Goal: Task Accomplishment & Management: Manage account settings

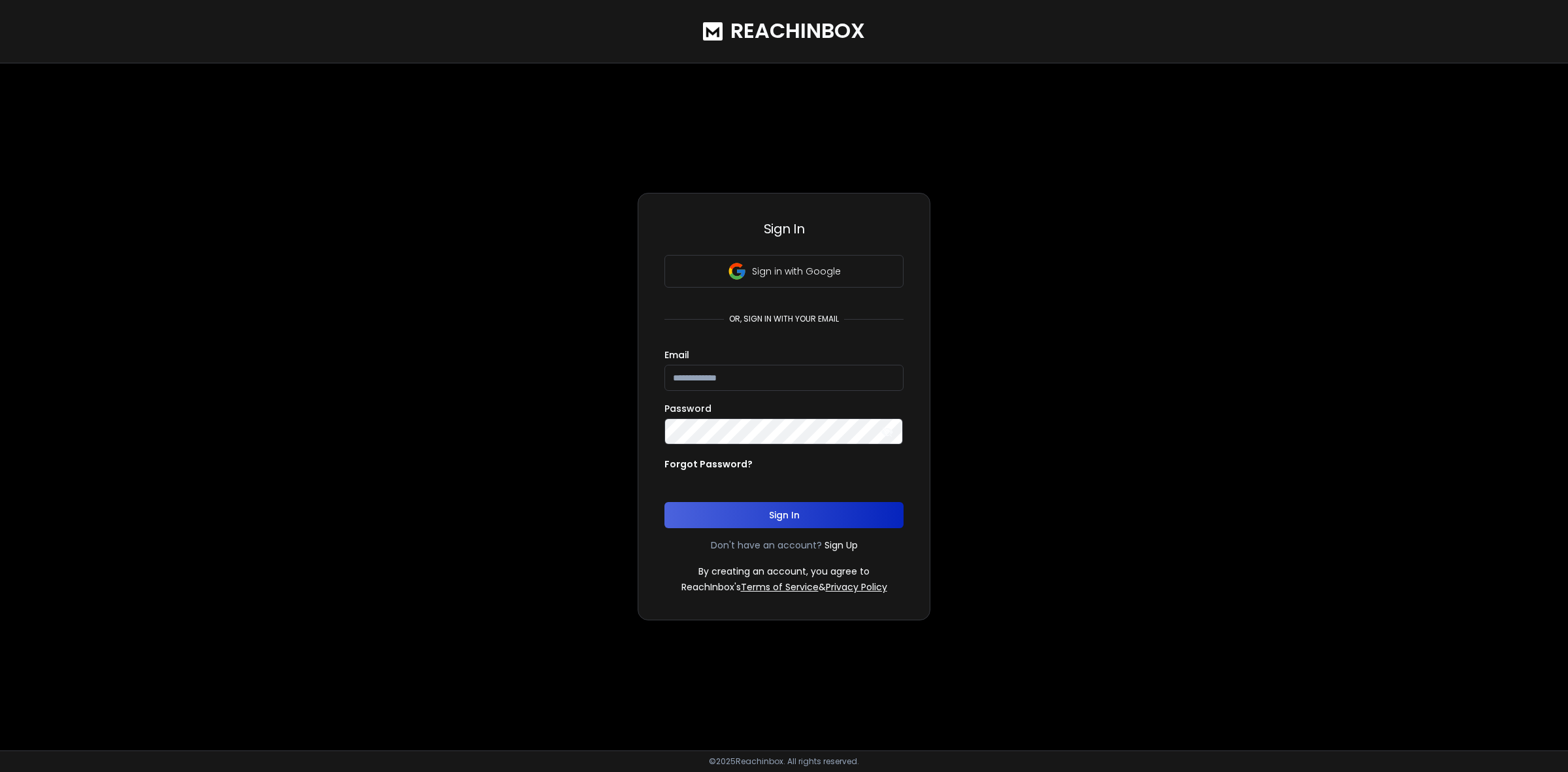
type input "**********"
click at [758, 522] on button "Sign In" at bounding box center [784, 515] width 239 height 26
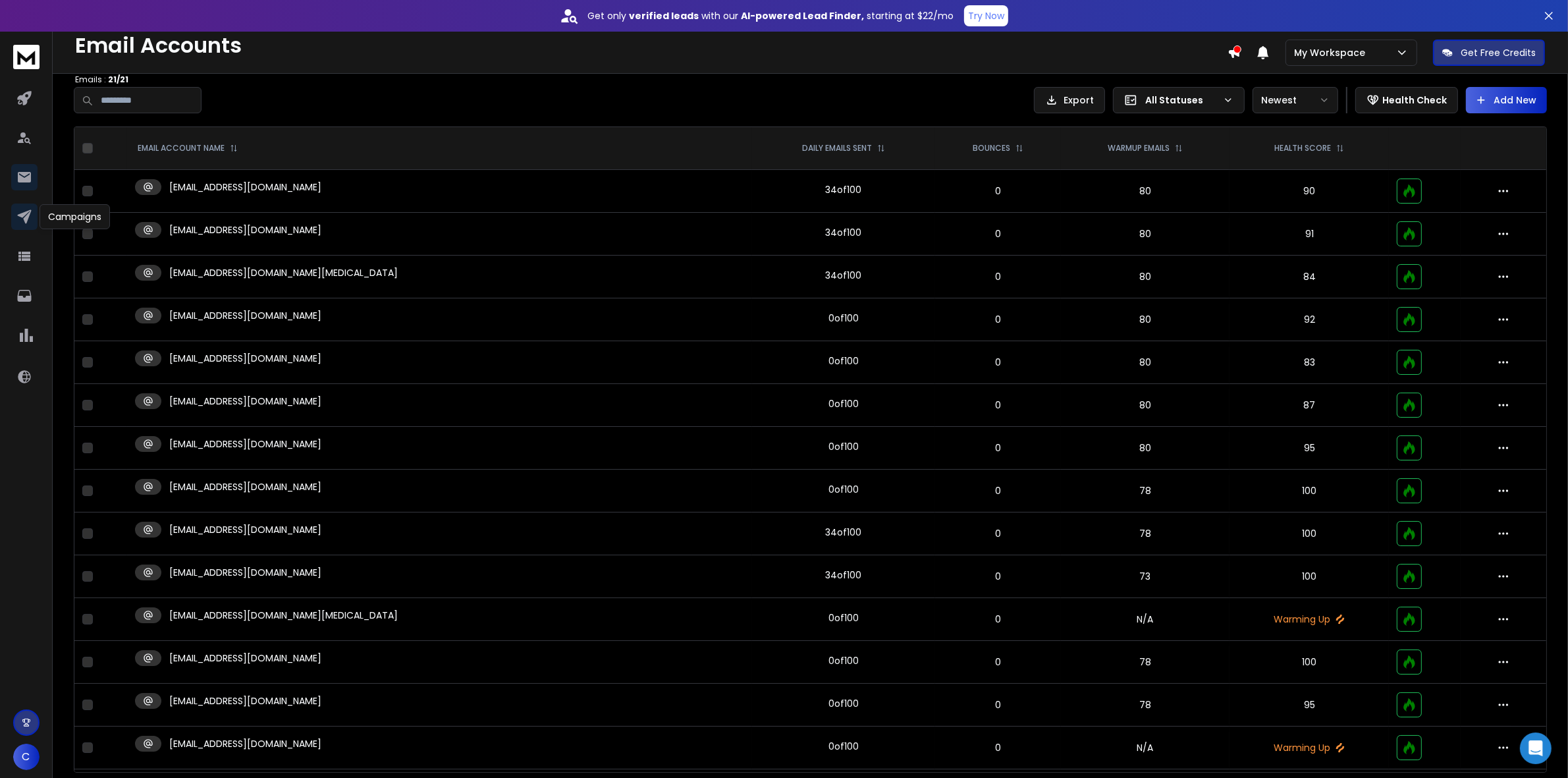
click at [28, 228] on link at bounding box center [24, 217] width 27 height 27
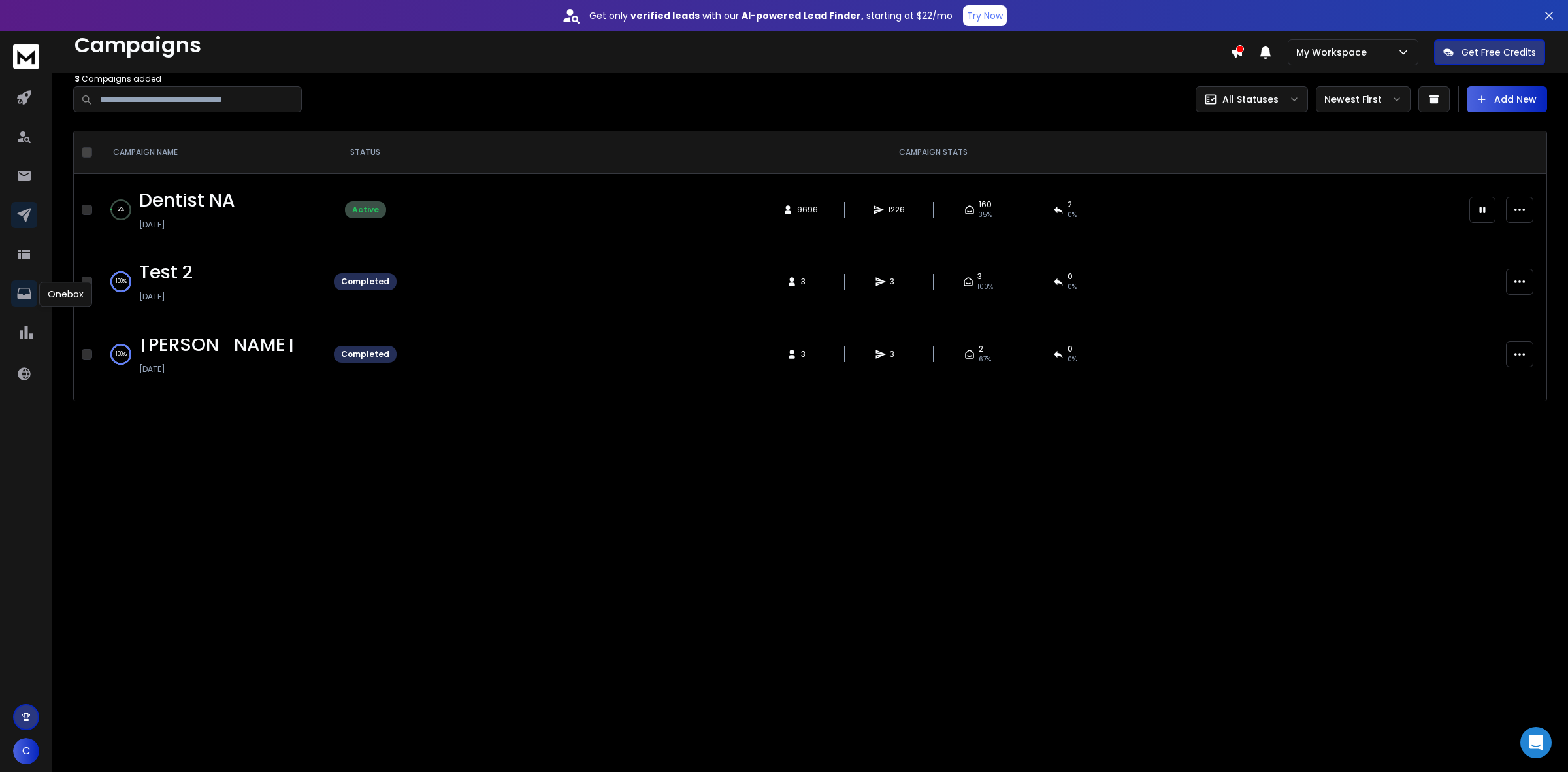
click at [23, 296] on icon at bounding box center [23, 293] width 14 height 12
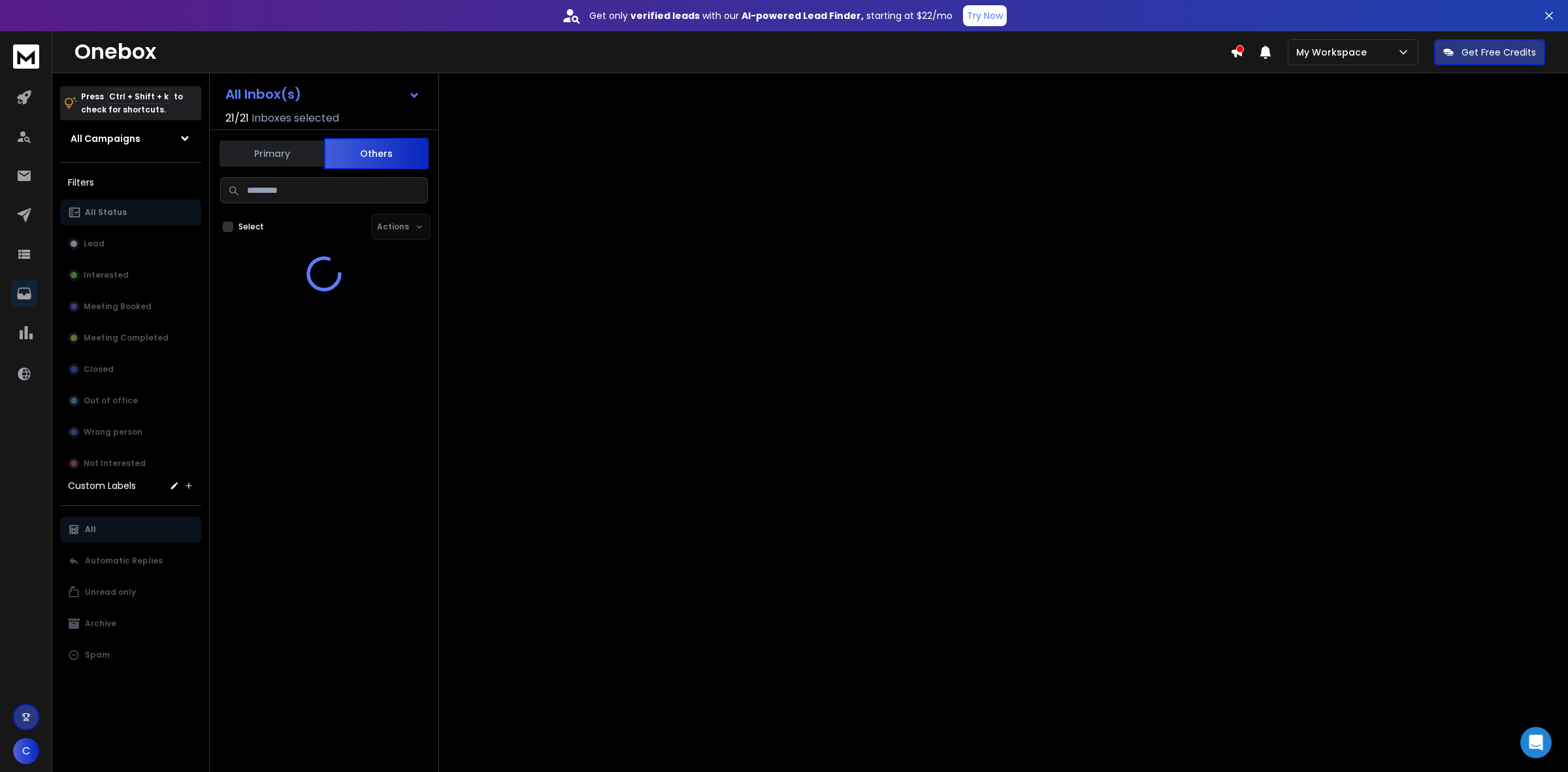
click at [372, 156] on button "Others" at bounding box center [376, 153] width 105 height 31
click at [300, 152] on button "Primary" at bounding box center [272, 153] width 105 height 31
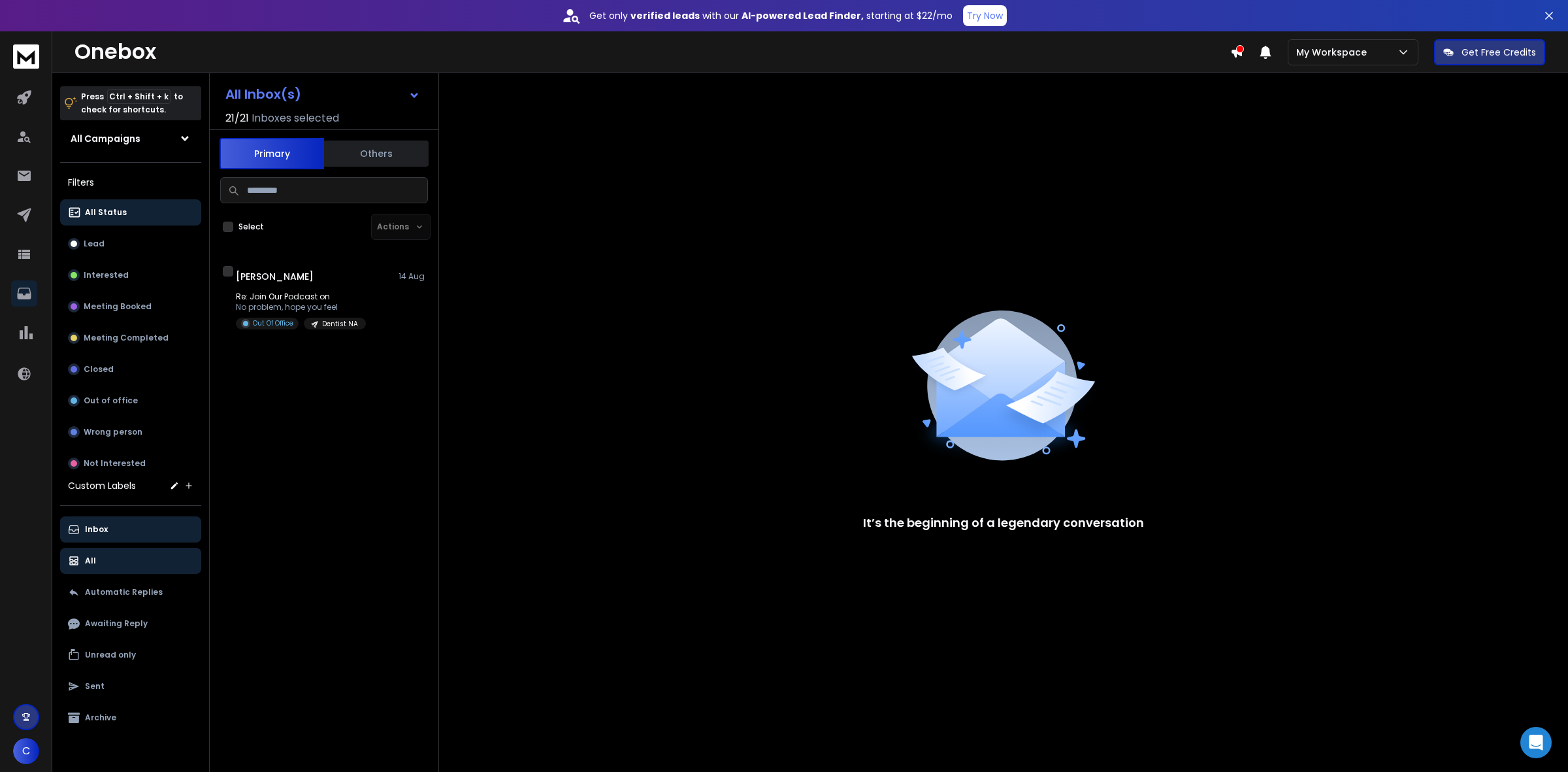
click at [114, 555] on button "All" at bounding box center [130, 560] width 141 height 26
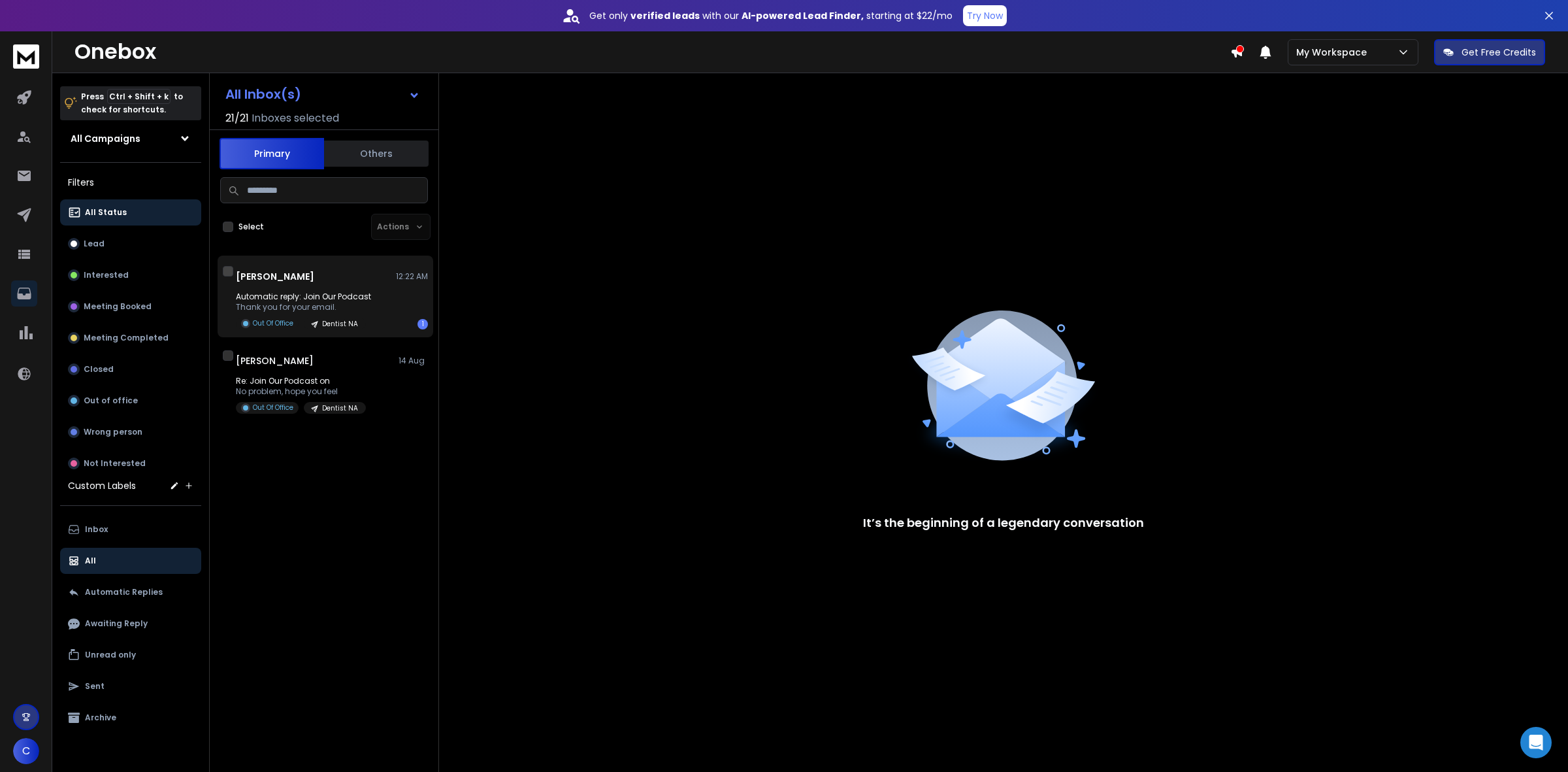
click at [292, 292] on p "Automatic reply: Join Our Podcast" at bounding box center [303, 296] width 135 height 10
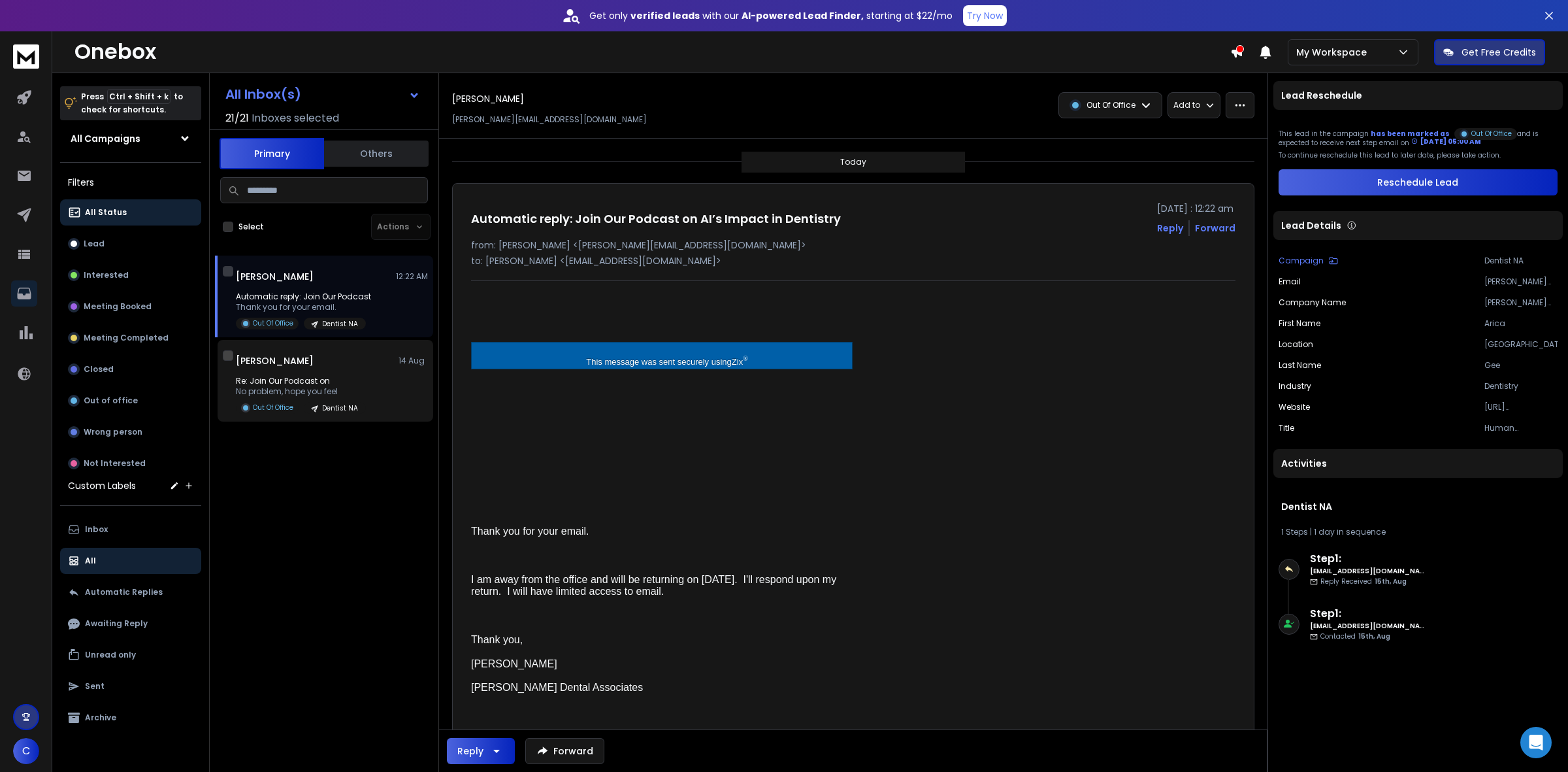
click at [344, 383] on p "Re: Join Our Podcast on" at bounding box center [300, 380] width 130 height 10
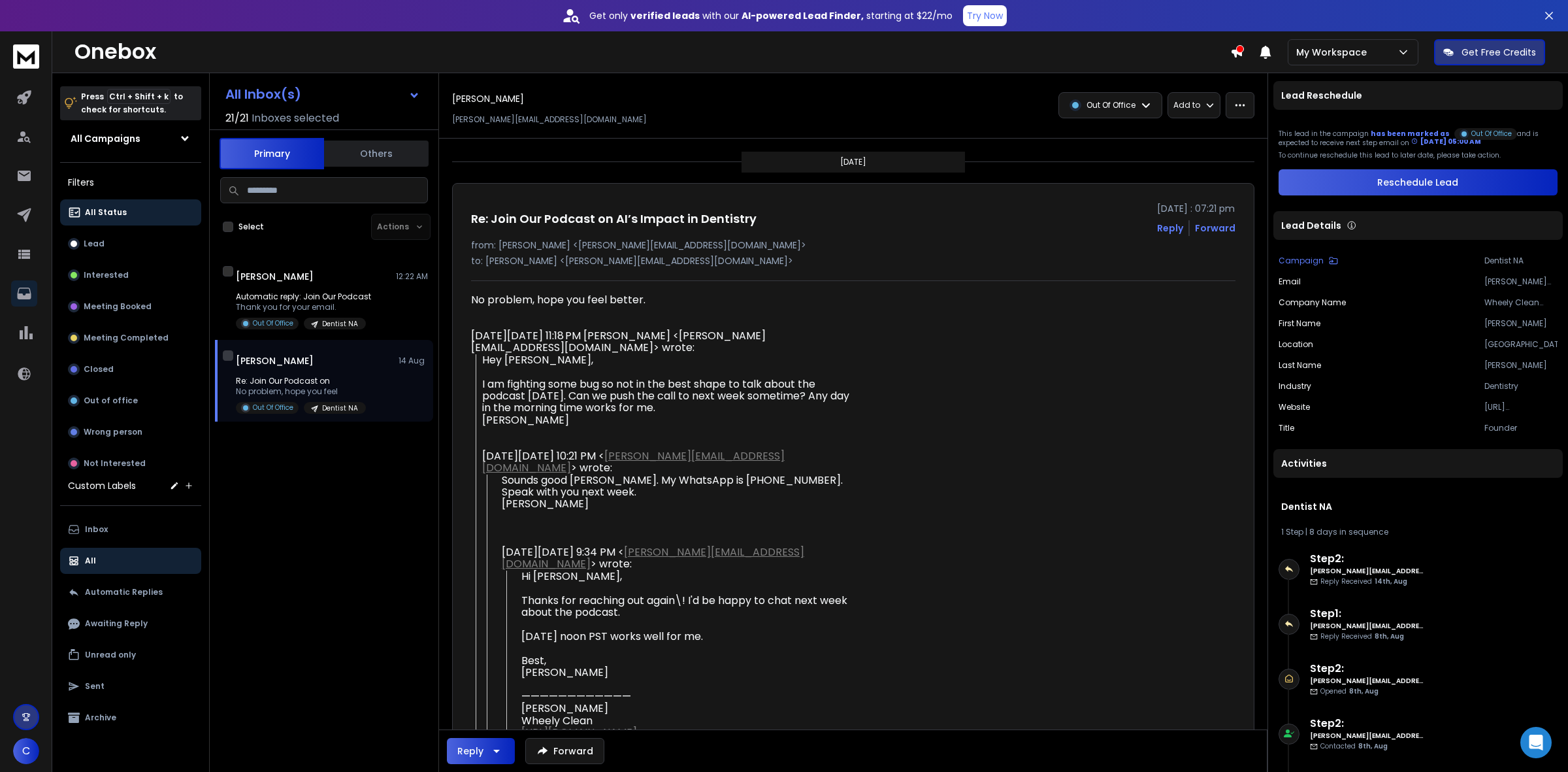
click at [259, 380] on p "Re: Join Our Podcast on" at bounding box center [300, 380] width 130 height 10
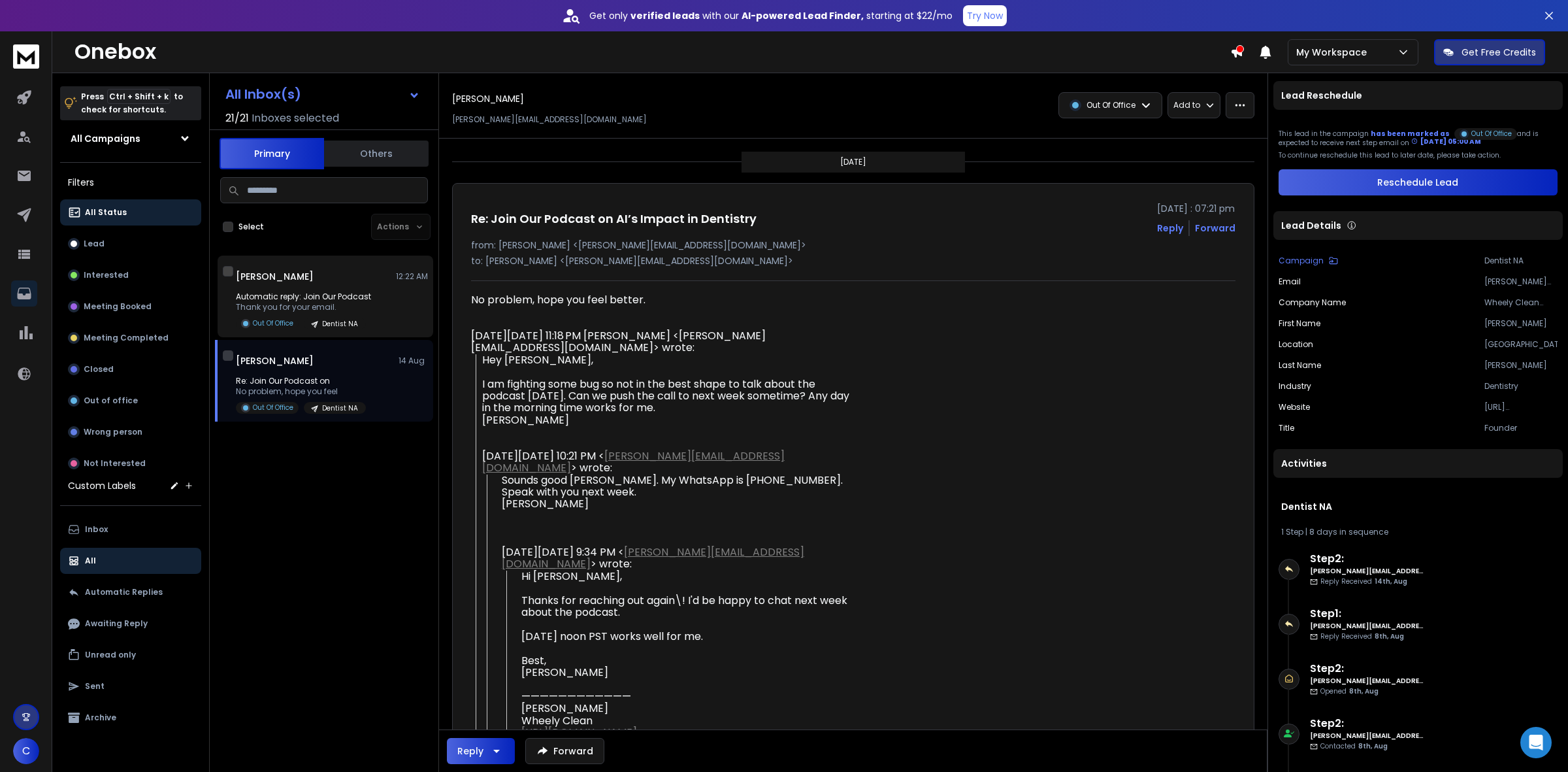
click at [327, 285] on div "Arica Gee 12:22 AM" at bounding box center [331, 277] width 192 height 26
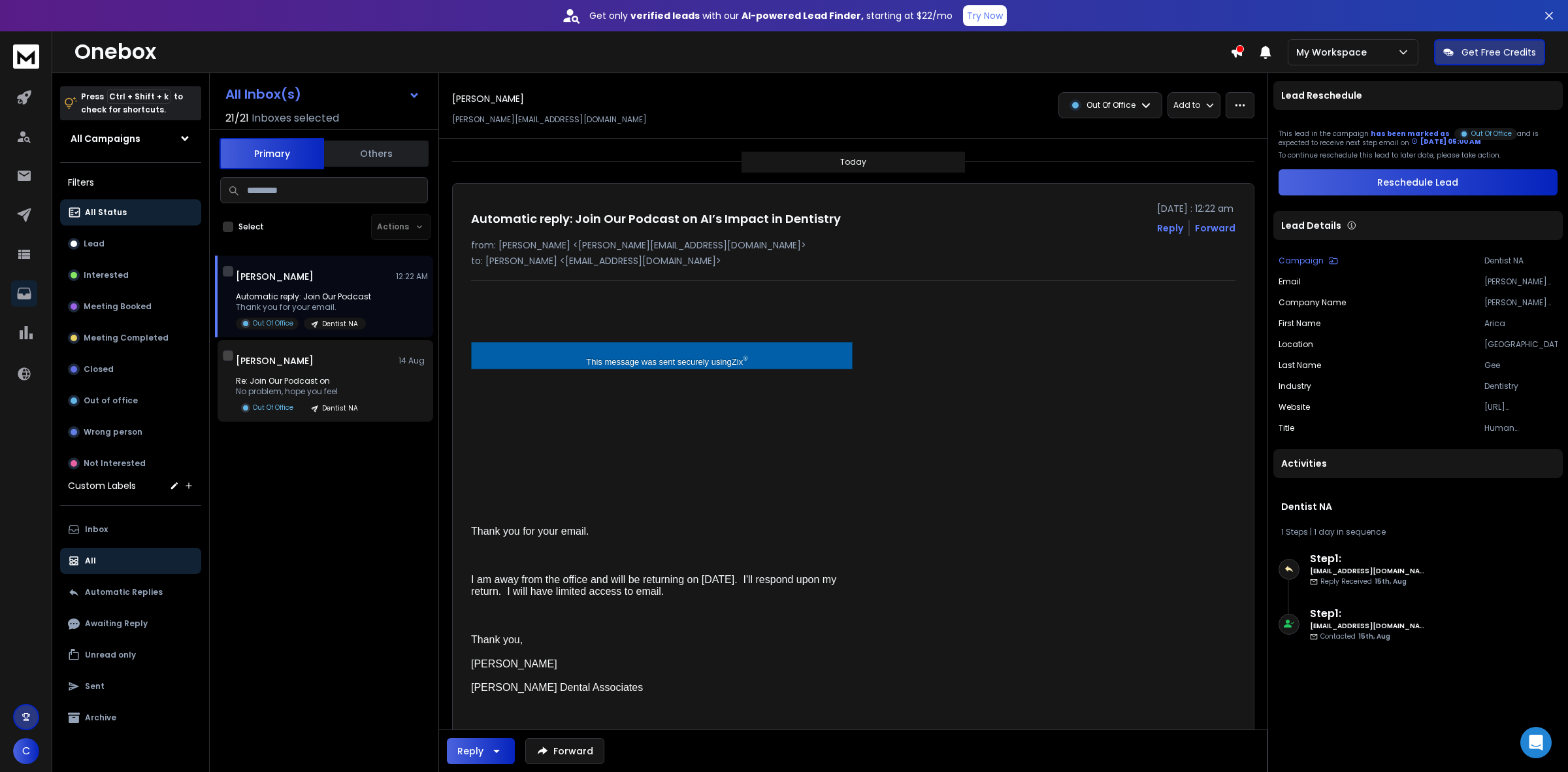
click at [343, 376] on p "Re: Join Our Podcast on" at bounding box center [300, 380] width 130 height 10
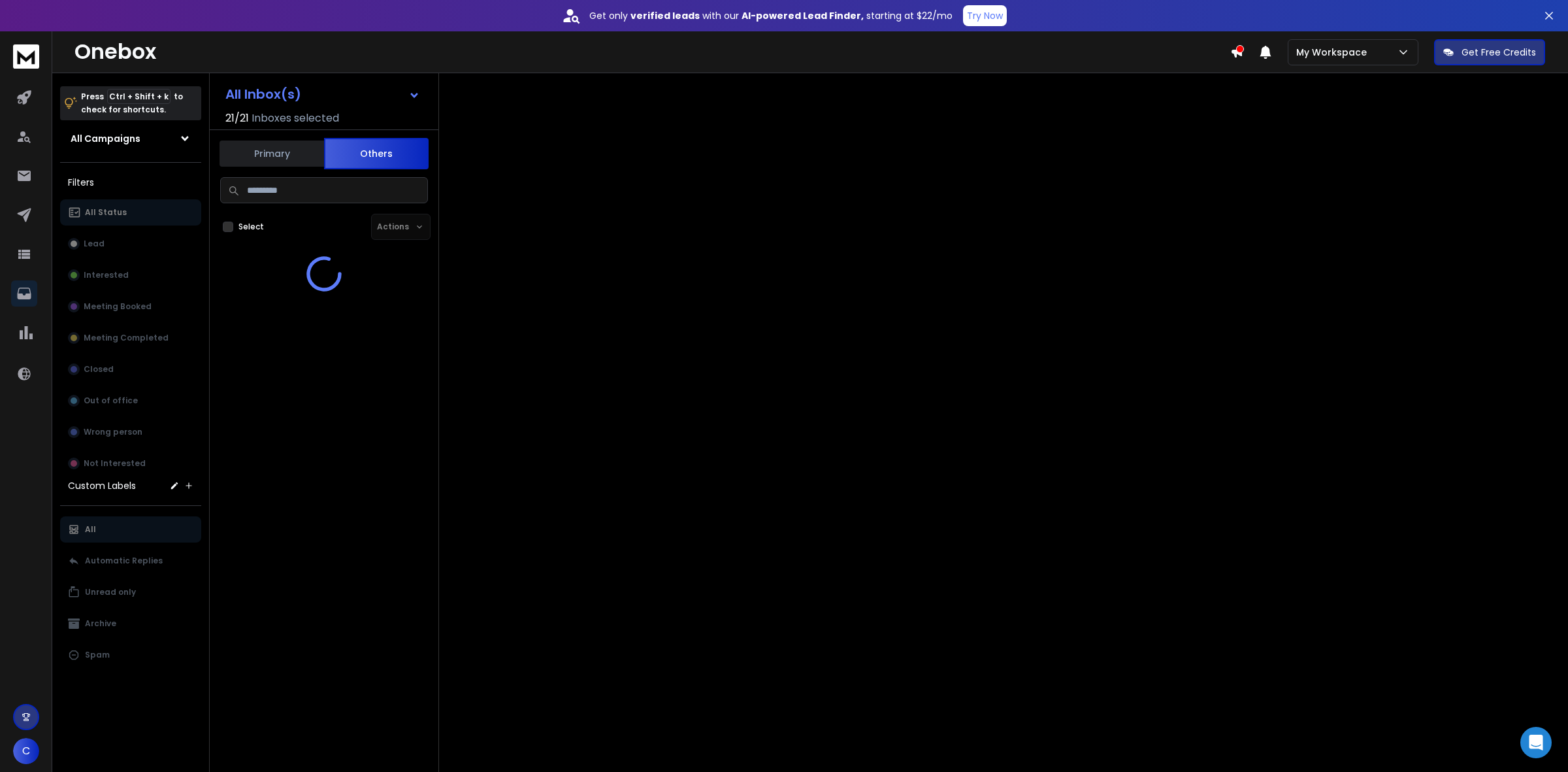
click at [370, 162] on button "Others" at bounding box center [376, 153] width 105 height 31
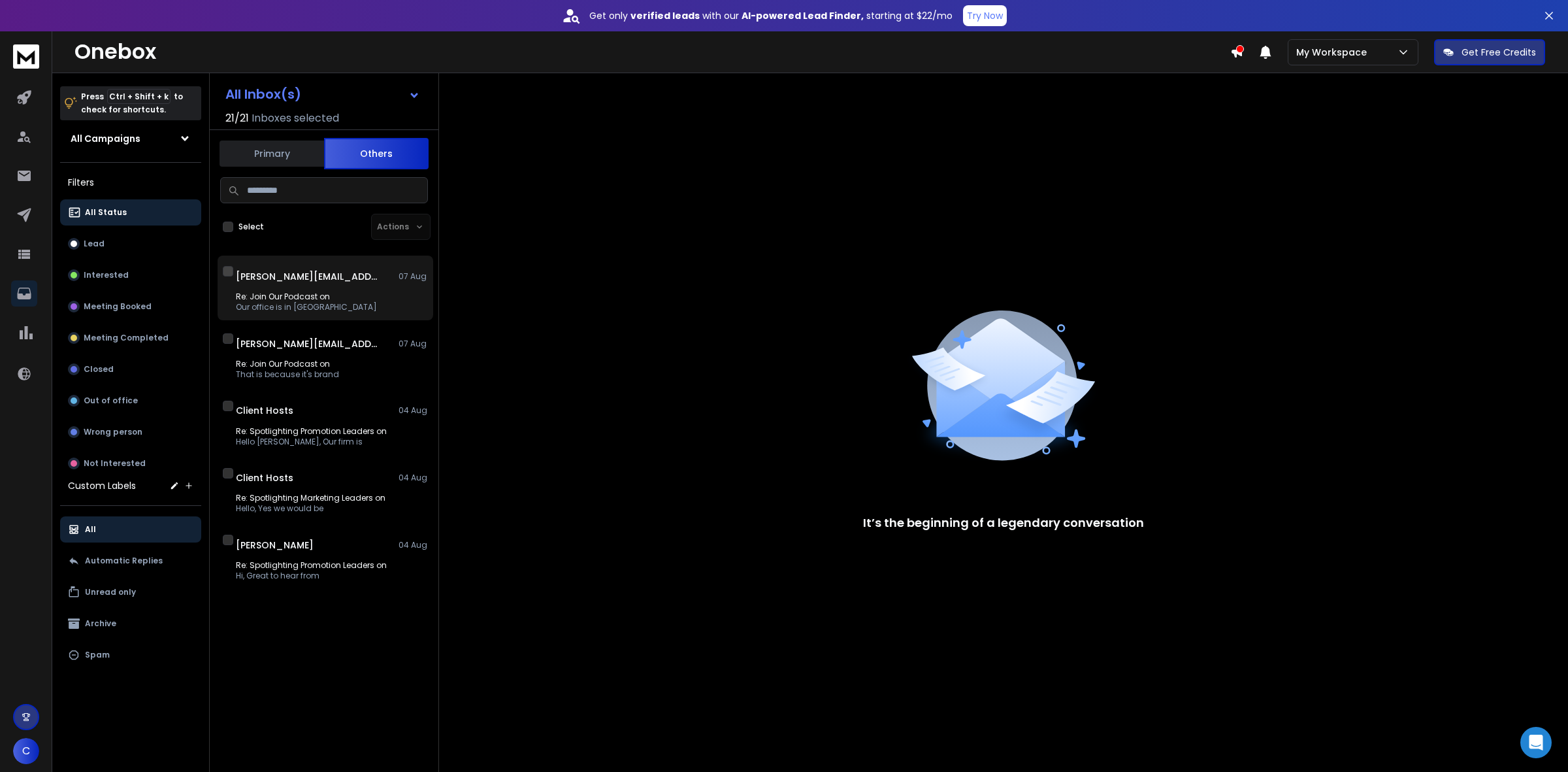
click at [324, 297] on p "Re: Join Our Podcast on" at bounding box center [306, 296] width 141 height 10
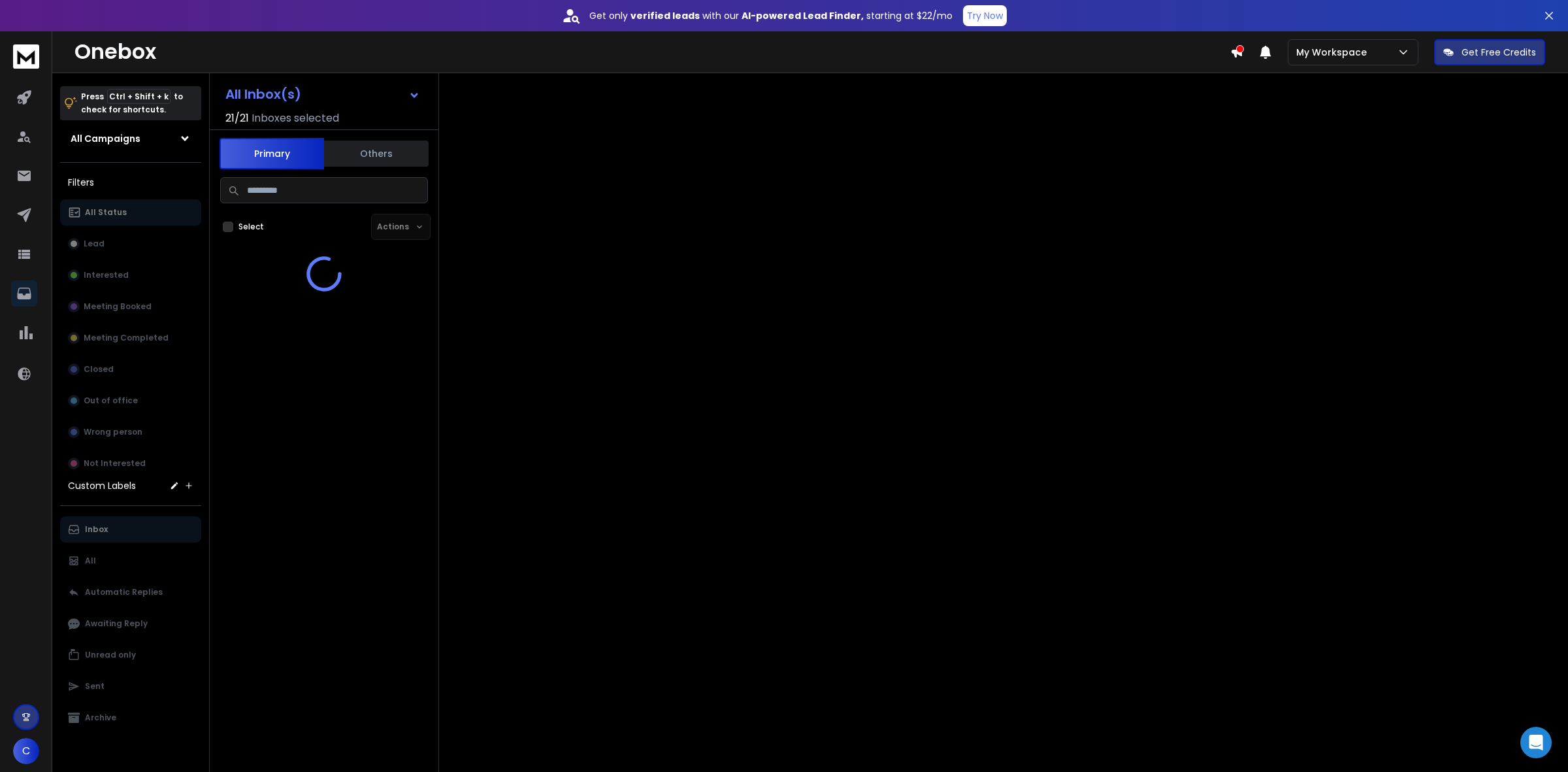
click at [286, 144] on button "Primary" at bounding box center [272, 153] width 105 height 31
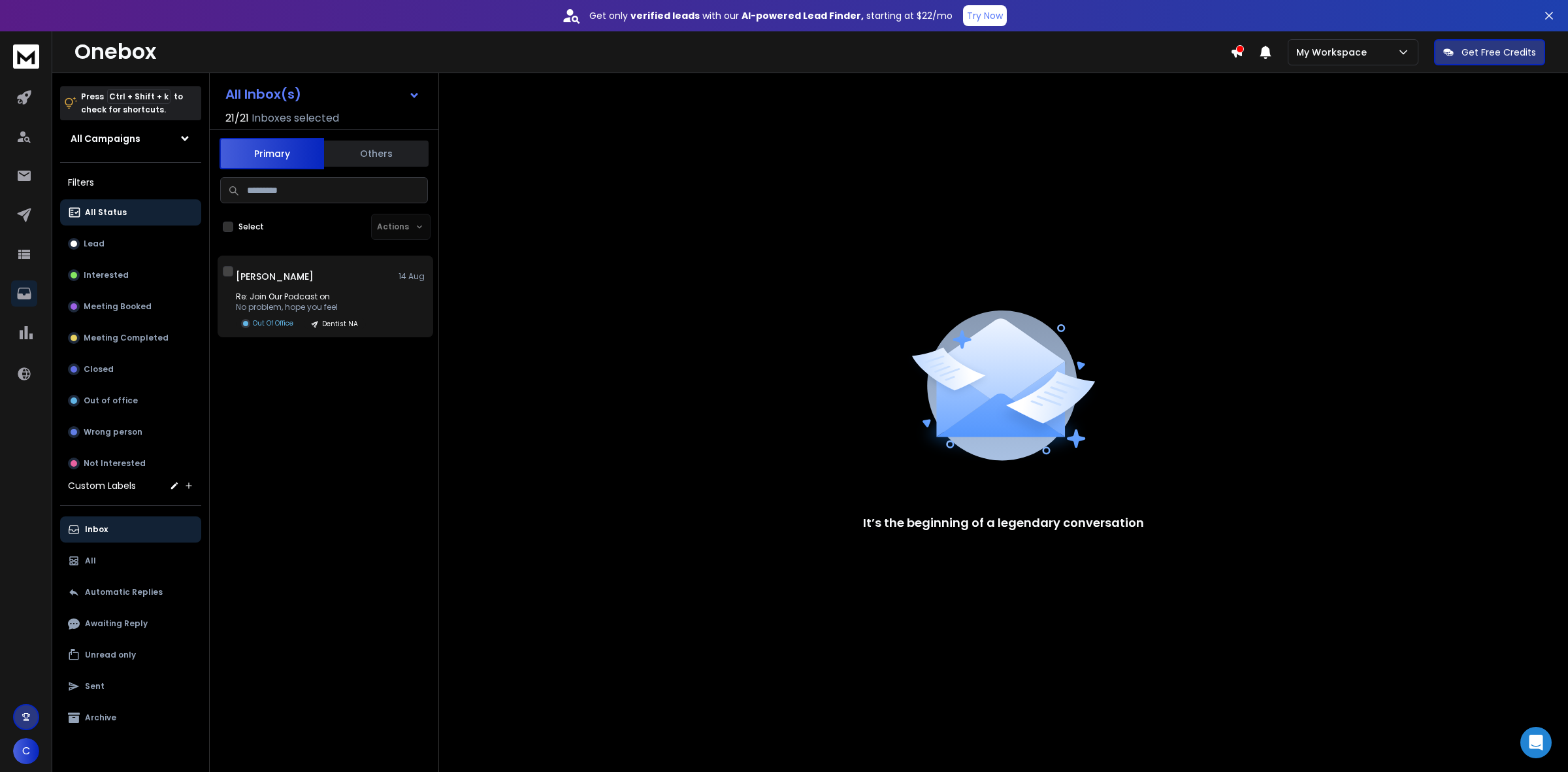
click at [325, 292] on p "Re: Join Our Podcast on" at bounding box center [300, 296] width 130 height 10
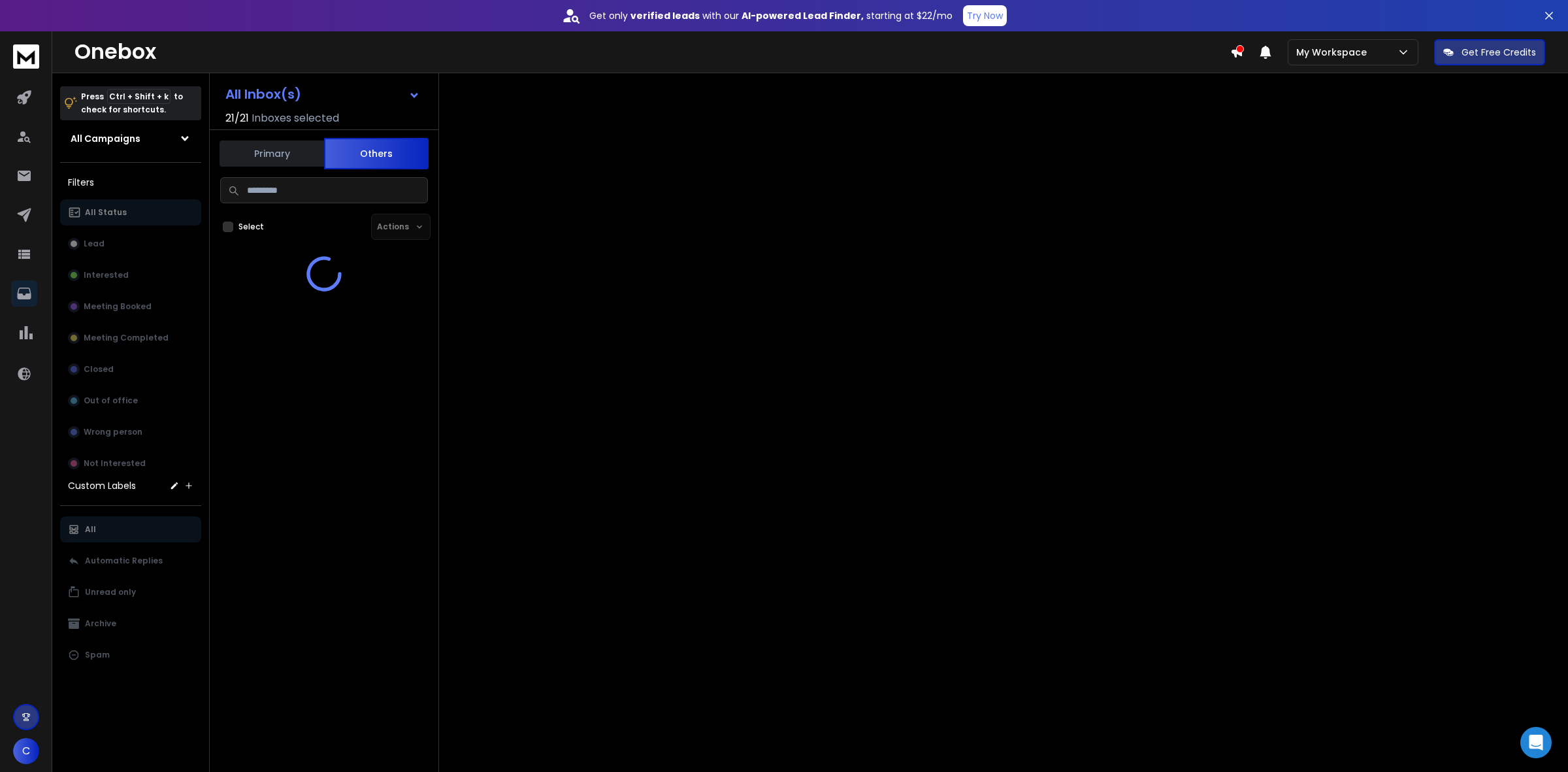
click at [383, 157] on button "Others" at bounding box center [376, 153] width 105 height 31
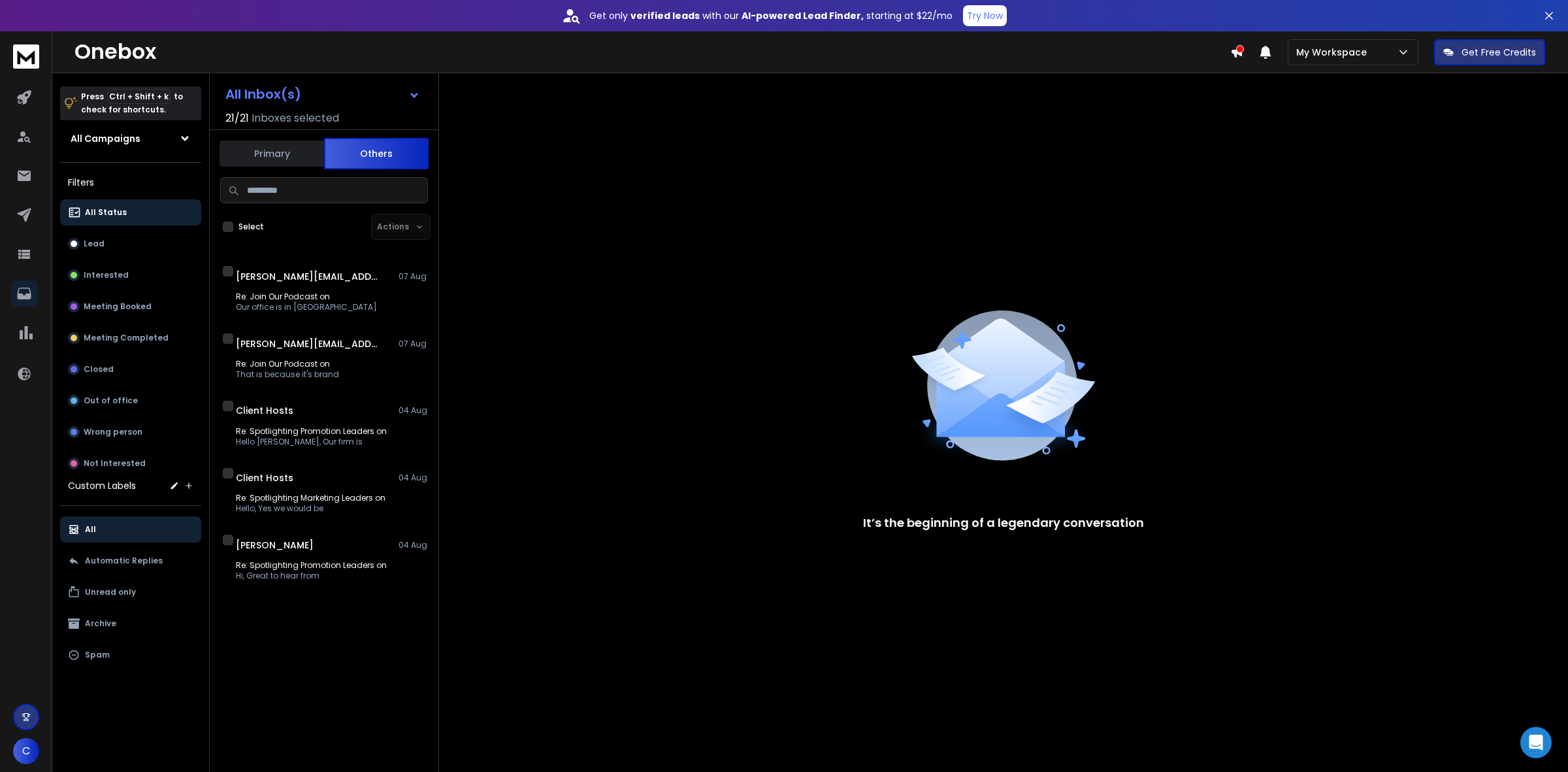
click at [269, 157] on button "Primary" at bounding box center [272, 153] width 105 height 29
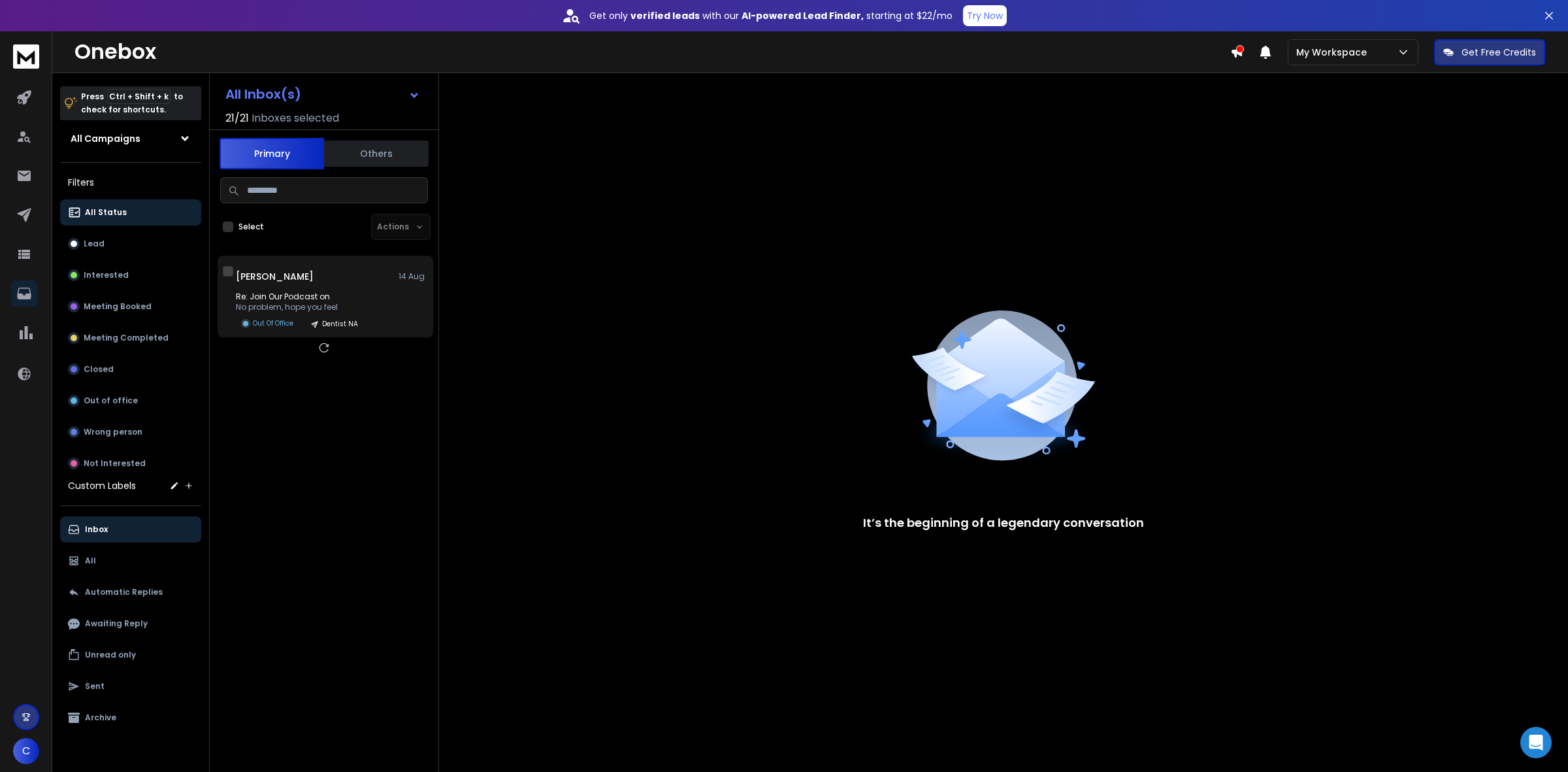
click at [324, 292] on p "Re: Join Our Podcast on" at bounding box center [300, 296] width 130 height 10
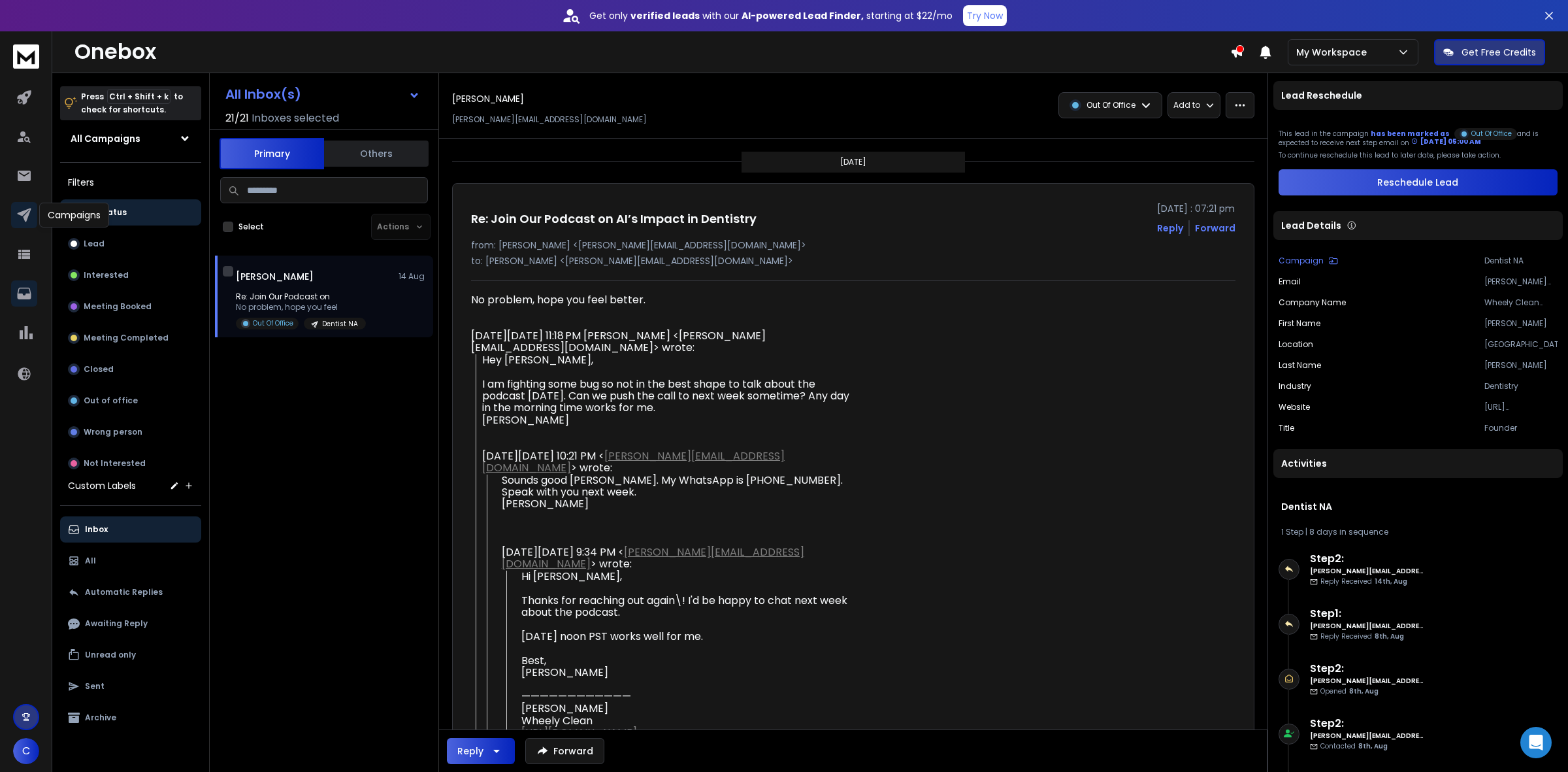
click at [23, 210] on icon at bounding box center [24, 215] width 16 height 16
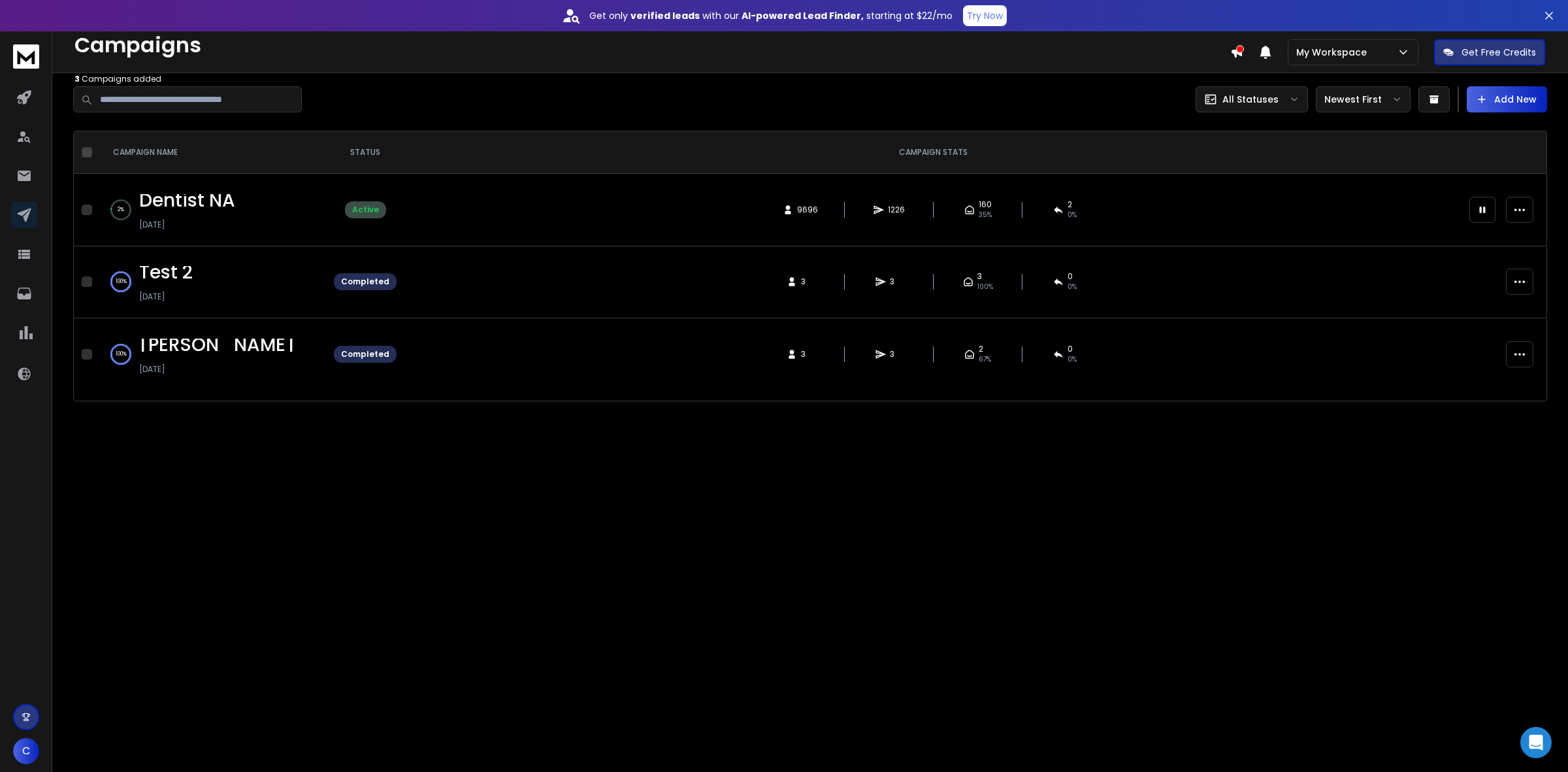
click at [231, 195] on span "Dentist NA" at bounding box center [187, 201] width 96 height 26
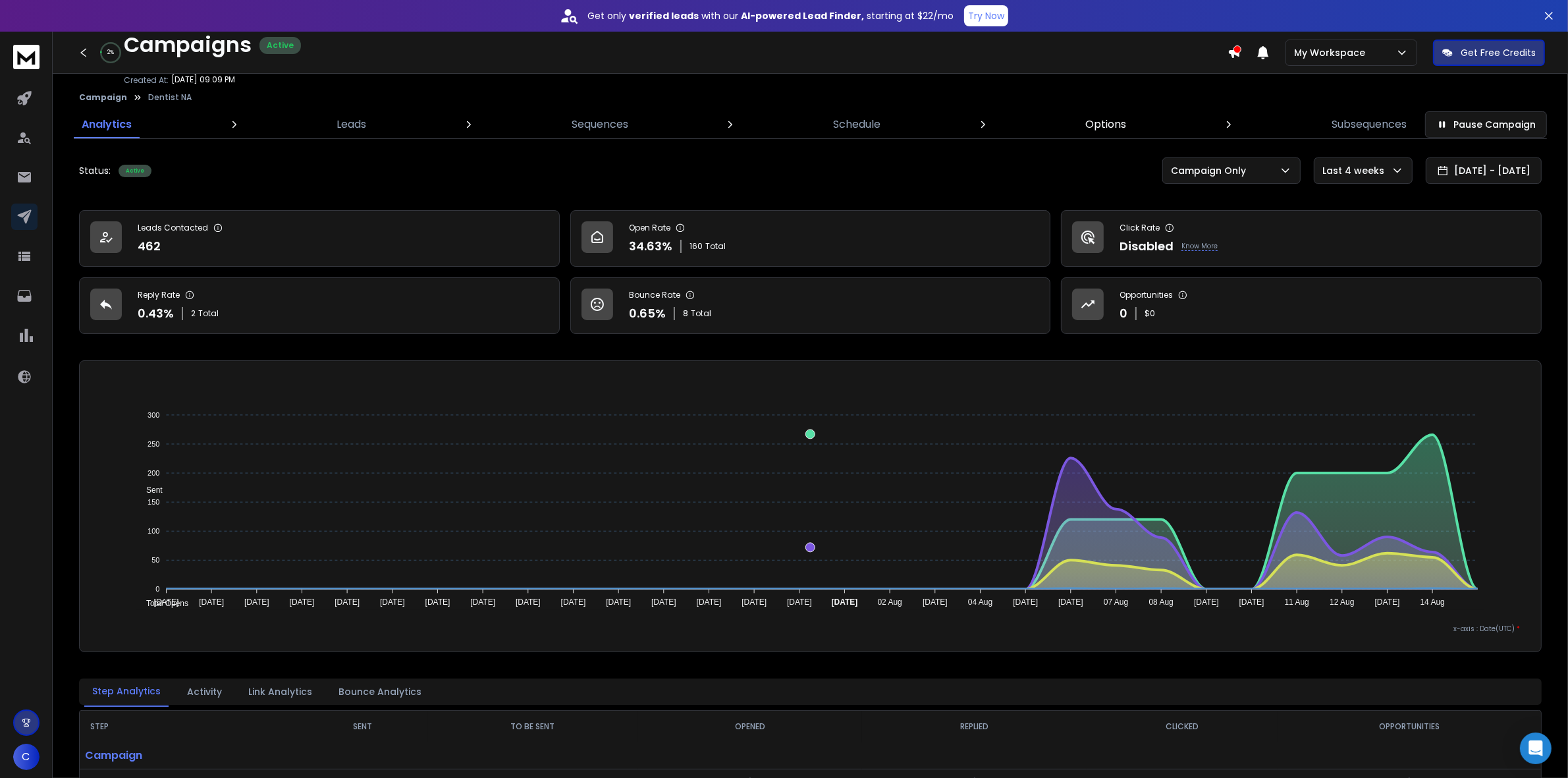
click at [1087, 127] on p "Options" at bounding box center [1106, 124] width 41 height 12
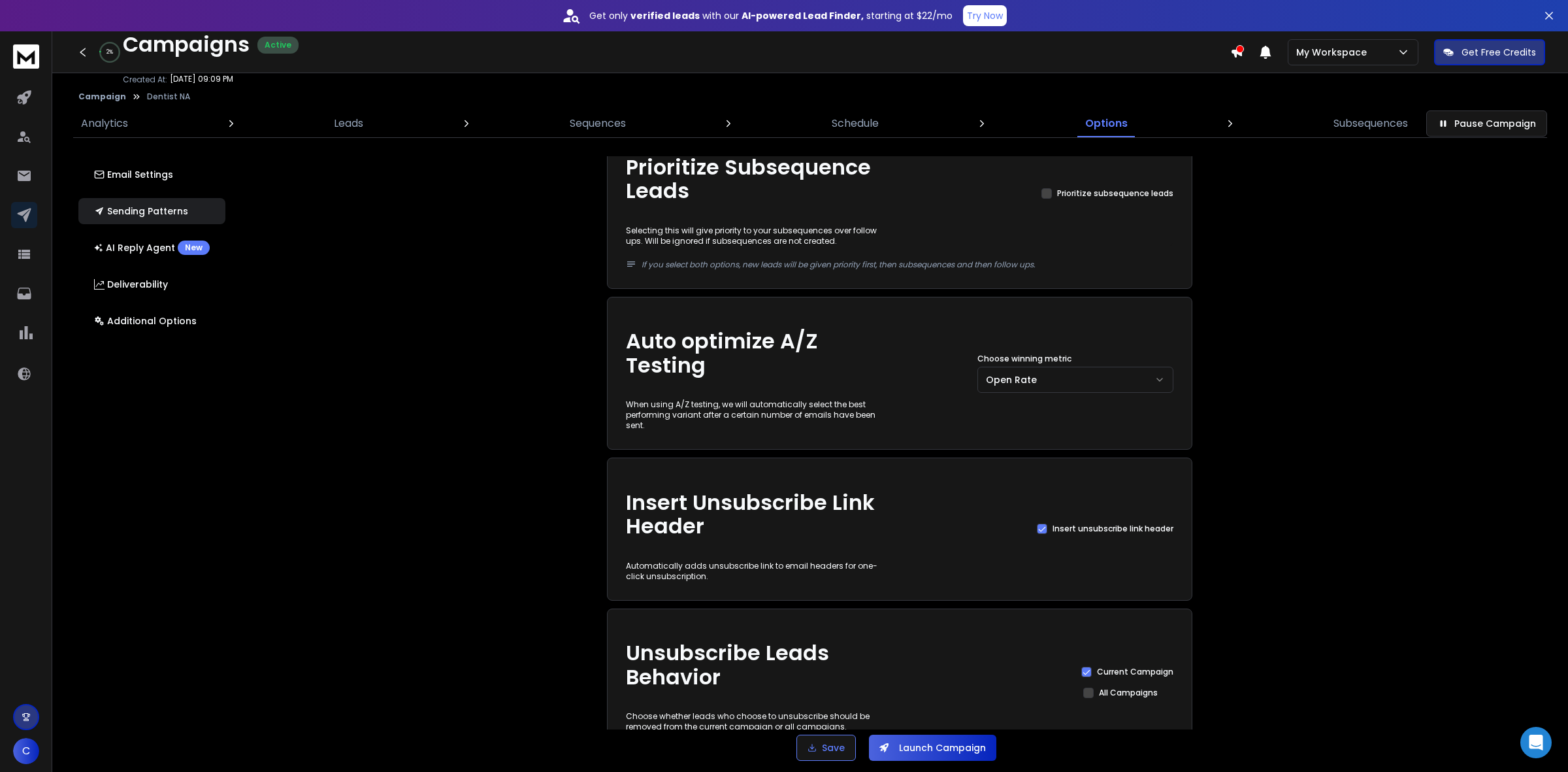
scroll to position [1291, 0]
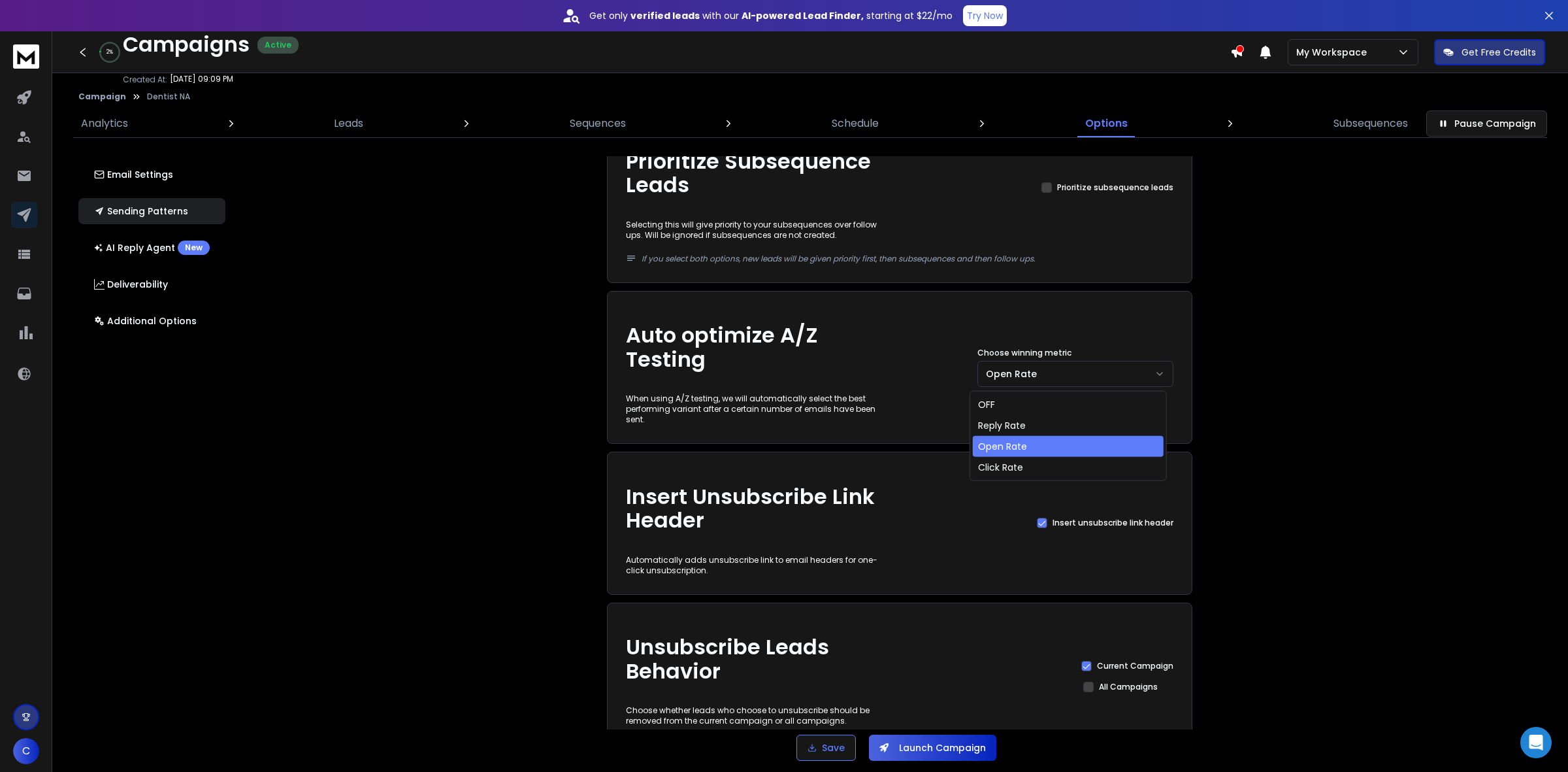
click at [1022, 384] on body "Get only verified leads with our AI-powered Lead Finder, starting at $22/mo Try…" at bounding box center [784, 386] width 1568 height 772
select select "**********"
click at [834, 749] on button "Save" at bounding box center [826, 747] width 59 height 26
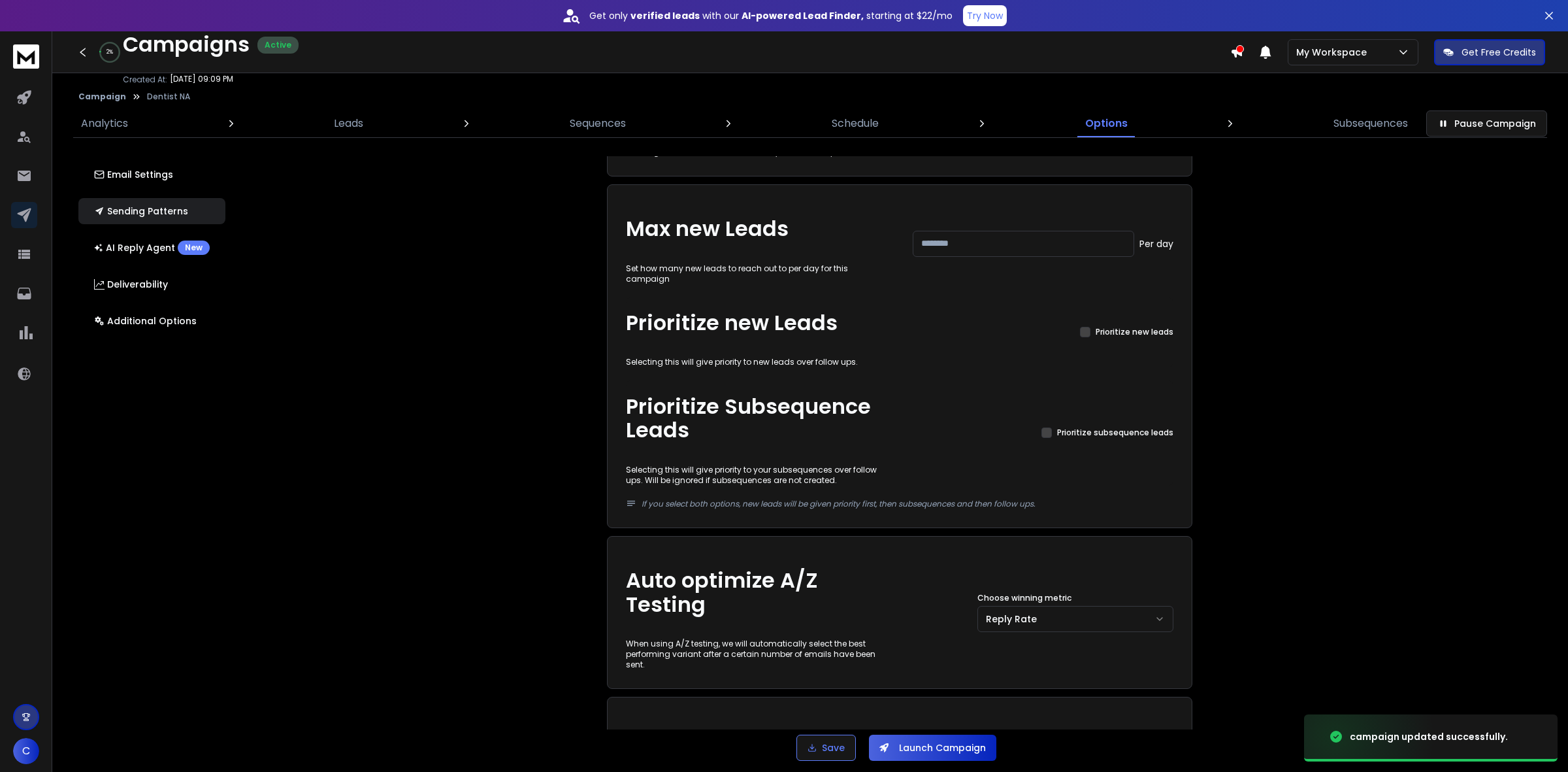
scroll to position [802, 0]
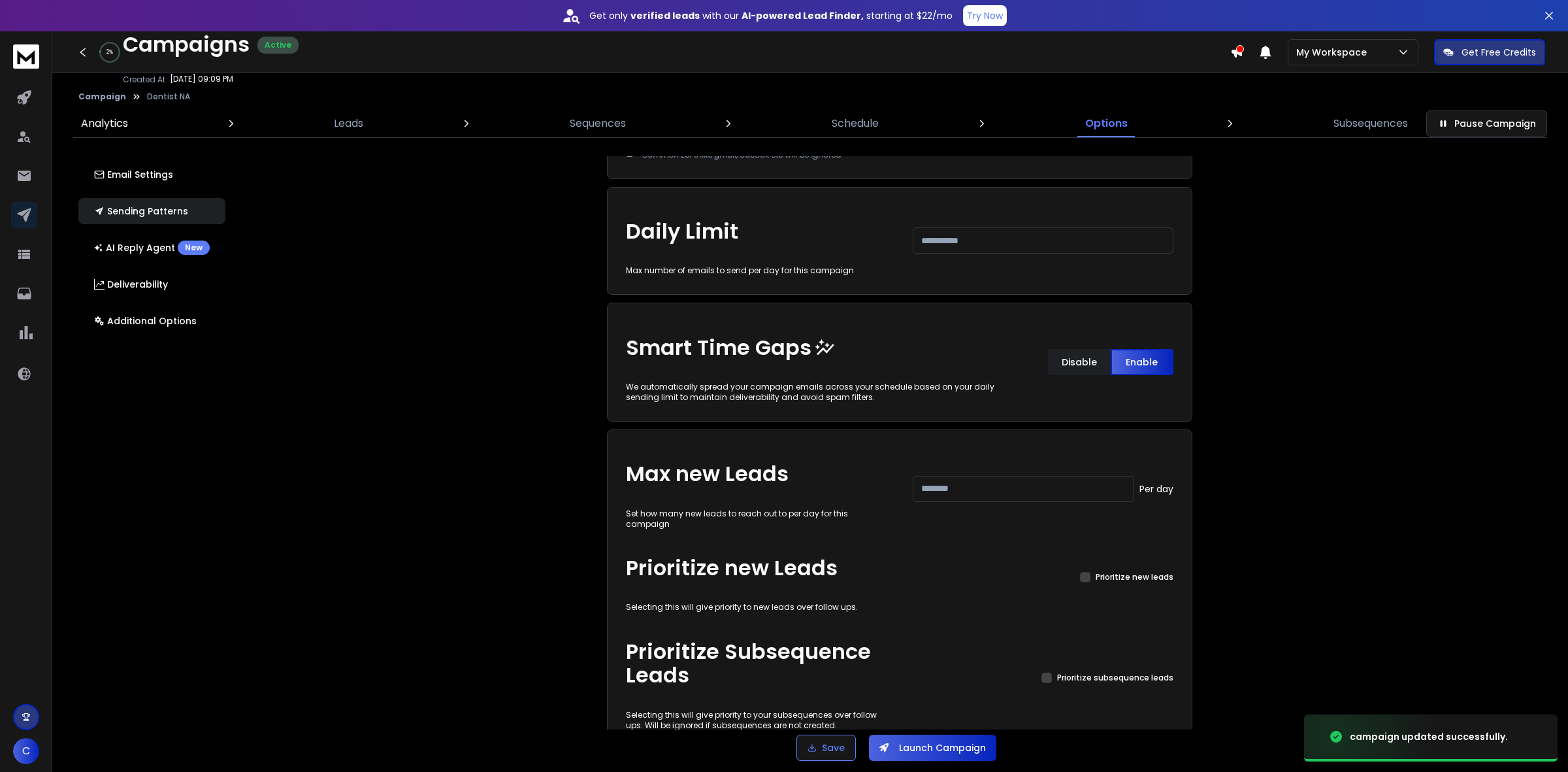
click at [118, 117] on p "Analytics" at bounding box center [104, 123] width 47 height 12
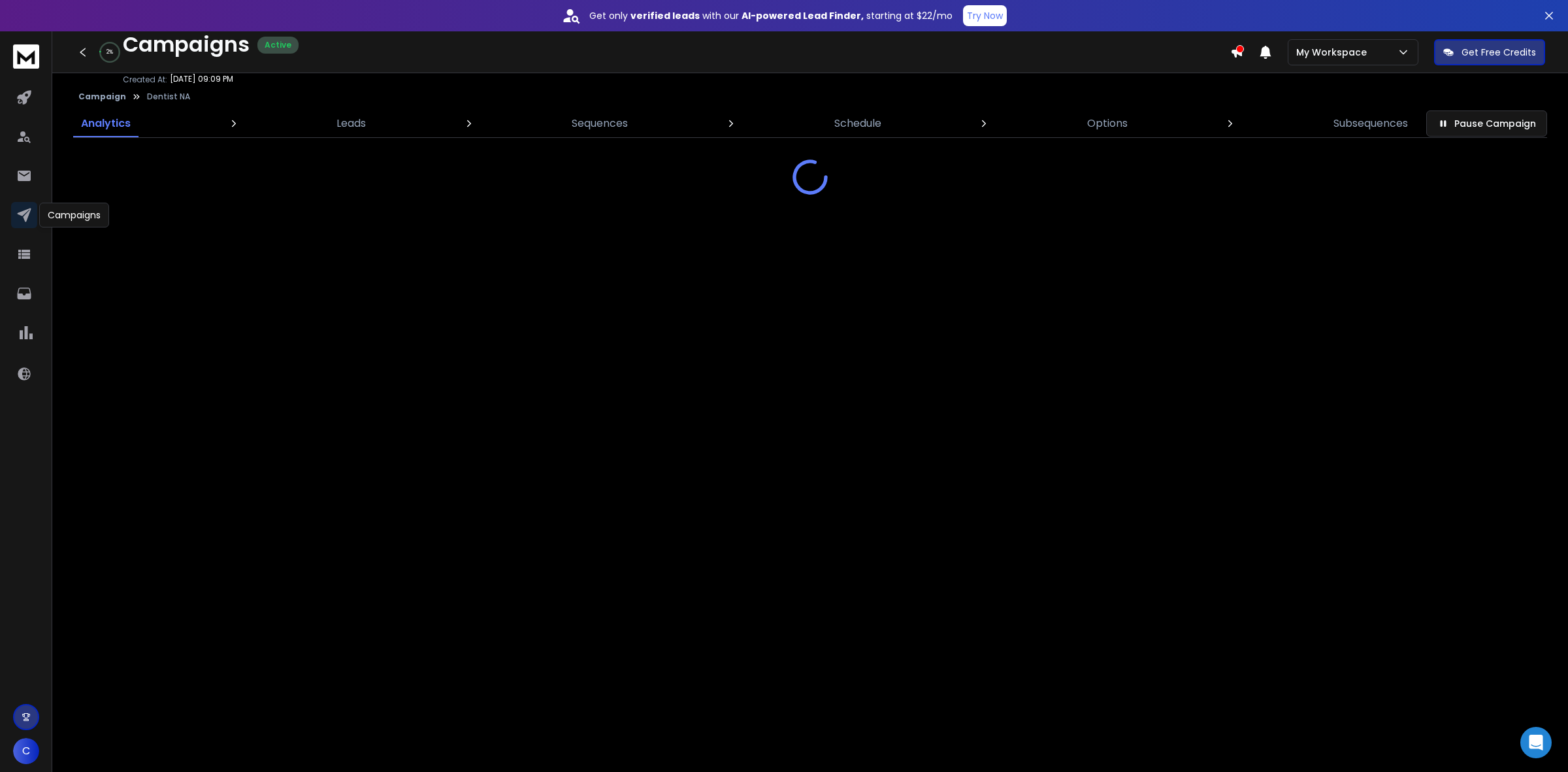
click at [21, 211] on icon at bounding box center [24, 215] width 16 height 16
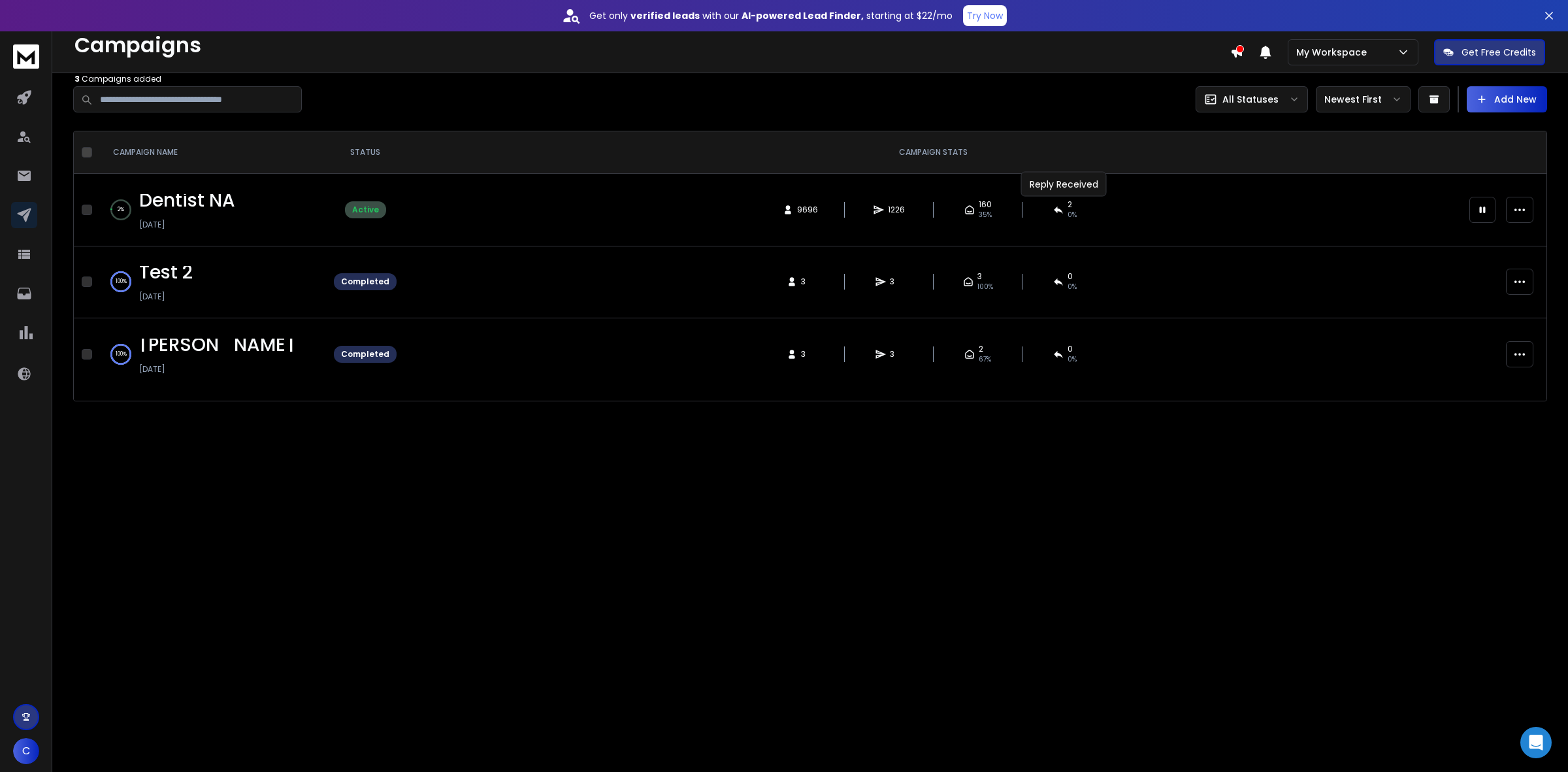
click at [1062, 205] on span at bounding box center [1058, 209] width 13 height 12
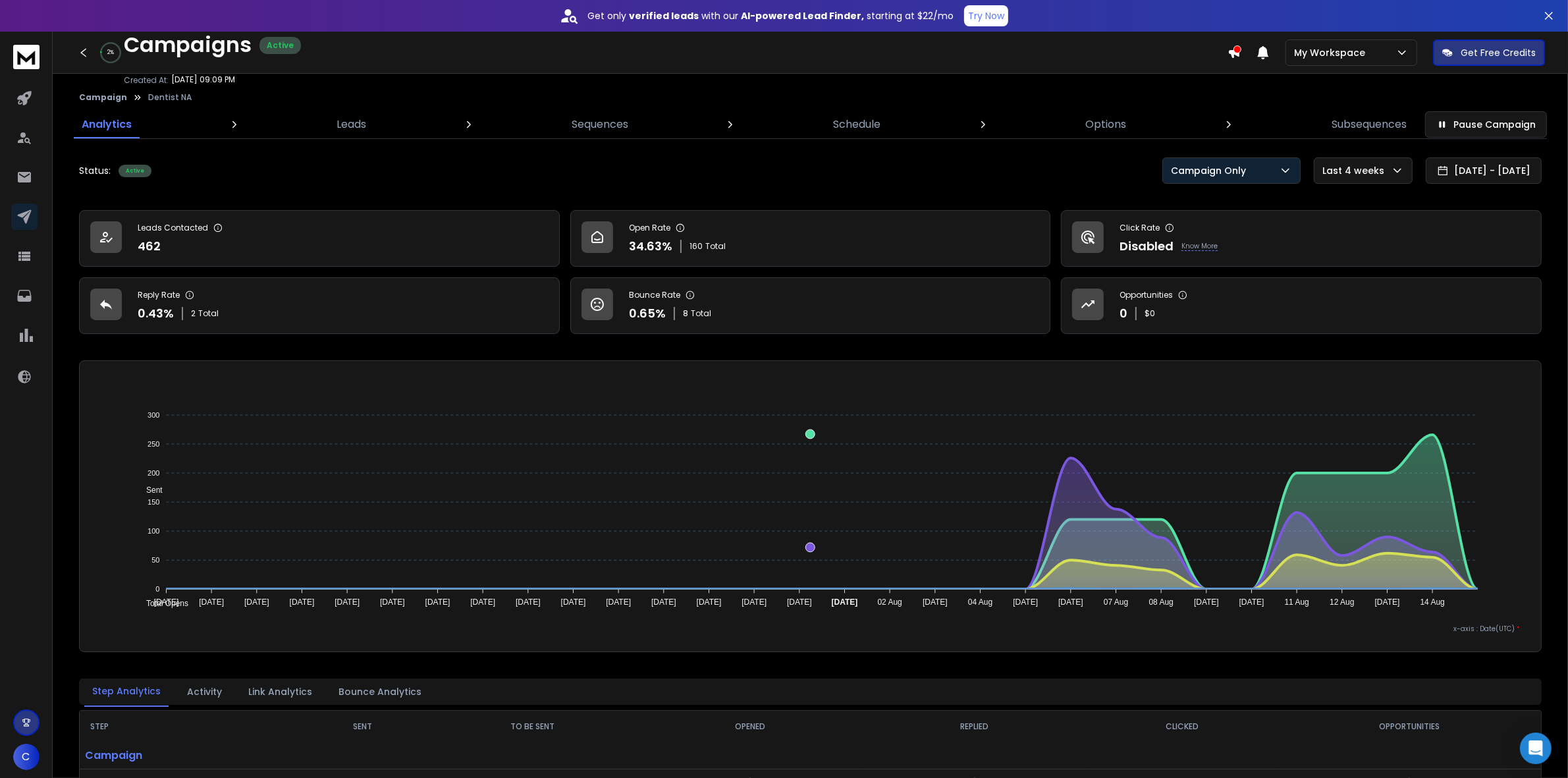
click at [1212, 179] on button "Campaign Only" at bounding box center [1232, 171] width 138 height 27
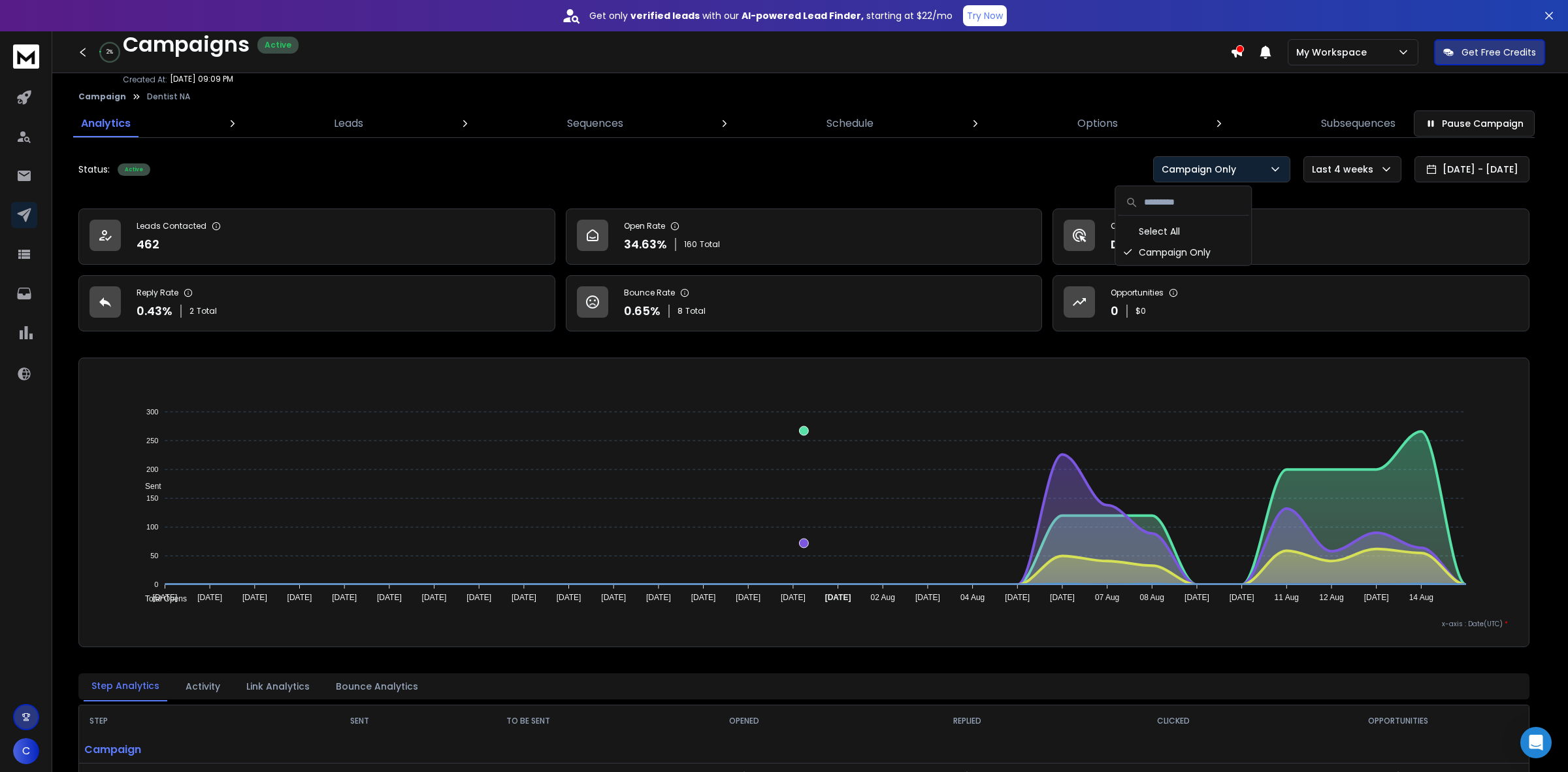
click at [1203, 169] on div "Campaign Only" at bounding box center [1221, 169] width 121 height 13
click at [350, 125] on p "Leads" at bounding box center [348, 123] width 30 height 12
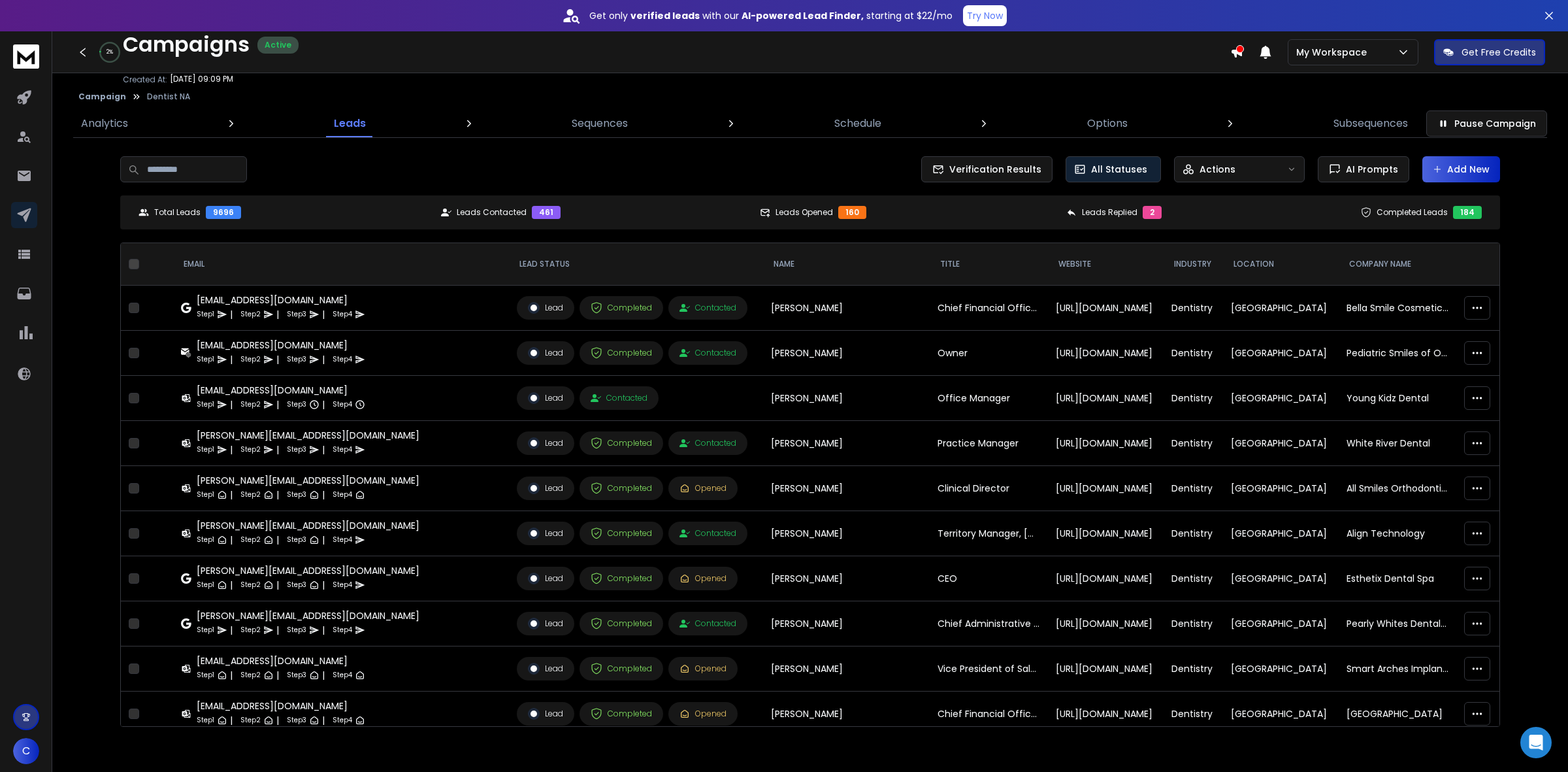
click at [1147, 168] on p "All Statuses" at bounding box center [1119, 169] width 56 height 13
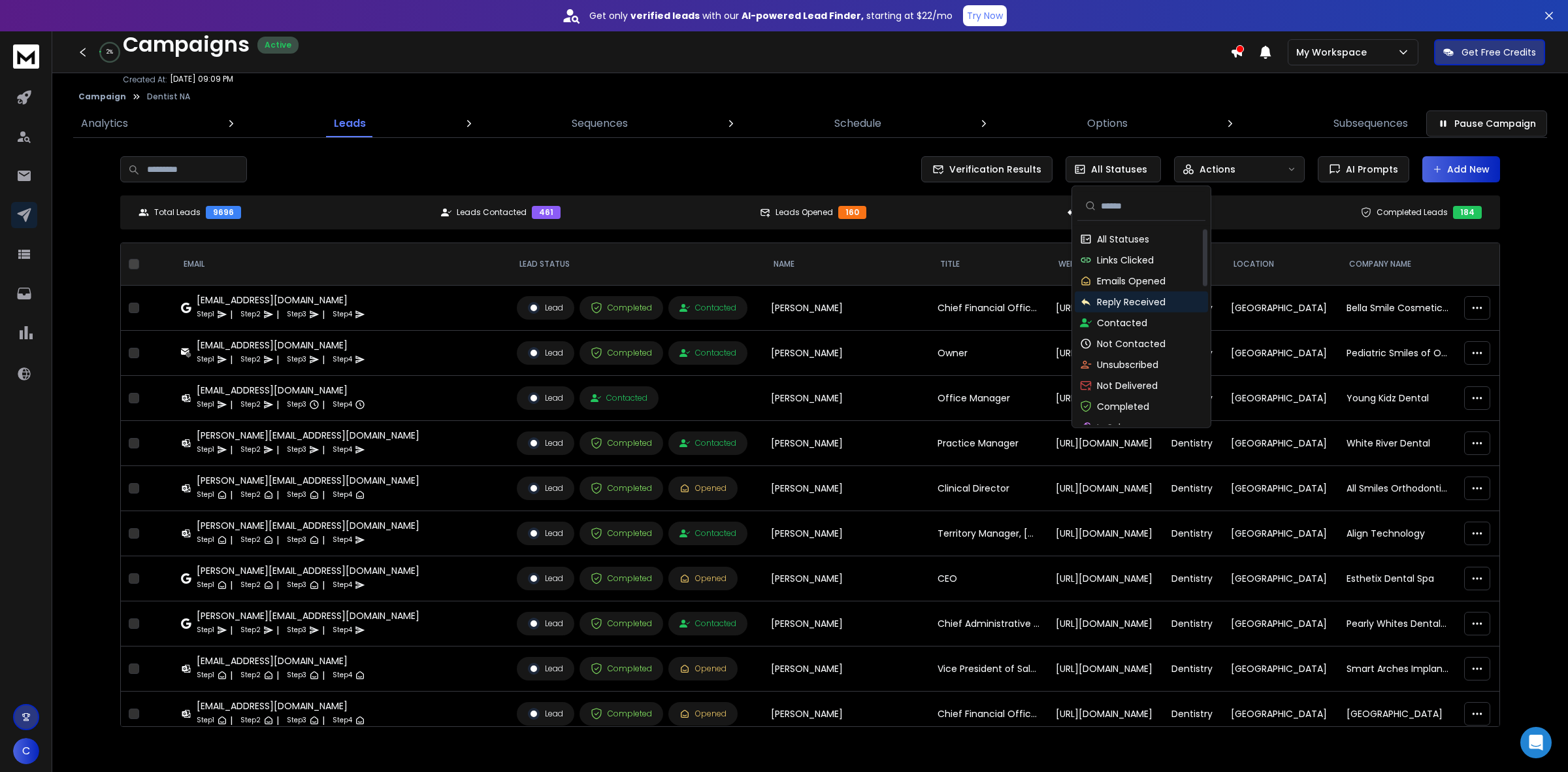
click at [1165, 302] on p "Reply Received" at bounding box center [1131, 302] width 69 height 13
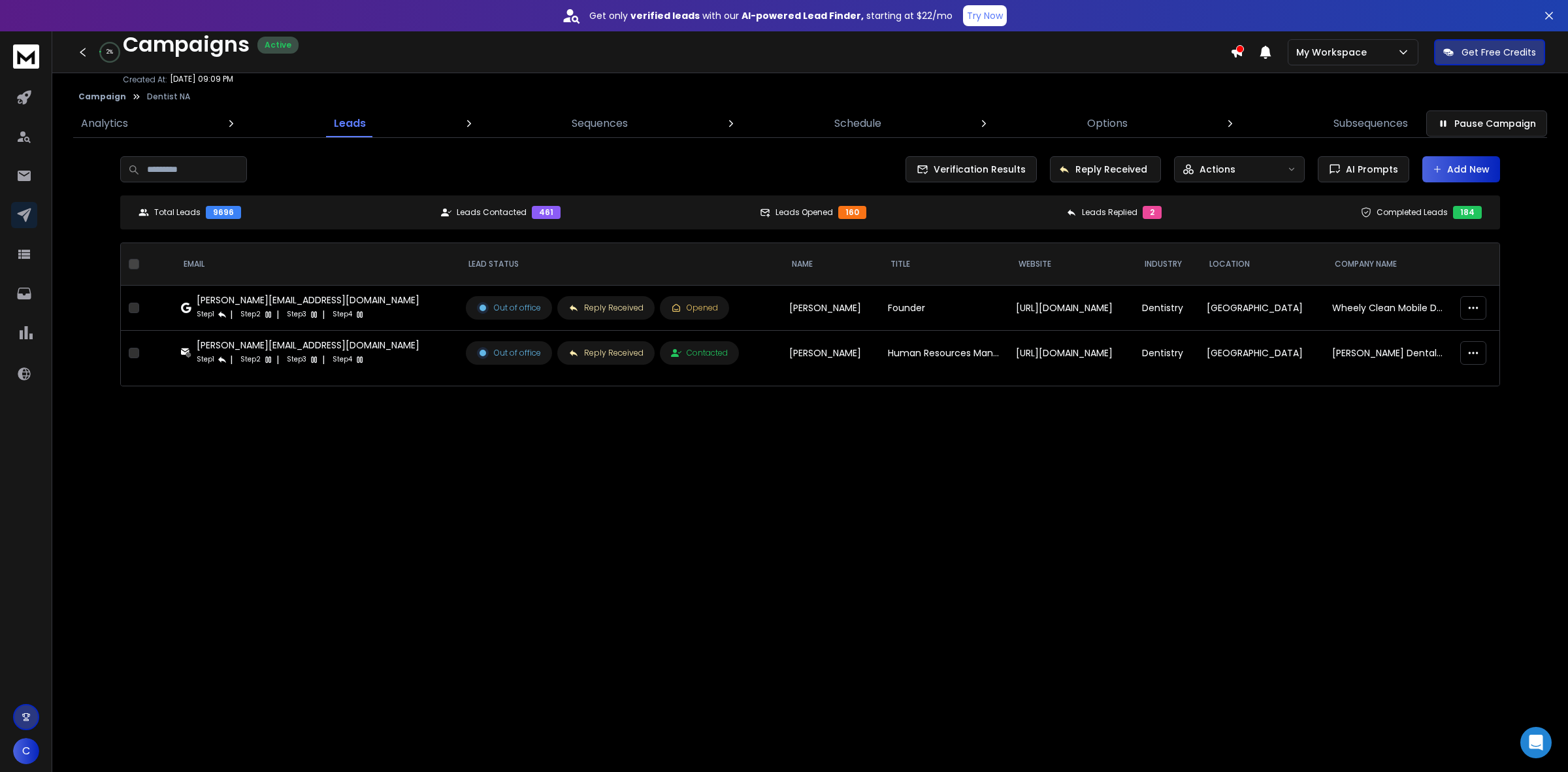
click at [583, 348] on div "Reply Received" at bounding box center [606, 352] width 75 height 10
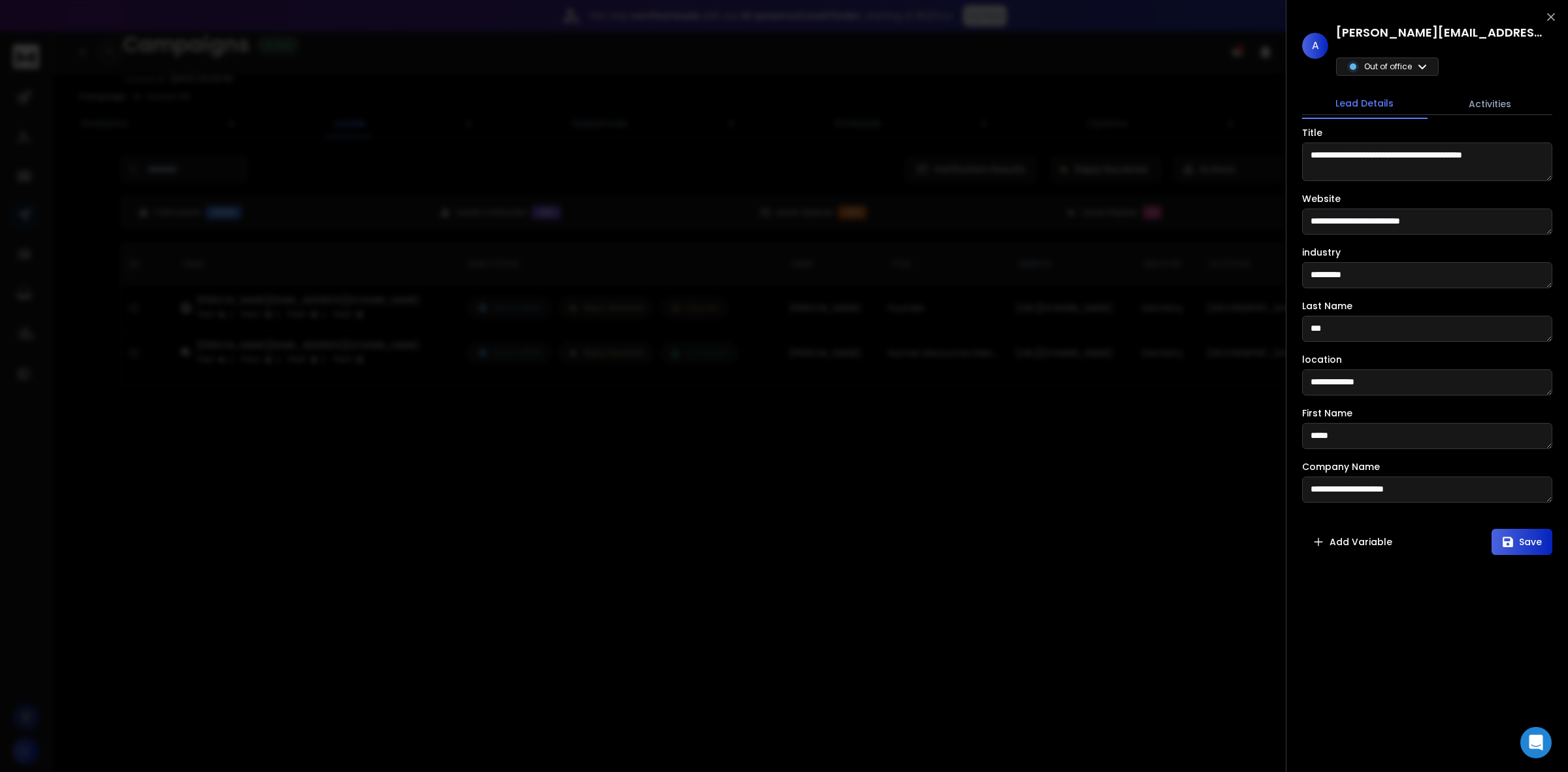
click at [594, 456] on div at bounding box center [784, 386] width 1568 height 772
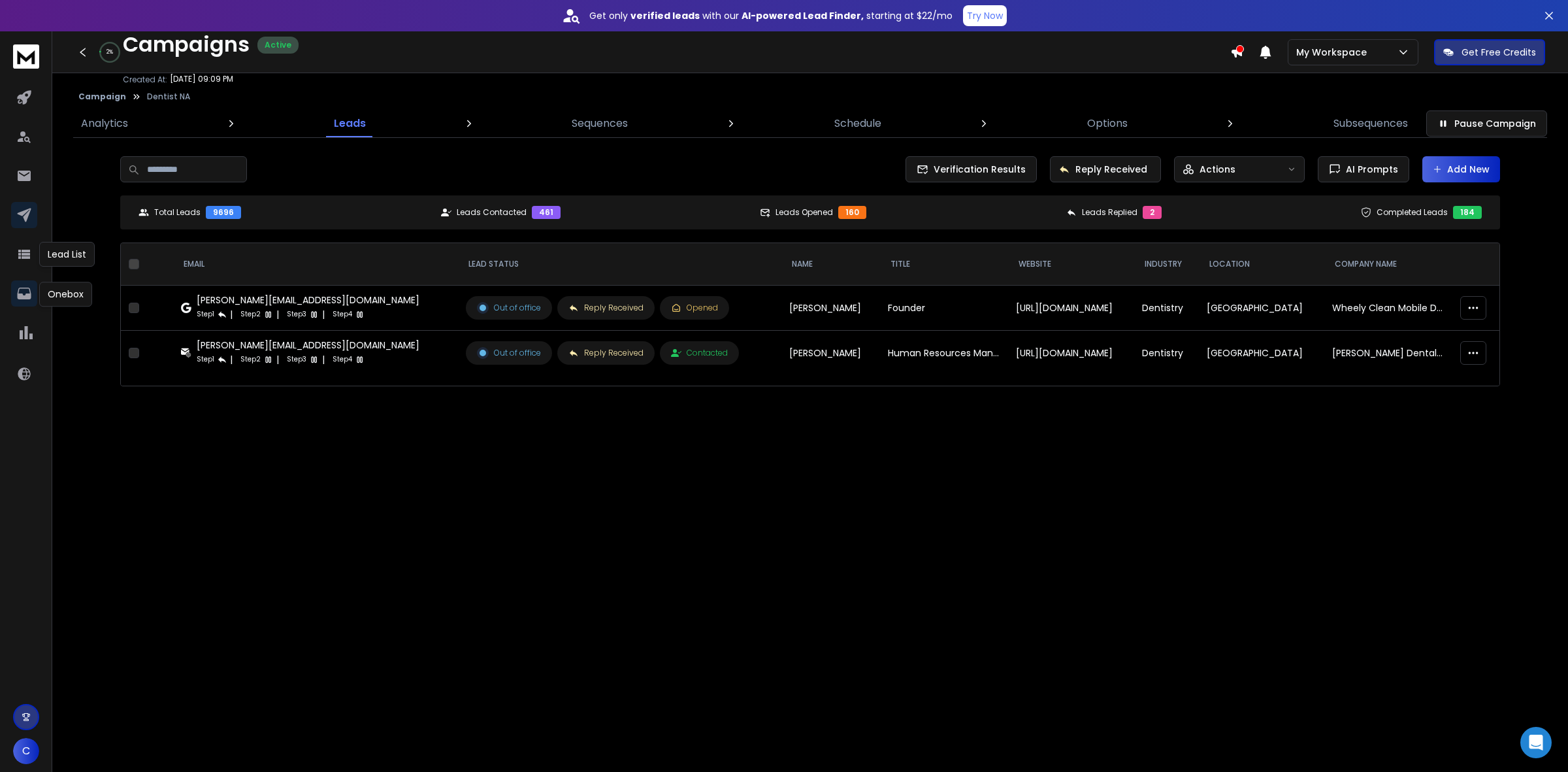
click at [31, 285] on link at bounding box center [24, 293] width 26 height 26
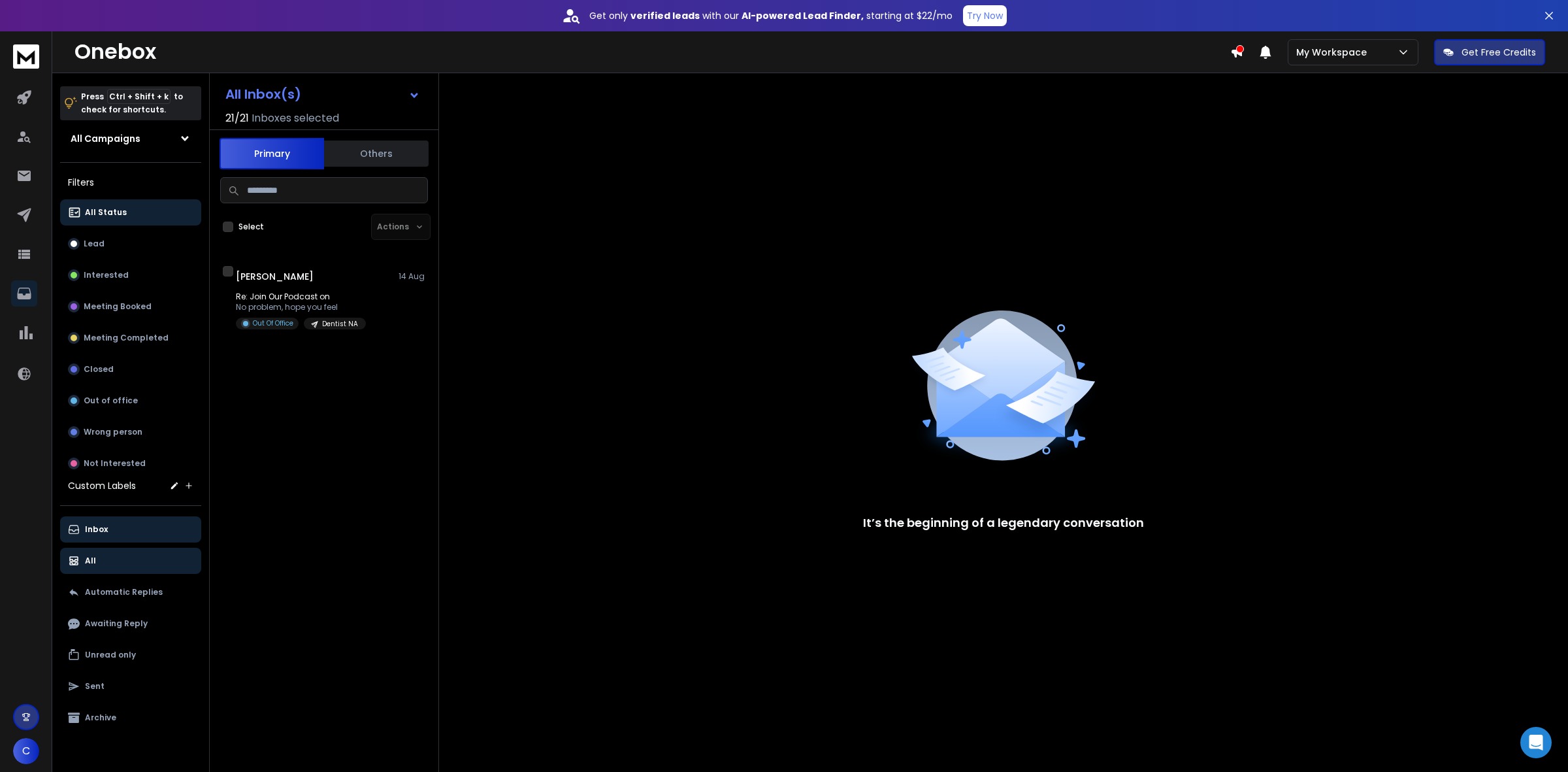
click at [92, 561] on p "All" at bounding box center [90, 560] width 11 height 10
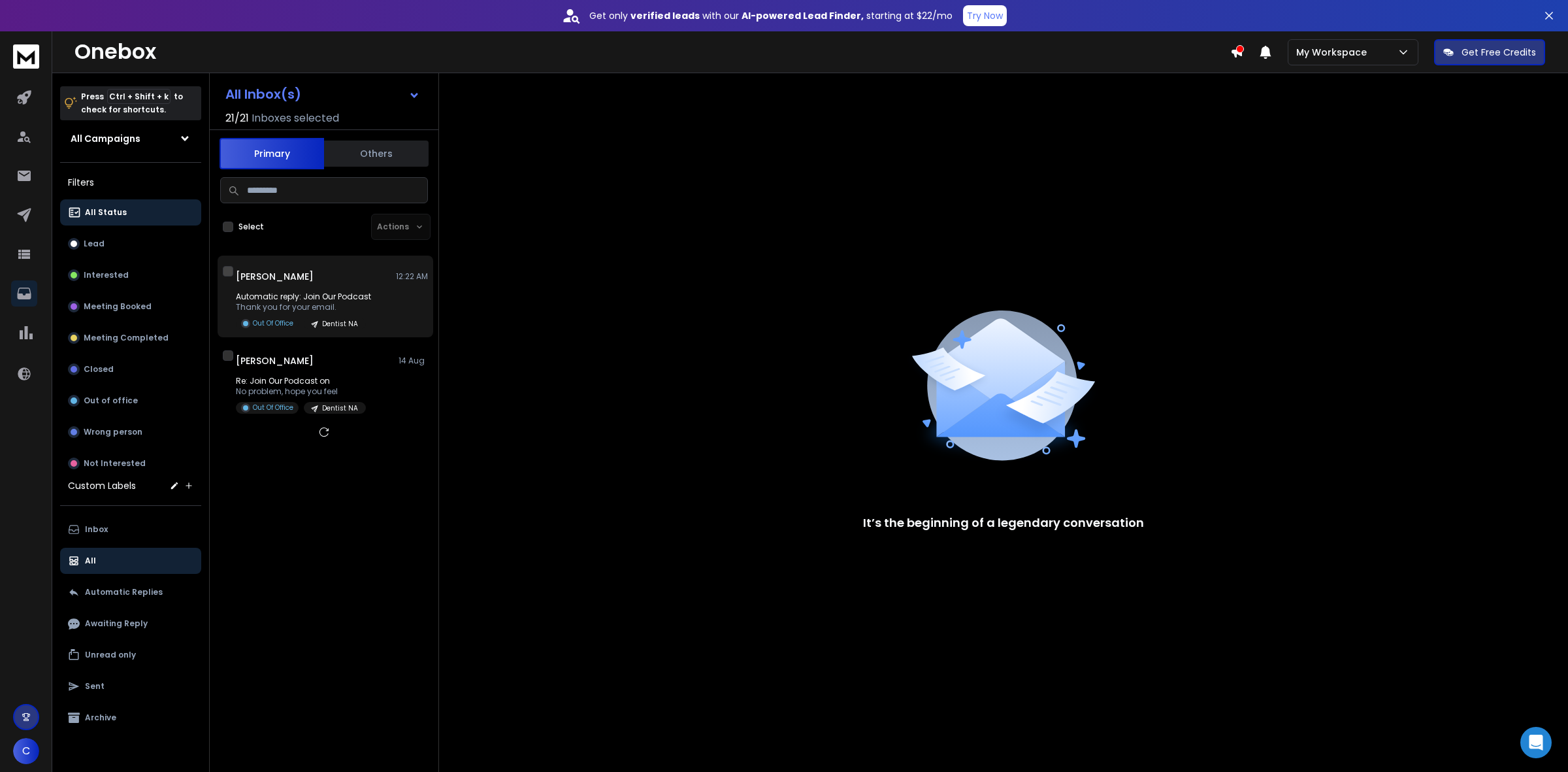
click at [315, 297] on p "Automatic reply: Join Our Podcast" at bounding box center [303, 296] width 135 height 10
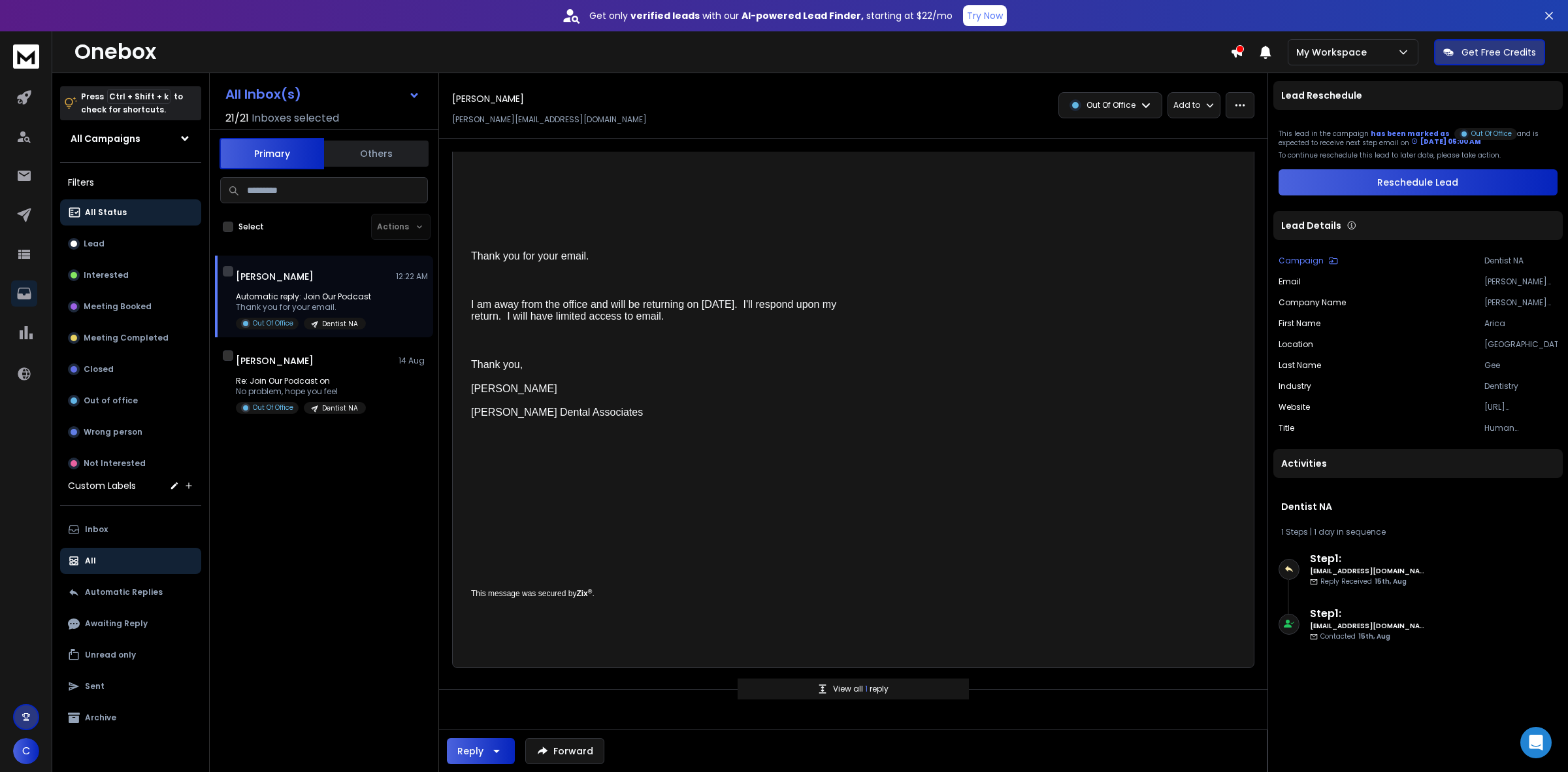
scroll to position [283, 0]
click at [157, 559] on button "All" at bounding box center [130, 560] width 141 height 26
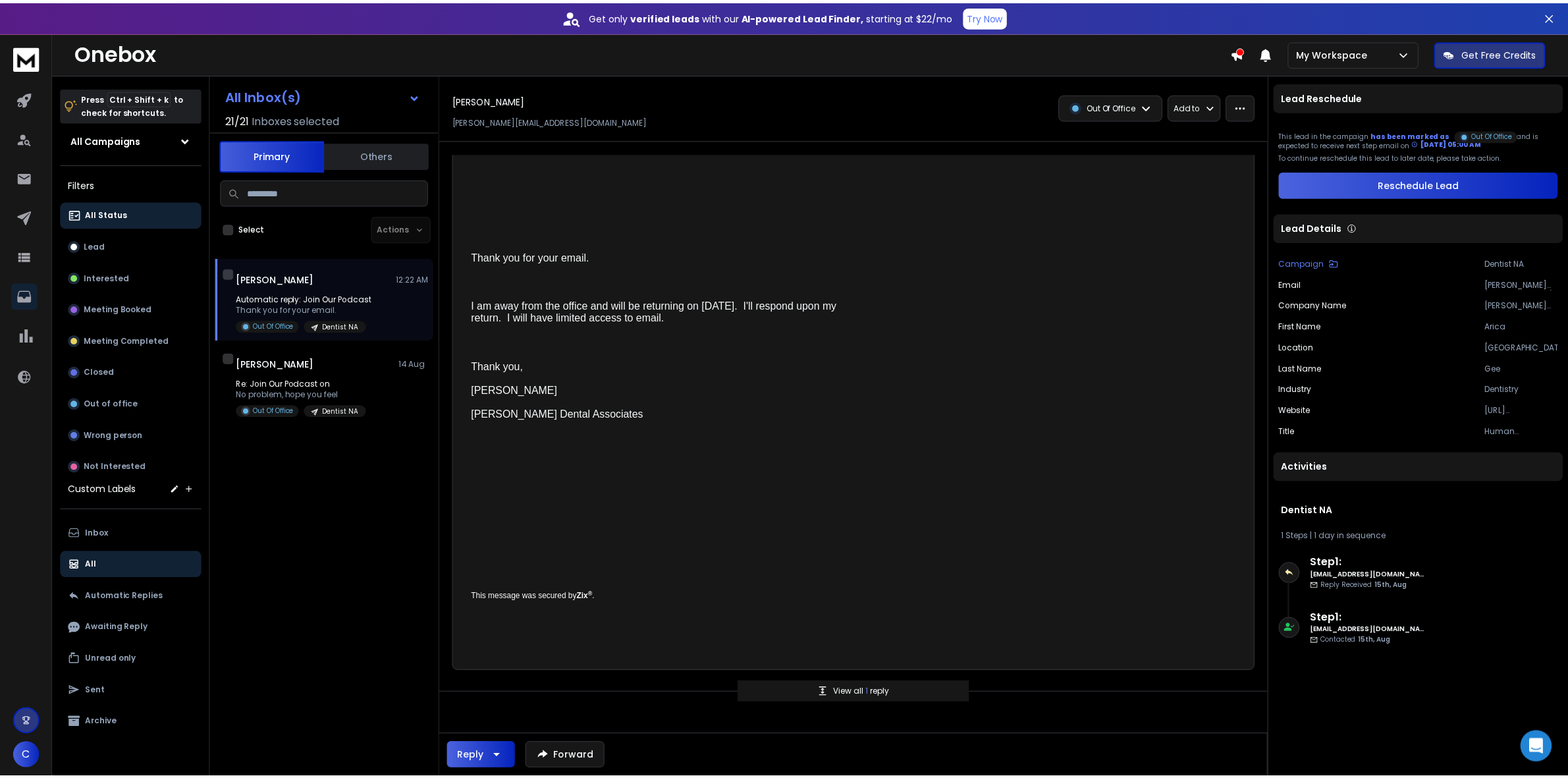
scroll to position [0, 0]
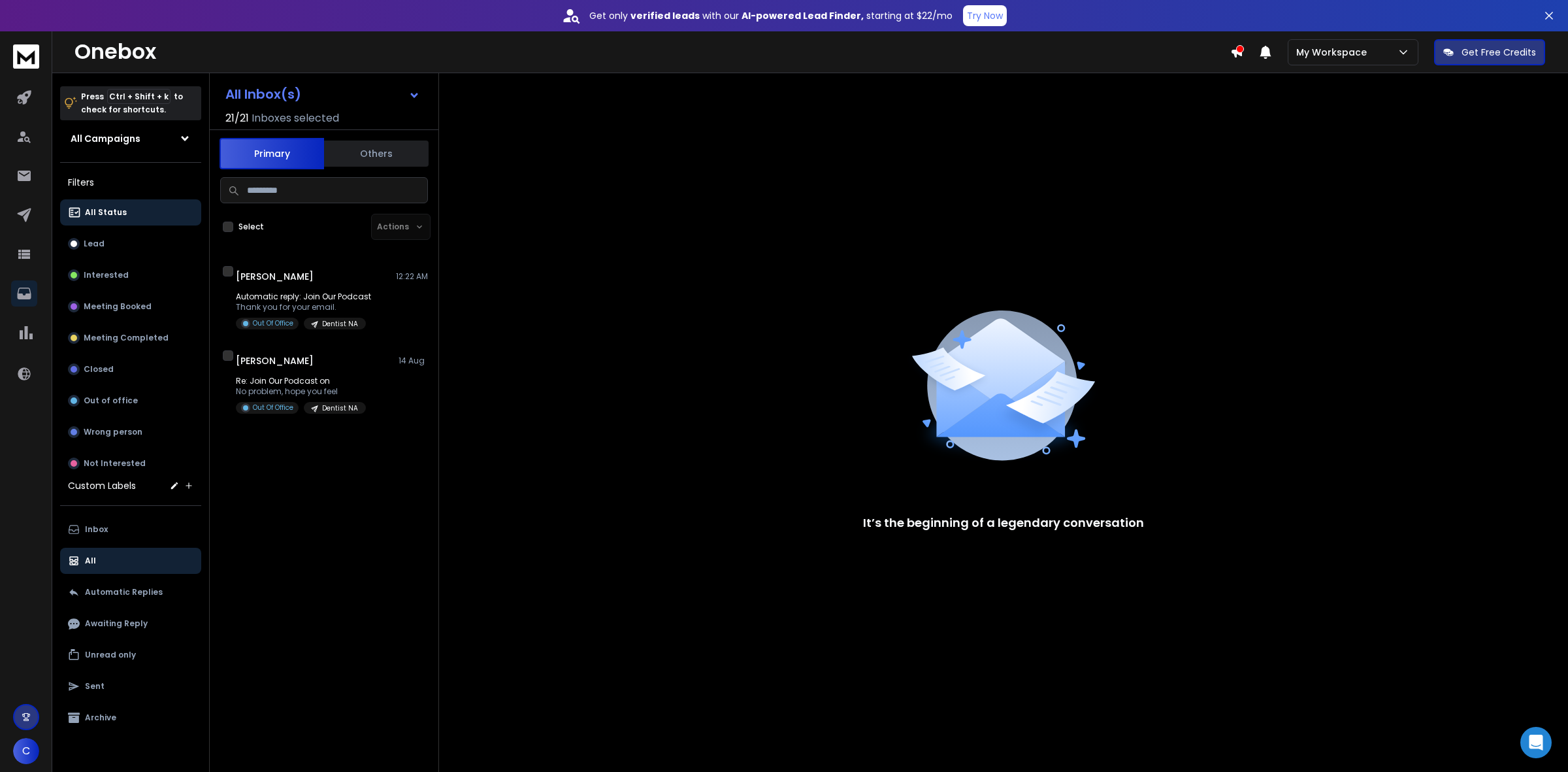
click at [375, 150] on button "Others" at bounding box center [376, 153] width 105 height 29
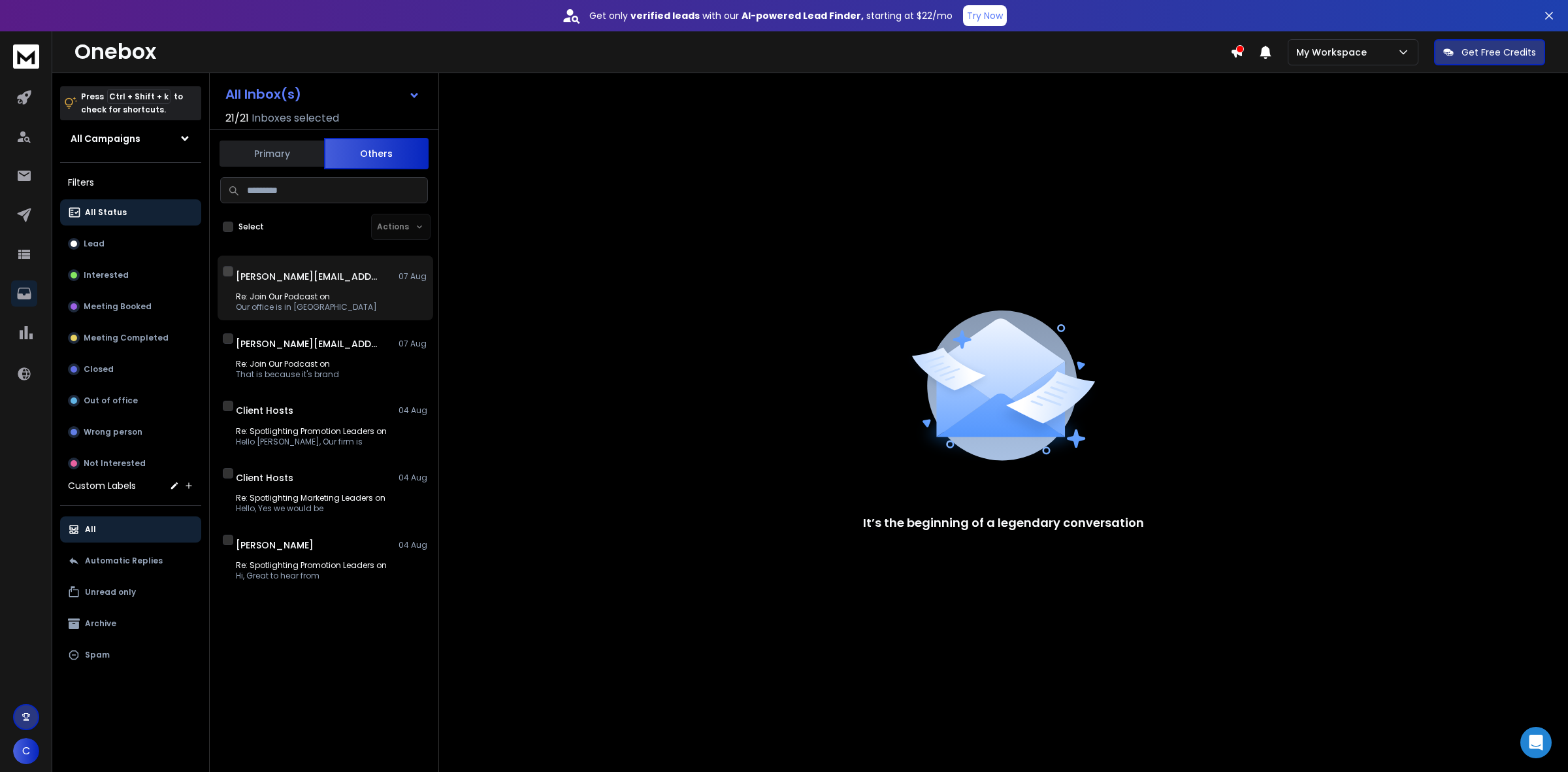
click at [339, 282] on h1 "adam@wheelyclean.ca" at bounding box center [308, 277] width 144 height 13
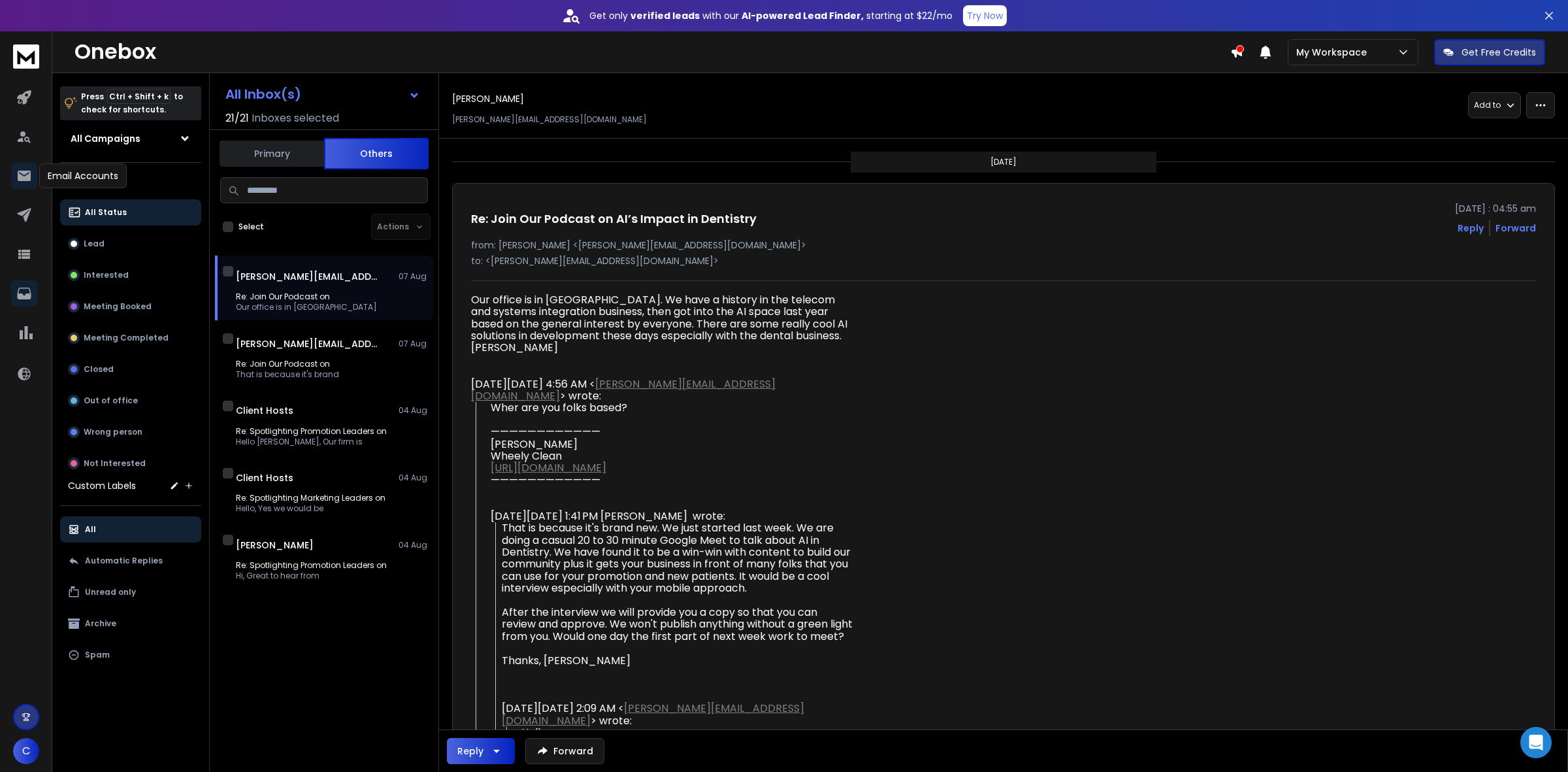
click at [30, 181] on icon at bounding box center [24, 176] width 16 height 16
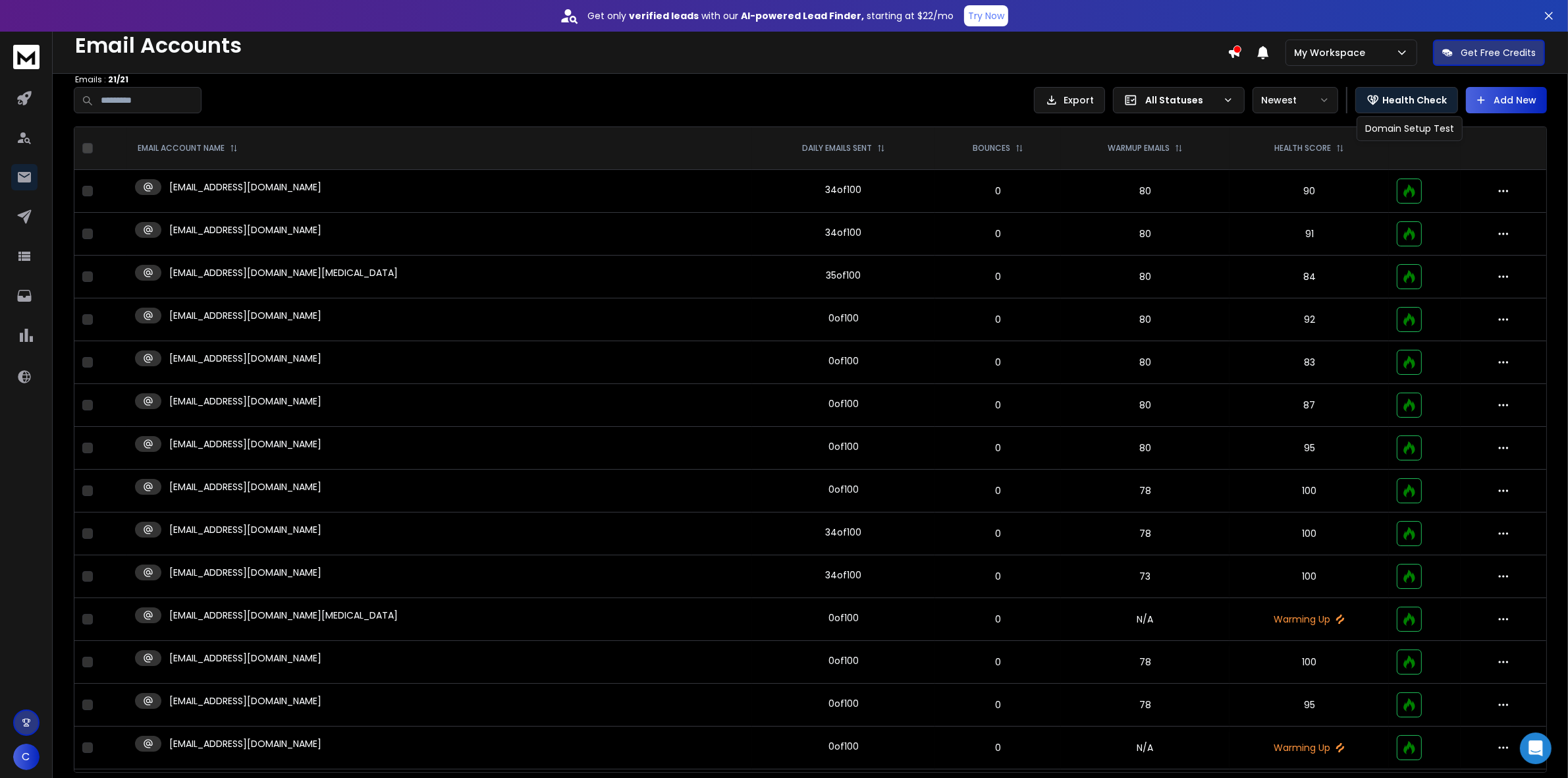
click at [1405, 104] on p "Health Check" at bounding box center [1414, 100] width 64 height 13
click at [28, 211] on icon at bounding box center [23, 216] width 14 height 14
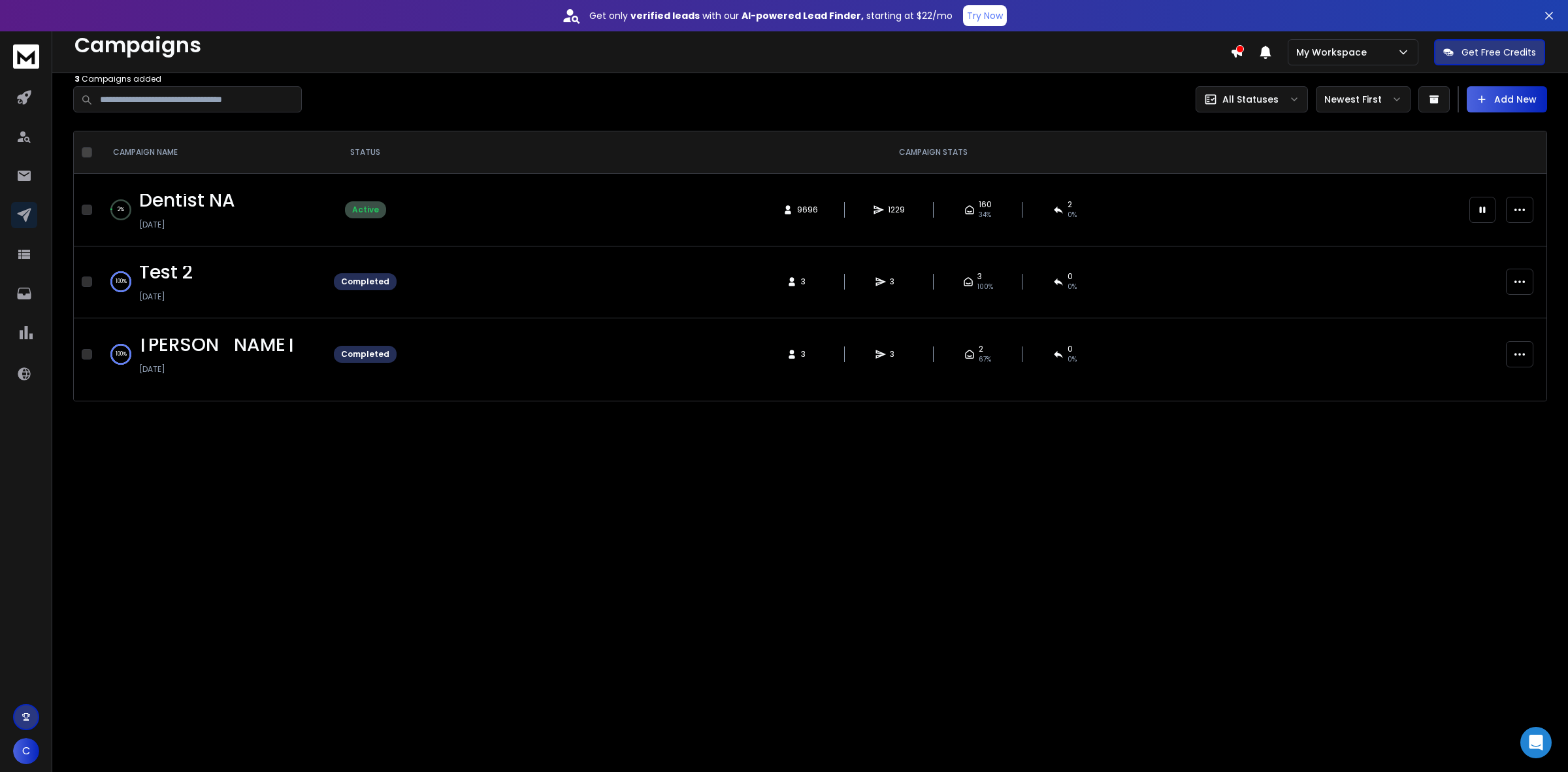
click at [227, 230] on div "Dentist NA 9 days ago" at bounding box center [187, 209] width 96 height 56
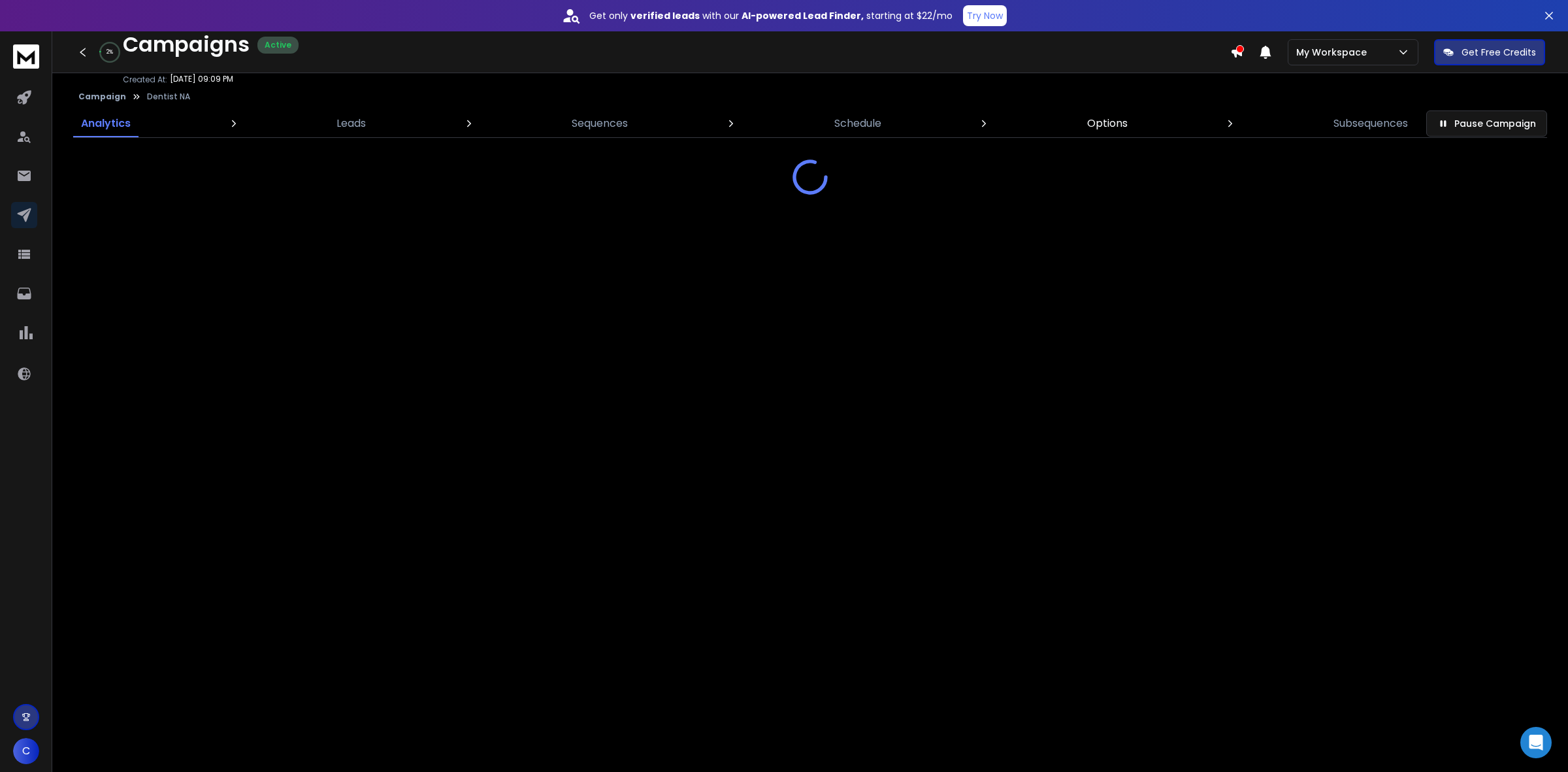
click at [1094, 121] on p "Options" at bounding box center [1107, 123] width 41 height 12
select select "**********"
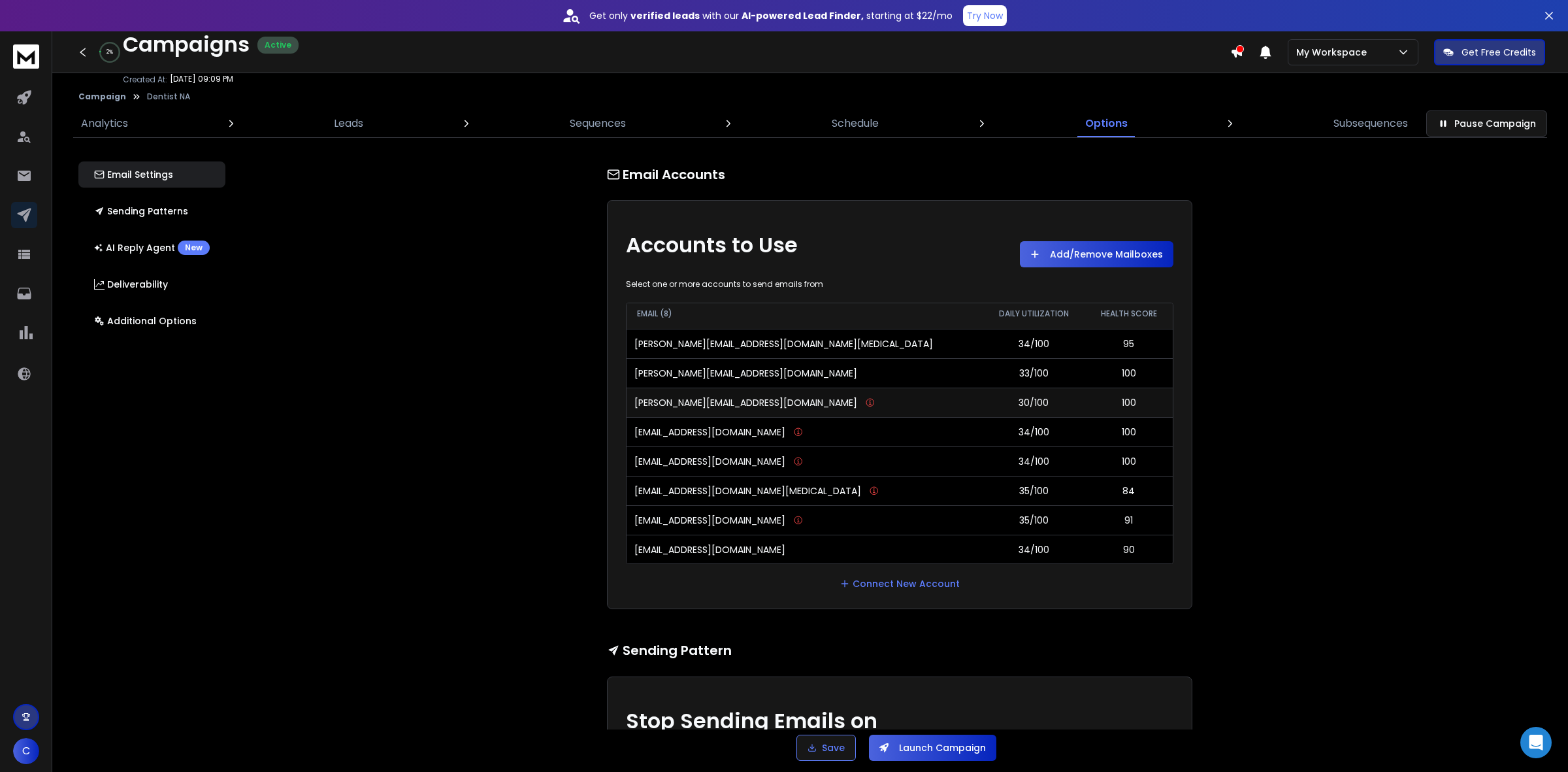
scroll to position [7, 0]
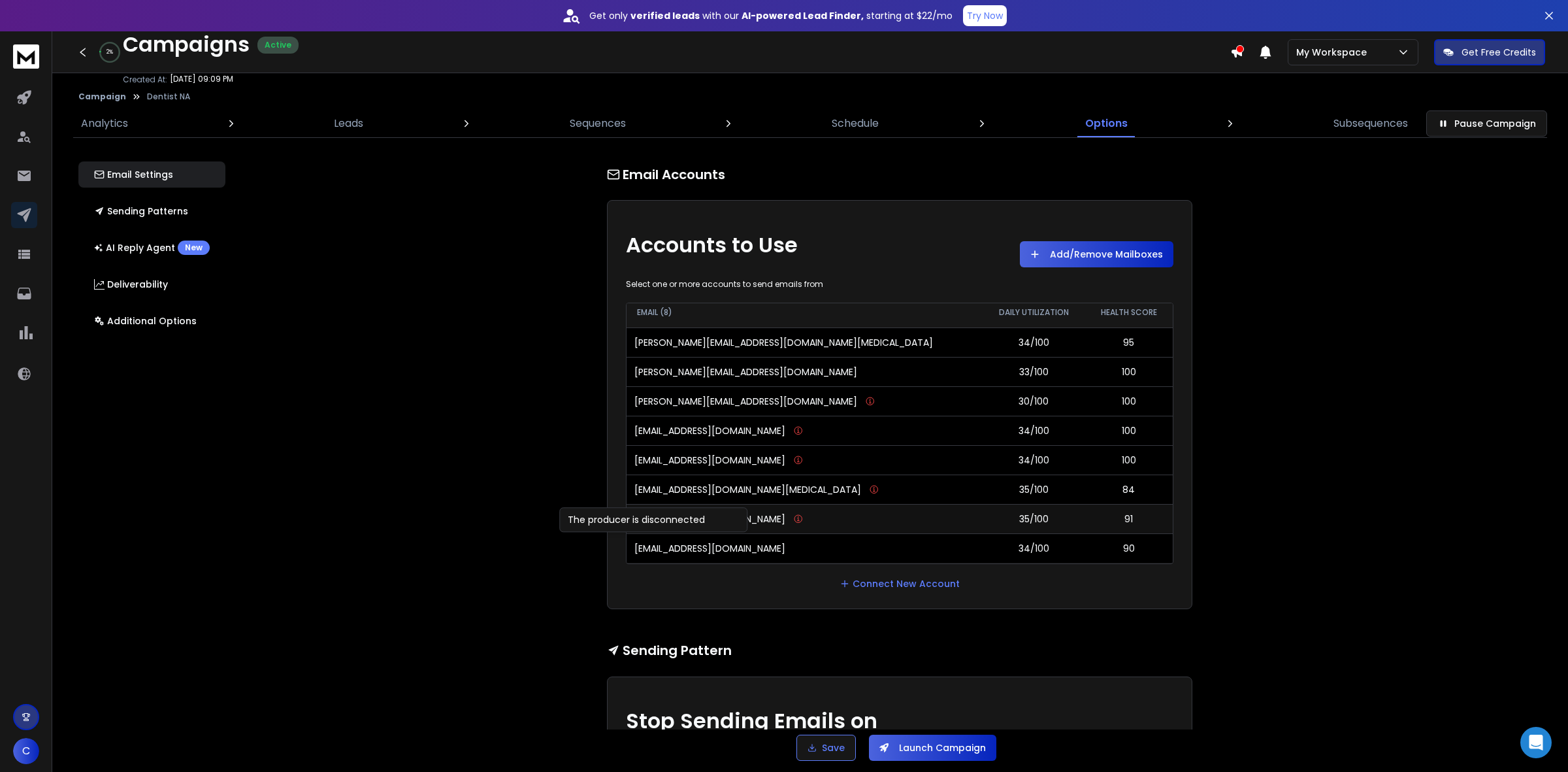
click at [793, 523] on icon at bounding box center [798, 519] width 10 height 10
click at [925, 756] on button "Launch Campaign" at bounding box center [933, 747] width 128 height 26
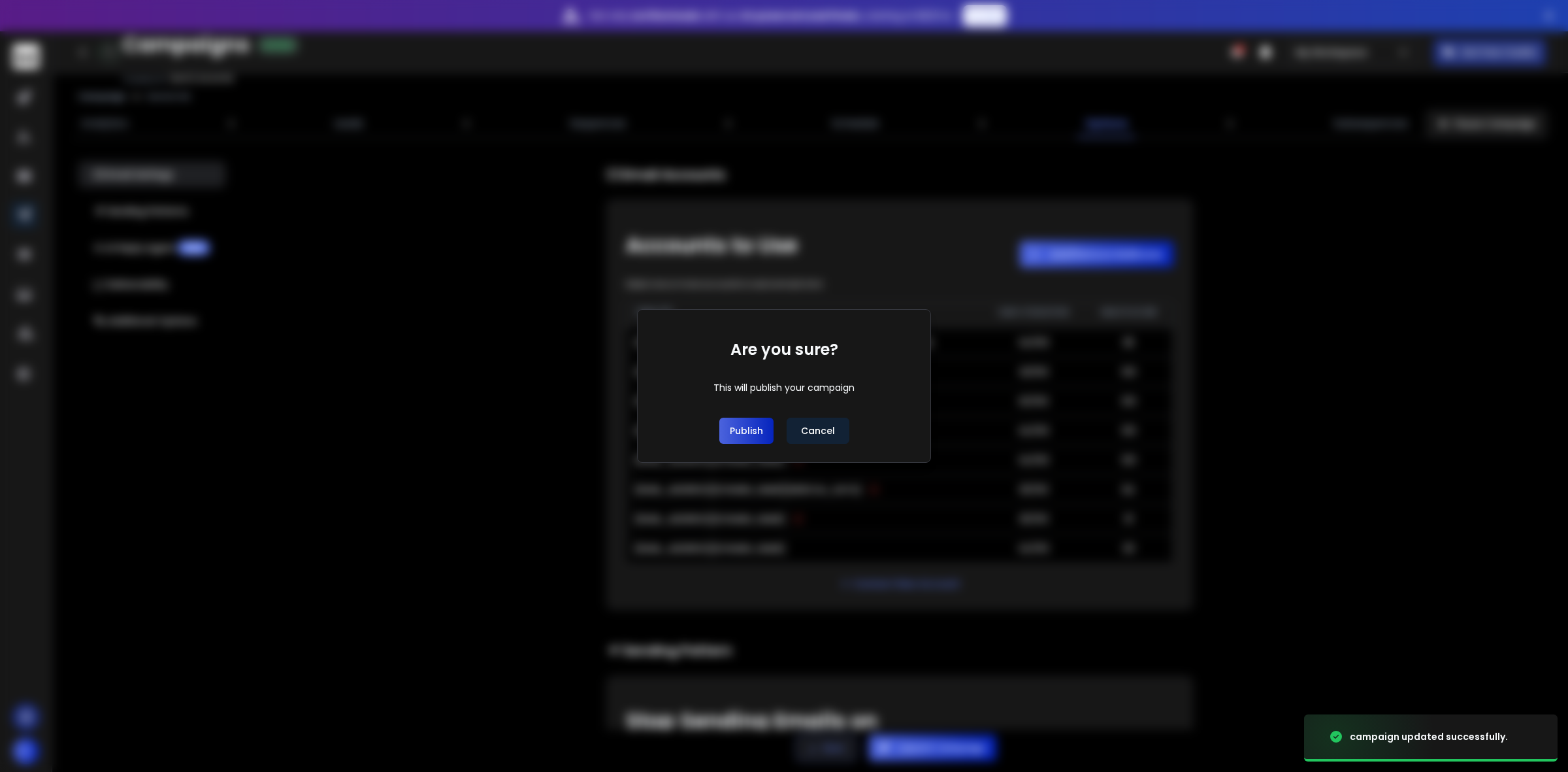
click at [763, 427] on button "Publish" at bounding box center [747, 431] width 54 height 26
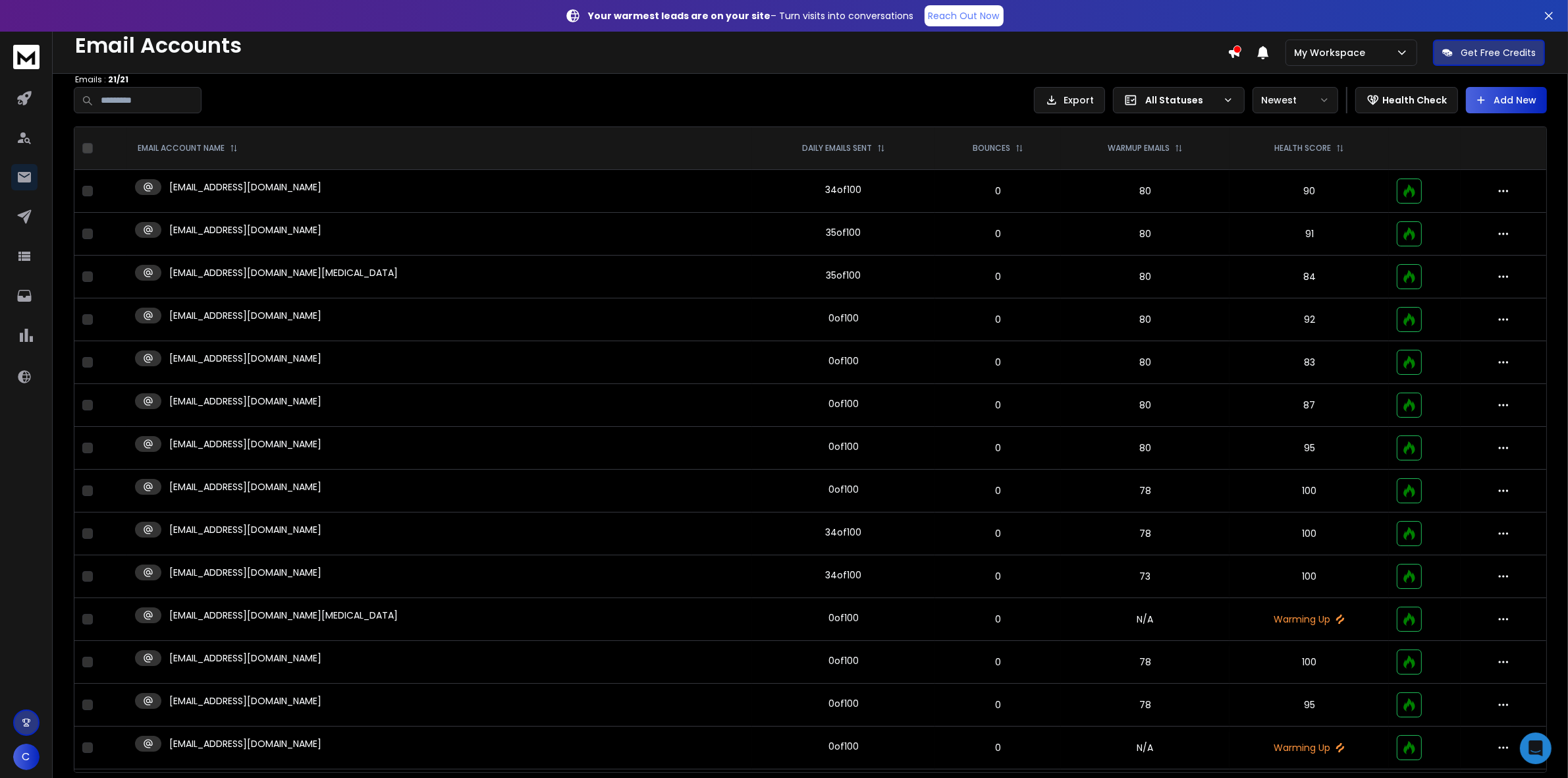
scroll to position [310, 0]
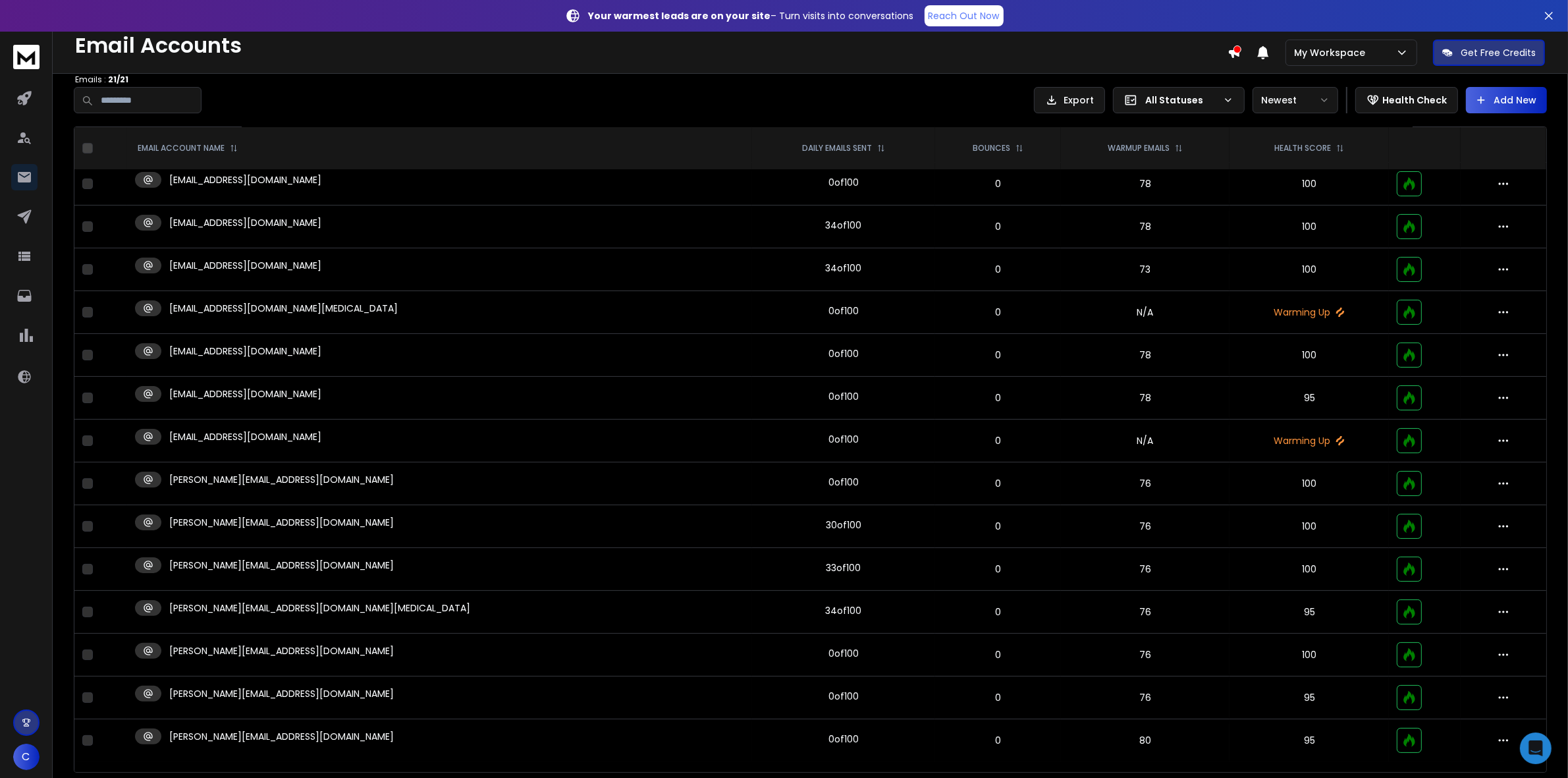
click at [280, 515] on div "[PERSON_NAME][EMAIL_ADDRESS][DOMAIN_NAME]" at bounding box center [439, 523] width 609 height 16
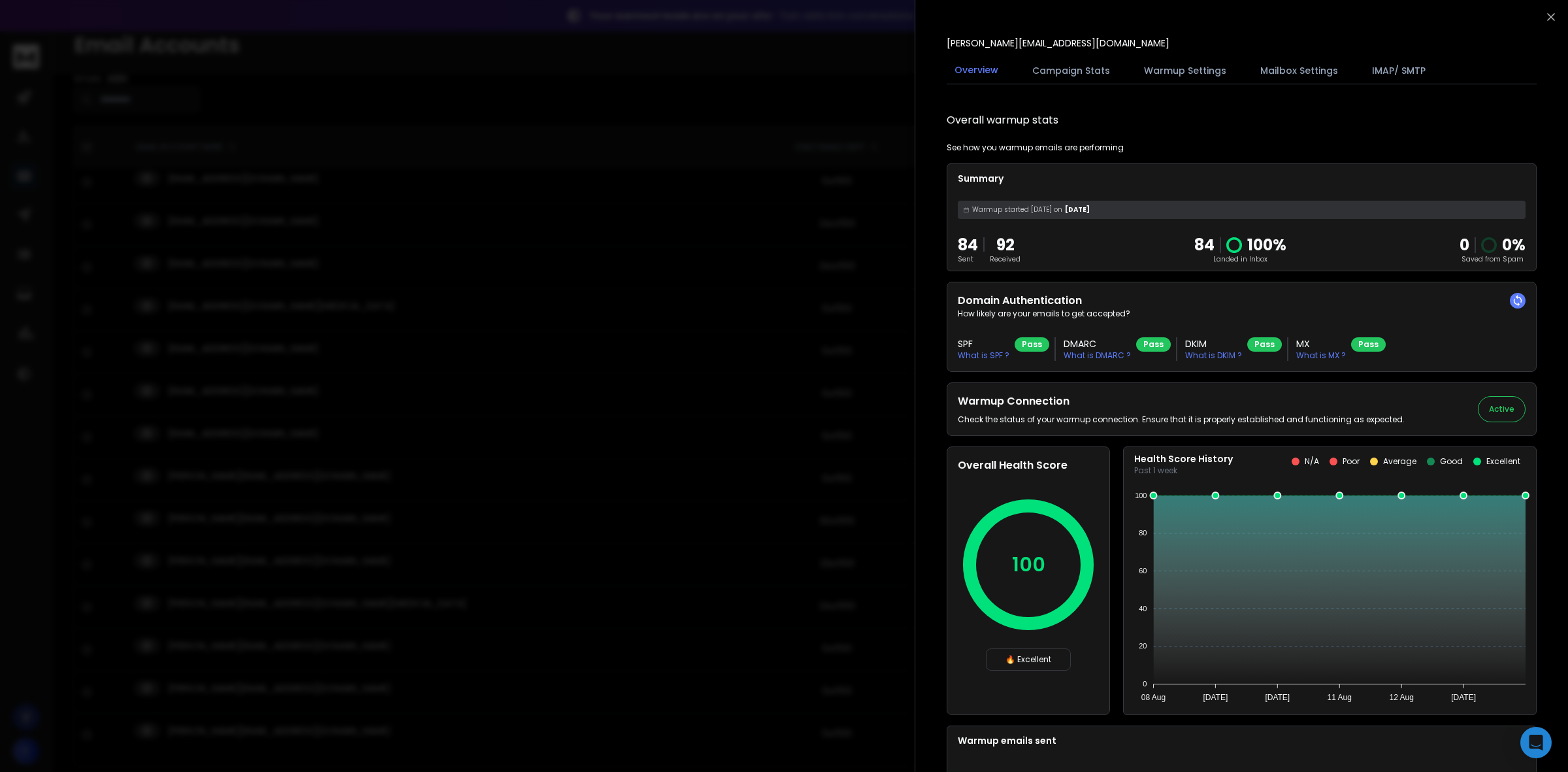
click at [1312, 57] on button "Mailbox Settings" at bounding box center [1299, 70] width 93 height 29
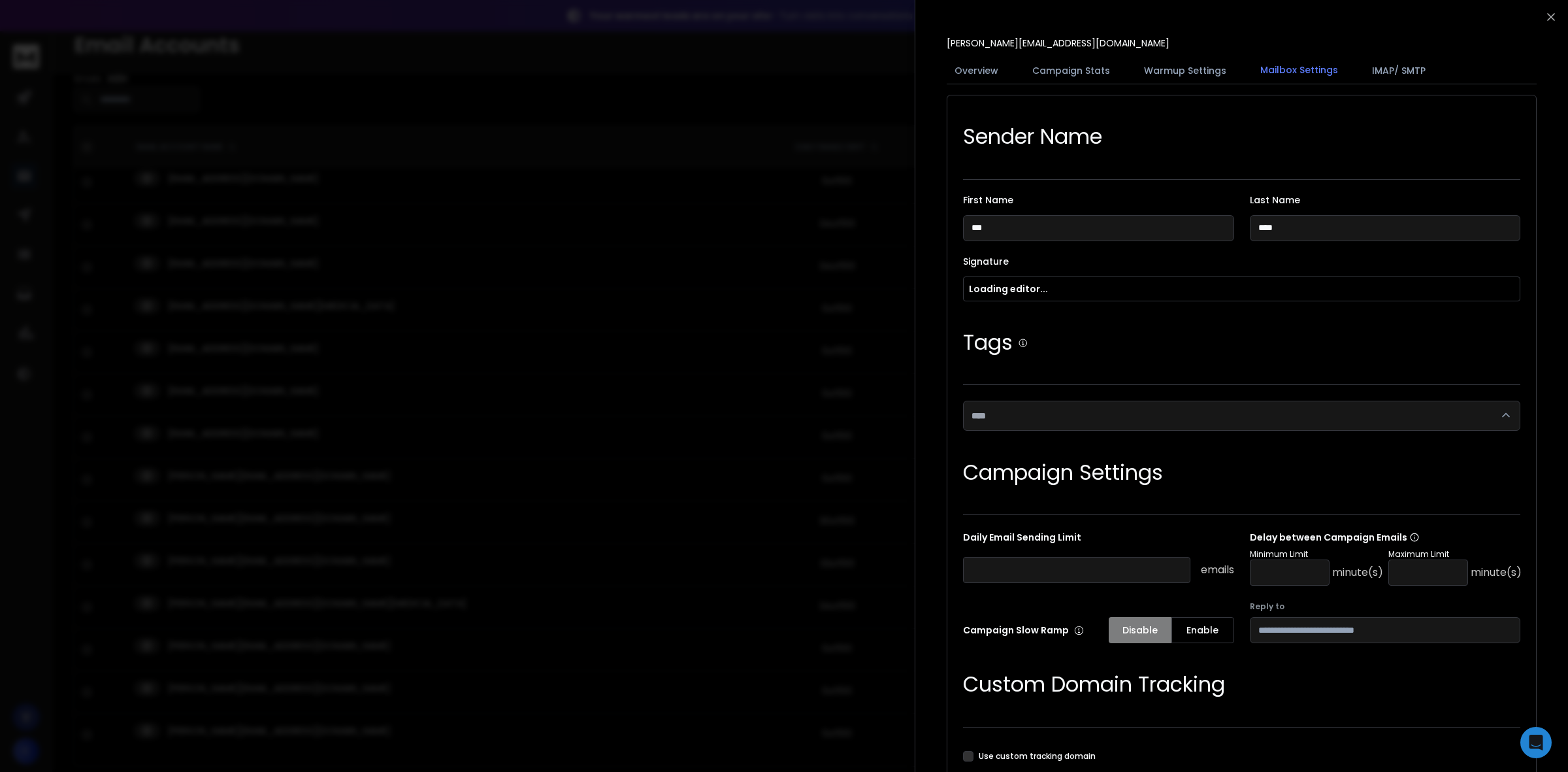
click at [1387, 67] on button "IMAP/ SMTP" at bounding box center [1399, 70] width 69 height 29
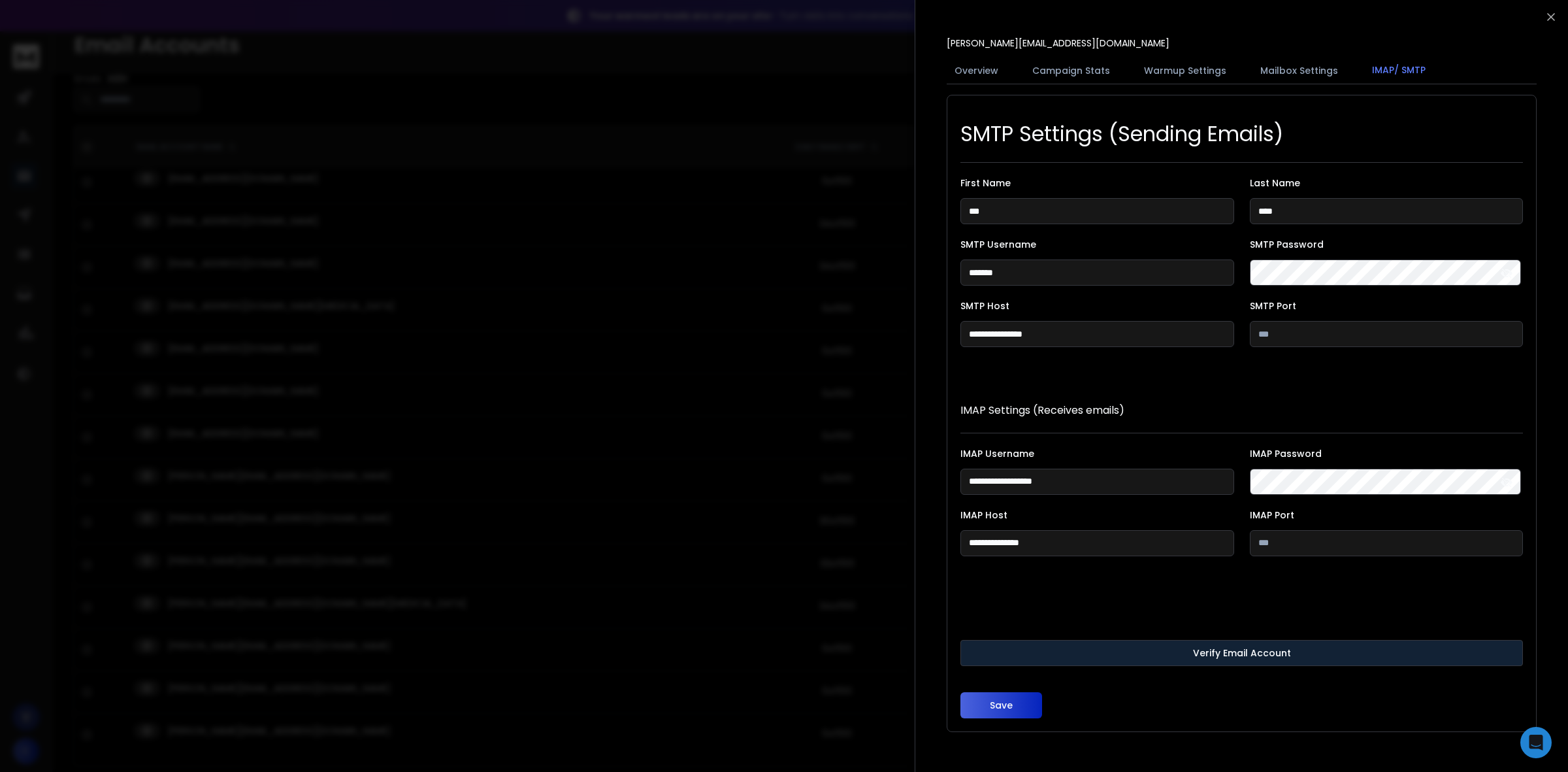
click at [1268, 643] on button "Verify Email Account" at bounding box center [1241, 653] width 562 height 26
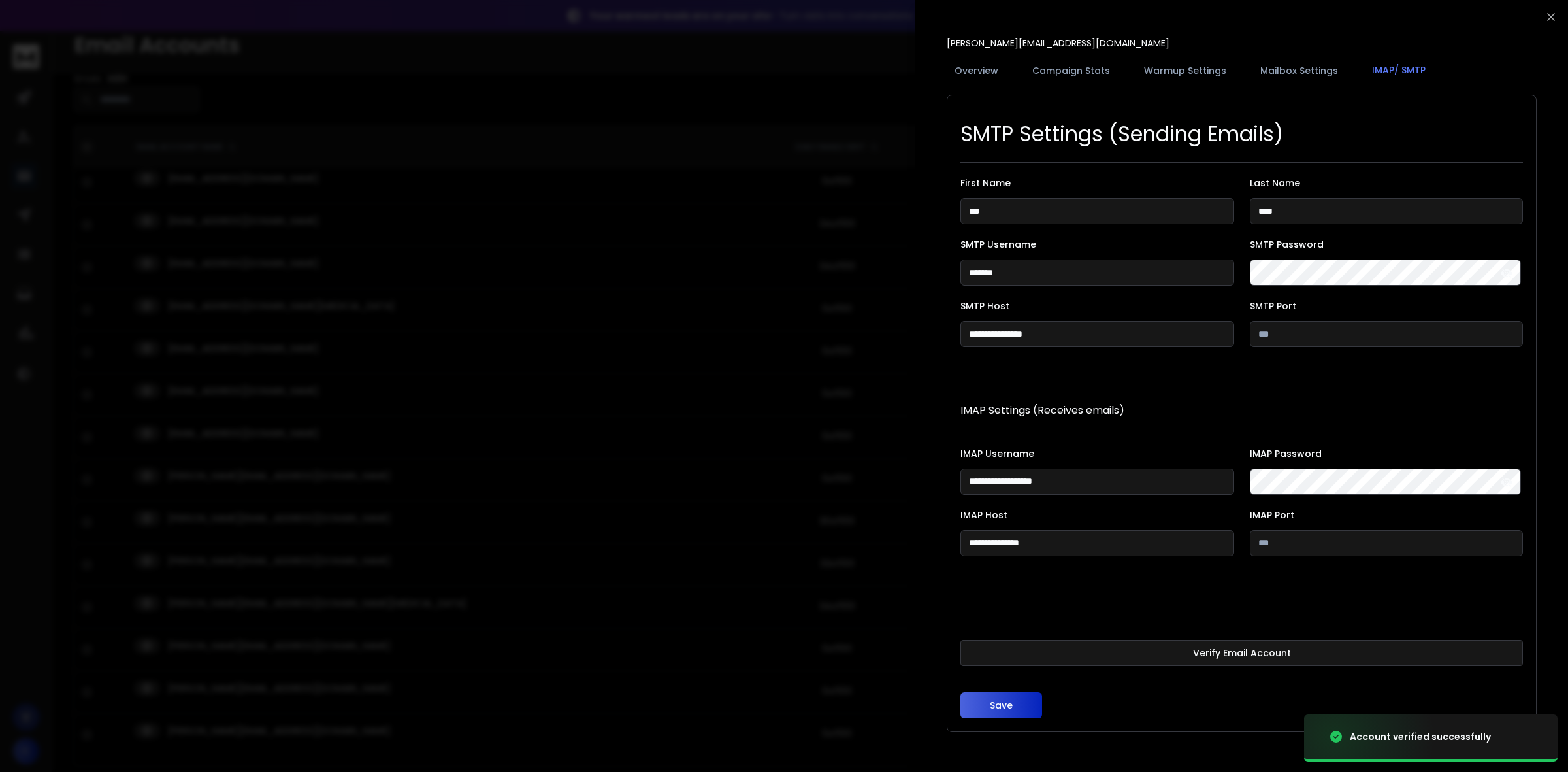
click at [1024, 697] on button "Save" at bounding box center [1001, 705] width 81 height 26
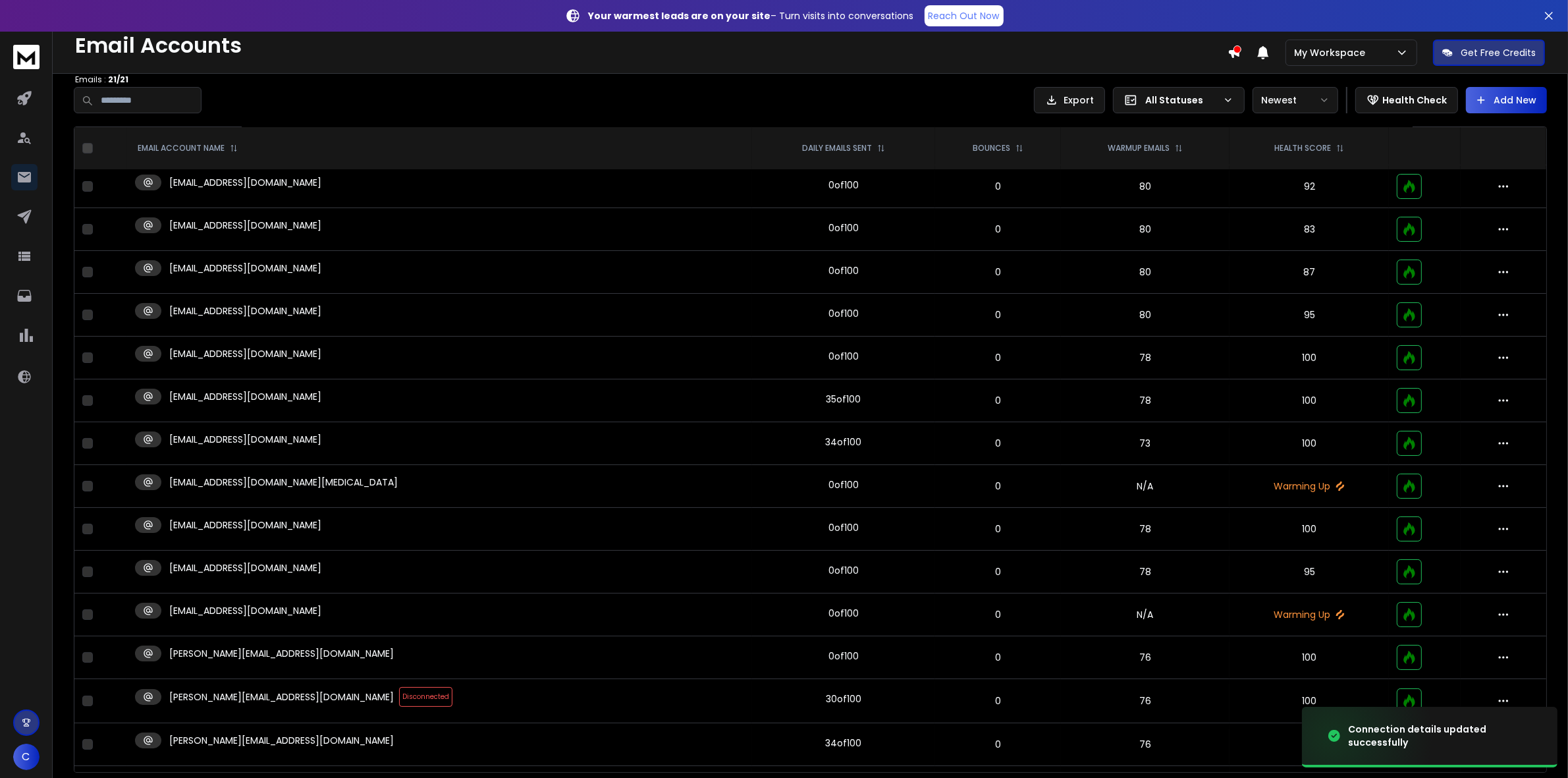
scroll to position [0, 0]
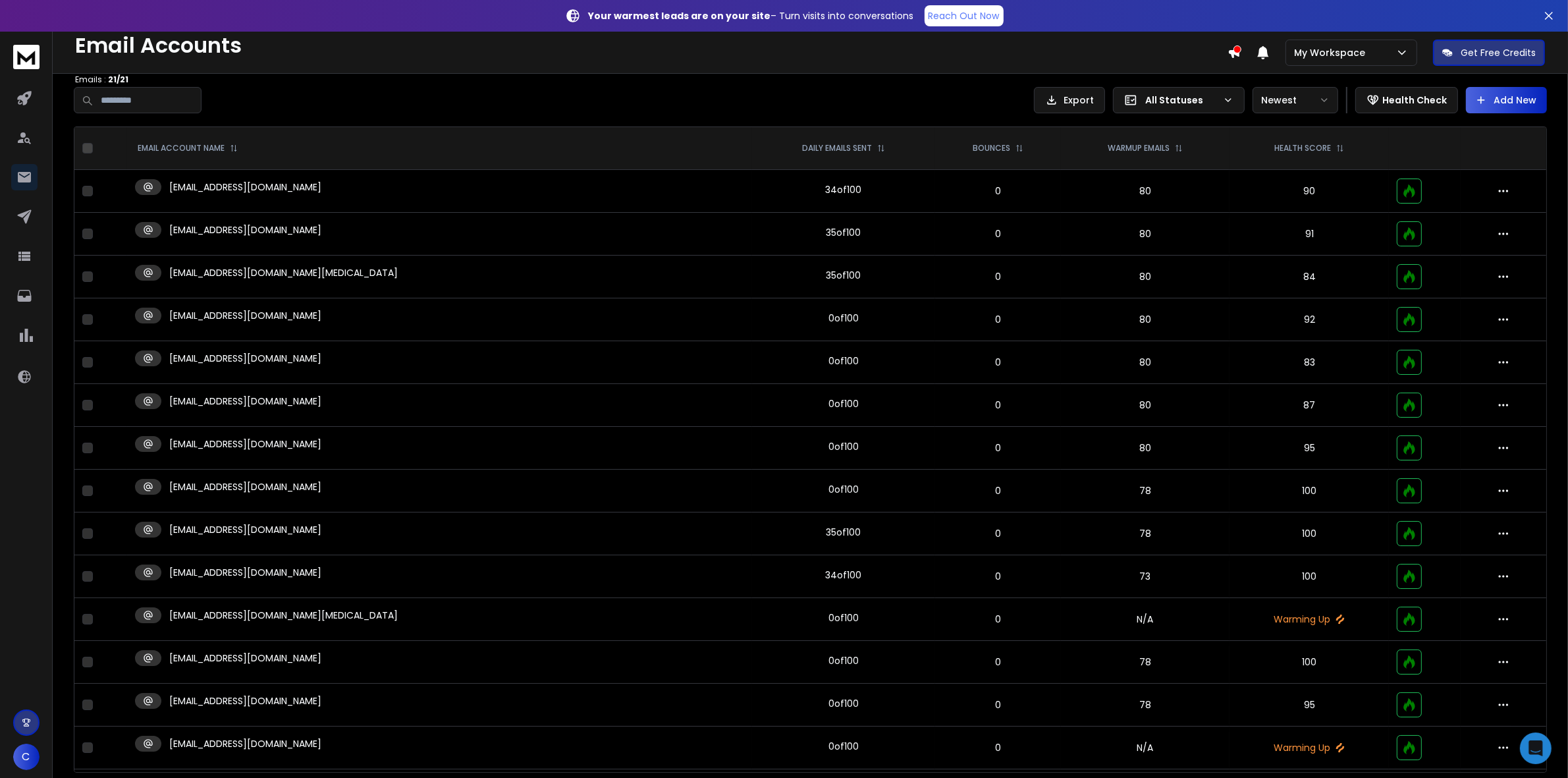
click at [314, 577] on div "timring@voiccom.email" at bounding box center [439, 573] width 609 height 16
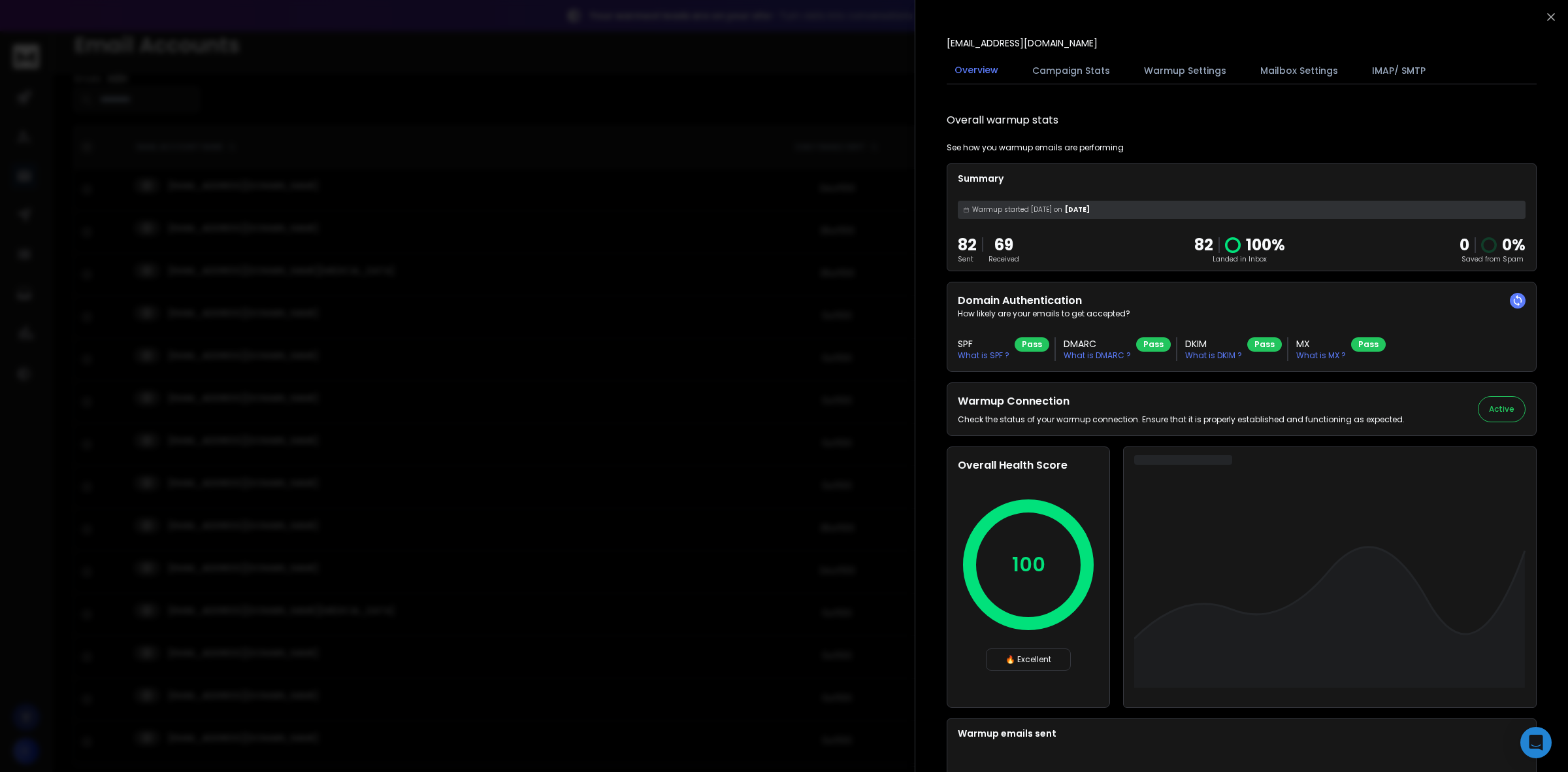
click at [1389, 60] on button "IMAP/ SMTP" at bounding box center [1399, 70] width 69 height 29
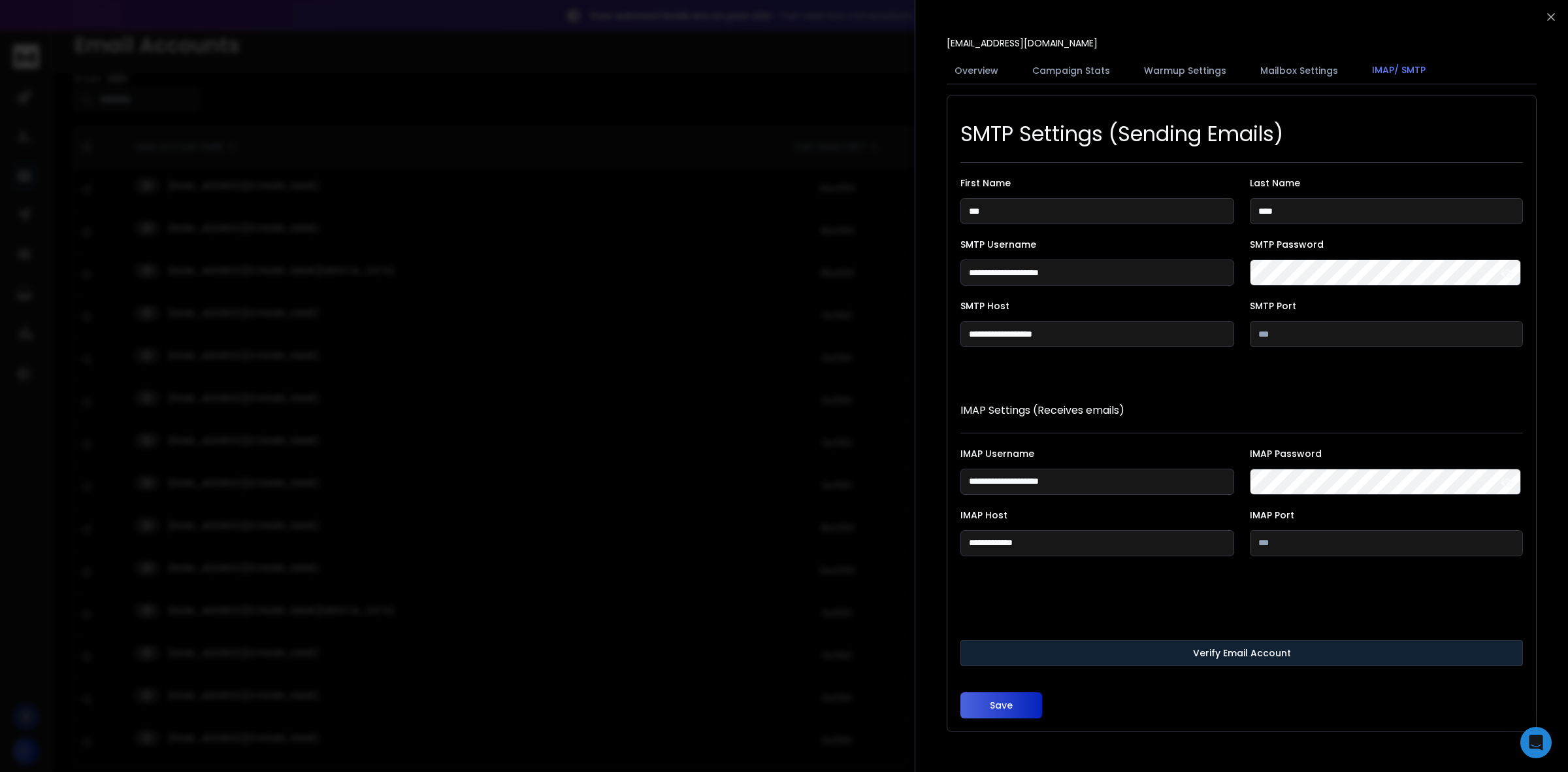
click at [1264, 647] on button "Verify Email Account" at bounding box center [1241, 653] width 562 height 26
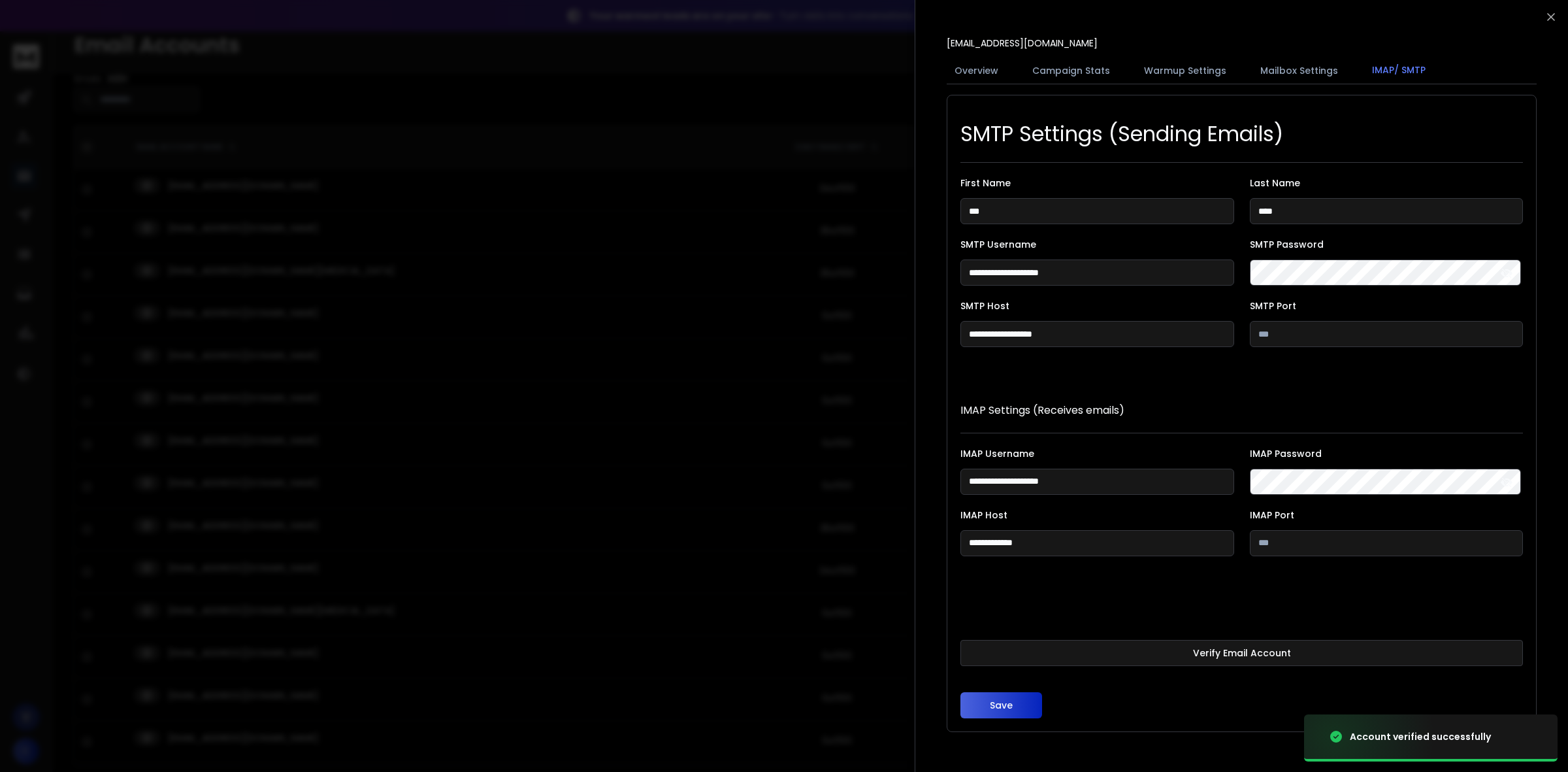
click at [1028, 702] on button "Save" at bounding box center [1001, 705] width 81 height 26
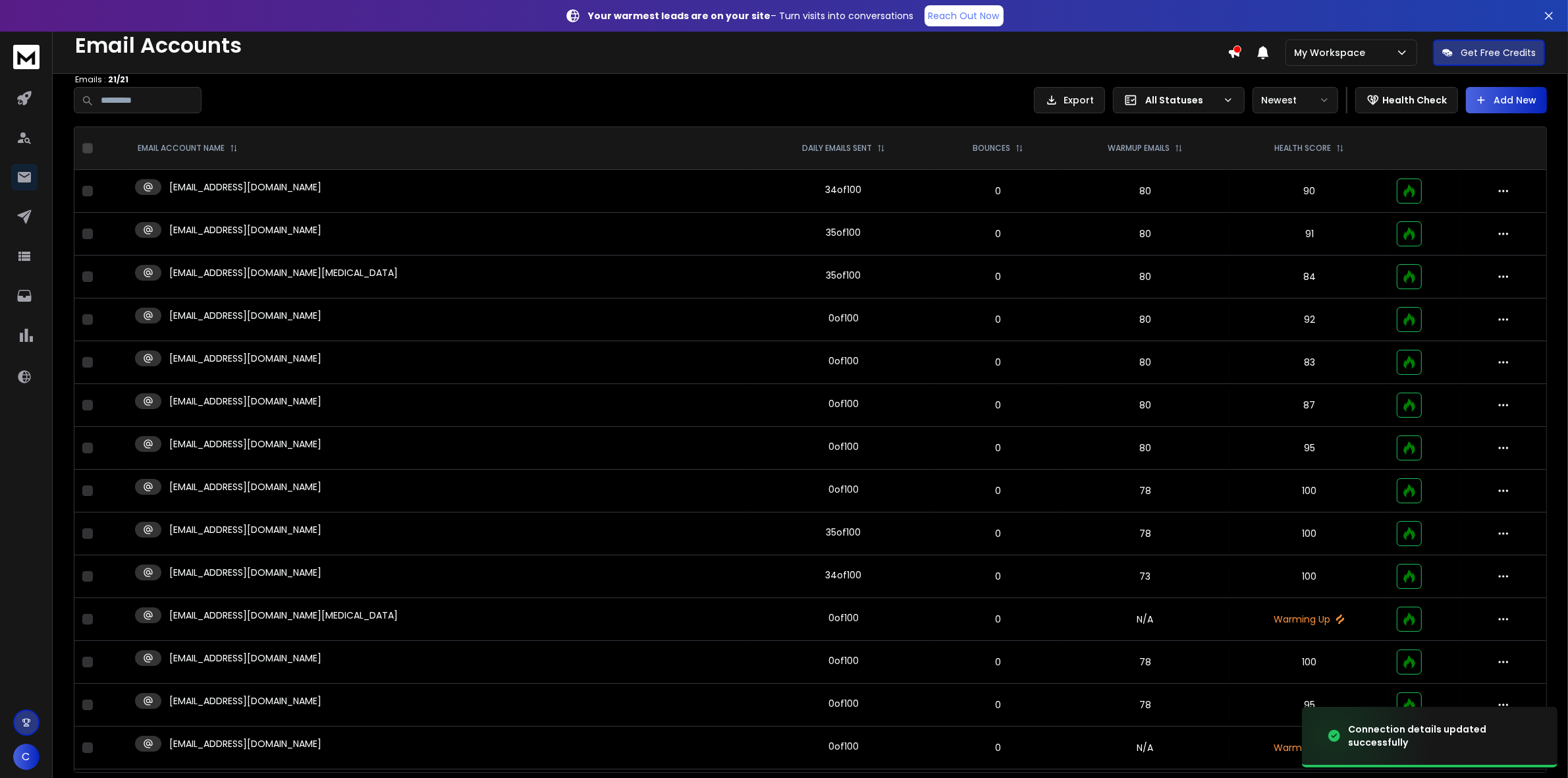
click at [339, 535] on div "timring@voiccom.digital" at bounding box center [439, 530] width 609 height 16
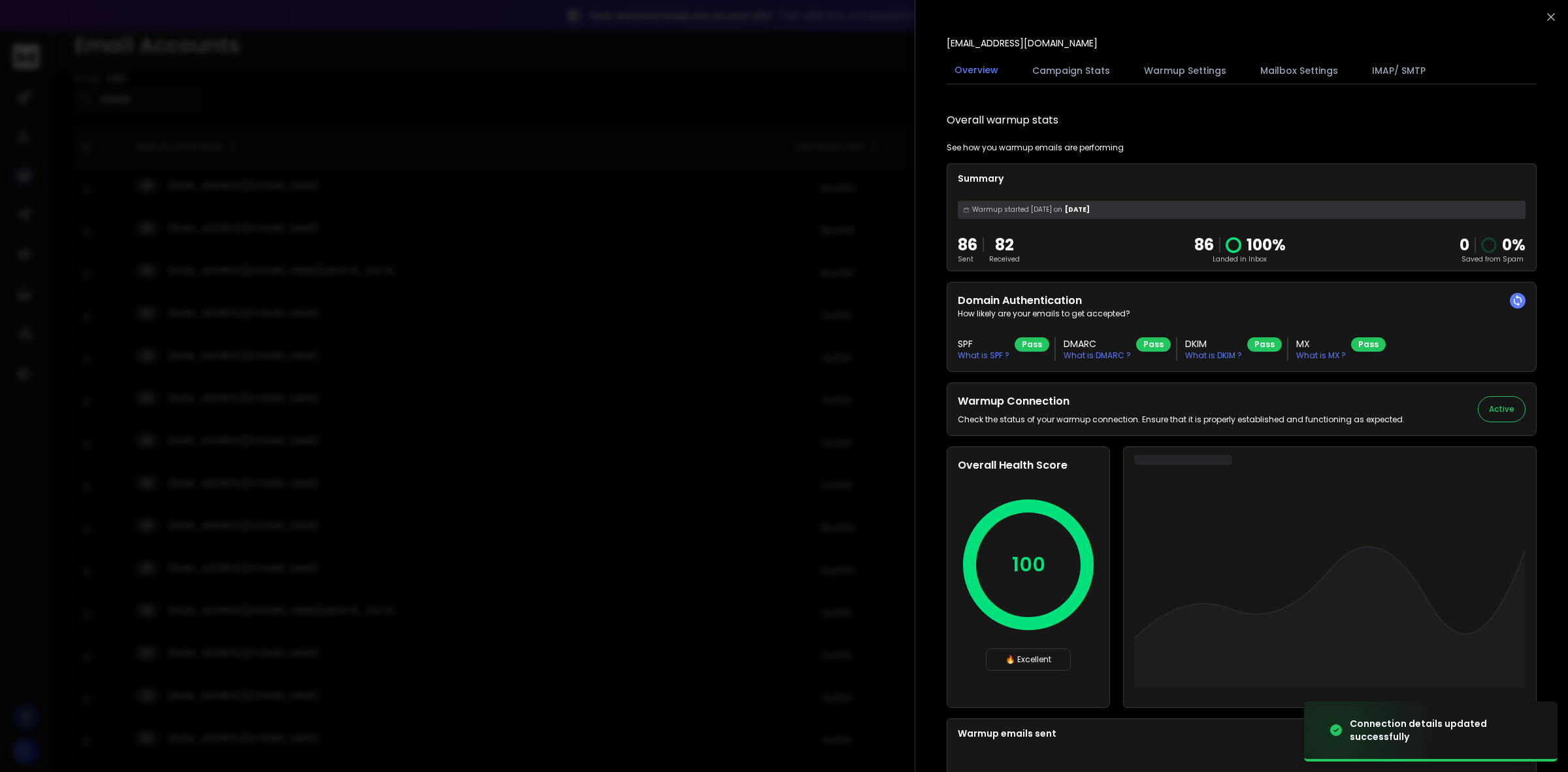
click at [1421, 59] on button "IMAP/ SMTP" at bounding box center [1399, 70] width 69 height 29
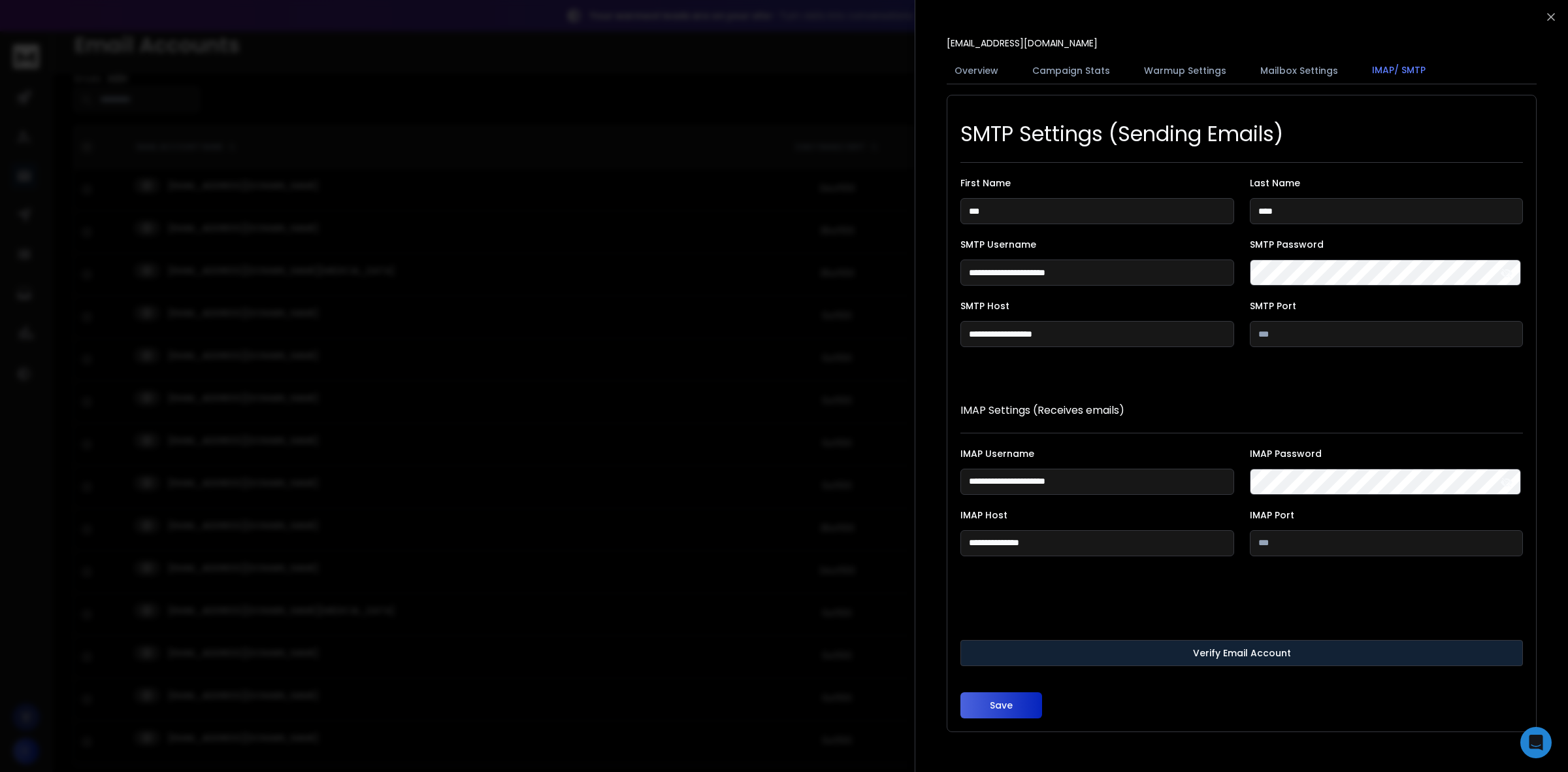
click at [1255, 652] on button "Verify Email Account" at bounding box center [1241, 653] width 562 height 26
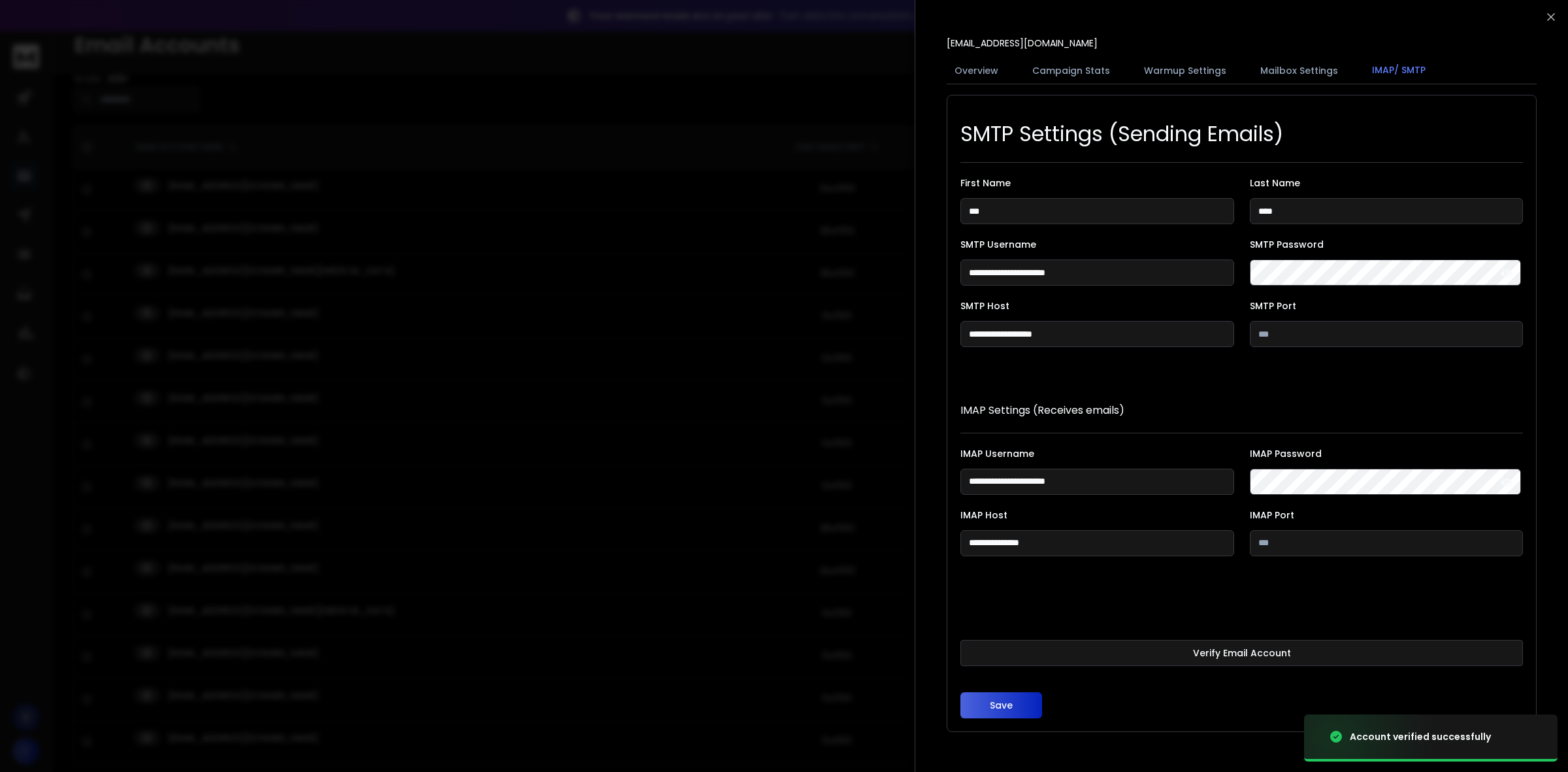
click at [1020, 710] on button "Save" at bounding box center [1001, 705] width 81 height 26
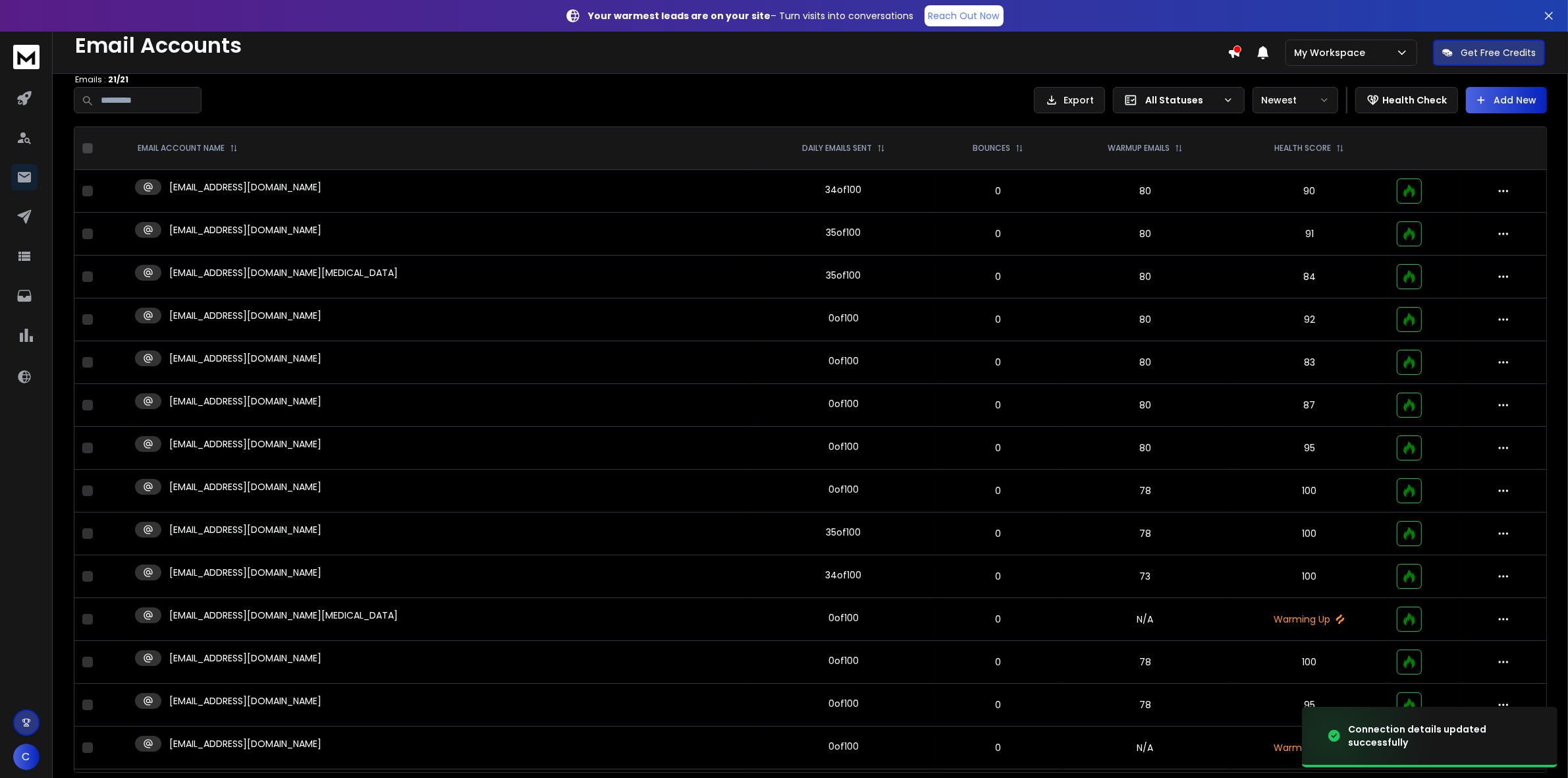
click at [295, 271] on div "timringg@voiccom.icu" at bounding box center [439, 273] width 609 height 16
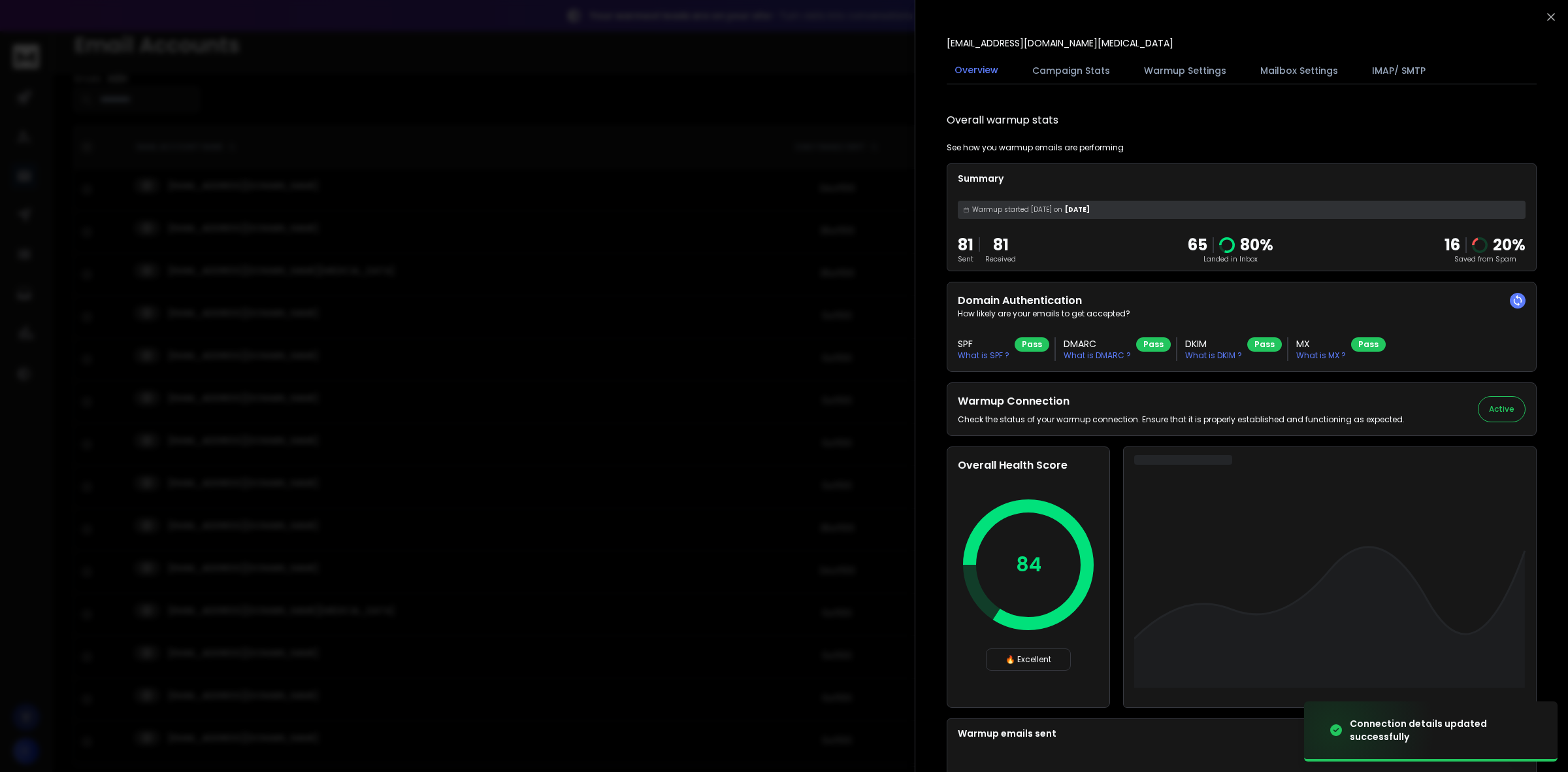
drag, startPoint x: 1402, startPoint y: 56, endPoint x: 1402, endPoint y: 66, distance: 10.0
click at [1402, 62] on div "timringg@voiccom.icu Overview Campaign Stats Warmup Settings Mailbox Settings I…" at bounding box center [1242, 519] width 621 height 1008
click at [1402, 67] on button "IMAP/ SMTP" at bounding box center [1399, 70] width 69 height 29
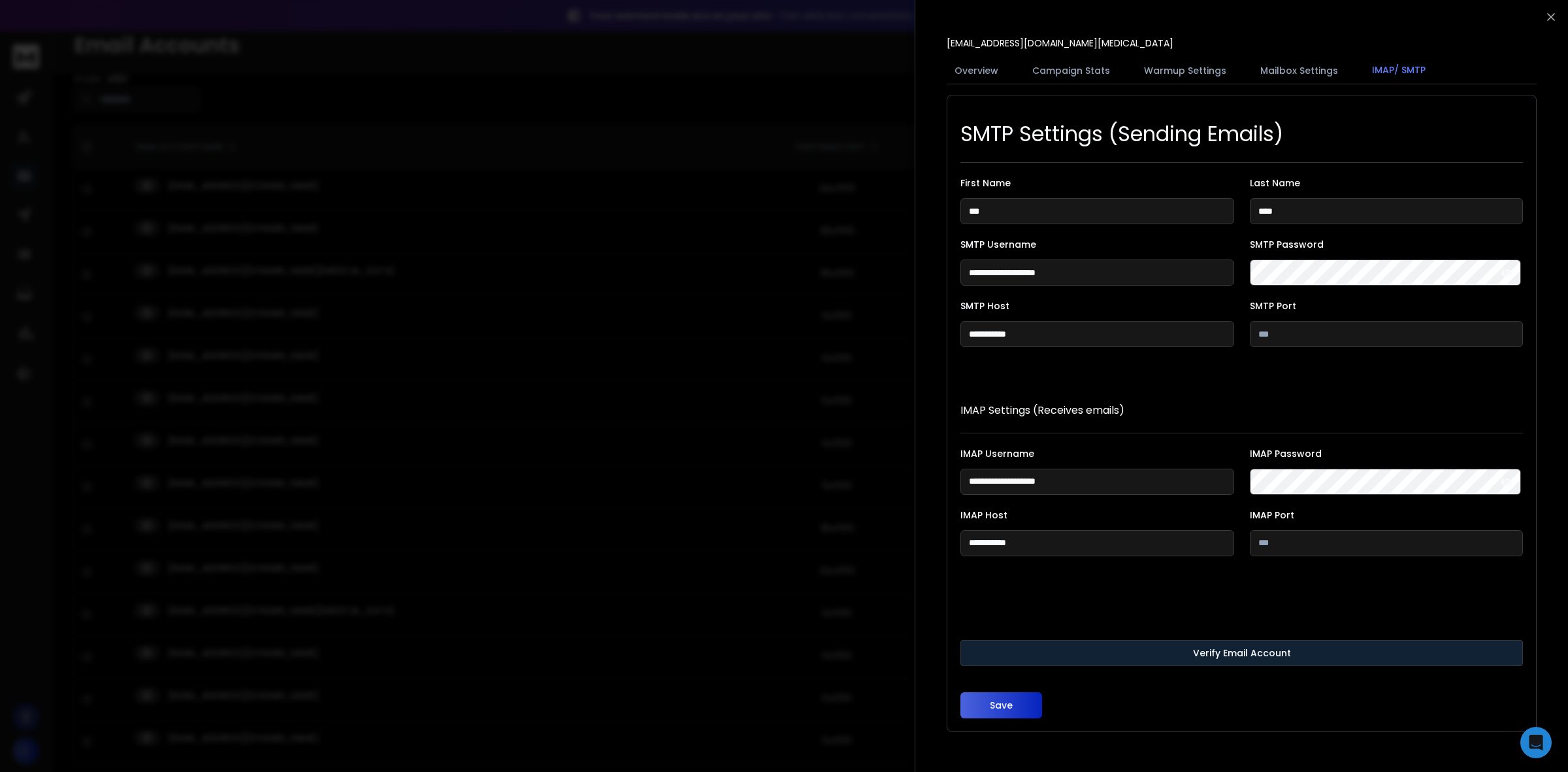
click at [1261, 644] on button "Verify Email Account" at bounding box center [1241, 653] width 562 height 26
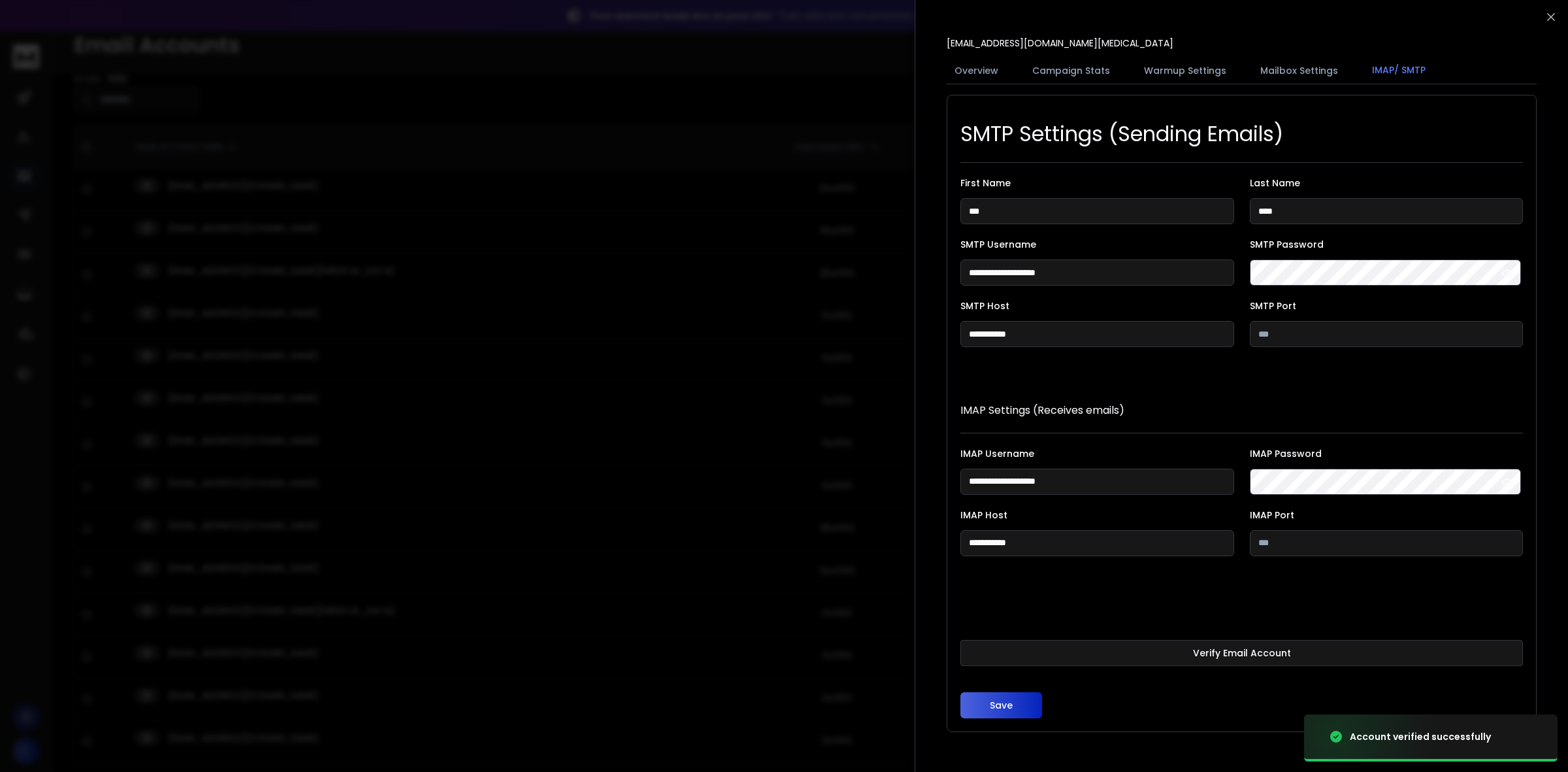
click at [1010, 703] on button "Save" at bounding box center [1001, 705] width 81 height 26
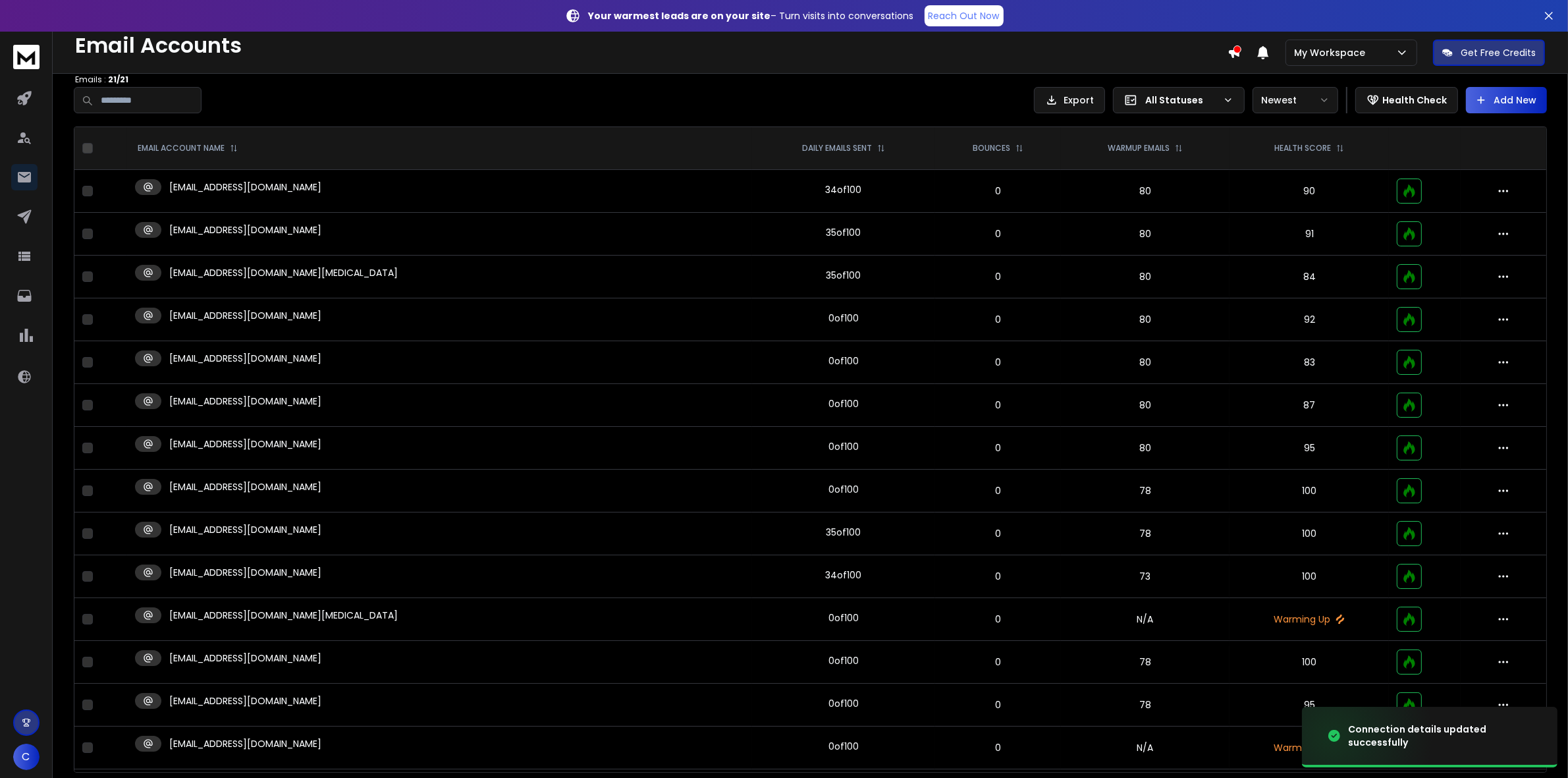
click at [294, 225] on div "timringg@voiccom.email" at bounding box center [439, 230] width 609 height 16
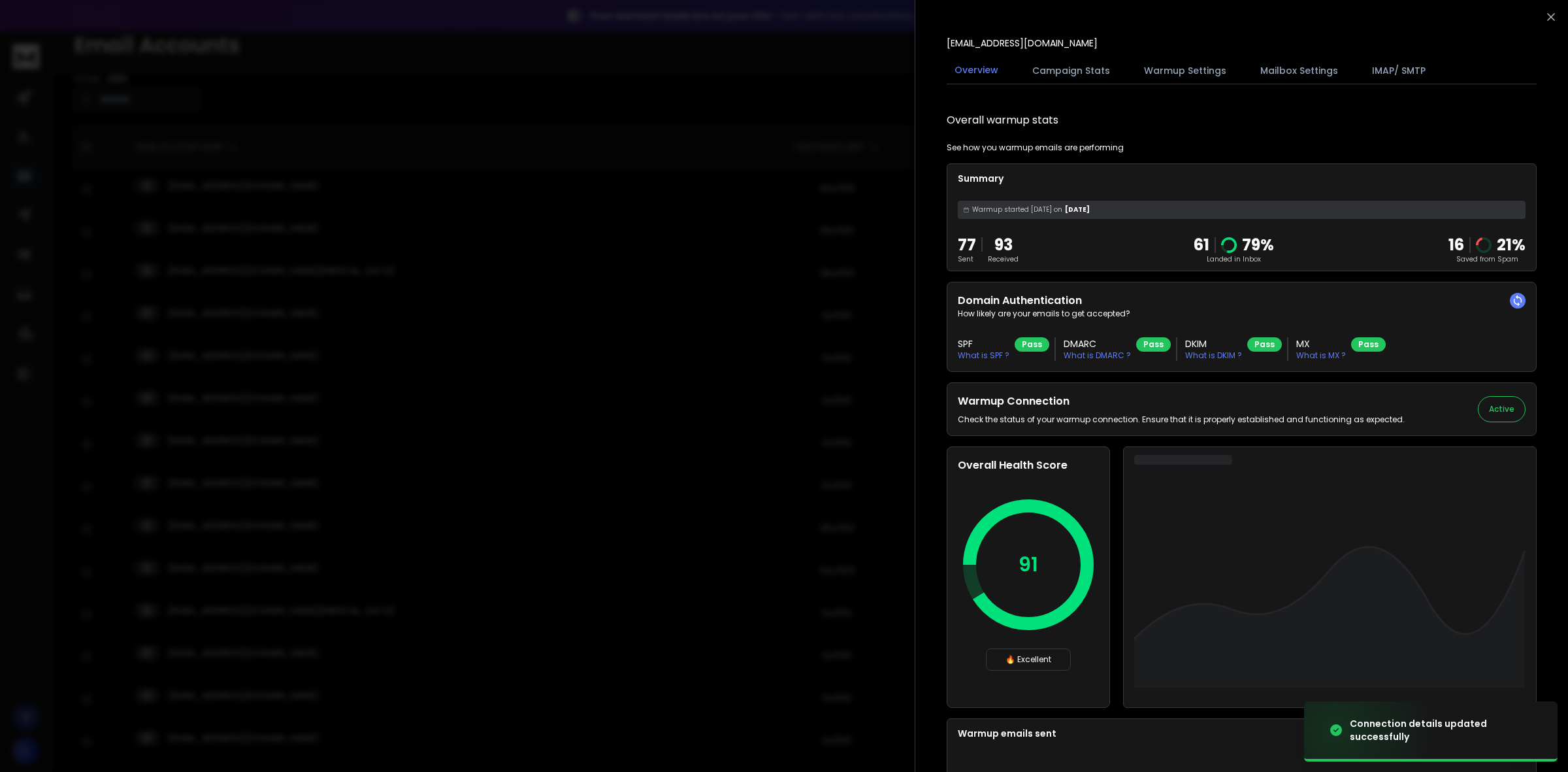
click at [1383, 56] on div "timringg@voiccom.email Overview Campaign Stats Warmup Settings Mailbox Settings…" at bounding box center [1242, 519] width 621 height 1008
click at [1391, 50] on div "timringg@voiccom.email Overview Campaign Stats Warmup Settings Mailbox Settings…" at bounding box center [1242, 519] width 621 height 1008
click at [1391, 56] on div "timringg@voiccom.email Overview Campaign Stats Warmup Settings Mailbox Settings…" at bounding box center [1242, 519] width 621 height 1008
click at [1387, 63] on button "IMAP/ SMTP" at bounding box center [1399, 70] width 69 height 29
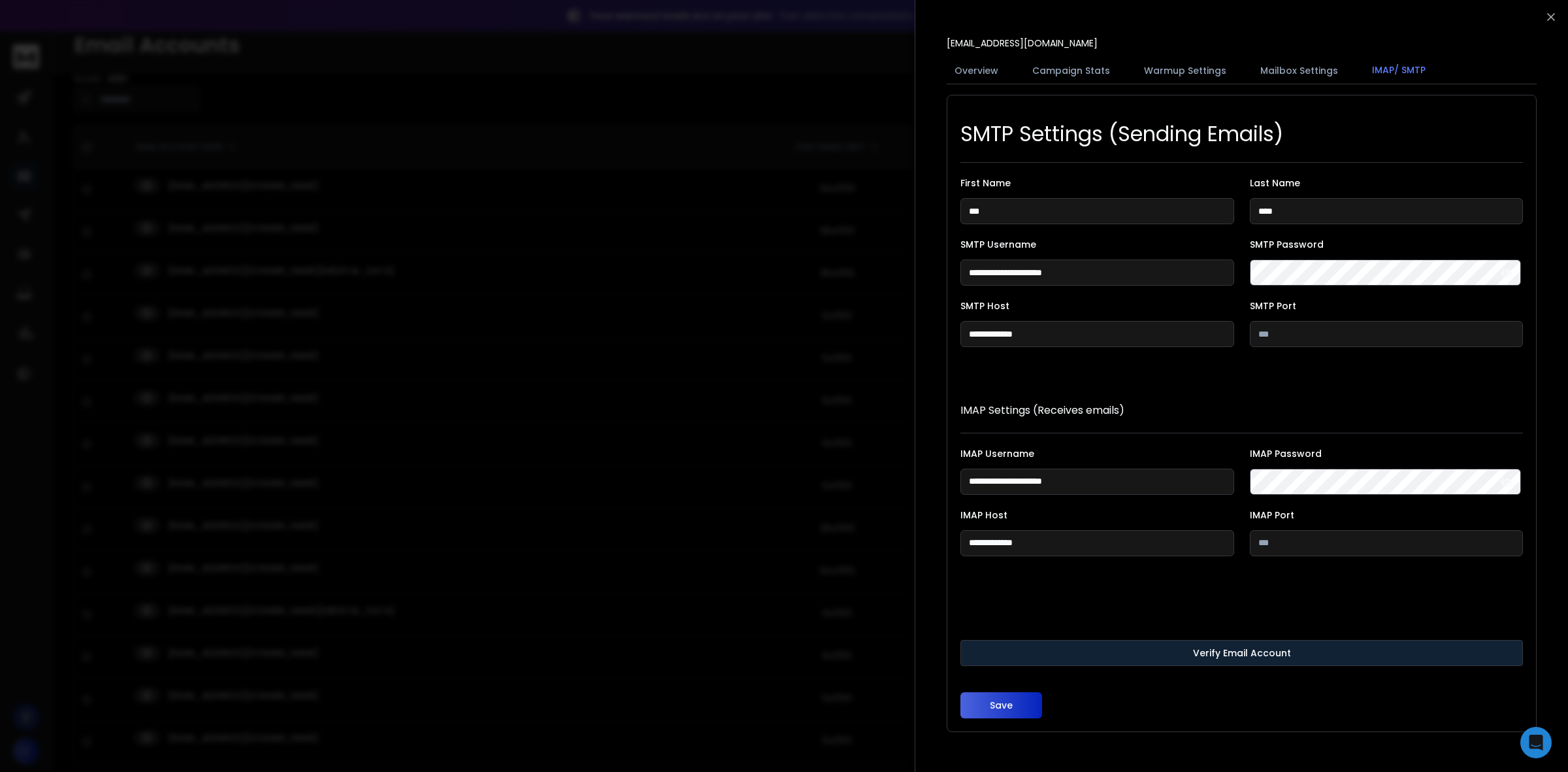
click at [1161, 648] on button "Verify Email Account" at bounding box center [1241, 653] width 562 height 26
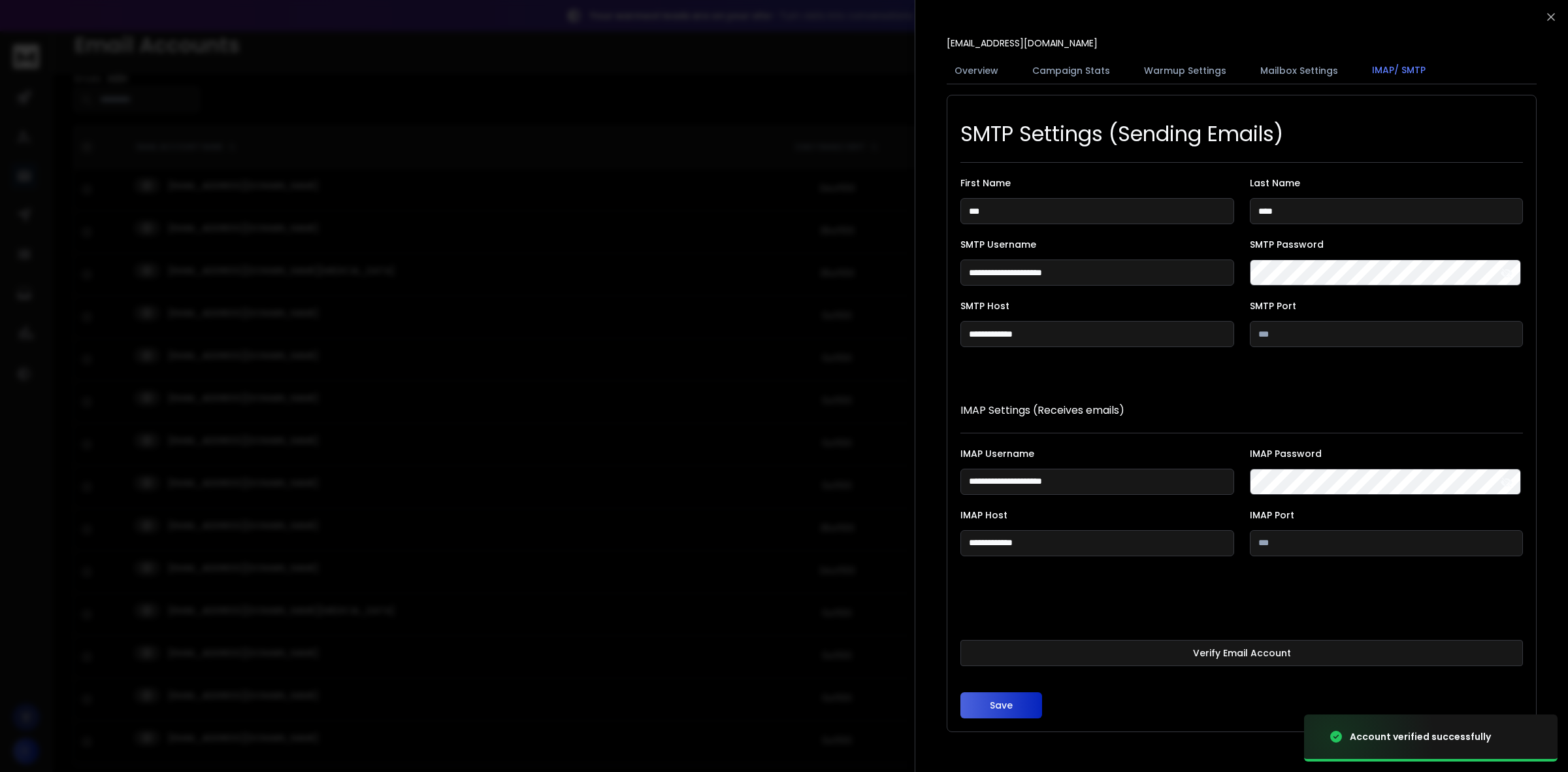
click at [1011, 710] on button "Save" at bounding box center [1001, 705] width 81 height 26
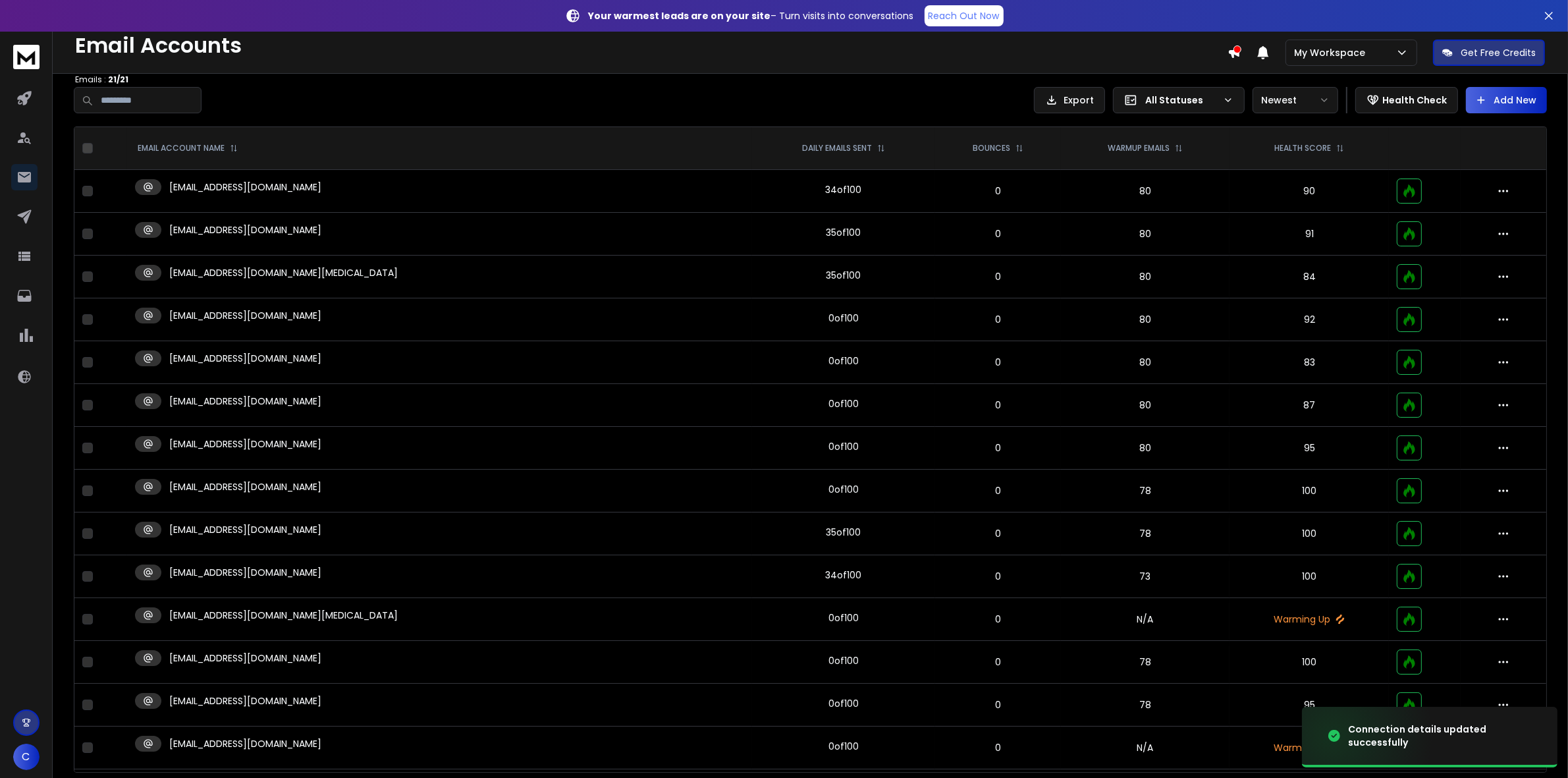
scroll to position [311, 0]
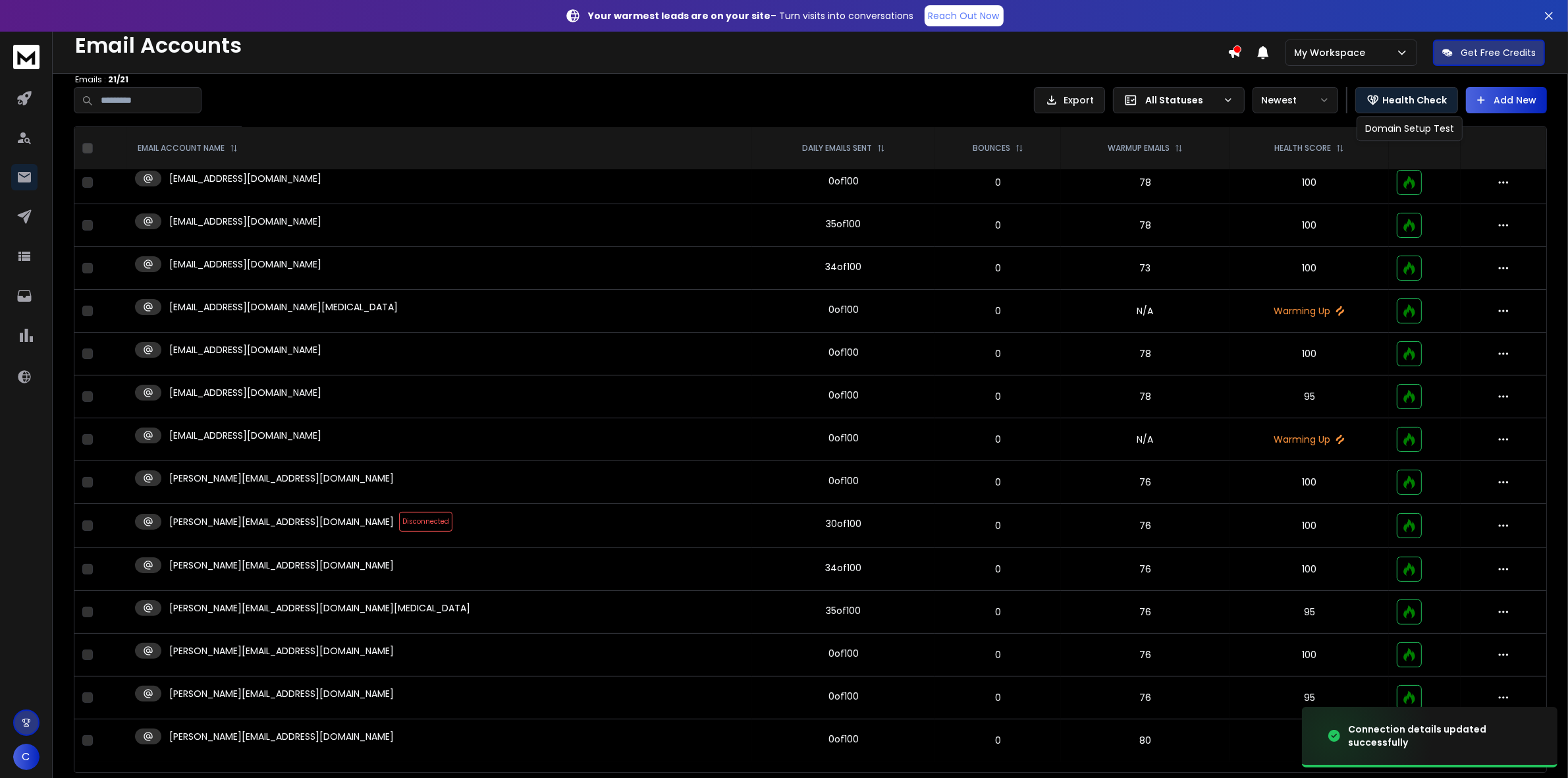
click at [1397, 104] on p "Health Check" at bounding box center [1414, 100] width 64 height 13
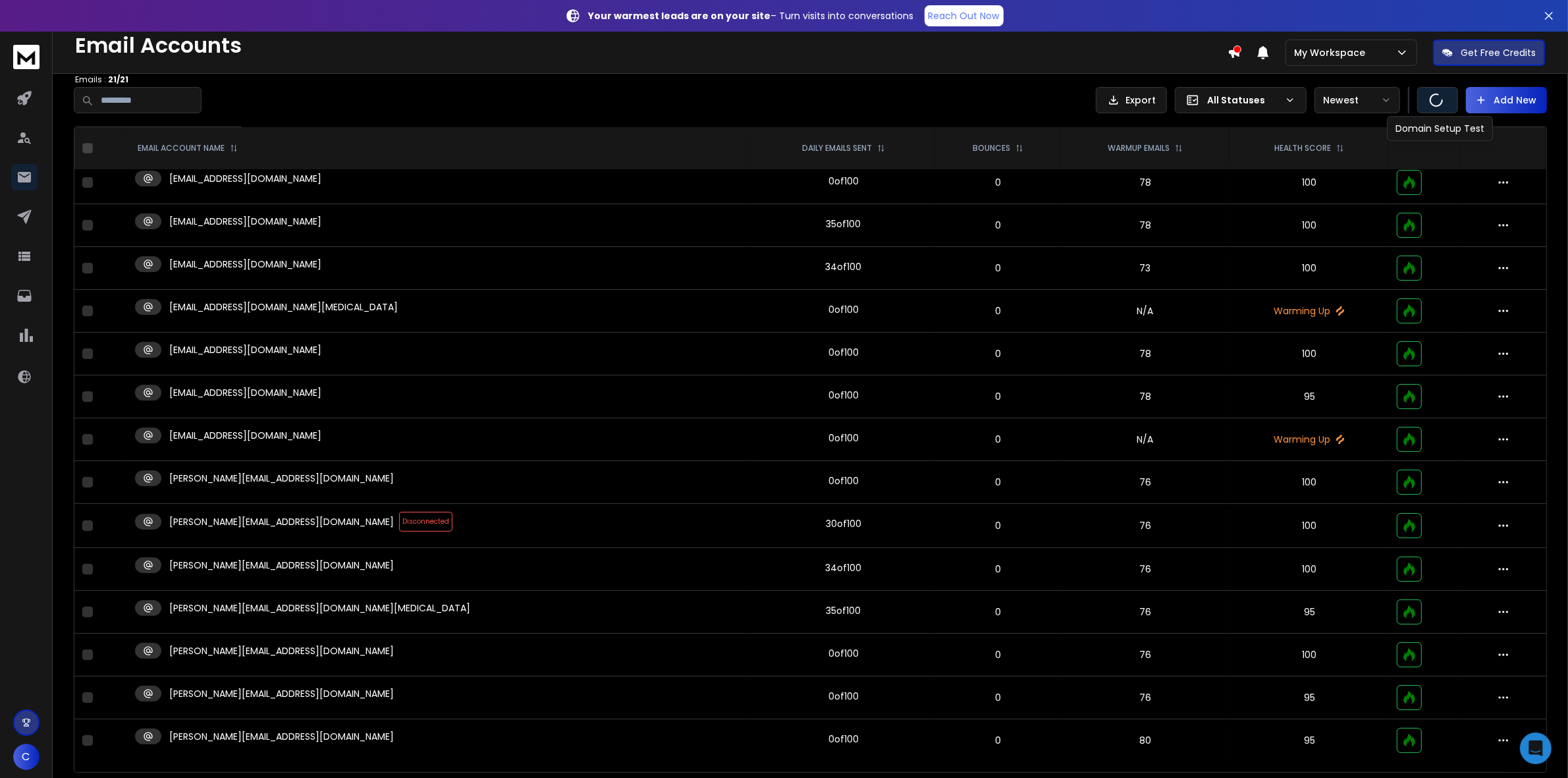
click at [1402, 520] on icon at bounding box center [1409, 526] width 13 height 13
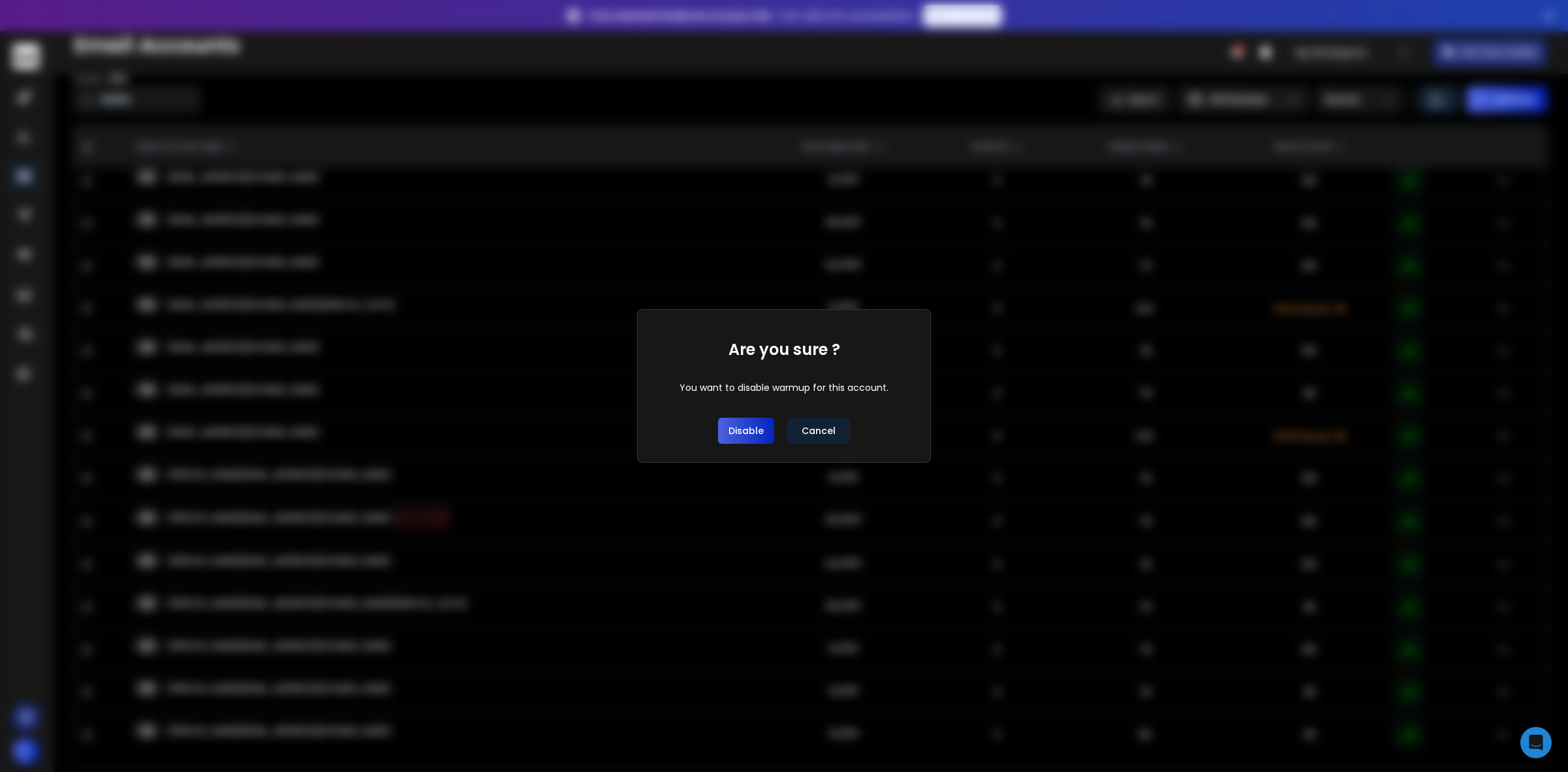
click at [752, 430] on button "Disable" at bounding box center [746, 431] width 56 height 26
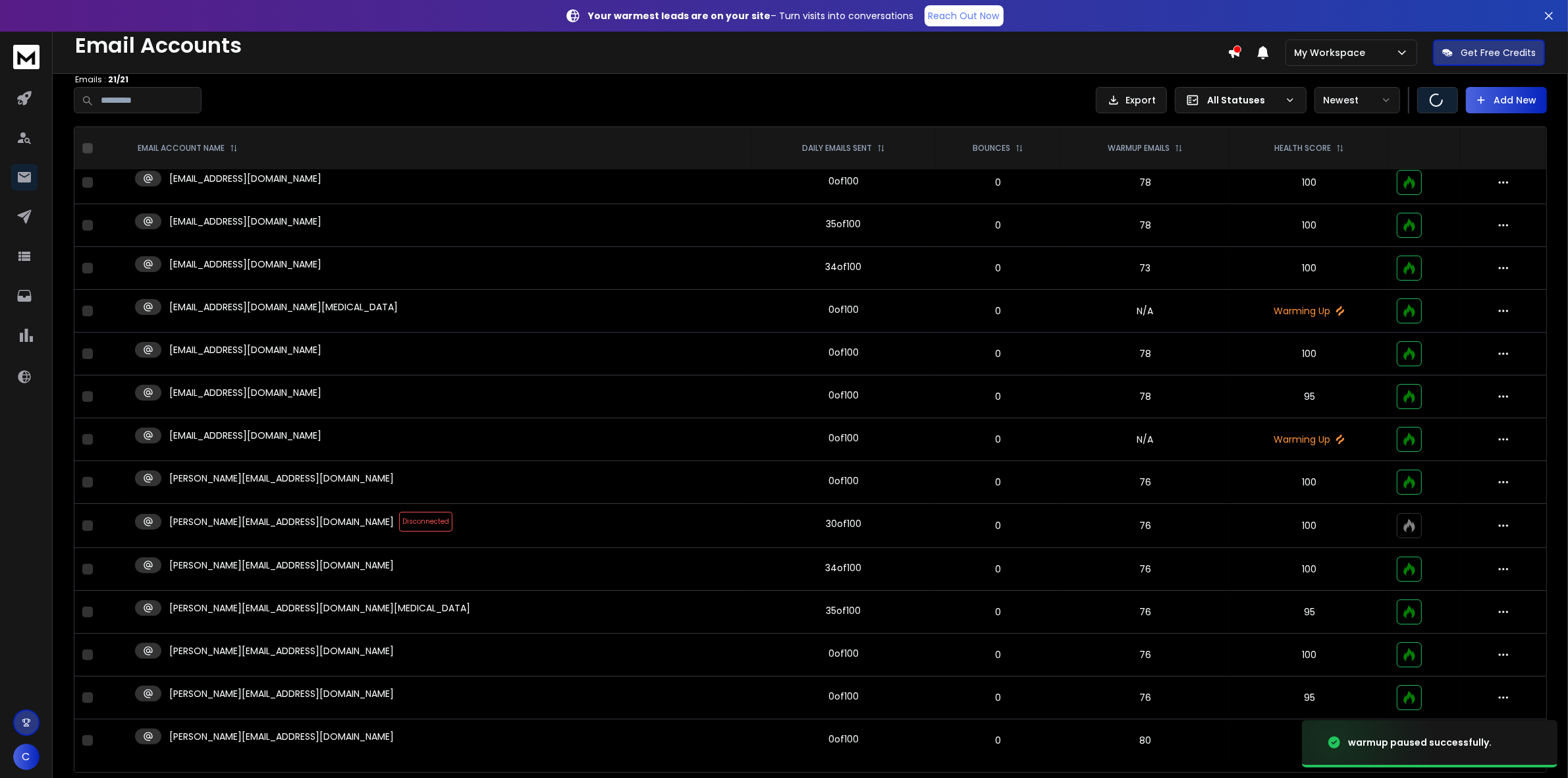
click at [1404, 520] on icon at bounding box center [1409, 526] width 11 height 13
click at [1402, 530] on icon at bounding box center [1409, 526] width 13 height 13
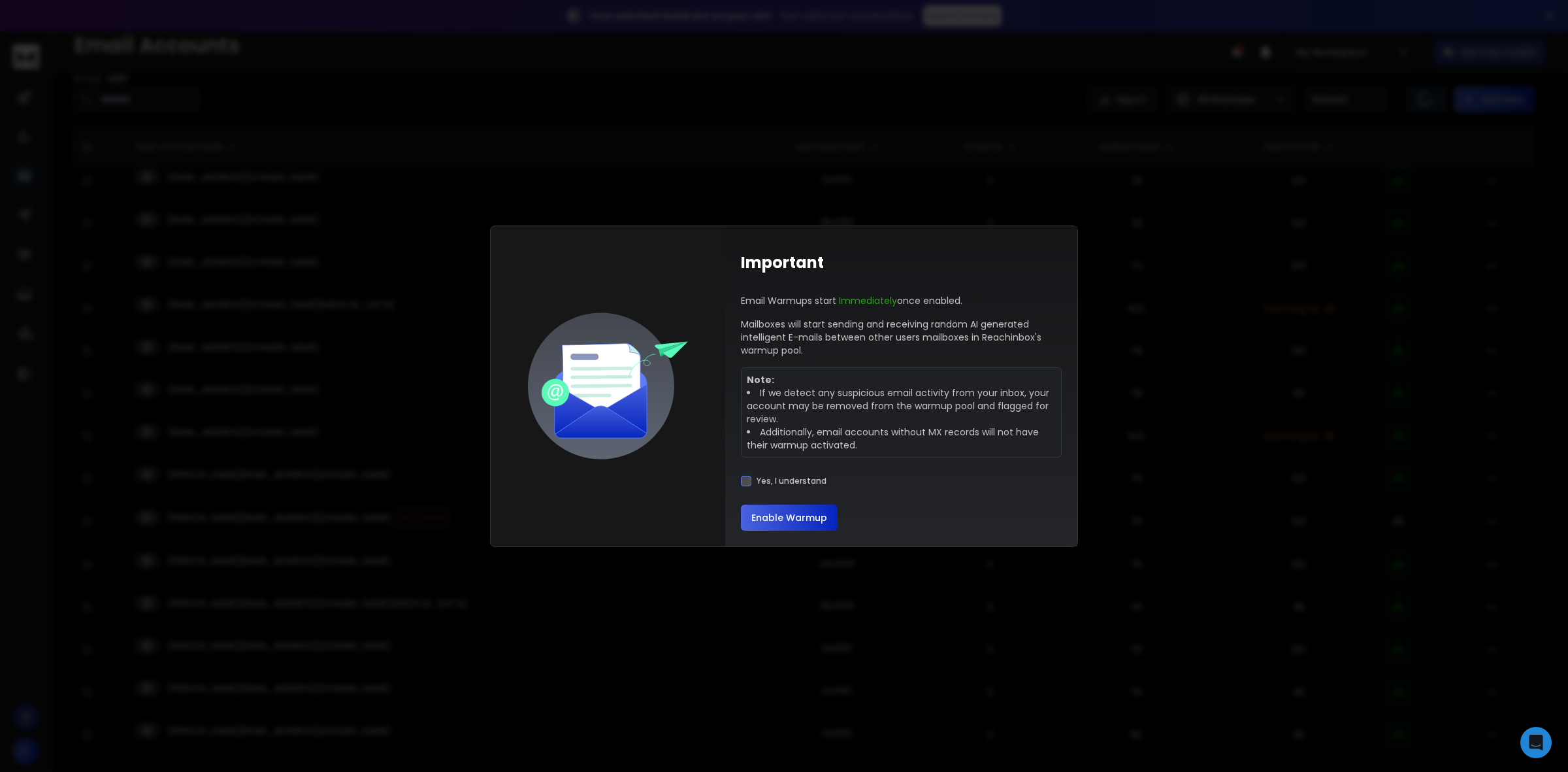
click at [743, 479] on button "Yes, I understand" at bounding box center [746, 481] width 10 height 10
click at [770, 511] on button "Enable Warmup" at bounding box center [789, 517] width 97 height 26
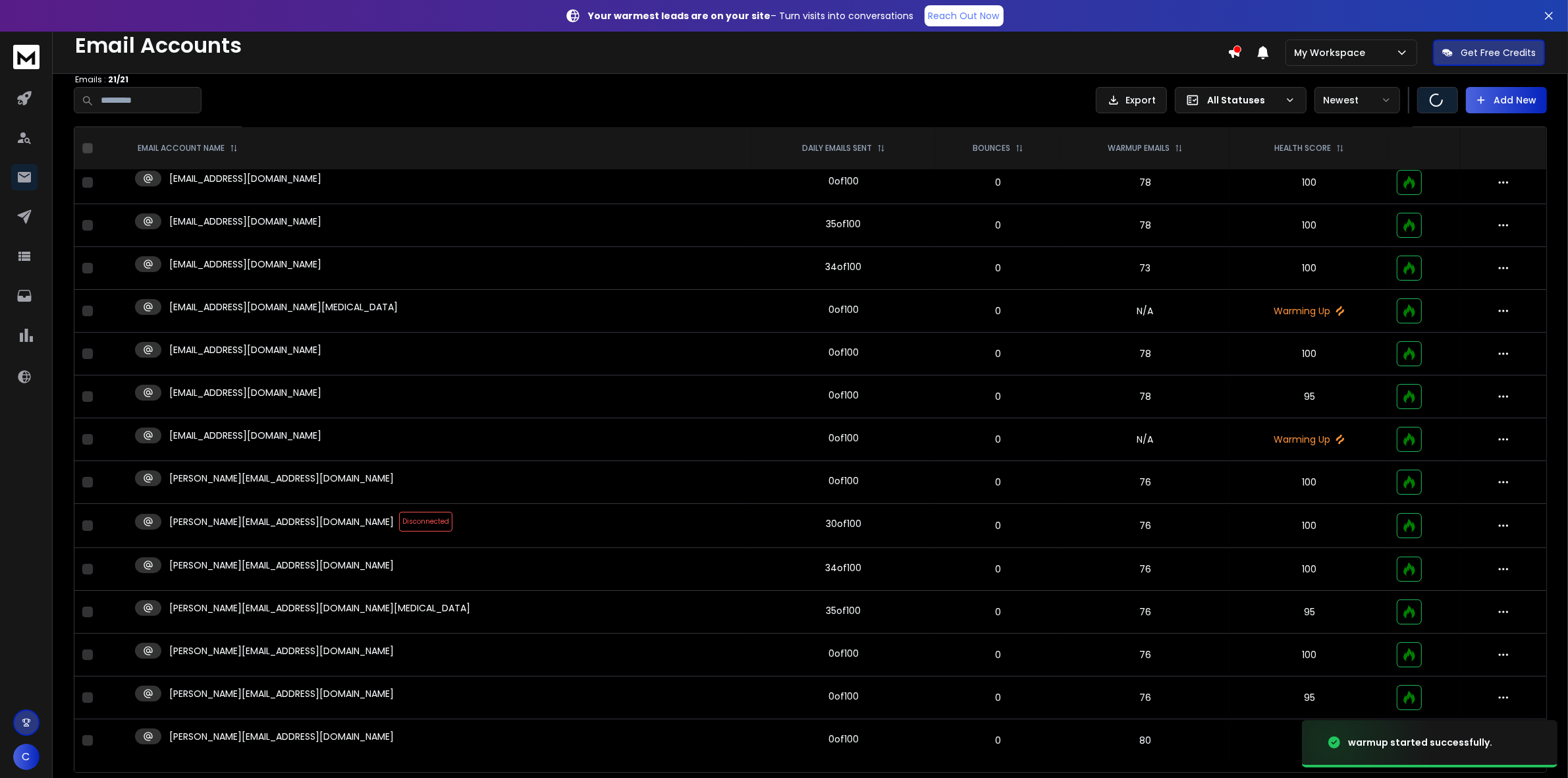
click at [345, 512] on div "tim@voiccom.digital Disconnected" at bounding box center [439, 522] width 609 height 20
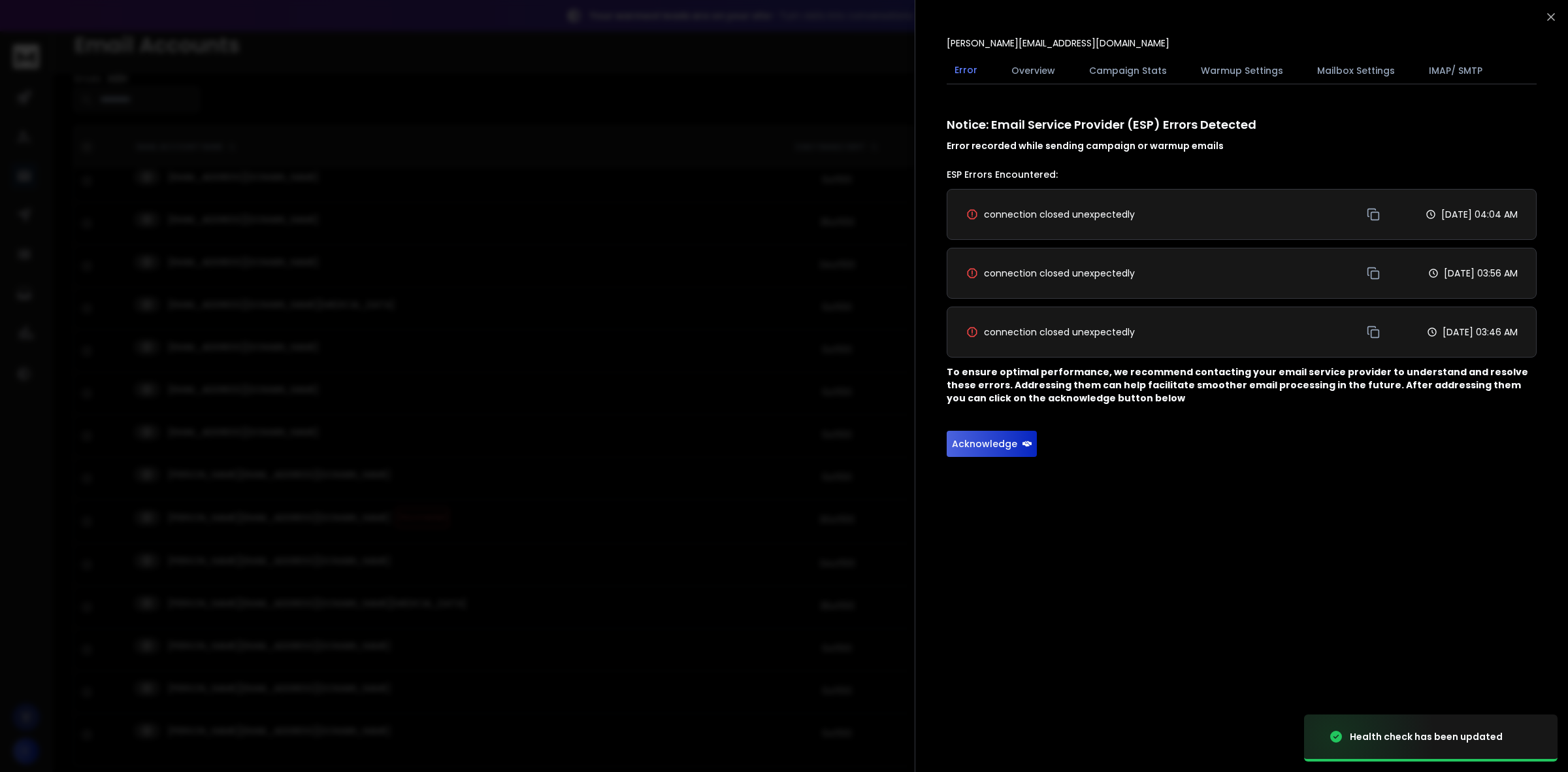
click at [1000, 444] on button "Acknowledge" at bounding box center [991, 444] width 90 height 26
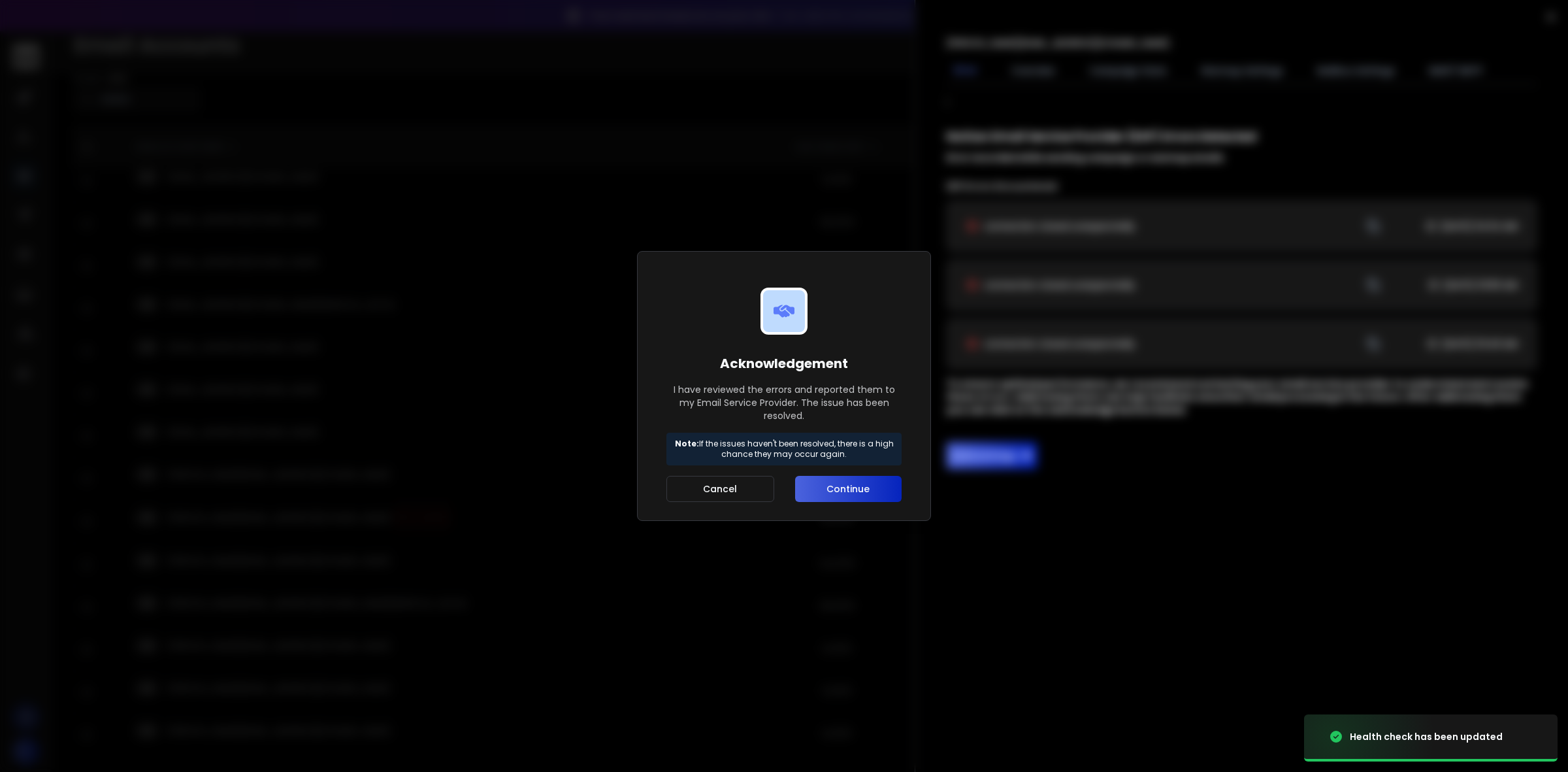
click at [849, 488] on button "Continue" at bounding box center [848, 489] width 106 height 26
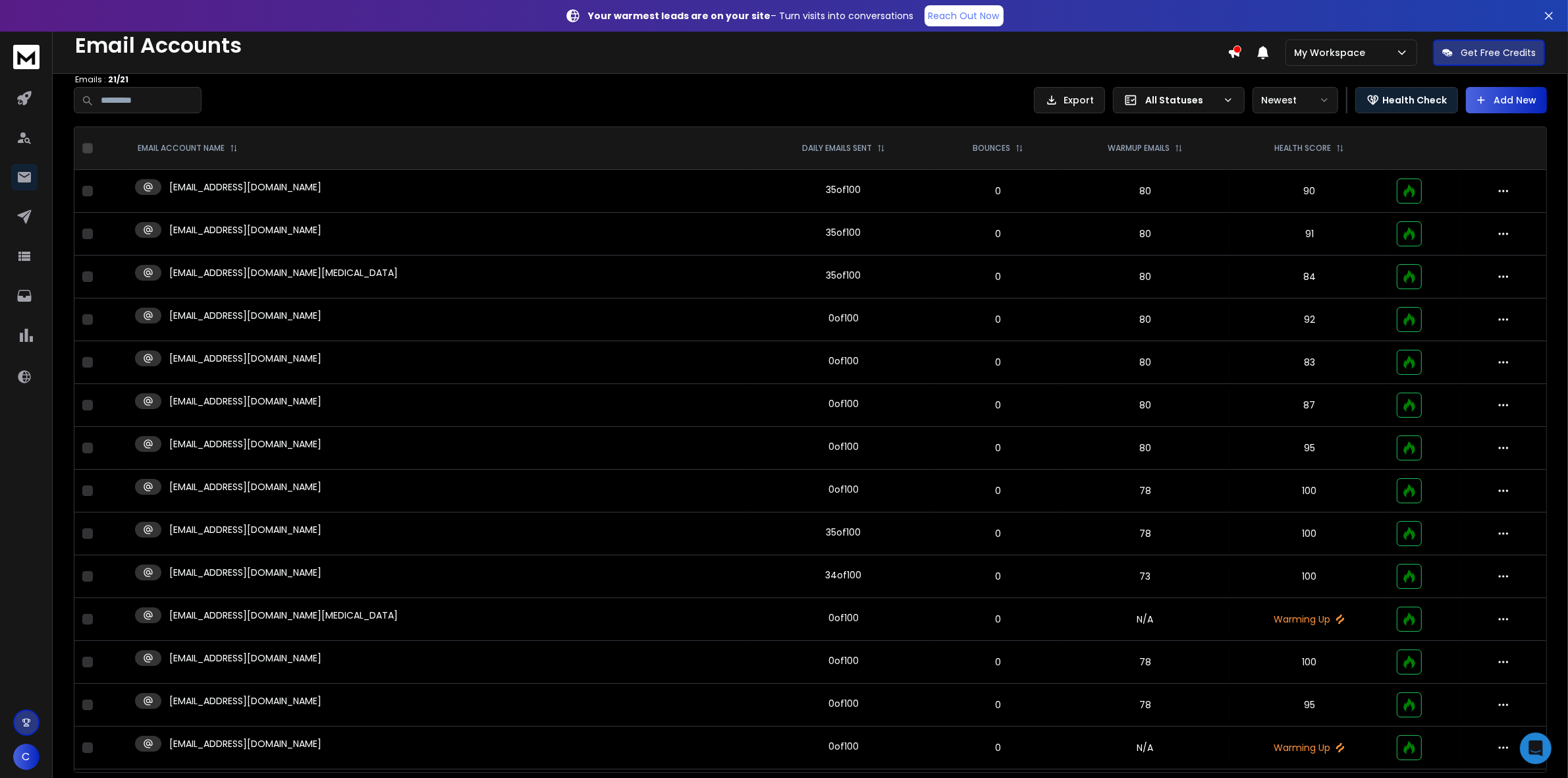
scroll to position [309, 0]
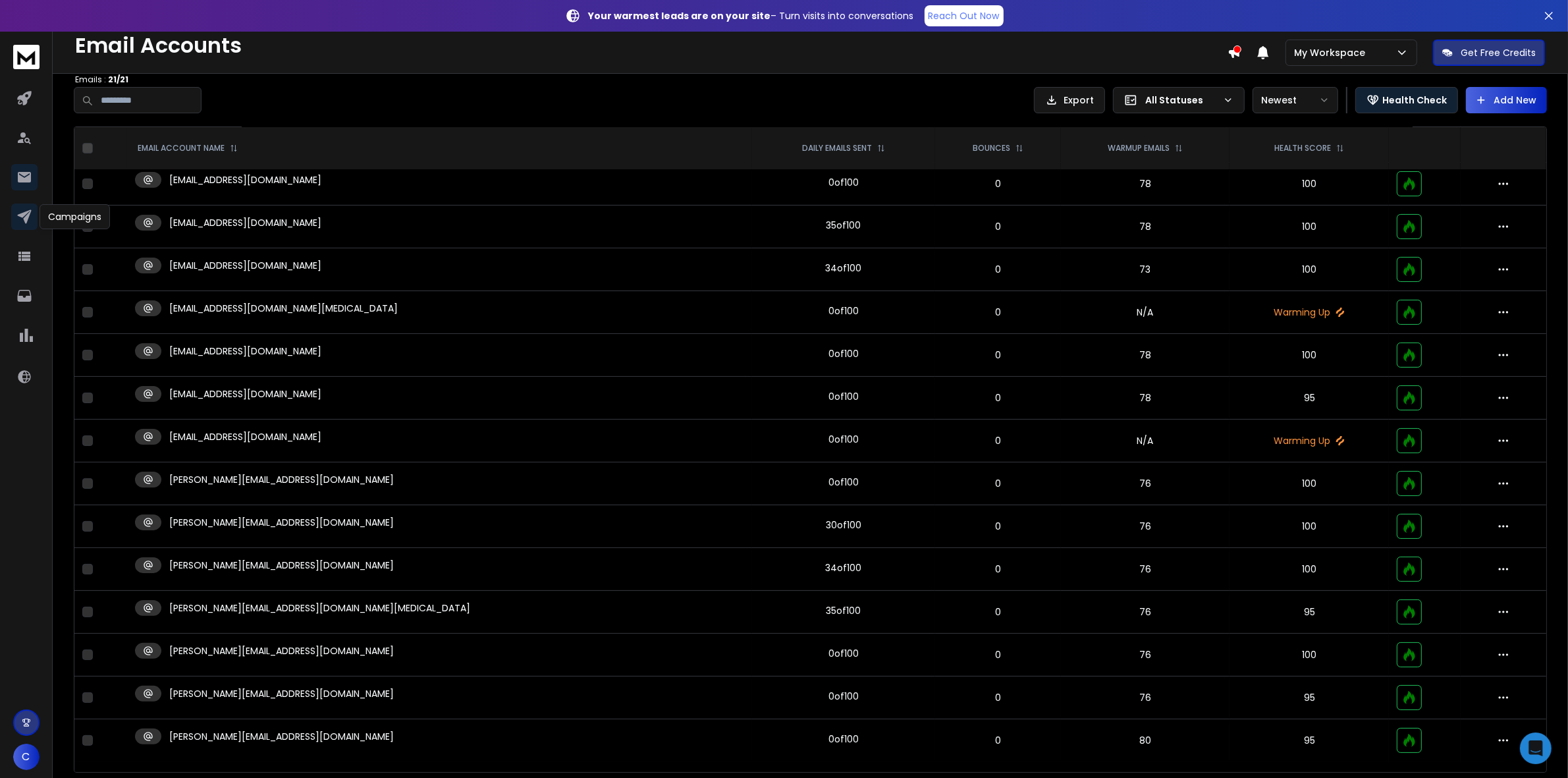
click at [27, 222] on icon at bounding box center [24, 217] width 16 height 16
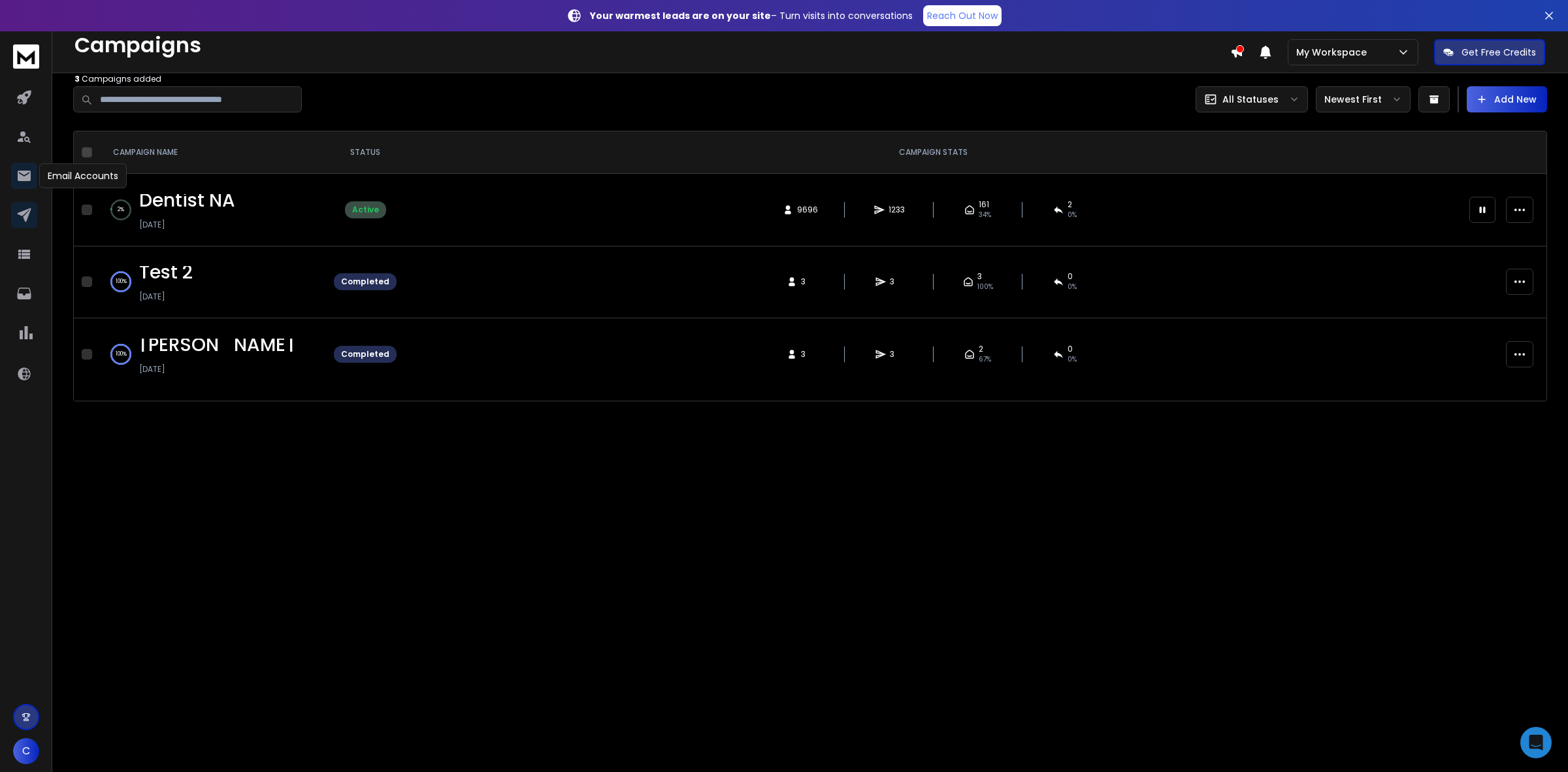
click at [30, 175] on icon at bounding box center [24, 175] width 13 height 10
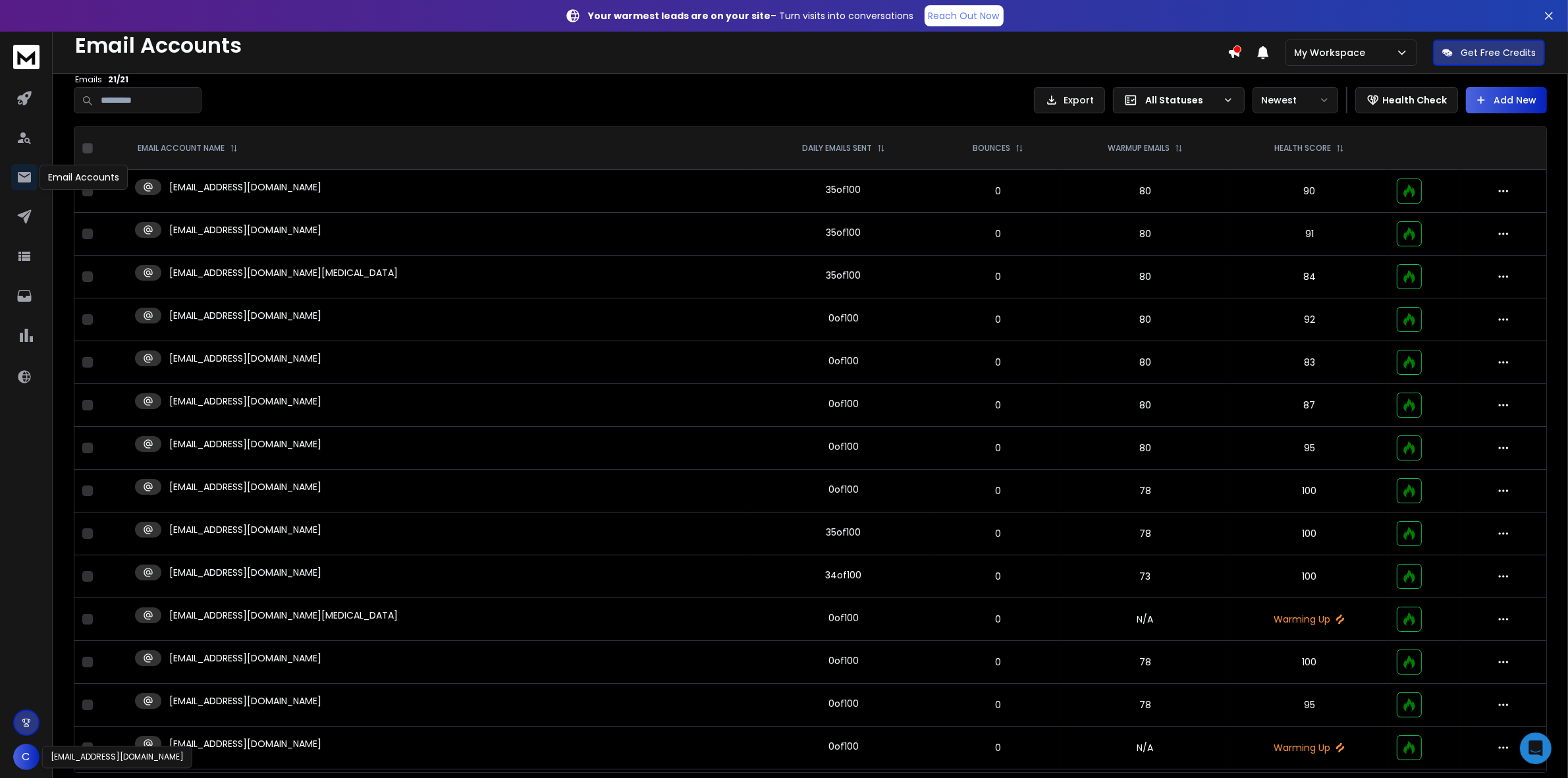
click at [33, 755] on span "C" at bounding box center [26, 757] width 27 height 27
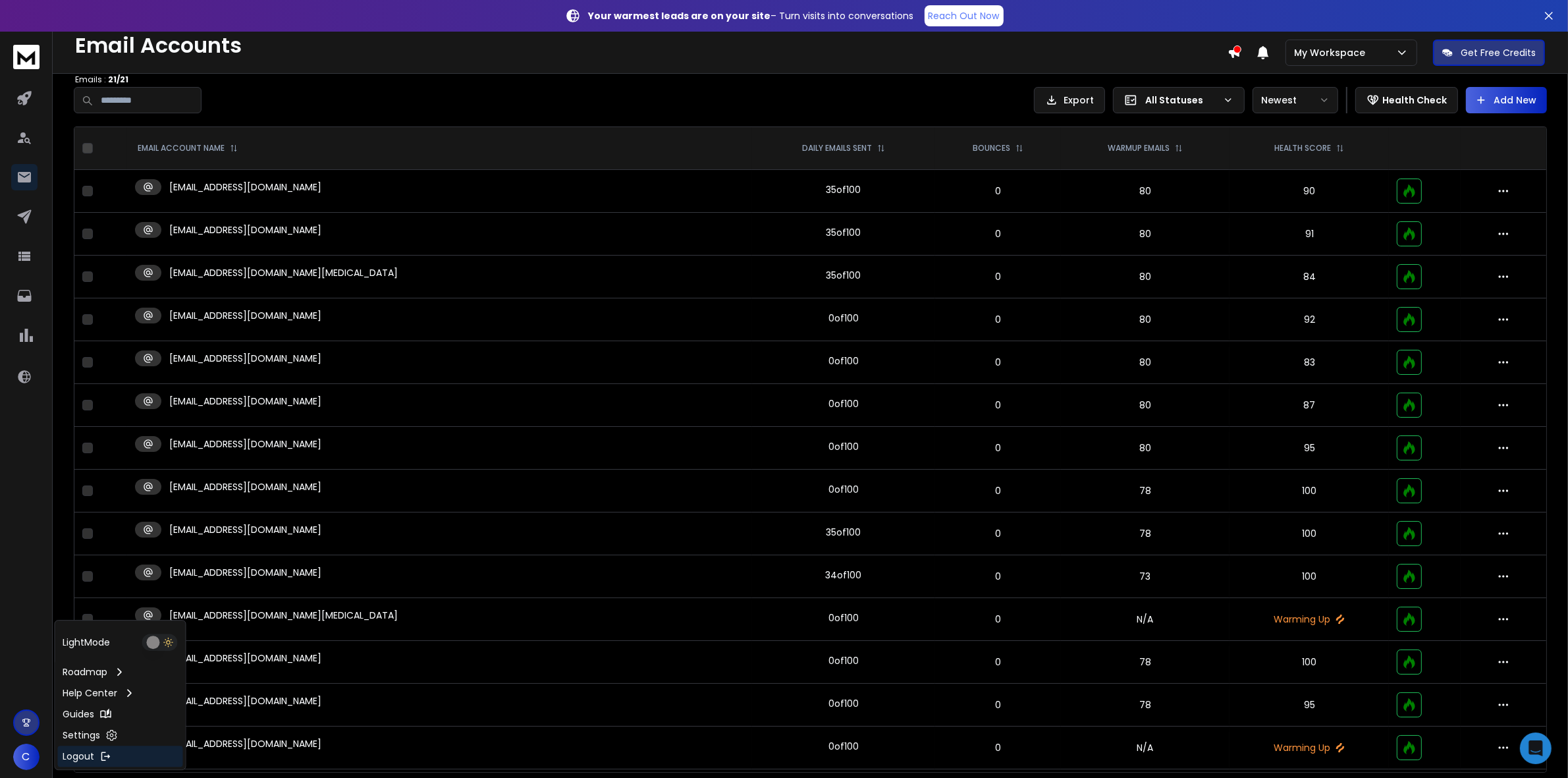
click at [74, 755] on p "Logout" at bounding box center [79, 756] width 31 height 13
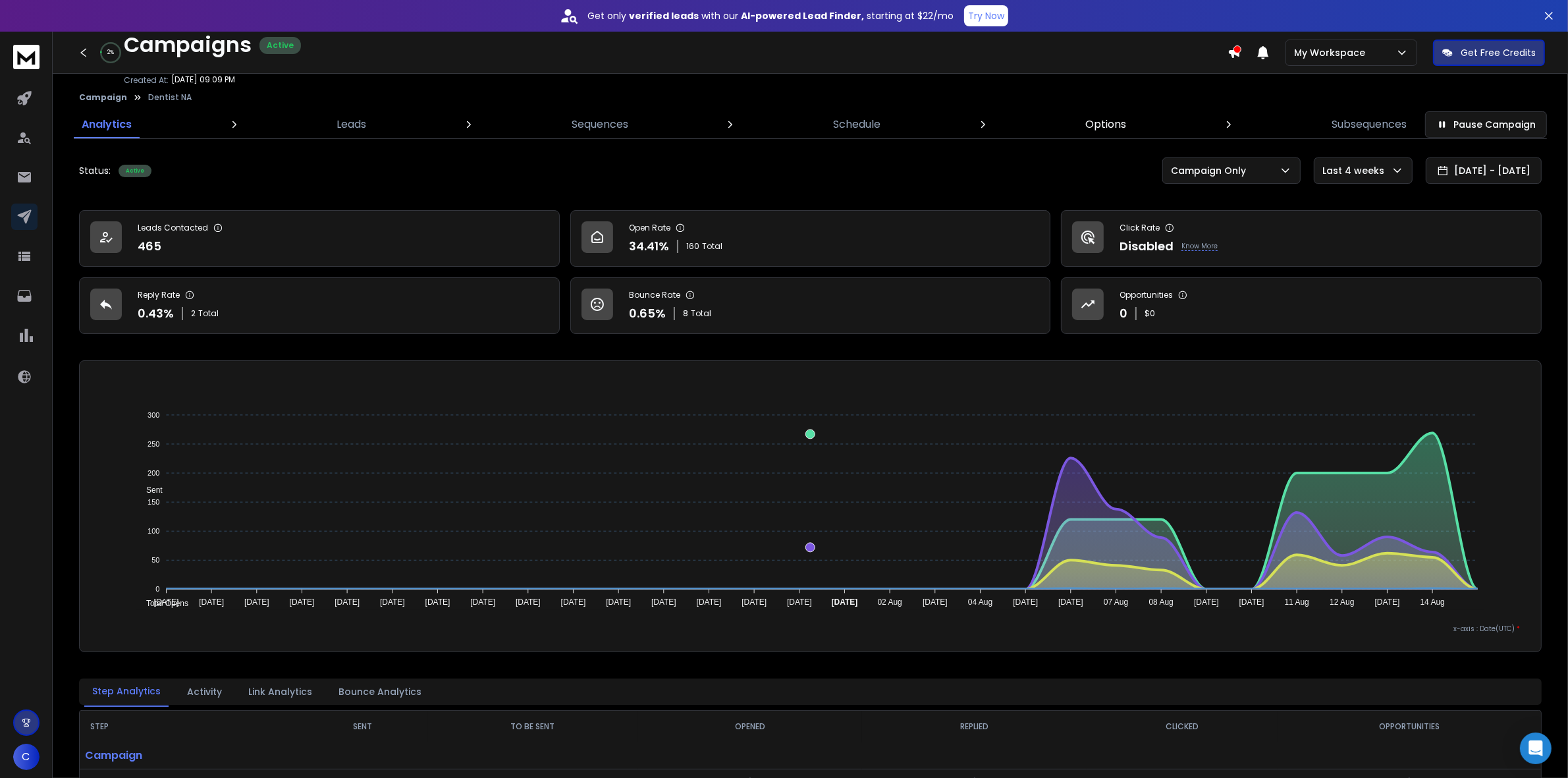
click at [1106, 114] on link "Options" at bounding box center [1106, 124] width 56 height 27
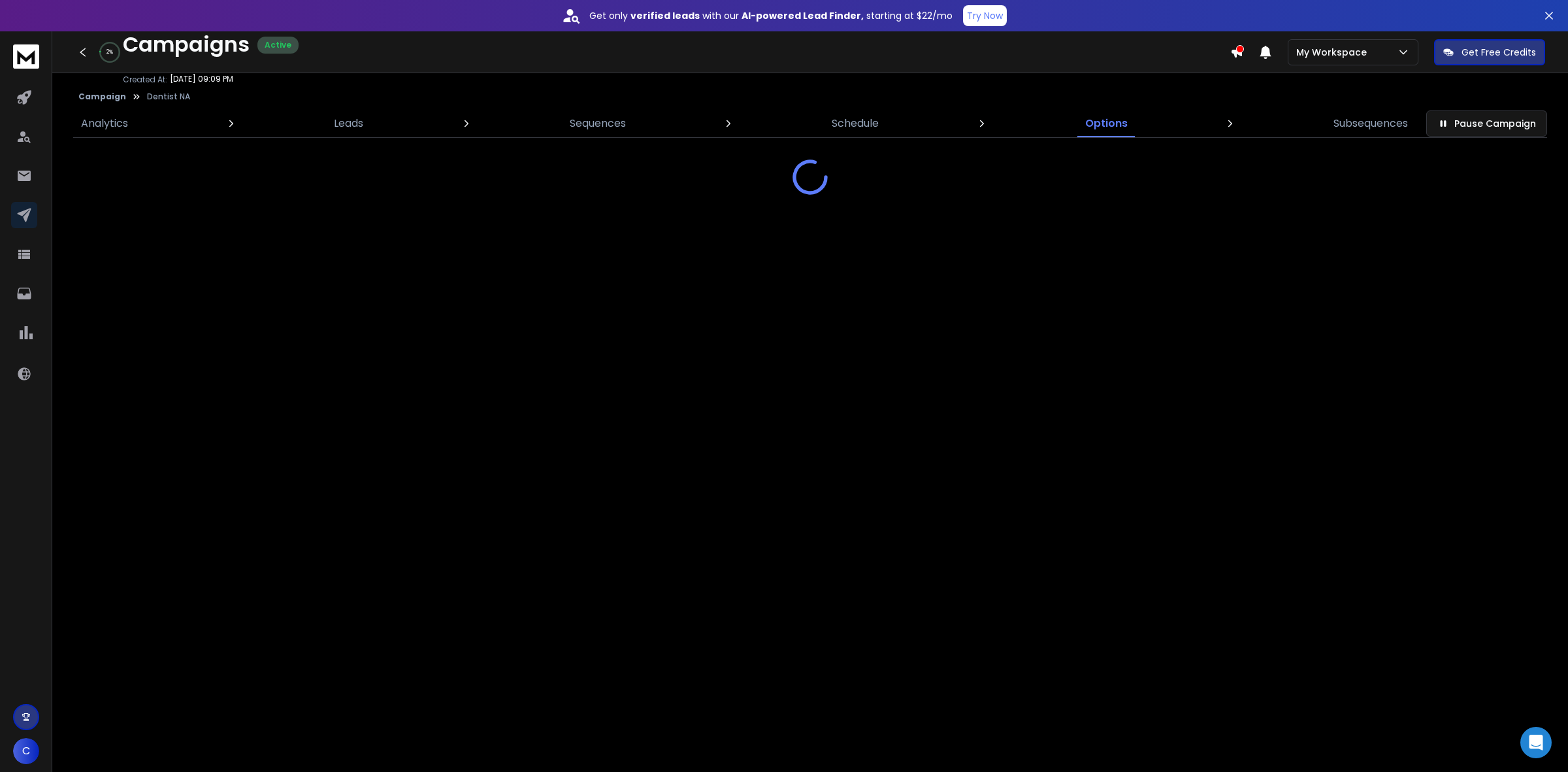
select select "**********"
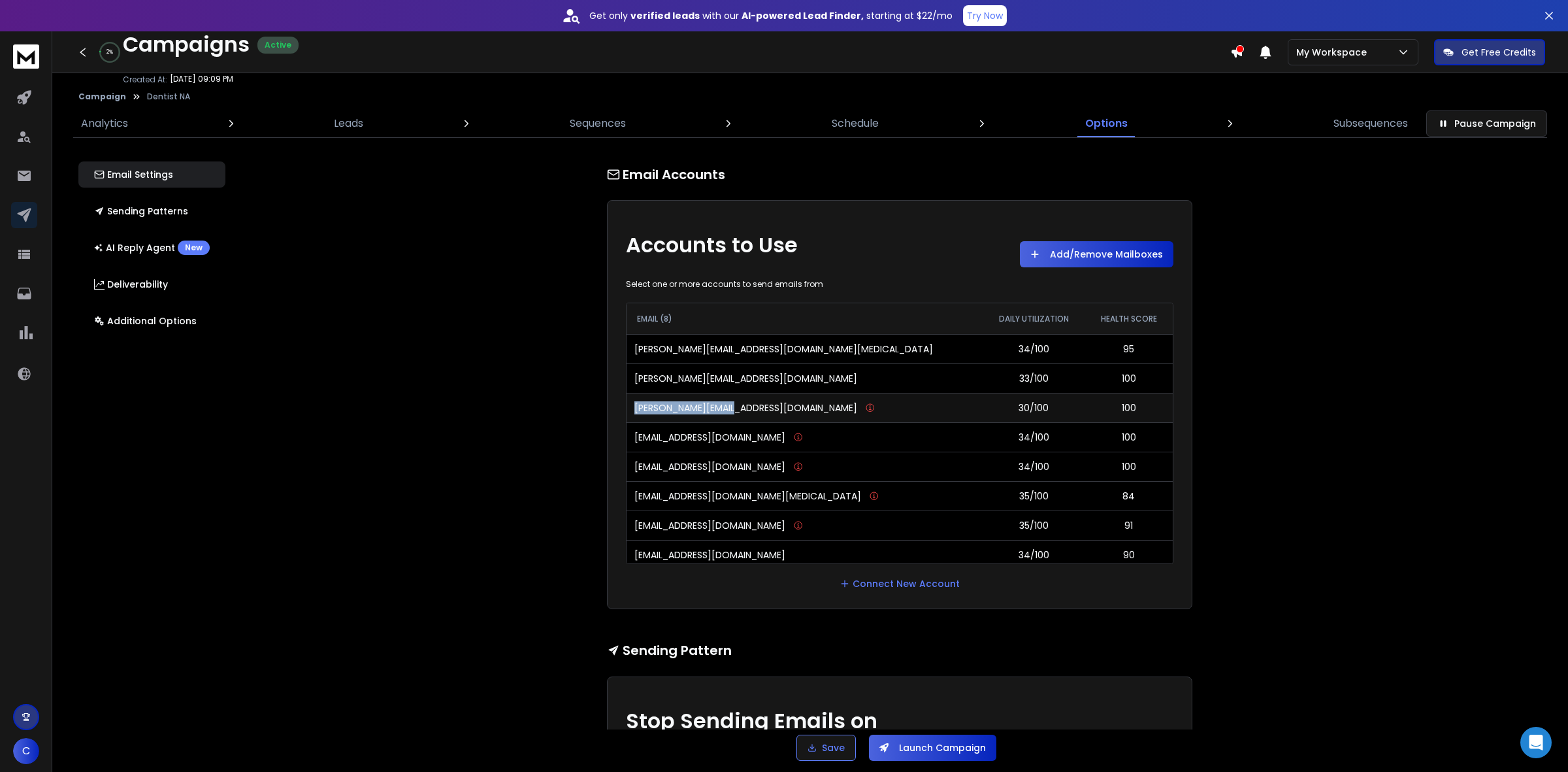
drag, startPoint x: 623, startPoint y: 410, endPoint x: 720, endPoint y: 411, distance: 97.0
click at [720, 411] on td "[PERSON_NAME][EMAIL_ADDRESS][DOMAIN_NAME]" at bounding box center [804, 408] width 356 height 30
copy p "[PERSON_NAME][EMAIL_ADDRESS][DOMAIN_NAME]"
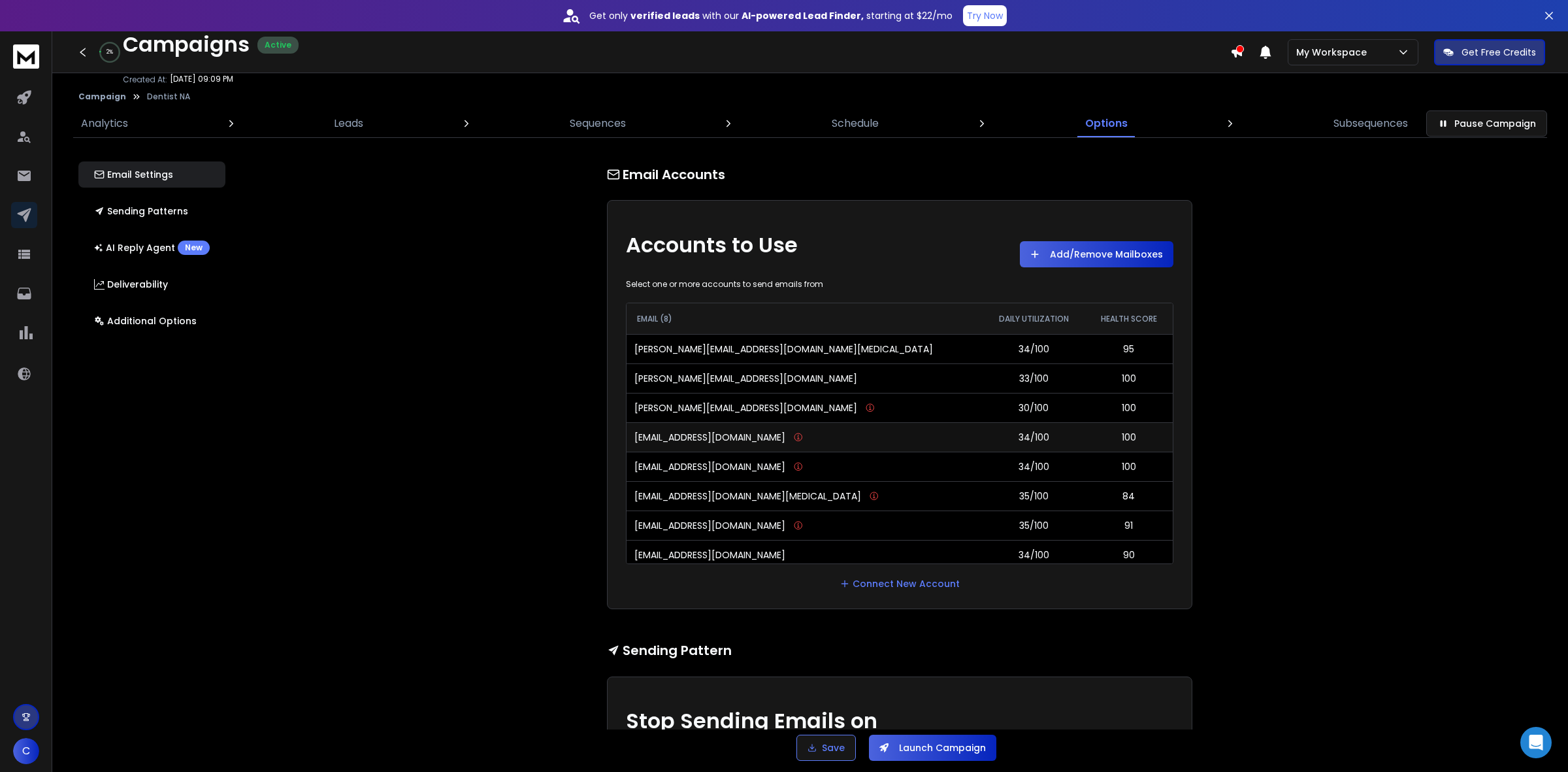
click at [697, 440] on p "[EMAIL_ADDRESS][DOMAIN_NAME]" at bounding box center [709, 437] width 151 height 13
copy div "[EMAIL_ADDRESS][DOMAIN_NAME]"
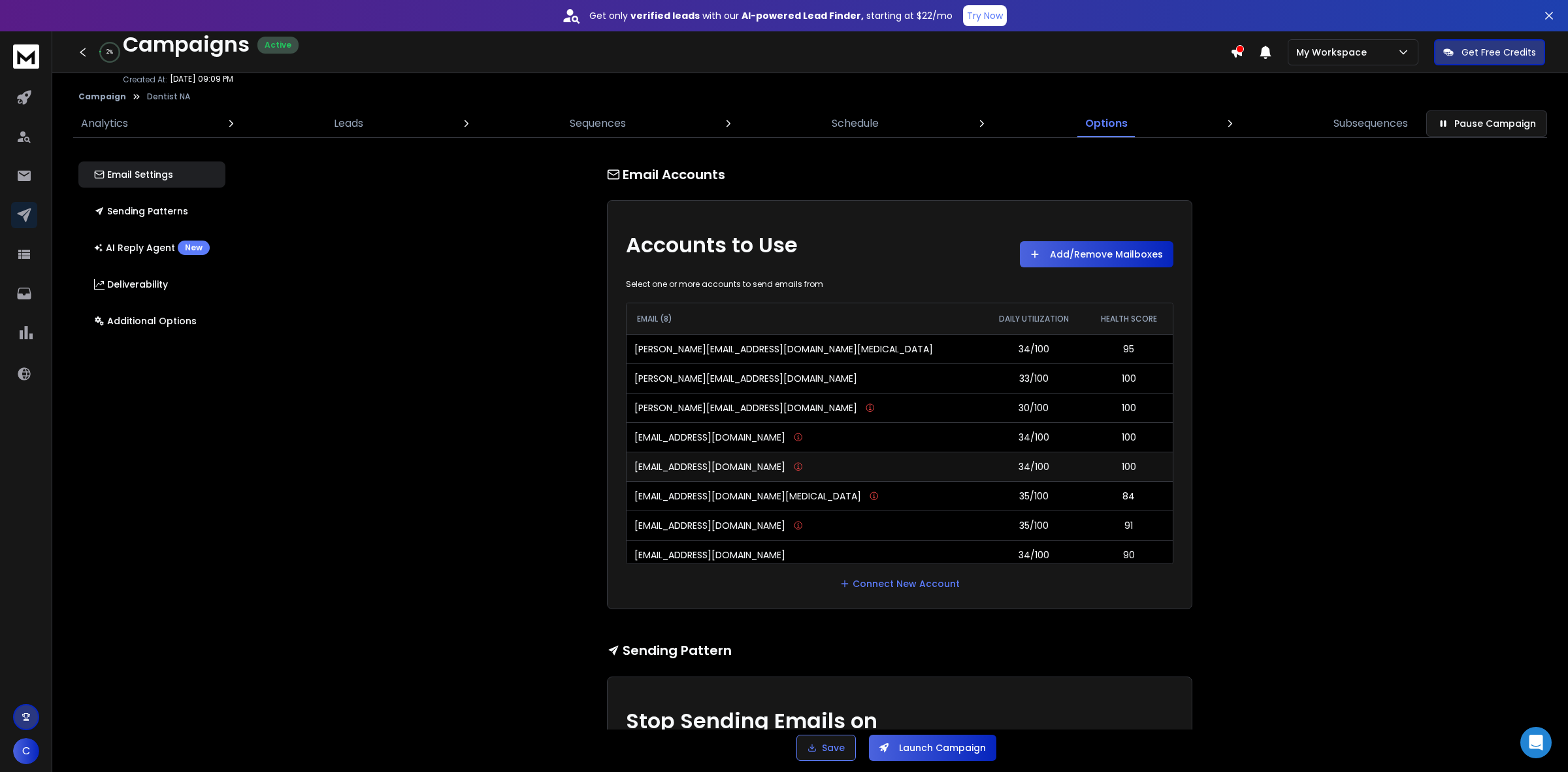
click at [681, 468] on p "[EMAIL_ADDRESS][DOMAIN_NAME]" at bounding box center [709, 467] width 151 height 13
copy div "[EMAIL_ADDRESS][DOMAIN_NAME]"
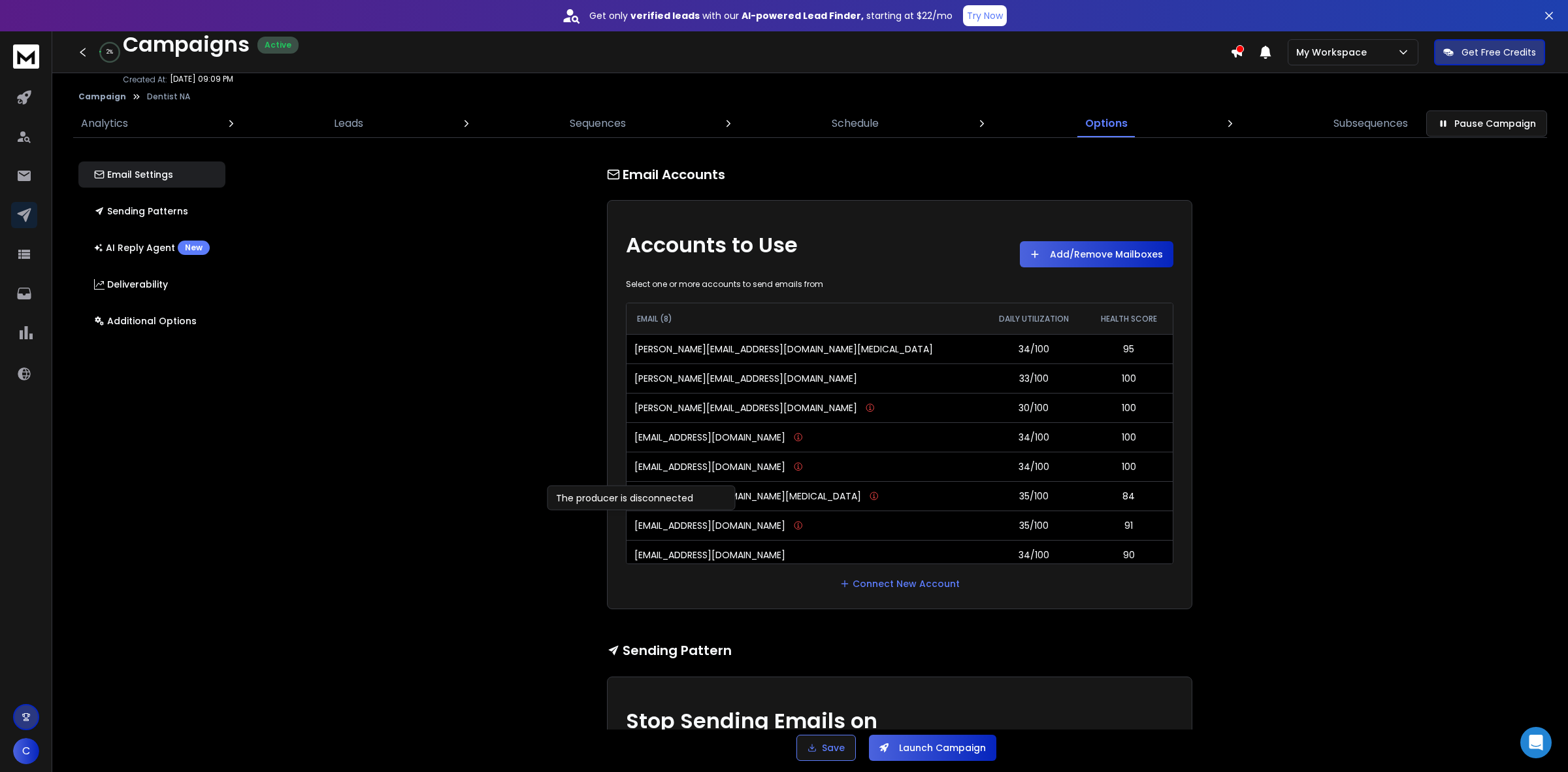
click at [691, 501] on div "The producer is disconnected" at bounding box center [641, 498] width 189 height 25
click at [845, 475] on td "[EMAIL_ADDRESS][DOMAIN_NAME]" at bounding box center [804, 467] width 356 height 30
click at [714, 498] on p "[EMAIL_ADDRESS][DOMAIN_NAME][MEDICAL_DATA]" at bounding box center [748, 496] width 227 height 13
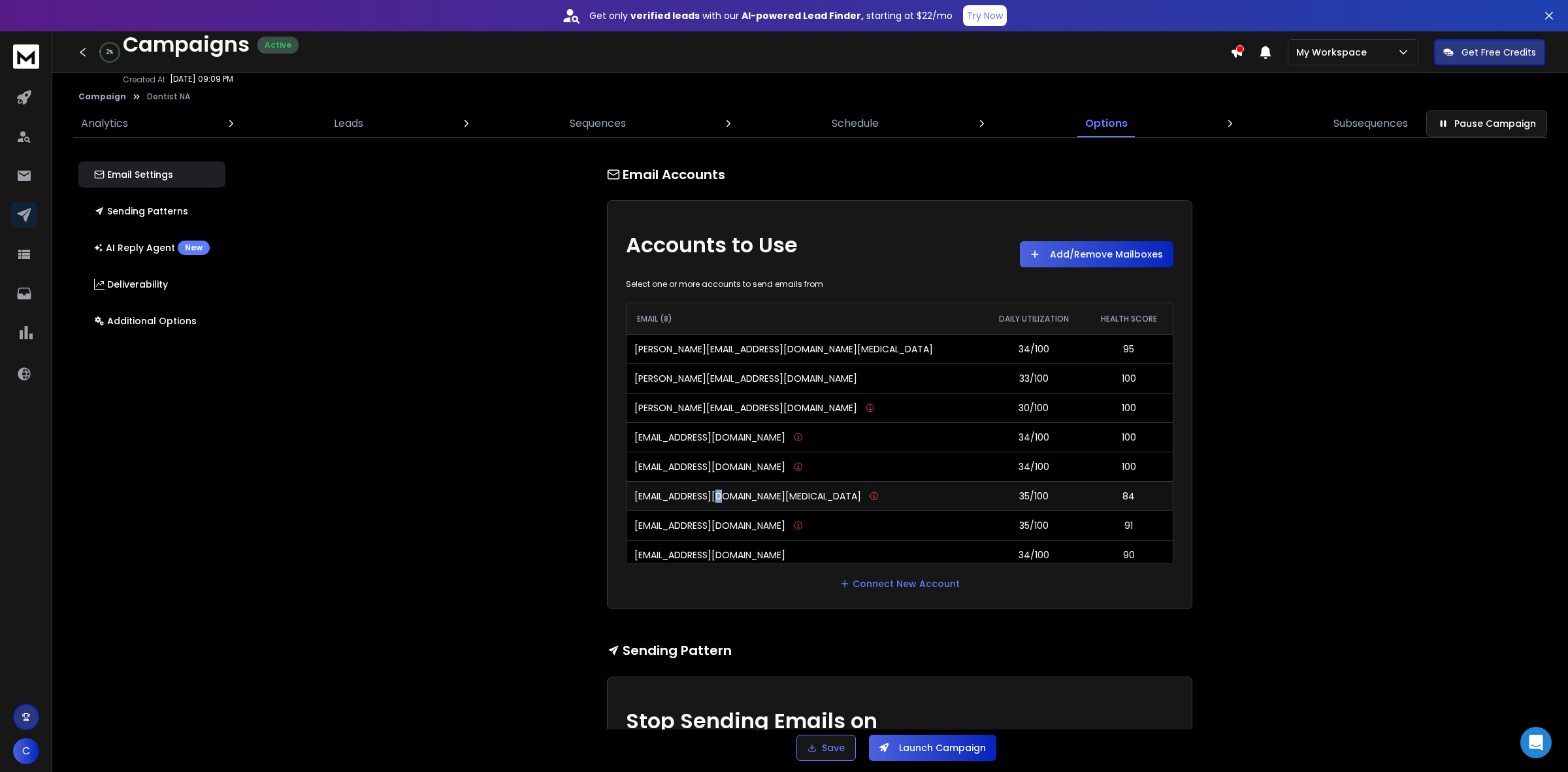
click at [714, 498] on p "[EMAIL_ADDRESS][DOMAIN_NAME][MEDICAL_DATA]" at bounding box center [748, 496] width 227 height 13
copy div "[EMAIL_ADDRESS][DOMAIN_NAME][MEDICAL_DATA]"
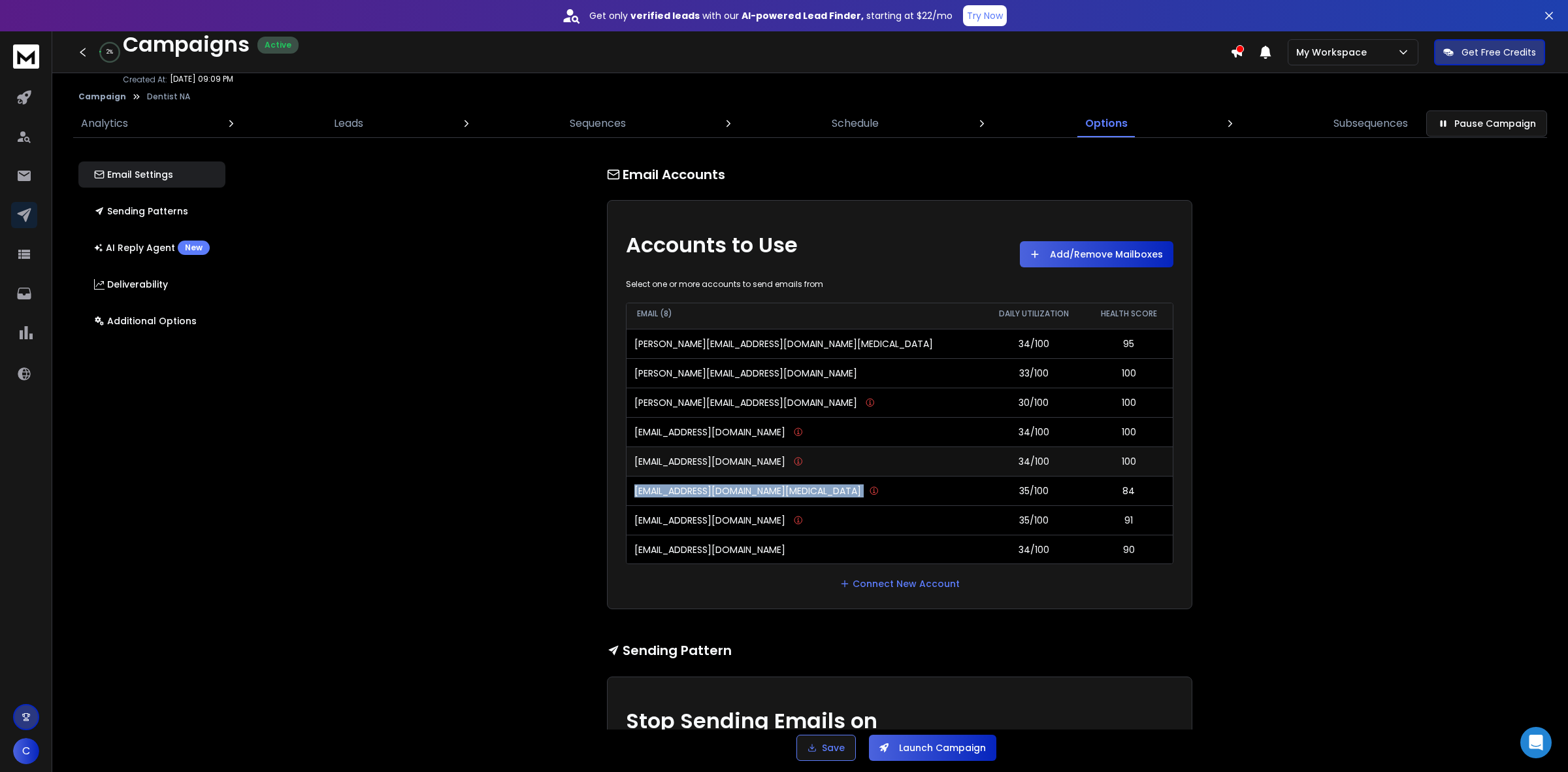
scroll to position [7, 0]
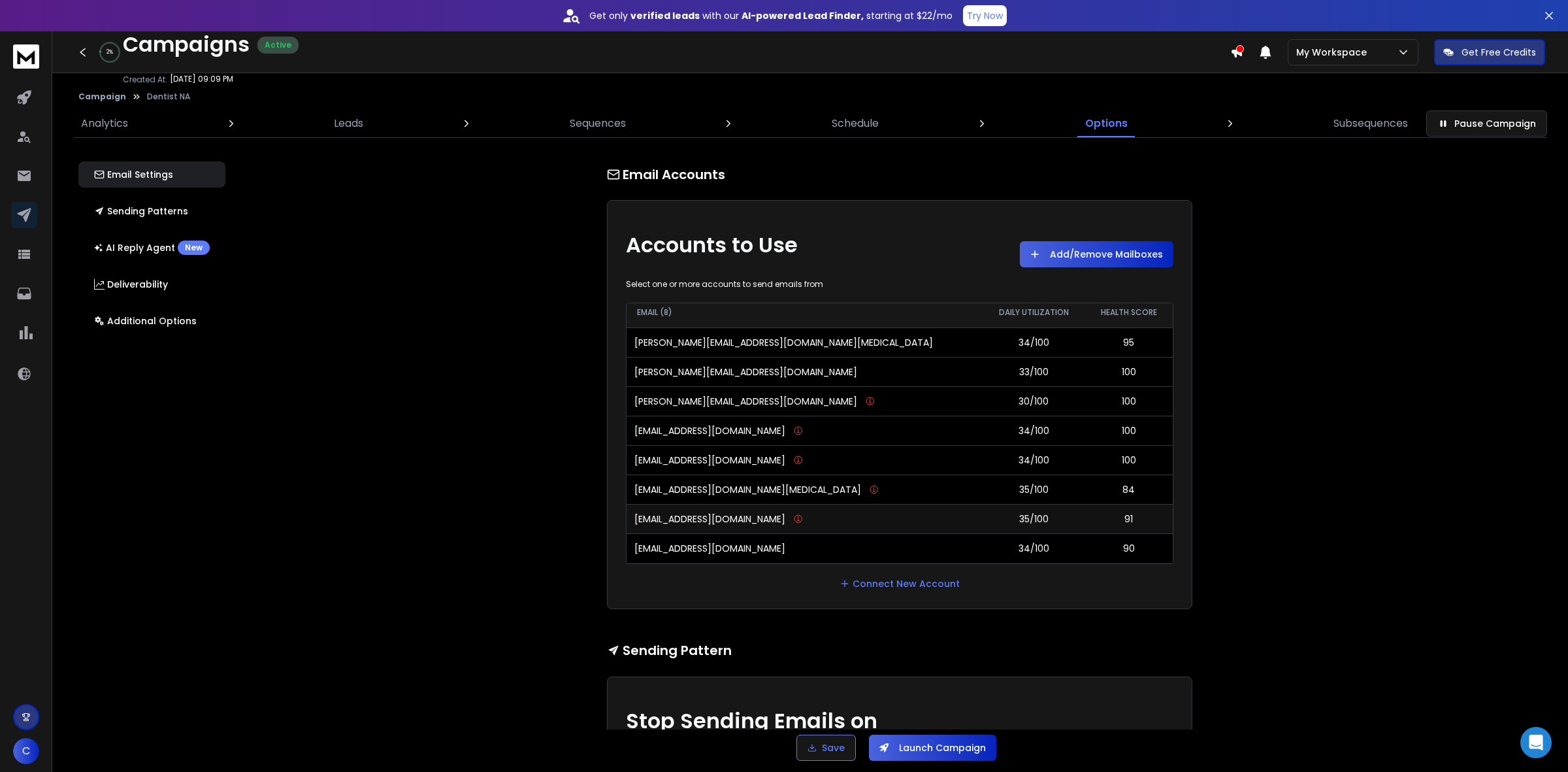
click at [710, 519] on p "[EMAIL_ADDRESS][DOMAIN_NAME]" at bounding box center [709, 519] width 151 height 13
copy div "[EMAIL_ADDRESS][DOMAIN_NAME]"
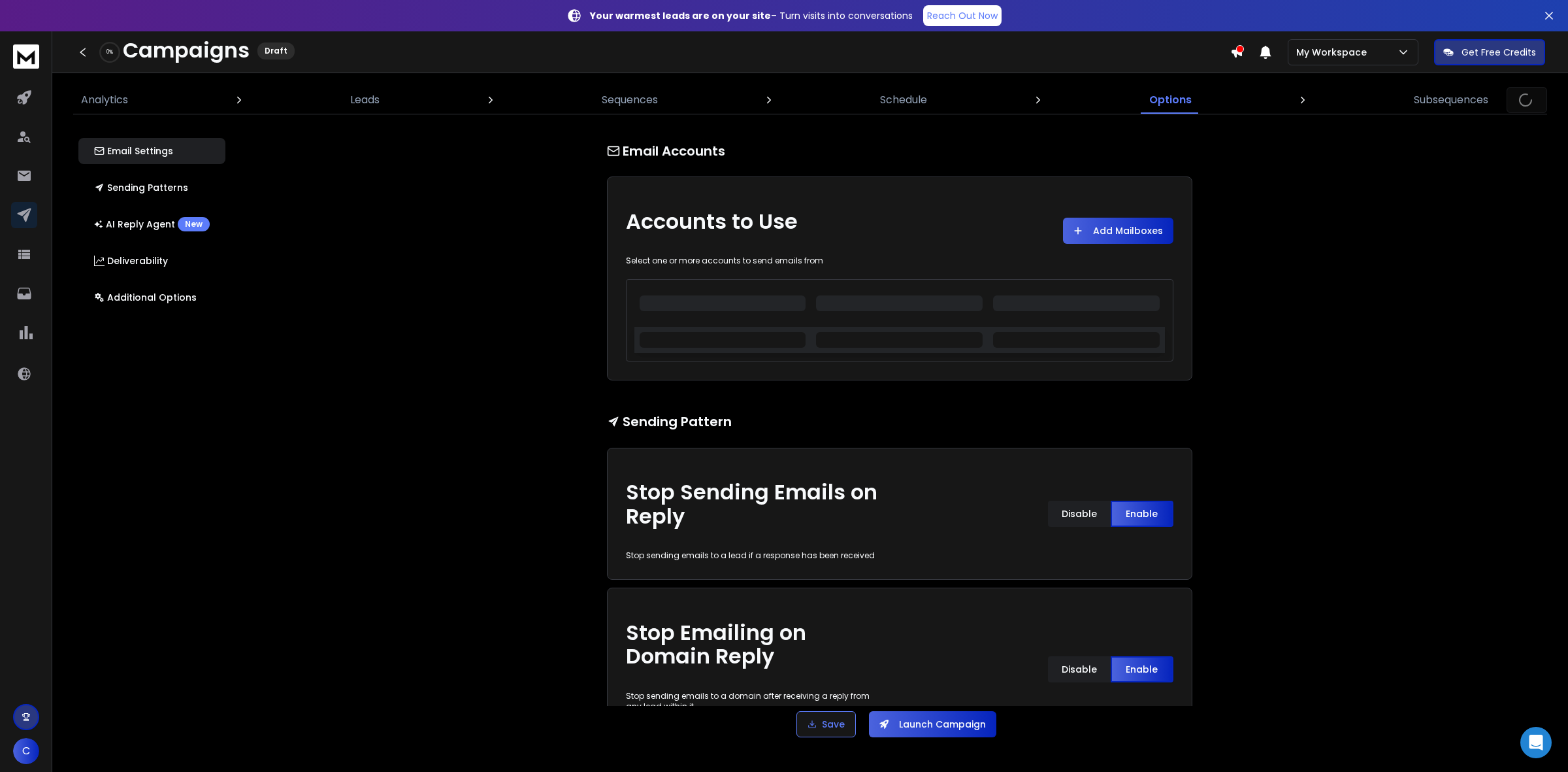
select select "**********"
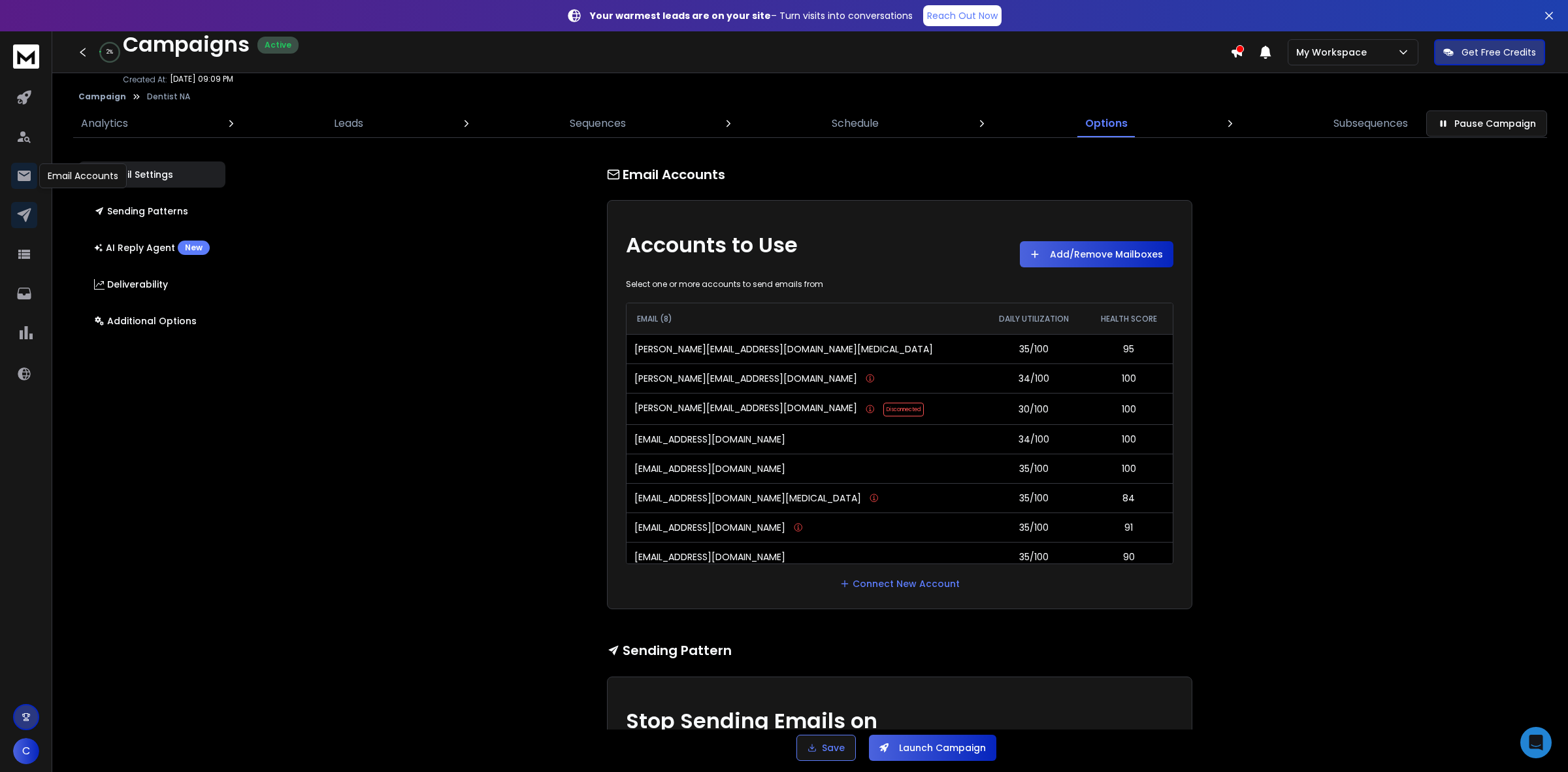
click at [24, 183] on icon at bounding box center [24, 176] width 16 height 16
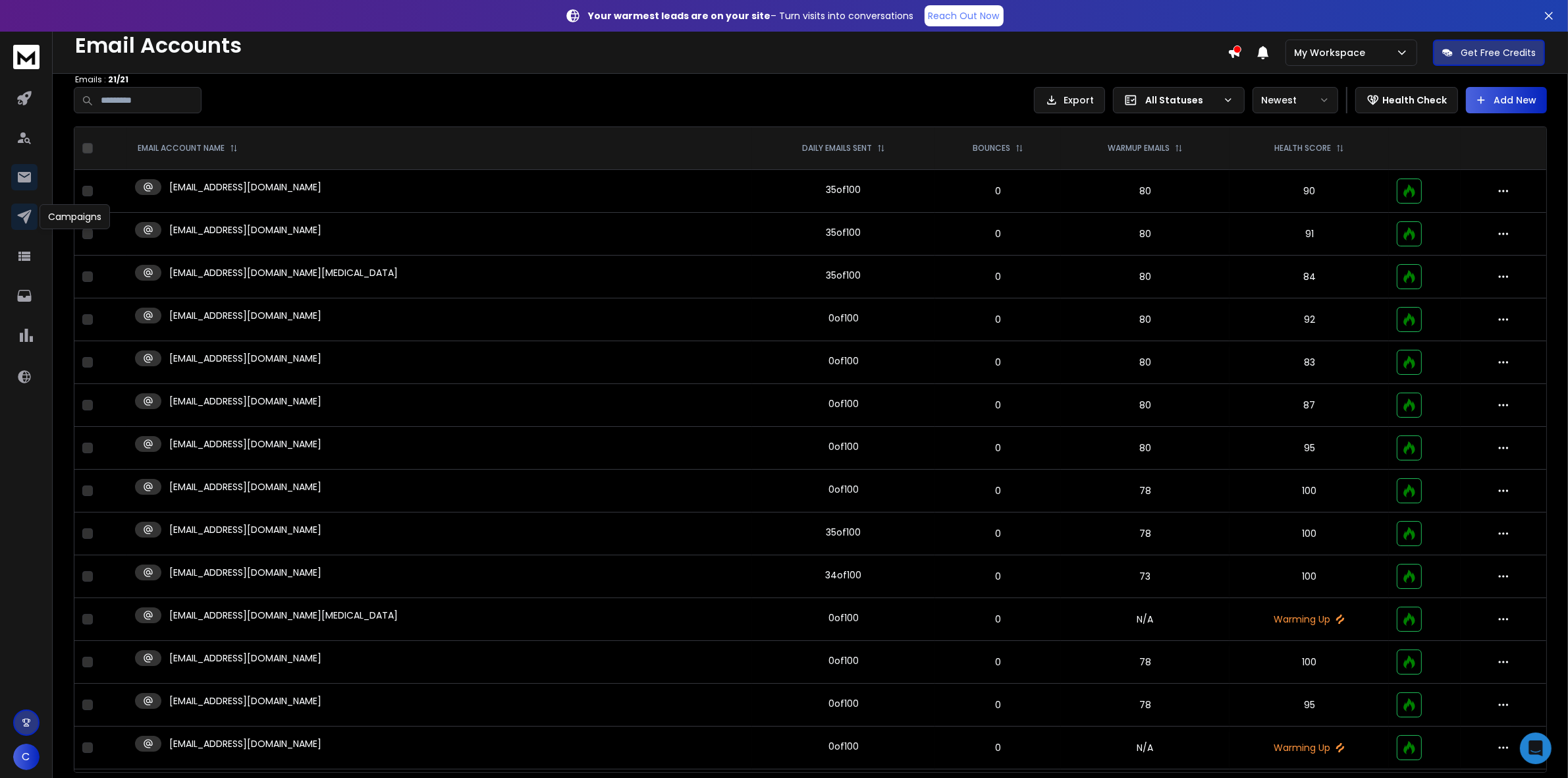
click at [31, 206] on link at bounding box center [24, 217] width 27 height 27
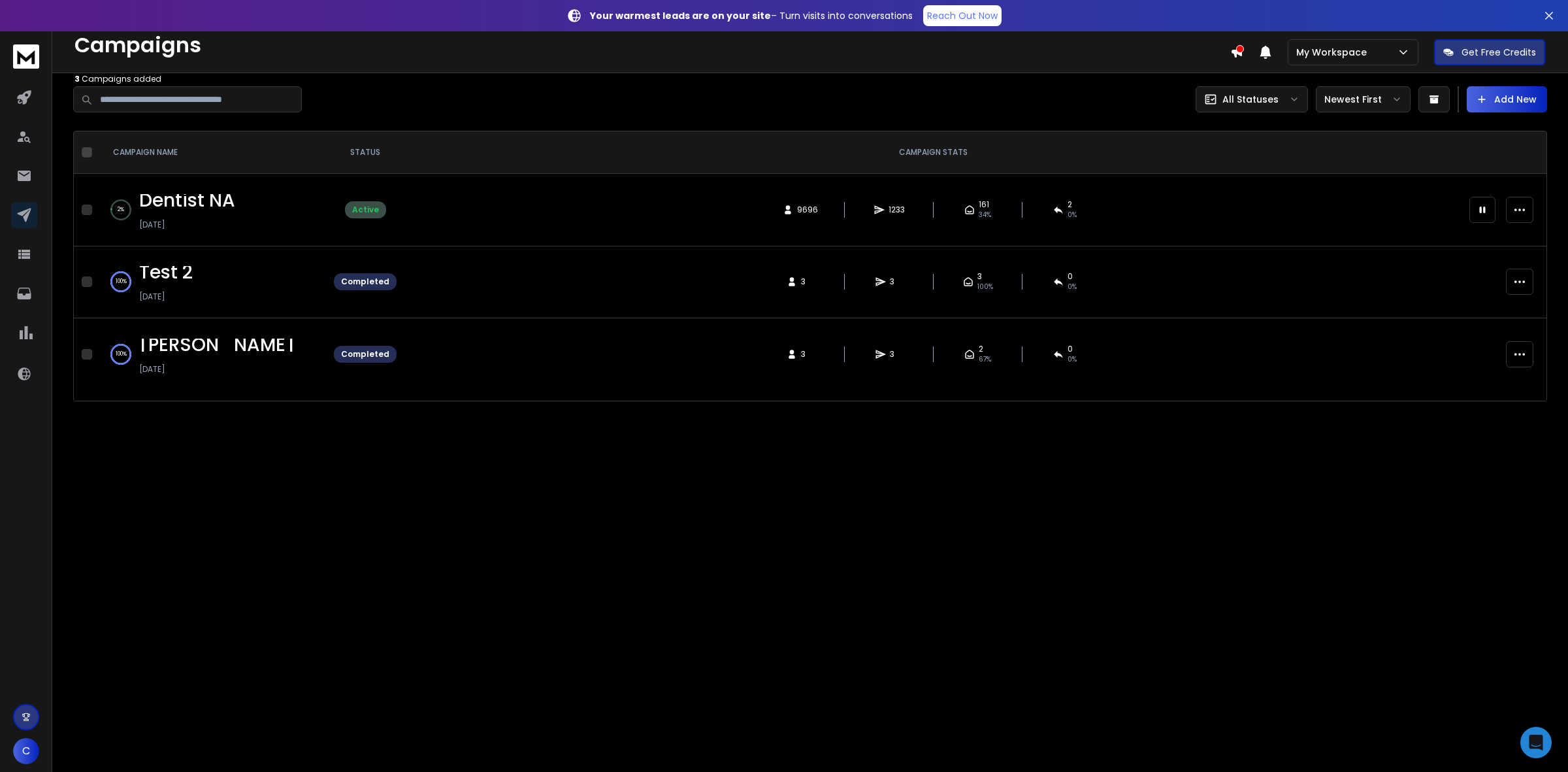
click at [229, 203] on span "Dentist NA" at bounding box center [187, 201] width 96 height 26
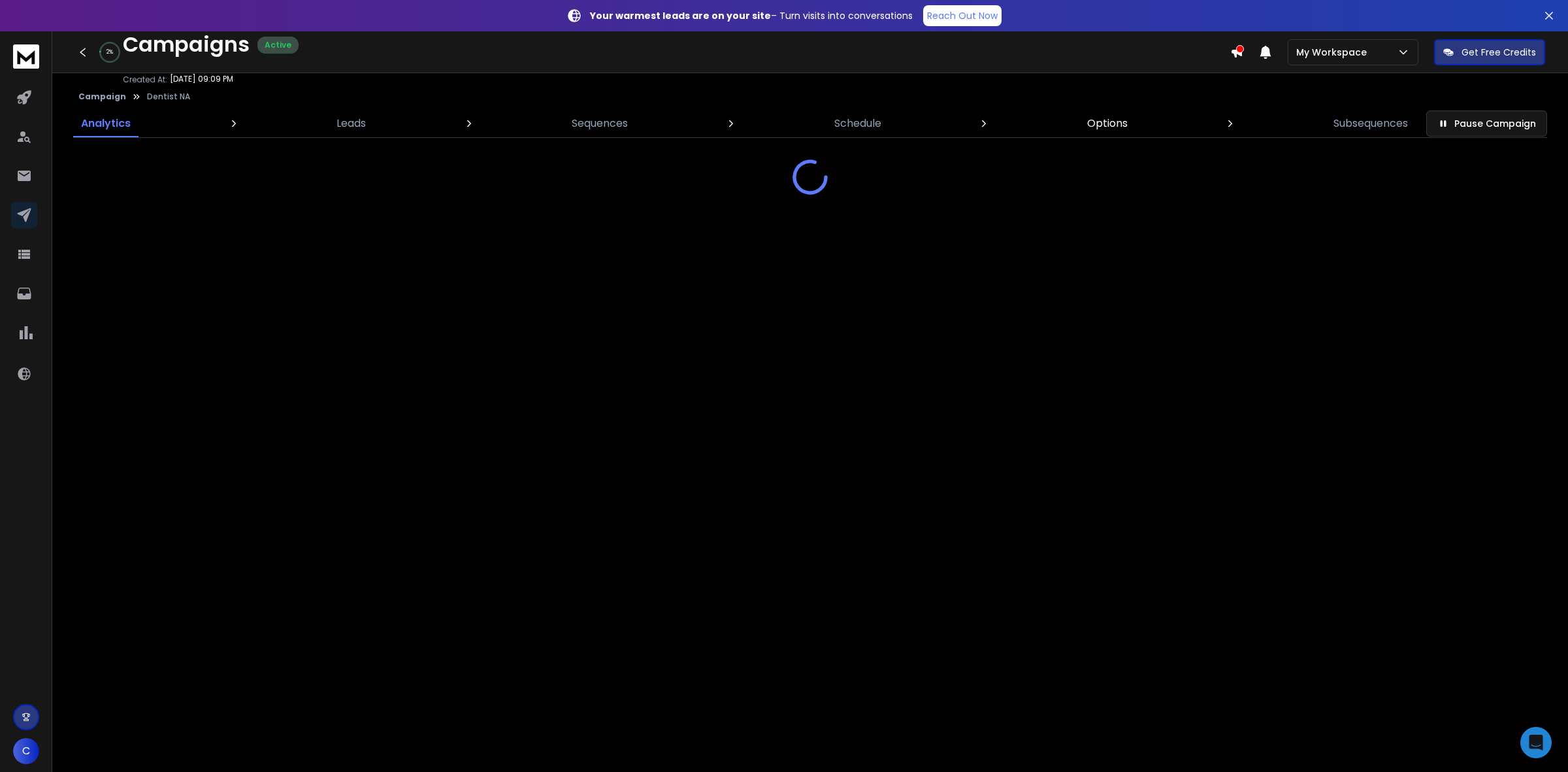
click at [1121, 121] on p "Options" at bounding box center [1107, 123] width 41 height 12
select select "**********"
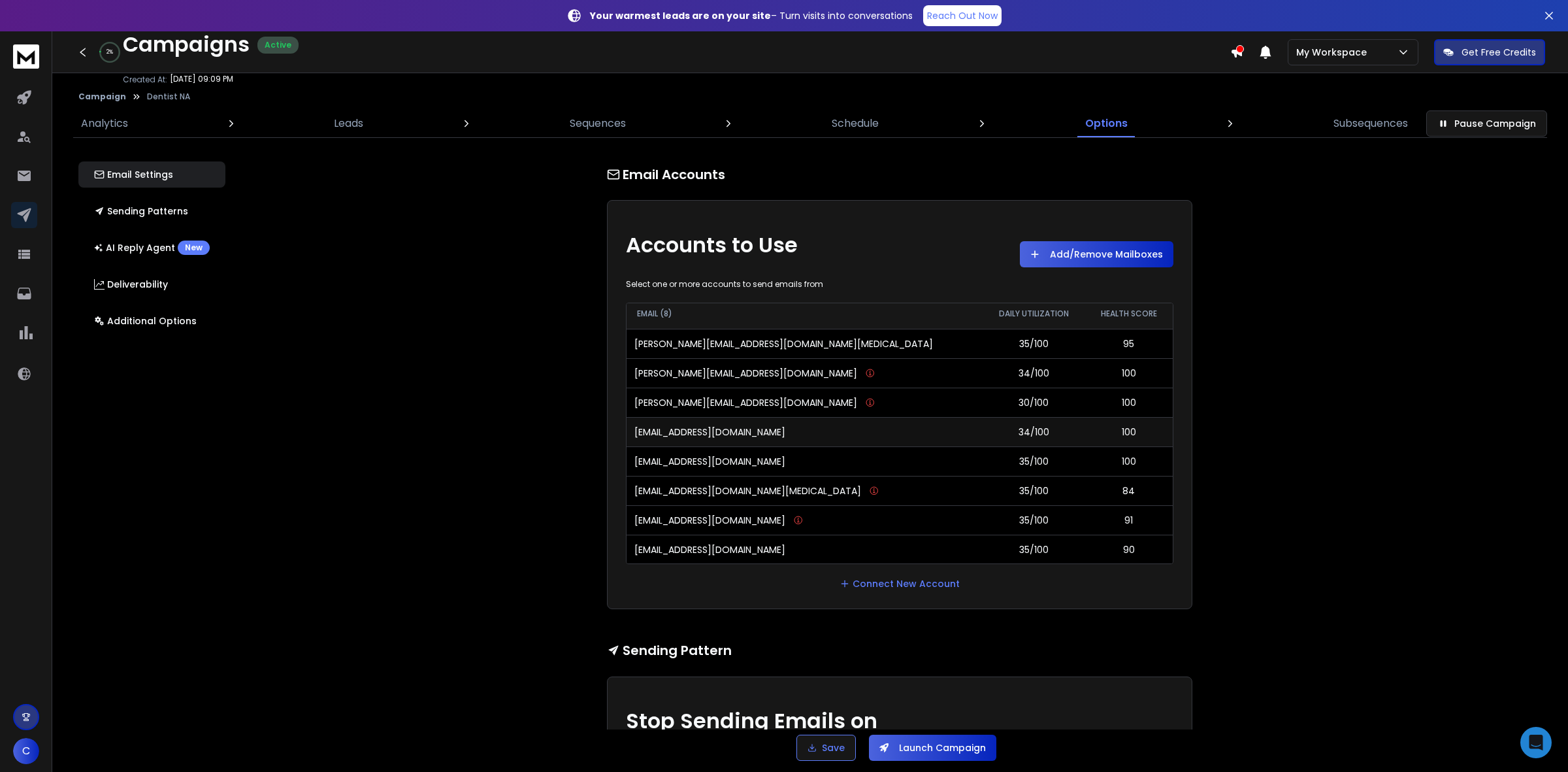
scroll to position [7, 0]
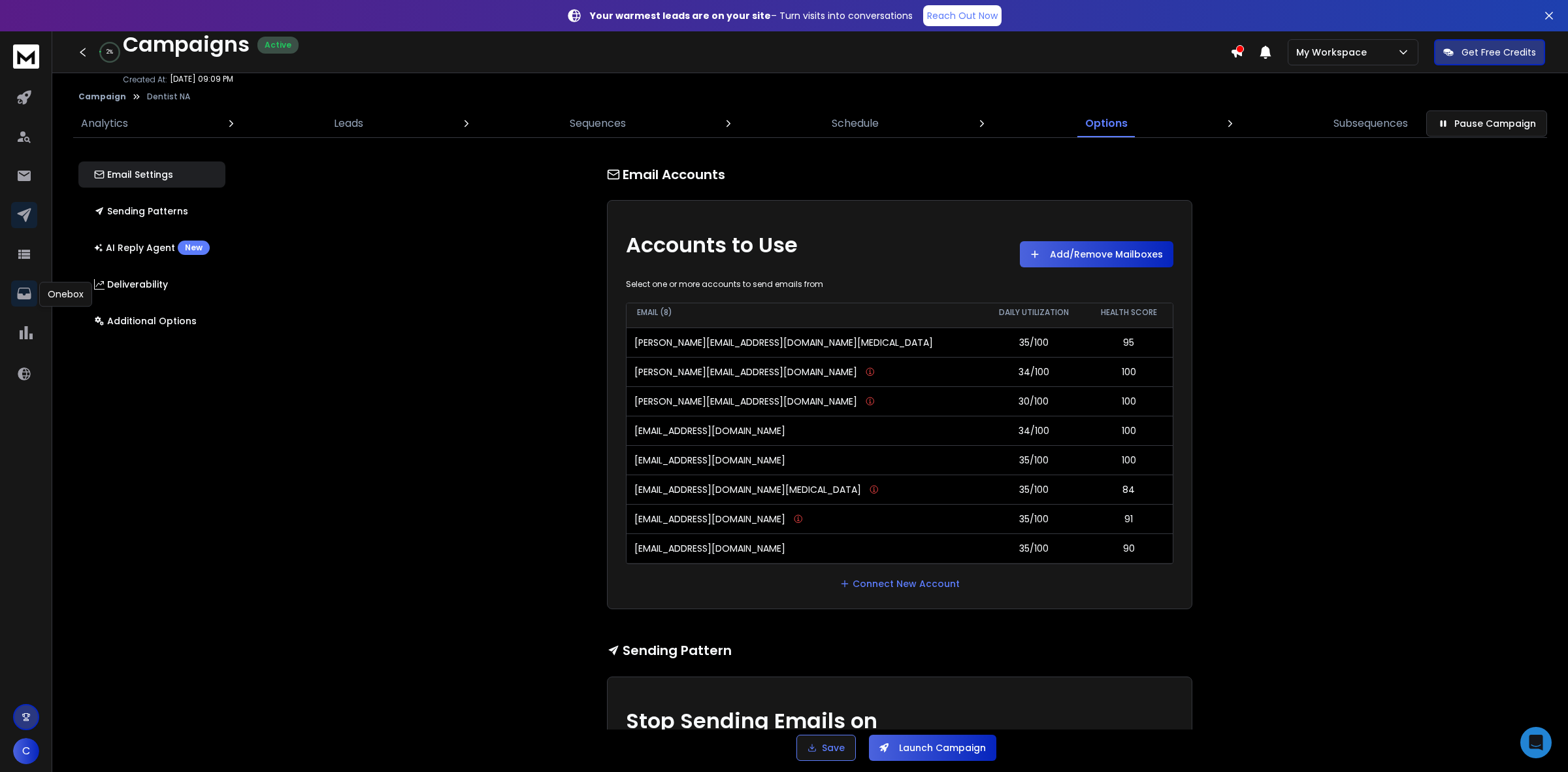
click at [18, 300] on icon at bounding box center [24, 293] width 16 height 16
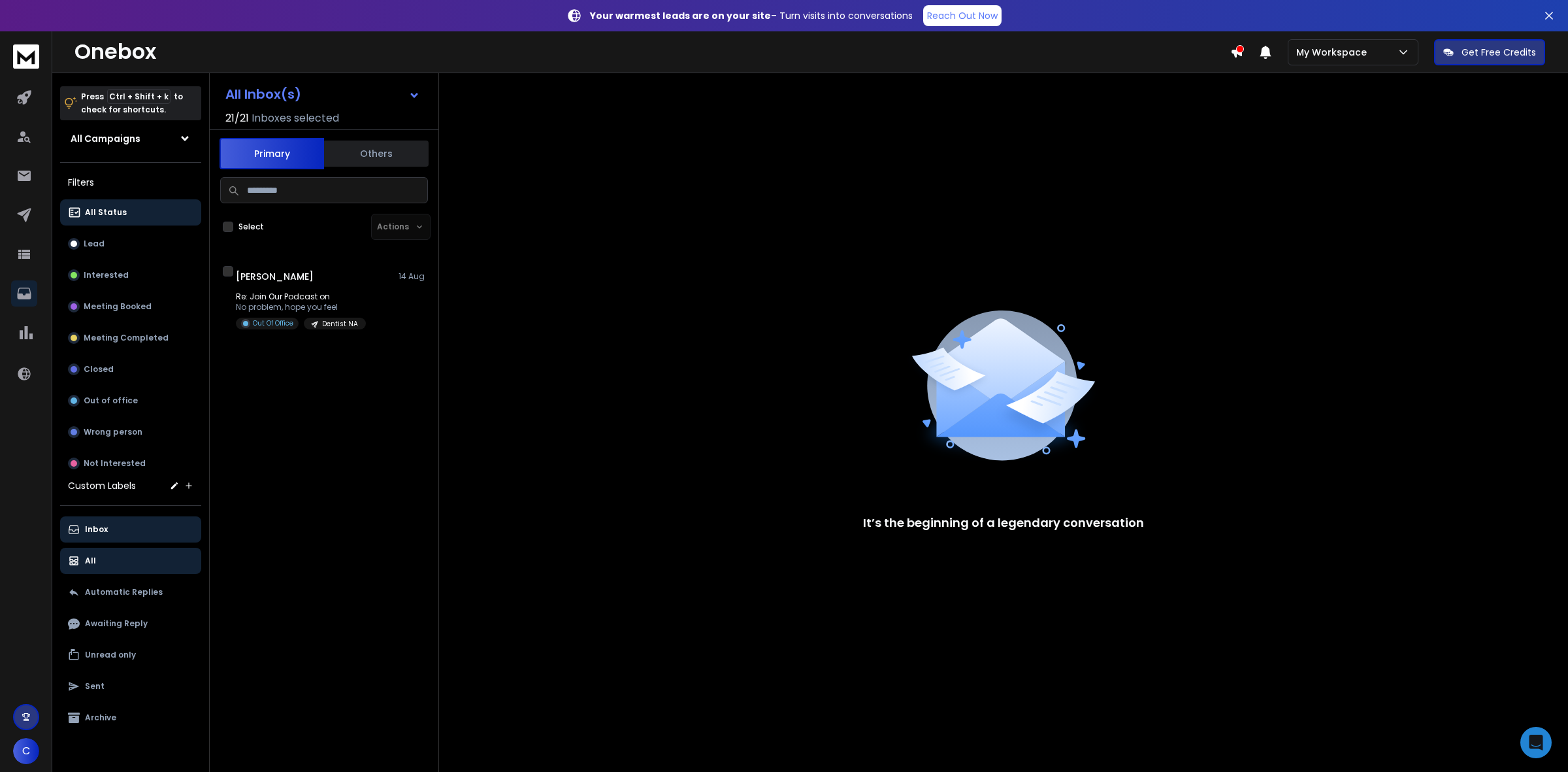
click at [97, 569] on button "All" at bounding box center [130, 560] width 141 height 26
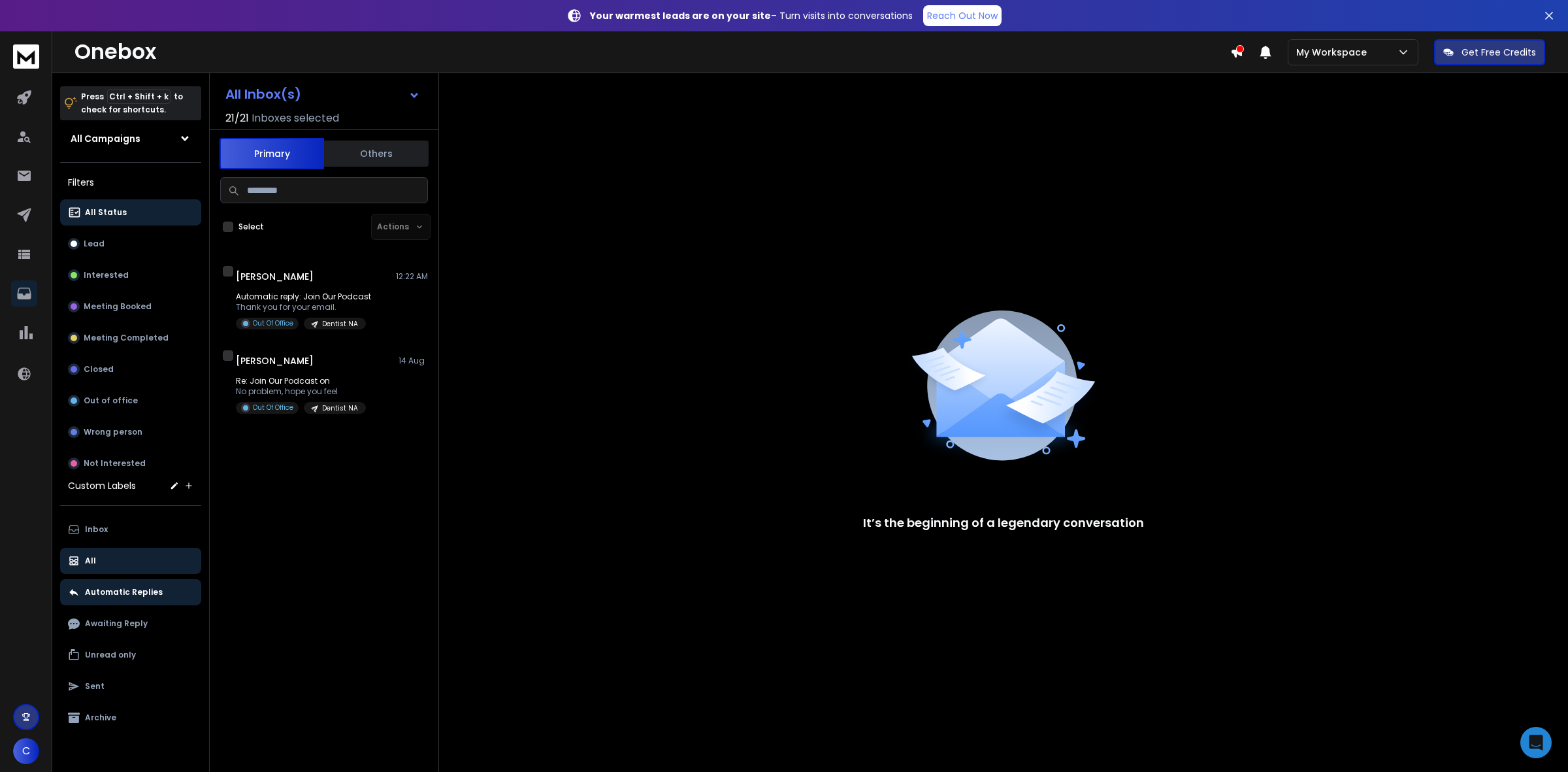
click at [135, 592] on p "Automatic Replies" at bounding box center [123, 592] width 77 height 10
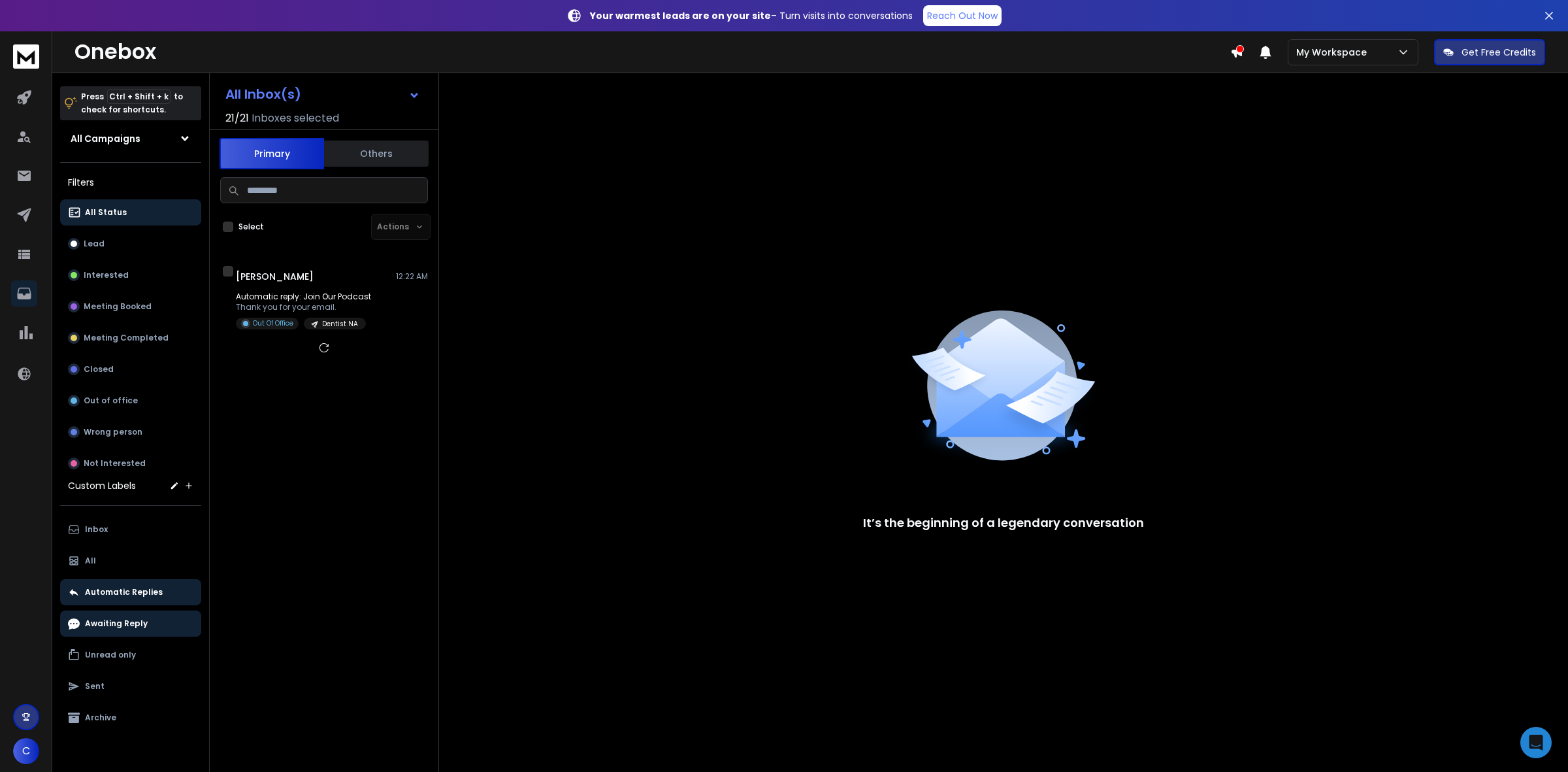
click at [138, 623] on p "Awaiting Reply" at bounding box center [116, 623] width 63 height 10
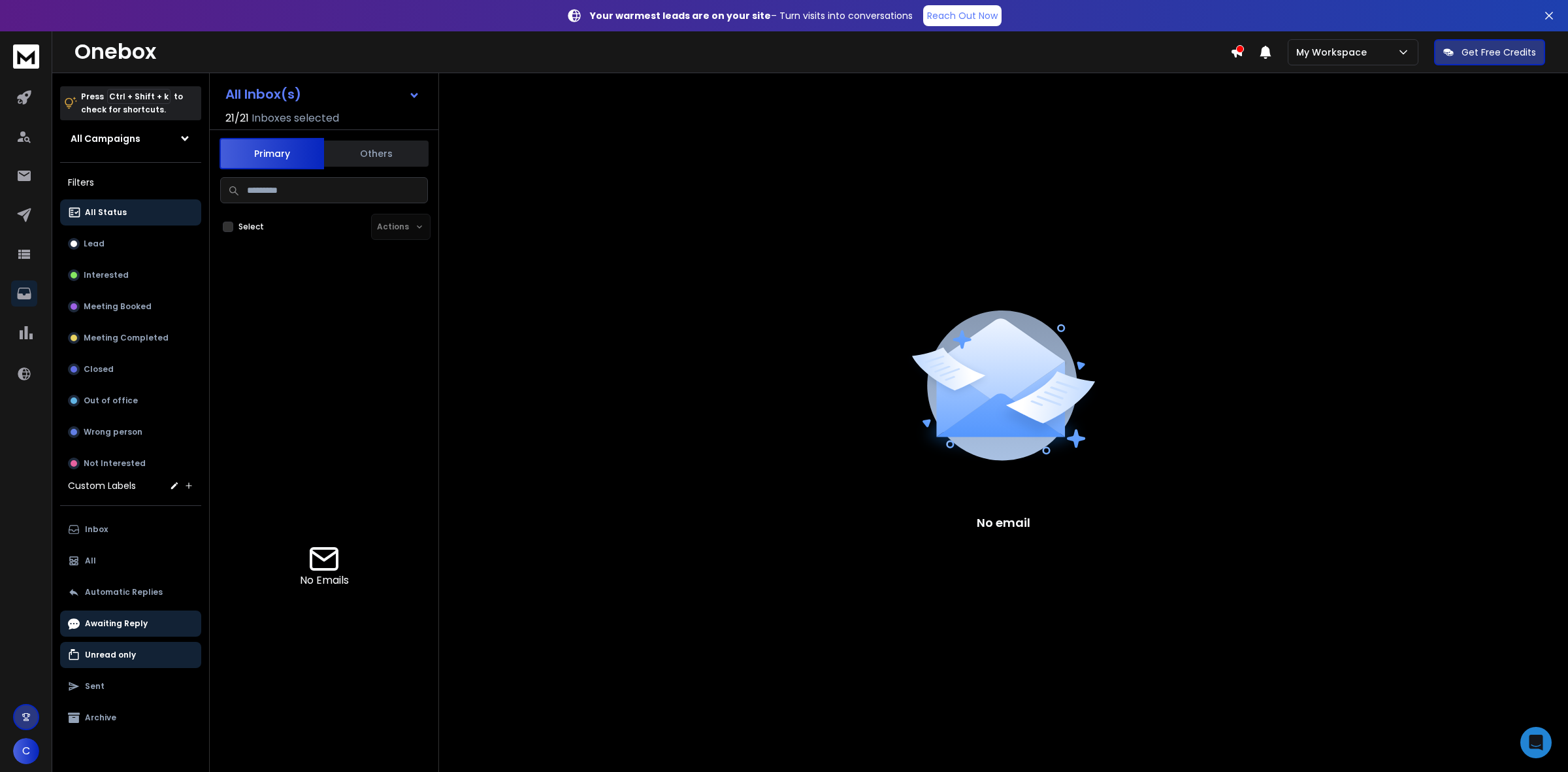
click at [128, 651] on p "Unread only" at bounding box center [110, 655] width 51 height 10
click at [109, 681] on button "Sent" at bounding box center [130, 686] width 141 height 26
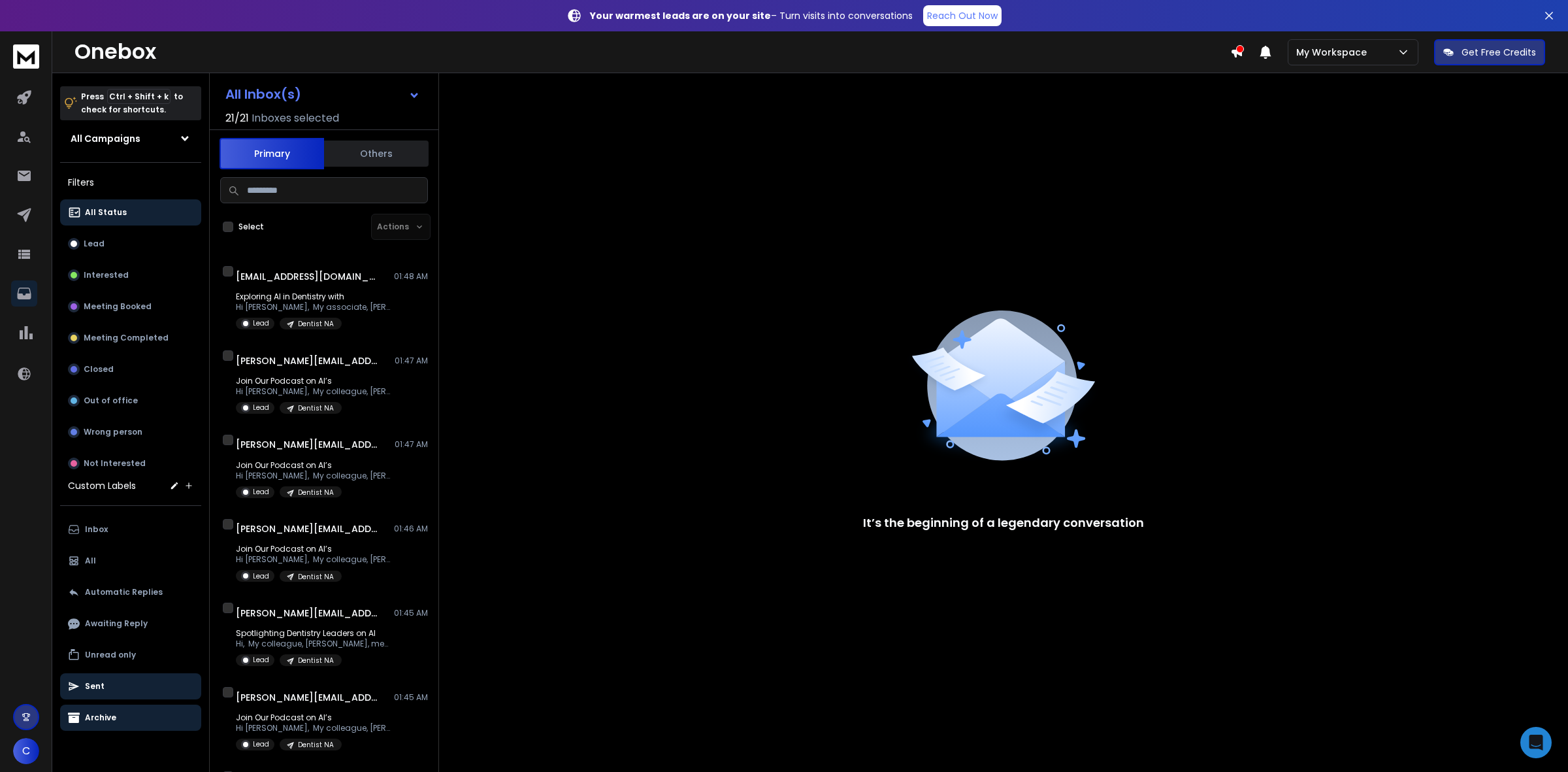
click at [113, 718] on p "Archive" at bounding box center [100, 718] width 31 height 10
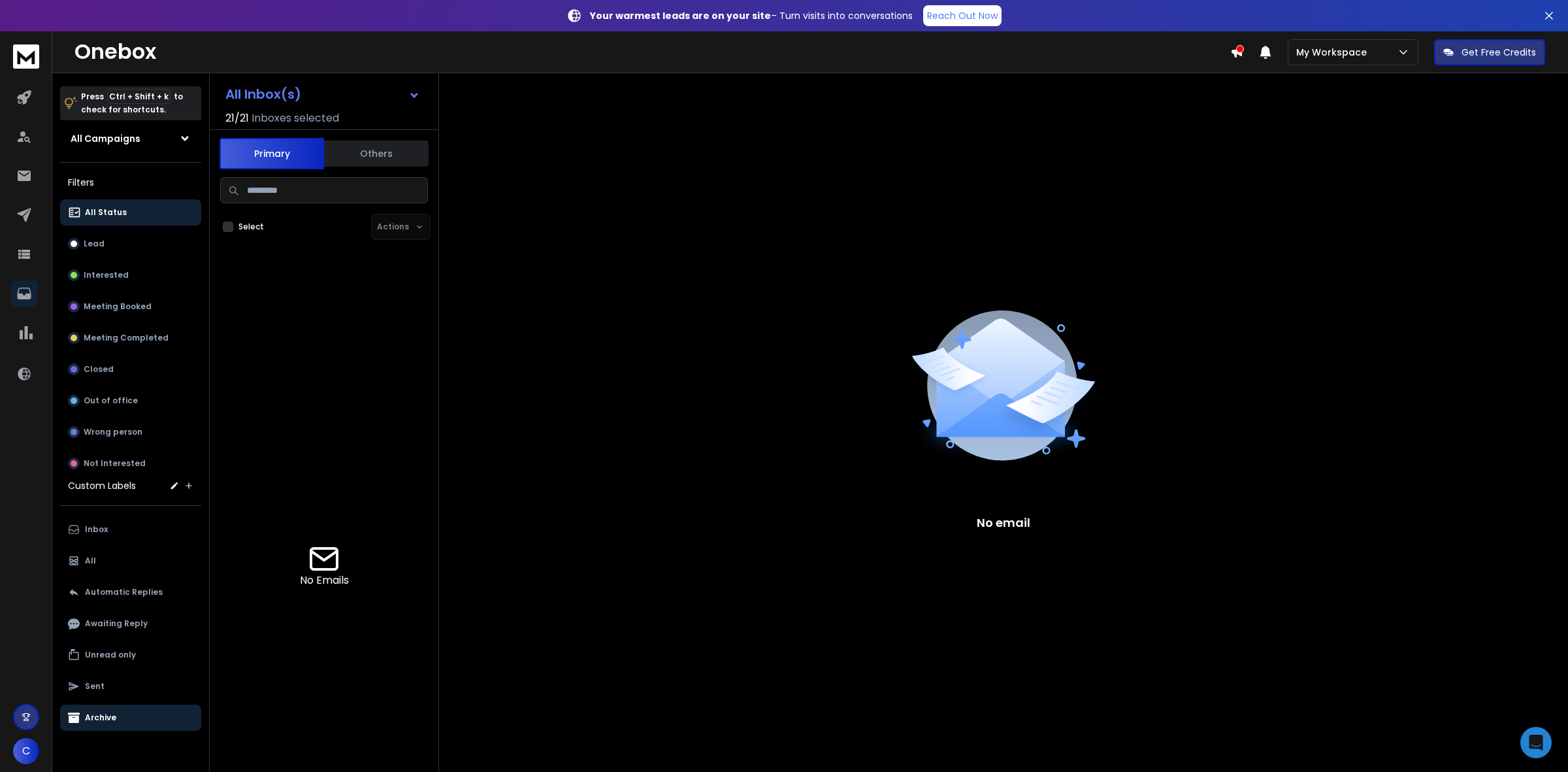
click at [375, 162] on button "Others" at bounding box center [376, 153] width 105 height 29
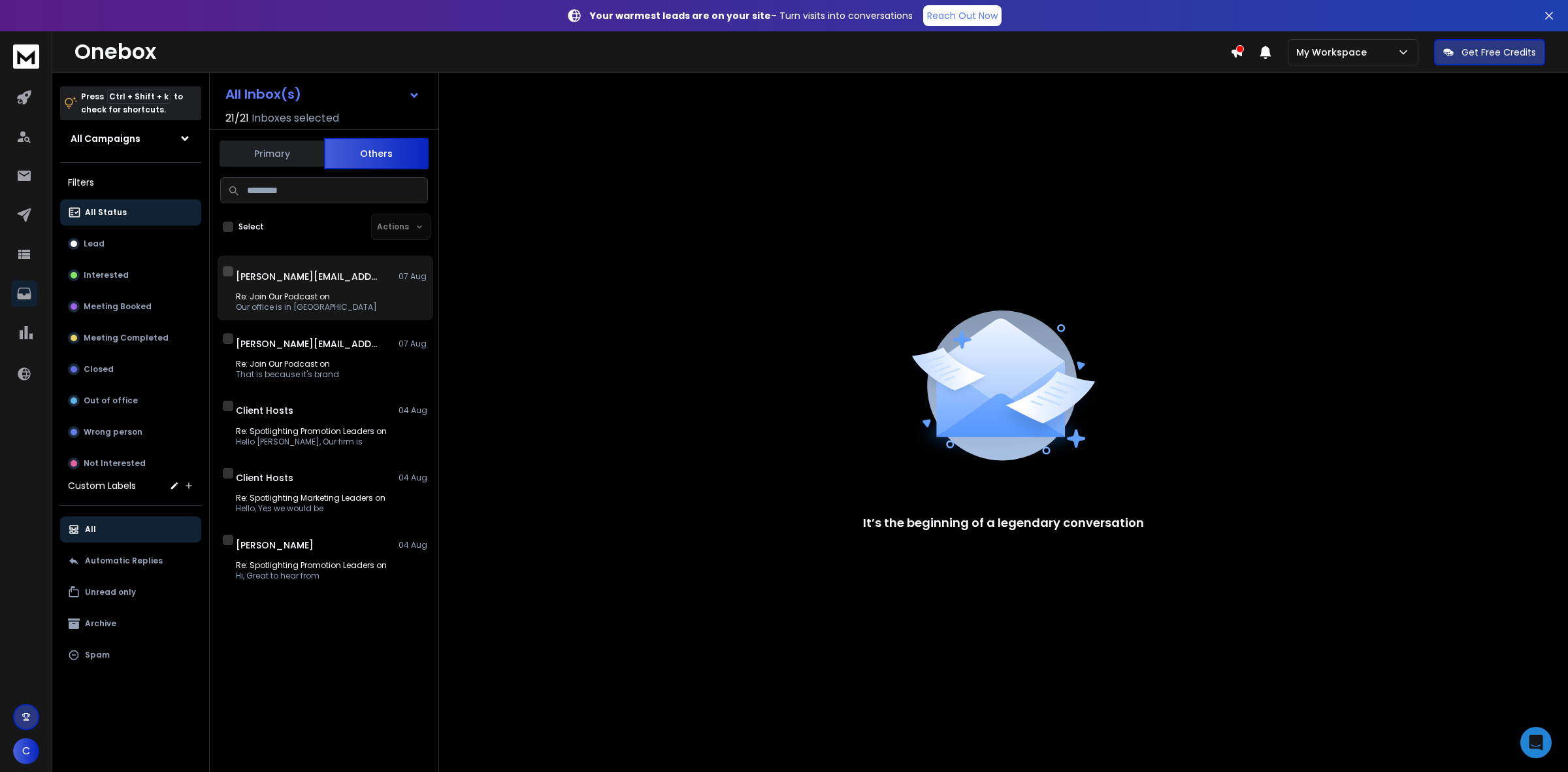
click at [331, 299] on div "Re: Join Our Podcast on Our office is in Los" at bounding box center [331, 302] width 192 height 21
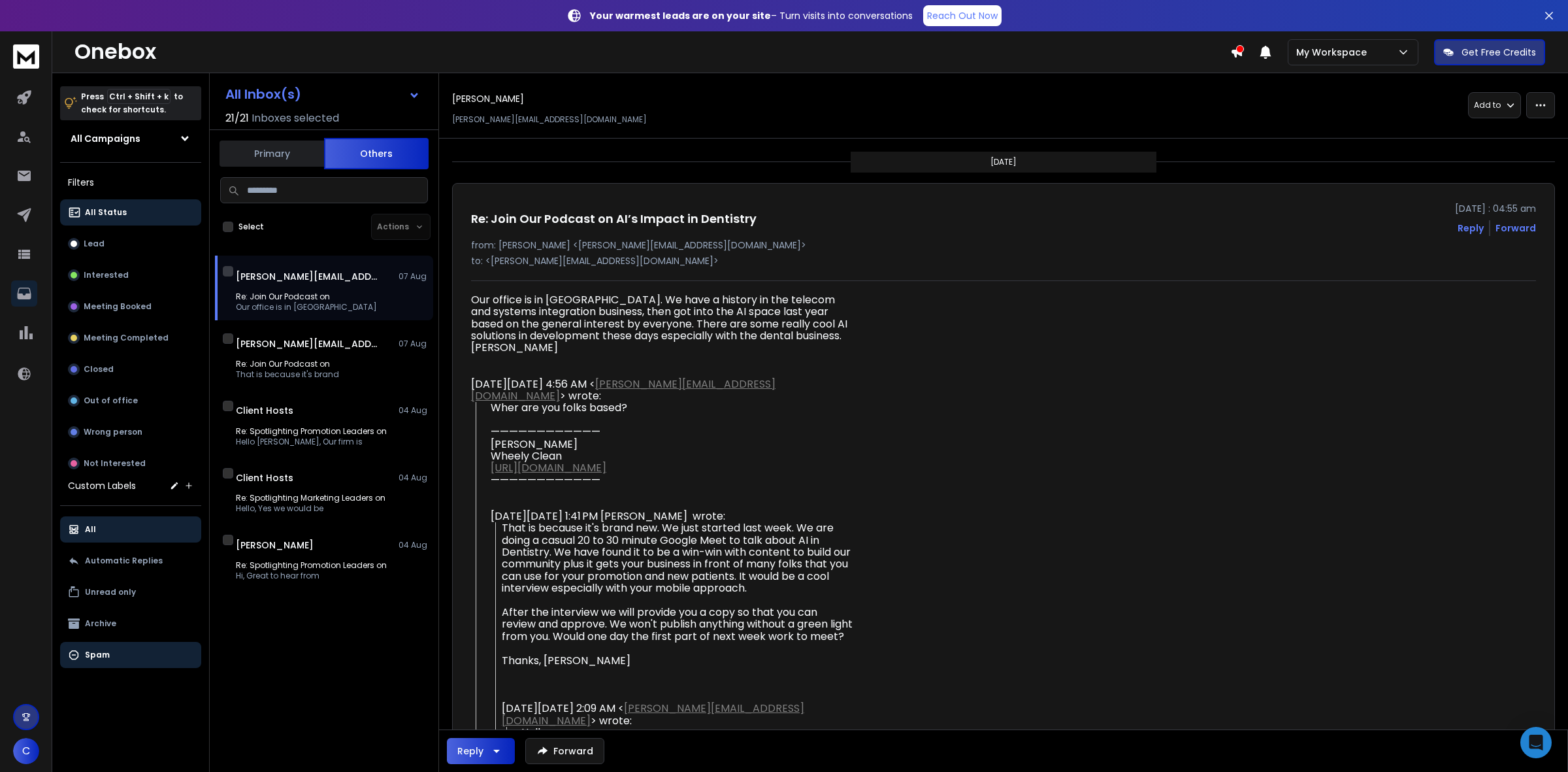
click at [109, 655] on button "Spam" at bounding box center [130, 655] width 141 height 26
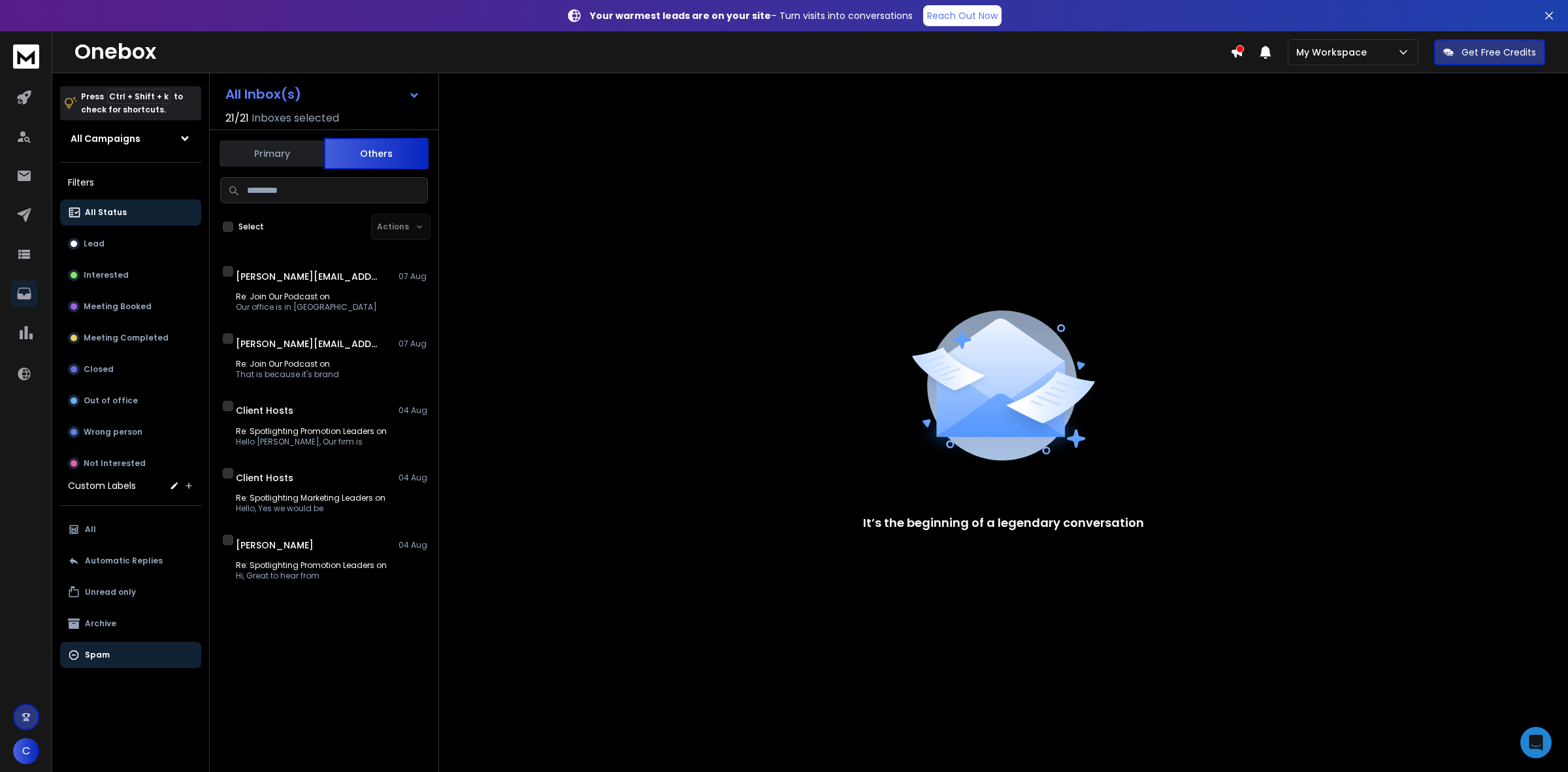
click at [285, 161] on button "Primary" at bounding box center [272, 153] width 105 height 29
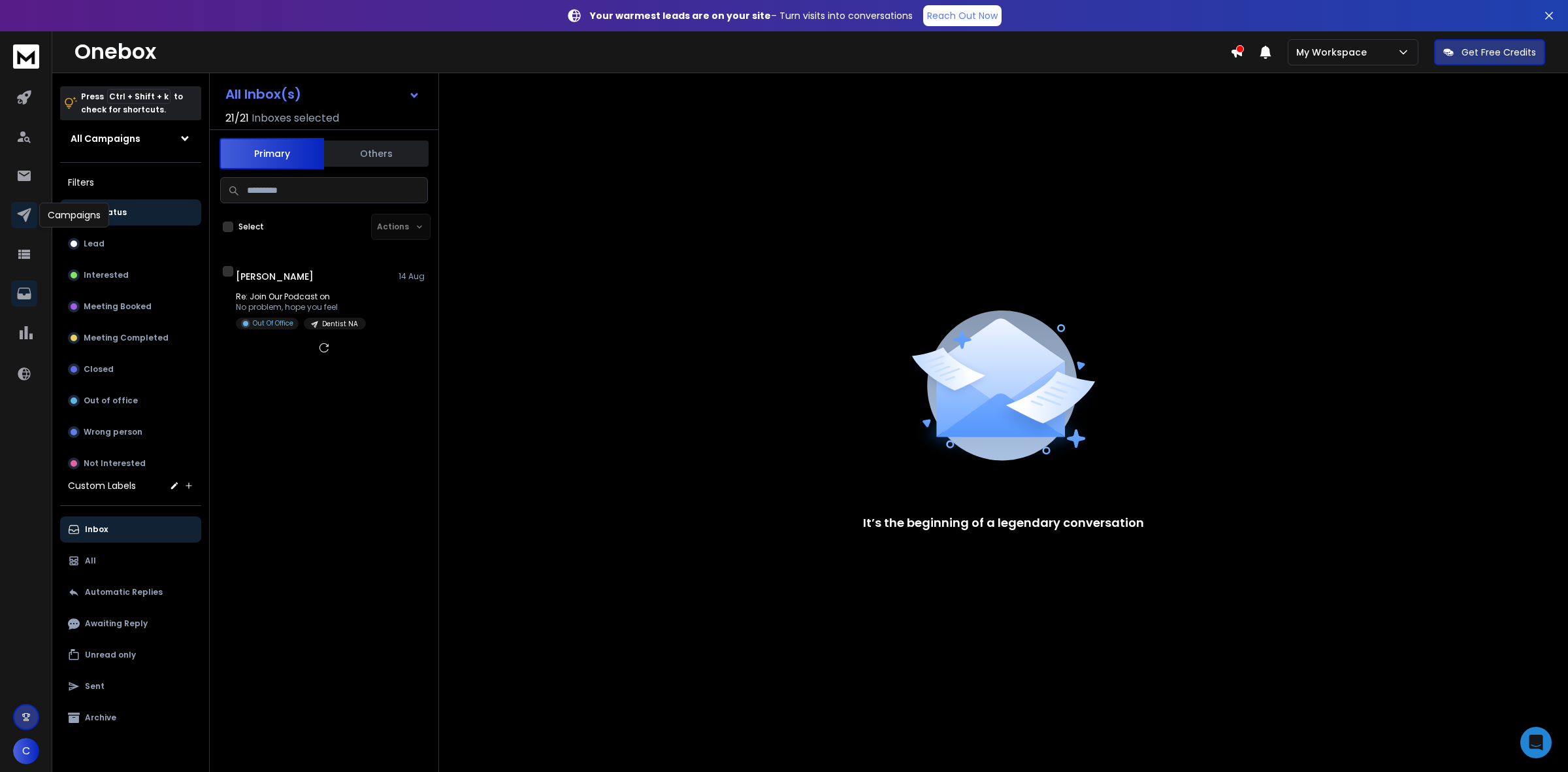
click at [23, 217] on icon at bounding box center [23, 214] width 14 height 14
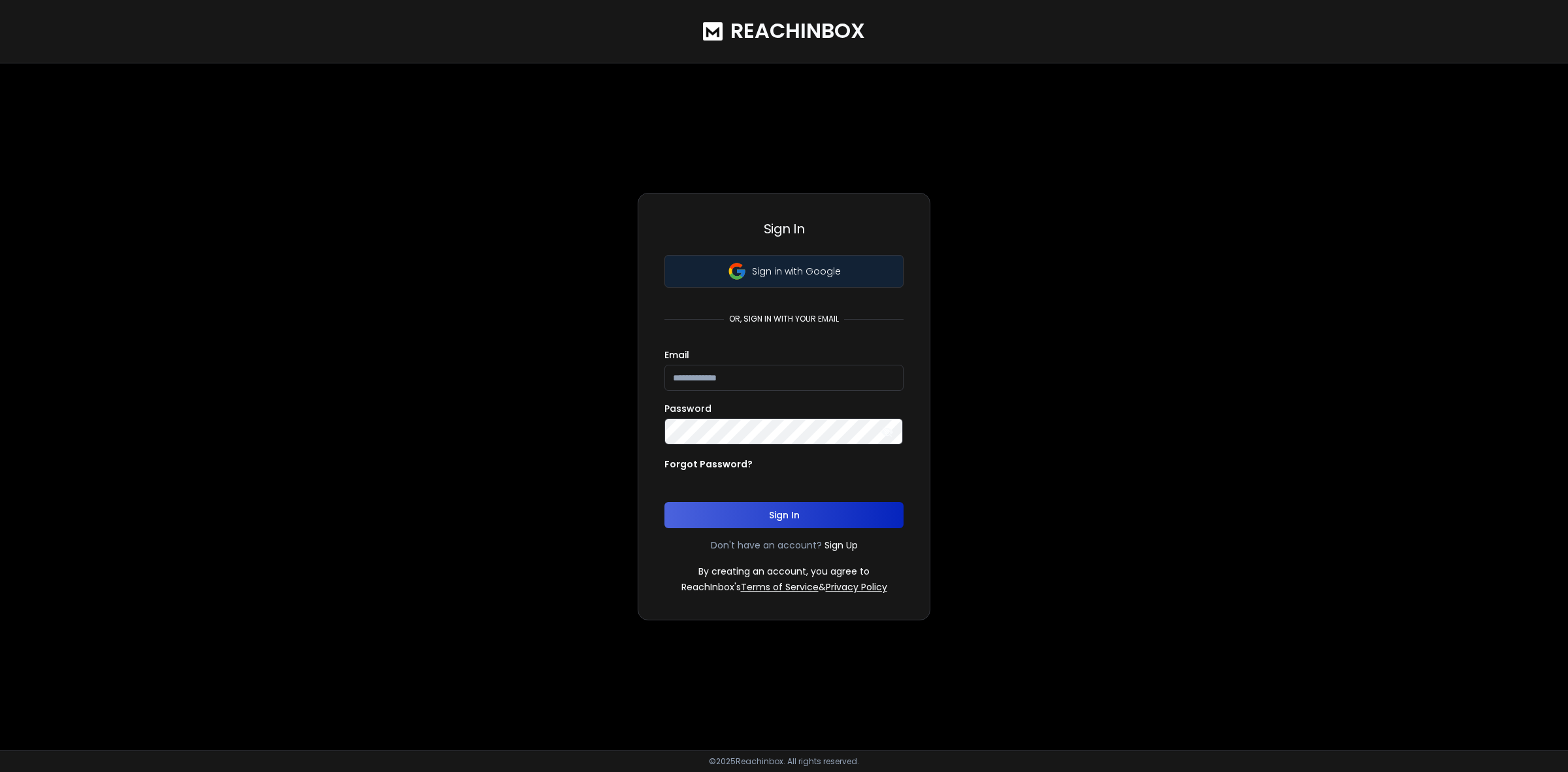
type input "**********"
click at [820, 275] on p "Sign in with Google" at bounding box center [796, 271] width 89 height 13
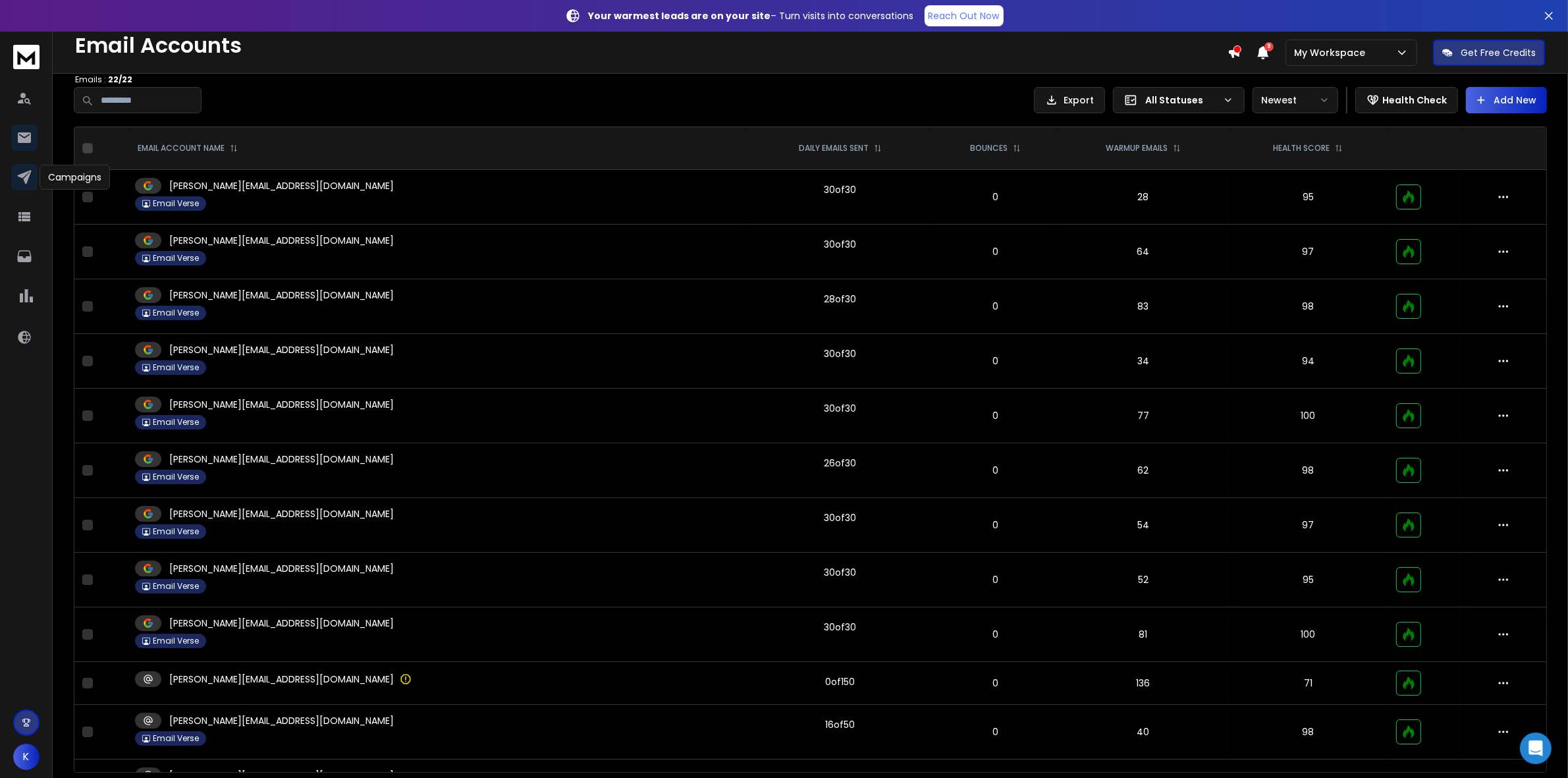
click at [31, 176] on icon at bounding box center [24, 177] width 16 height 16
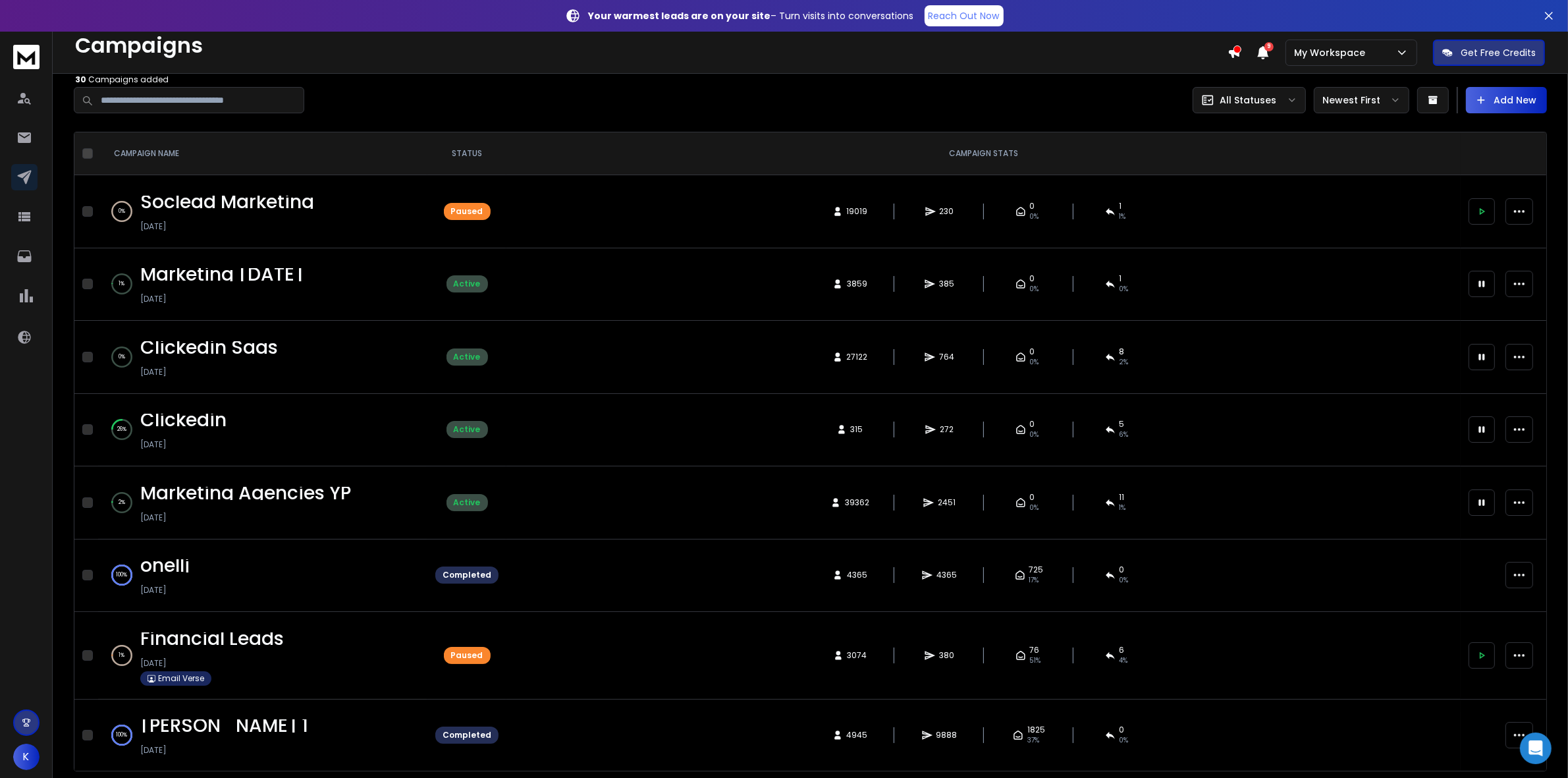
click at [303, 294] on p "[DATE]" at bounding box center [221, 299] width 163 height 10
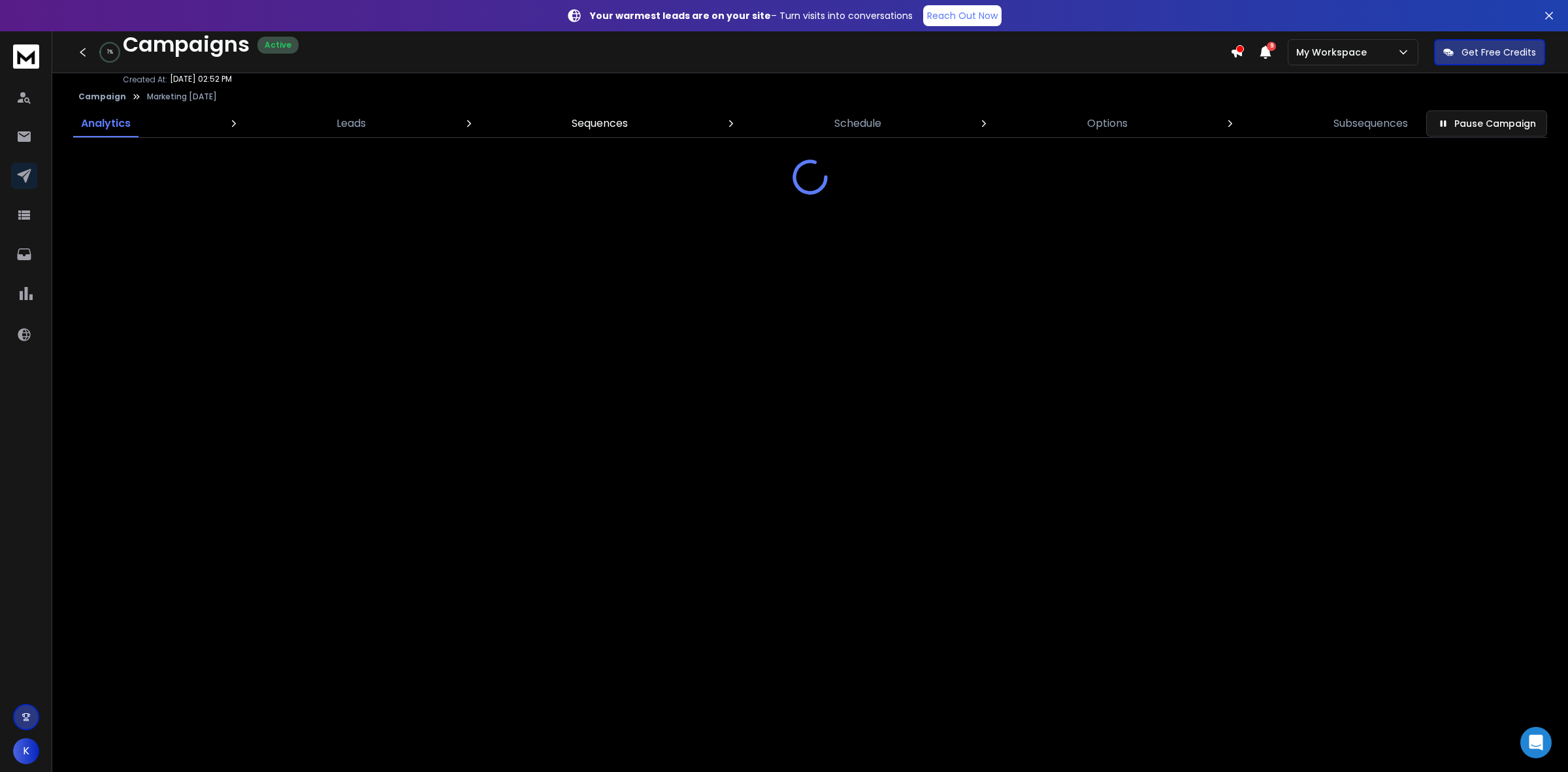
click at [637, 96] on div "Campaign Marketing [DATE] Analytics Leads Sequences Schedule Options Subsequenc…" at bounding box center [810, 112] width 1474 height 52
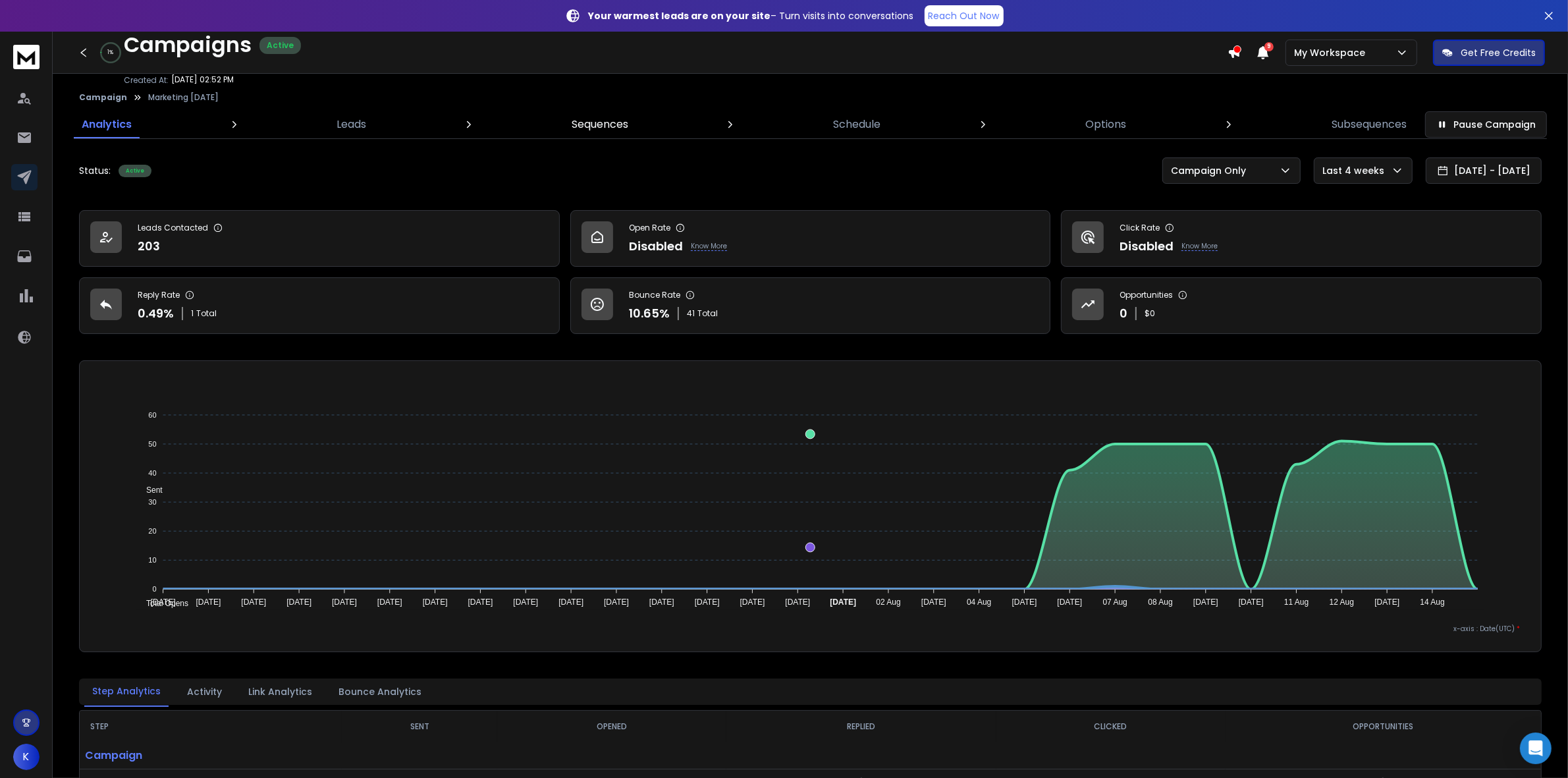
click at [602, 132] on link "Sequences" at bounding box center [600, 124] width 72 height 27
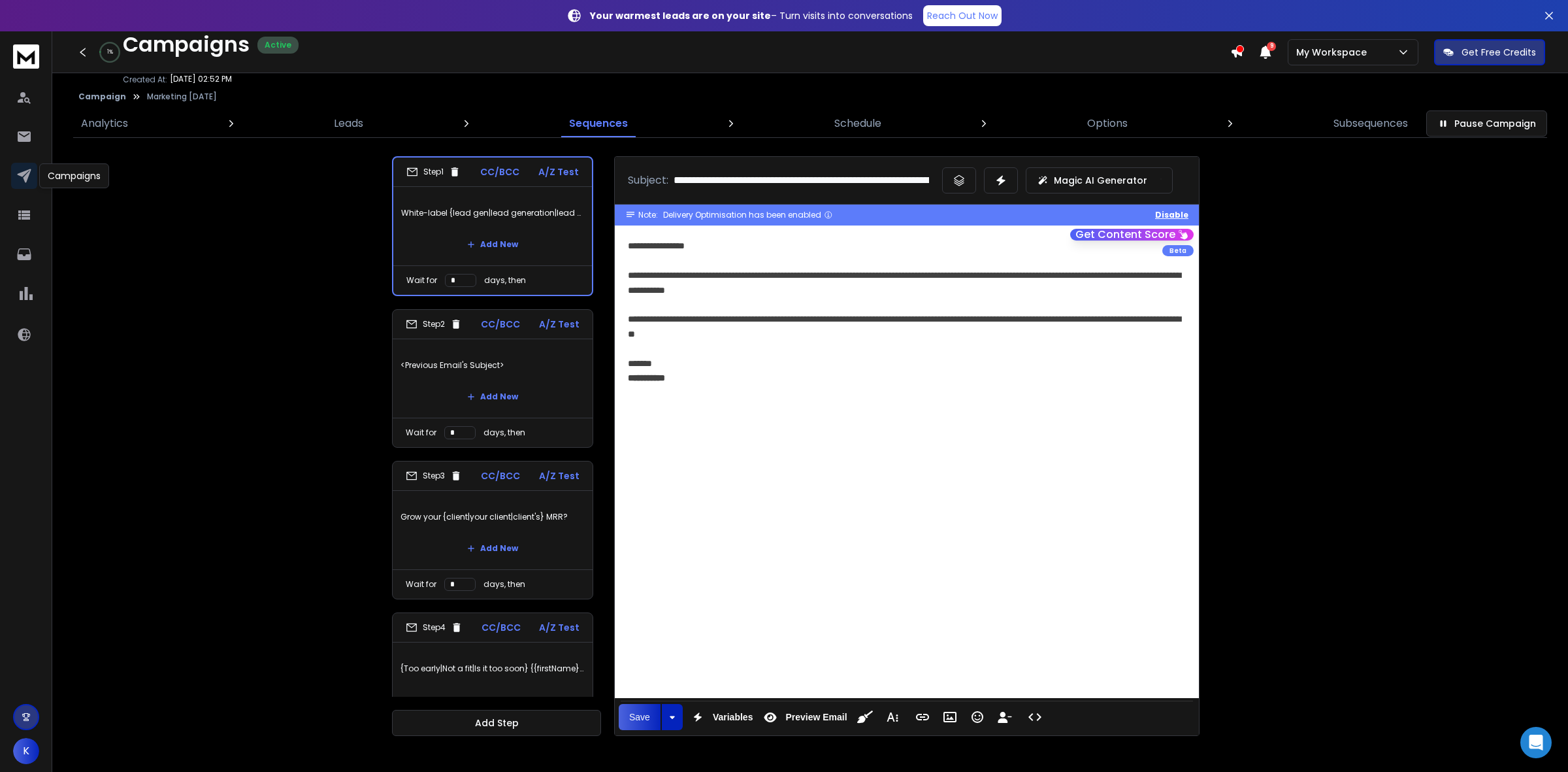
click at [21, 185] on link at bounding box center [24, 176] width 26 height 26
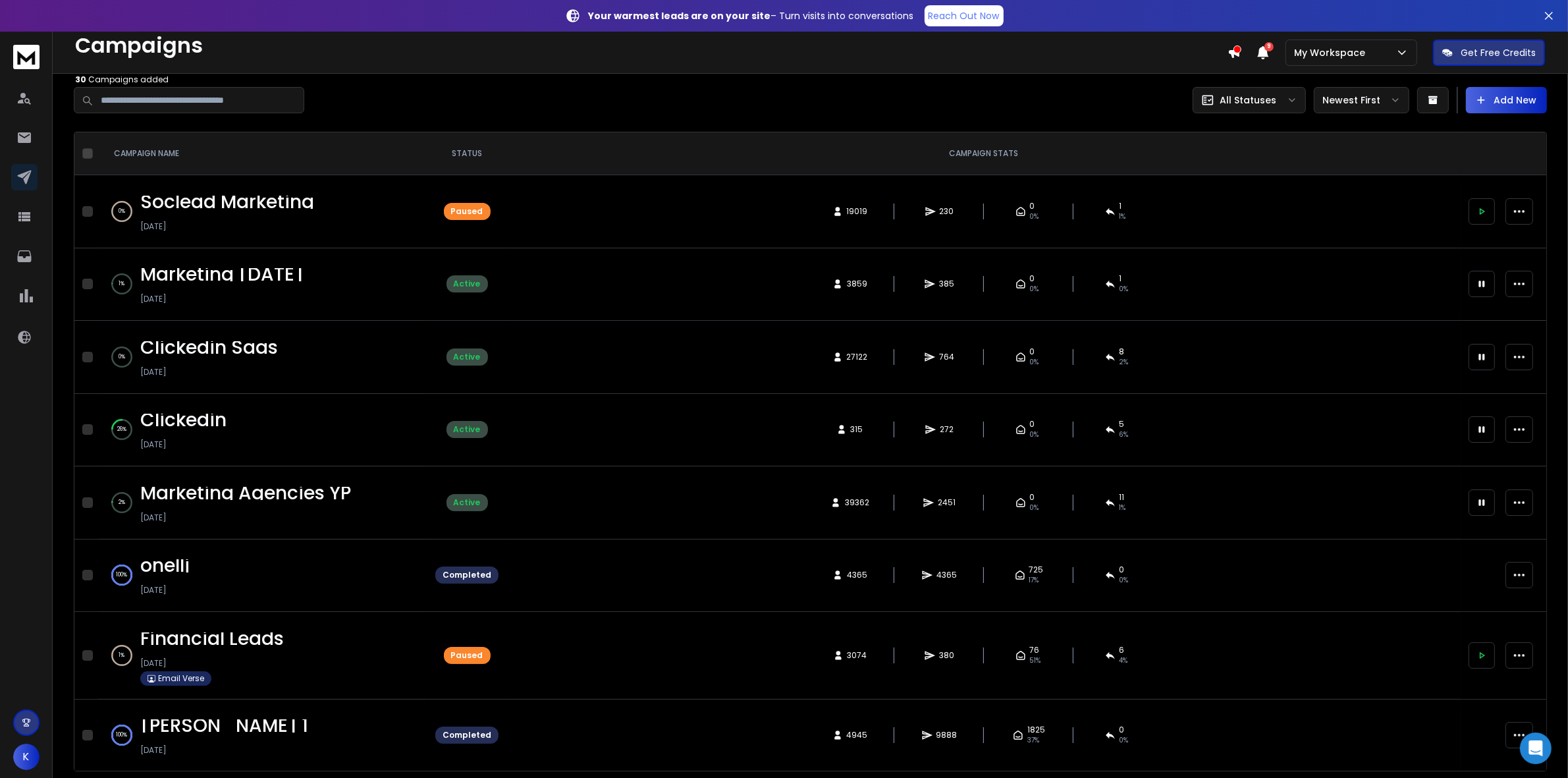
click at [274, 418] on div "26 % Clickedin [DATE]" at bounding box center [262, 430] width 303 height 56
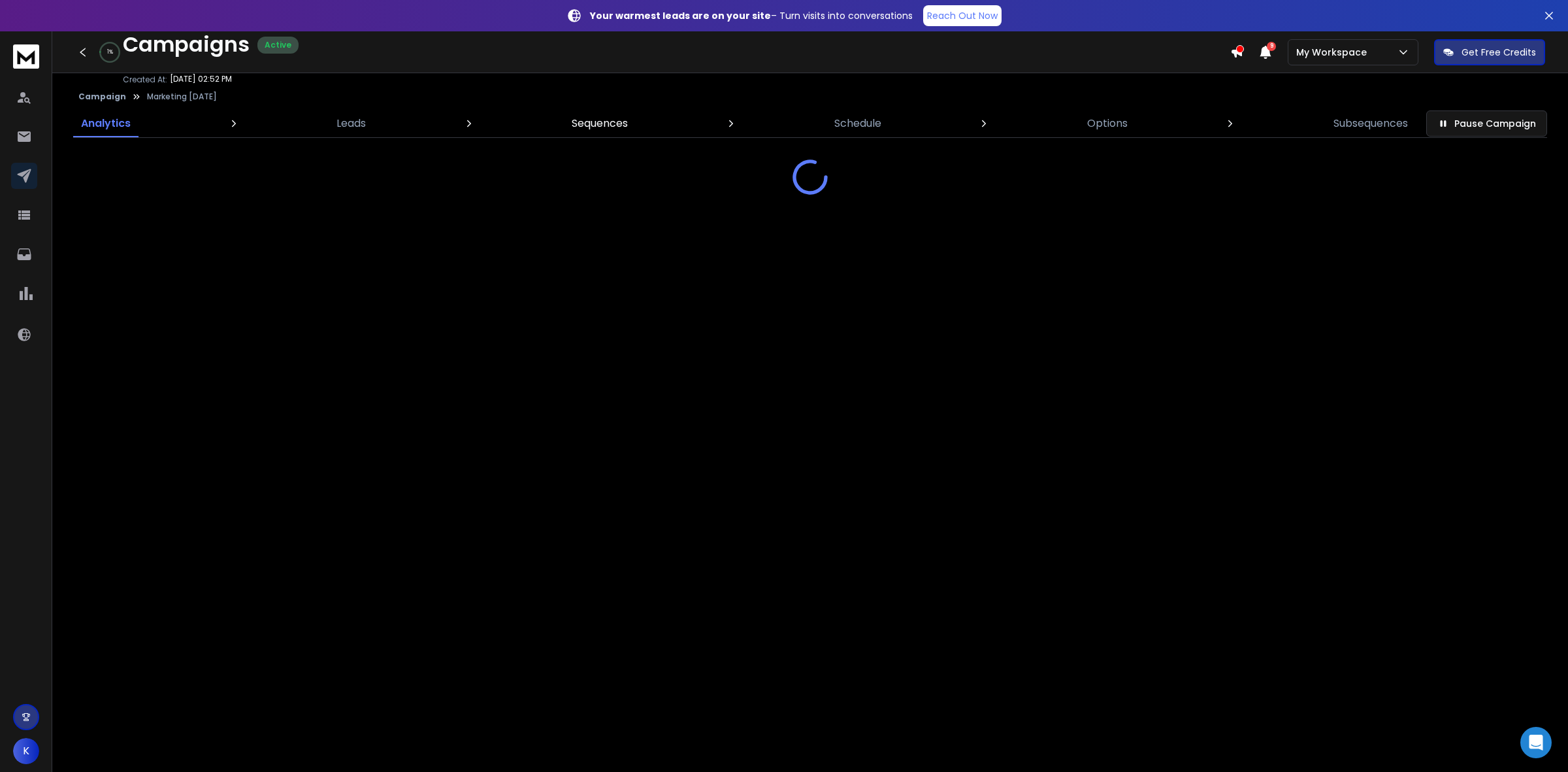
click at [618, 121] on p "Sequences" at bounding box center [600, 123] width 56 height 12
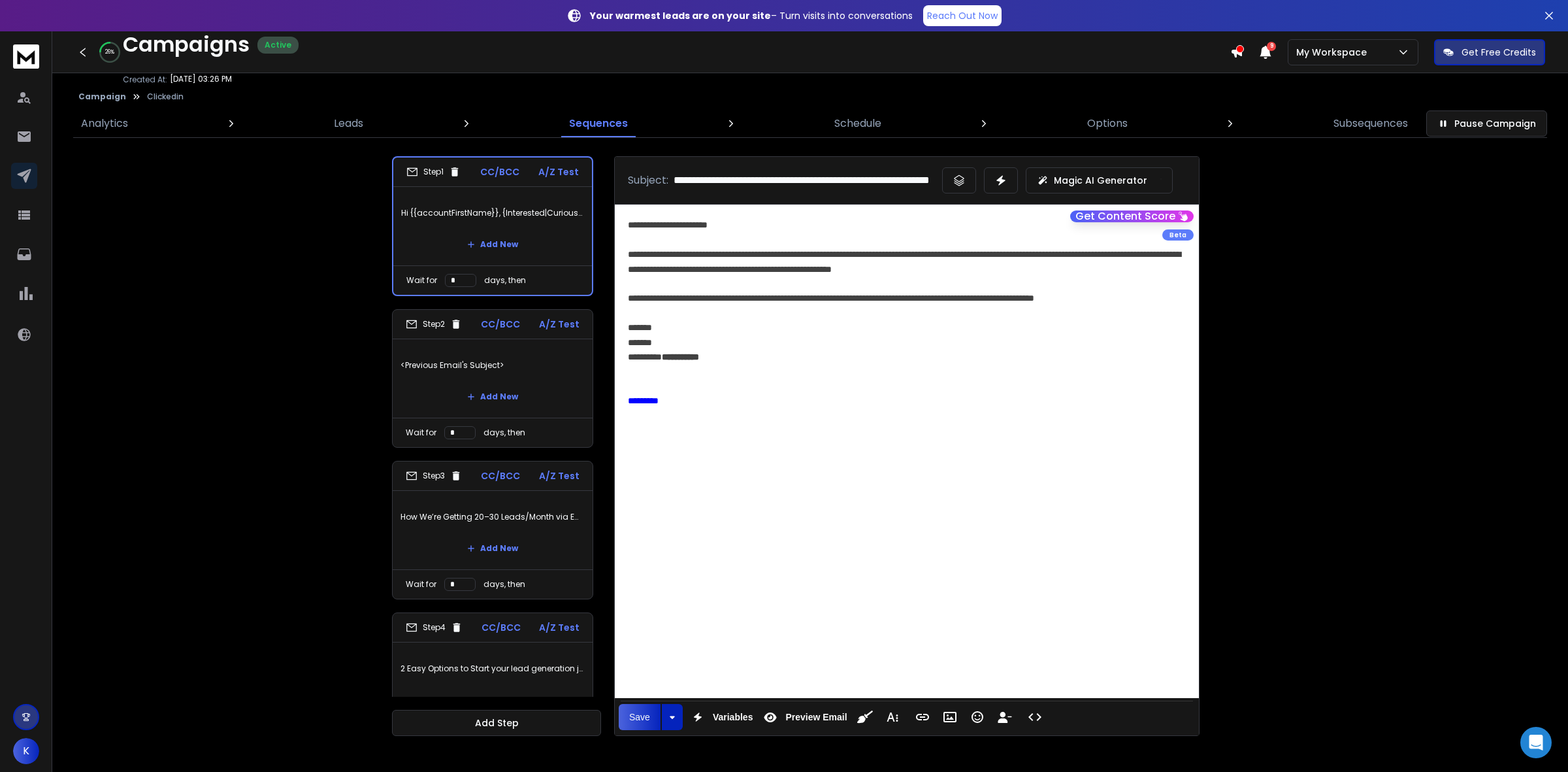
click at [753, 181] on input "**********" at bounding box center [801, 180] width 256 height 12
click at [802, 714] on span "Preview Email" at bounding box center [816, 718] width 66 height 11
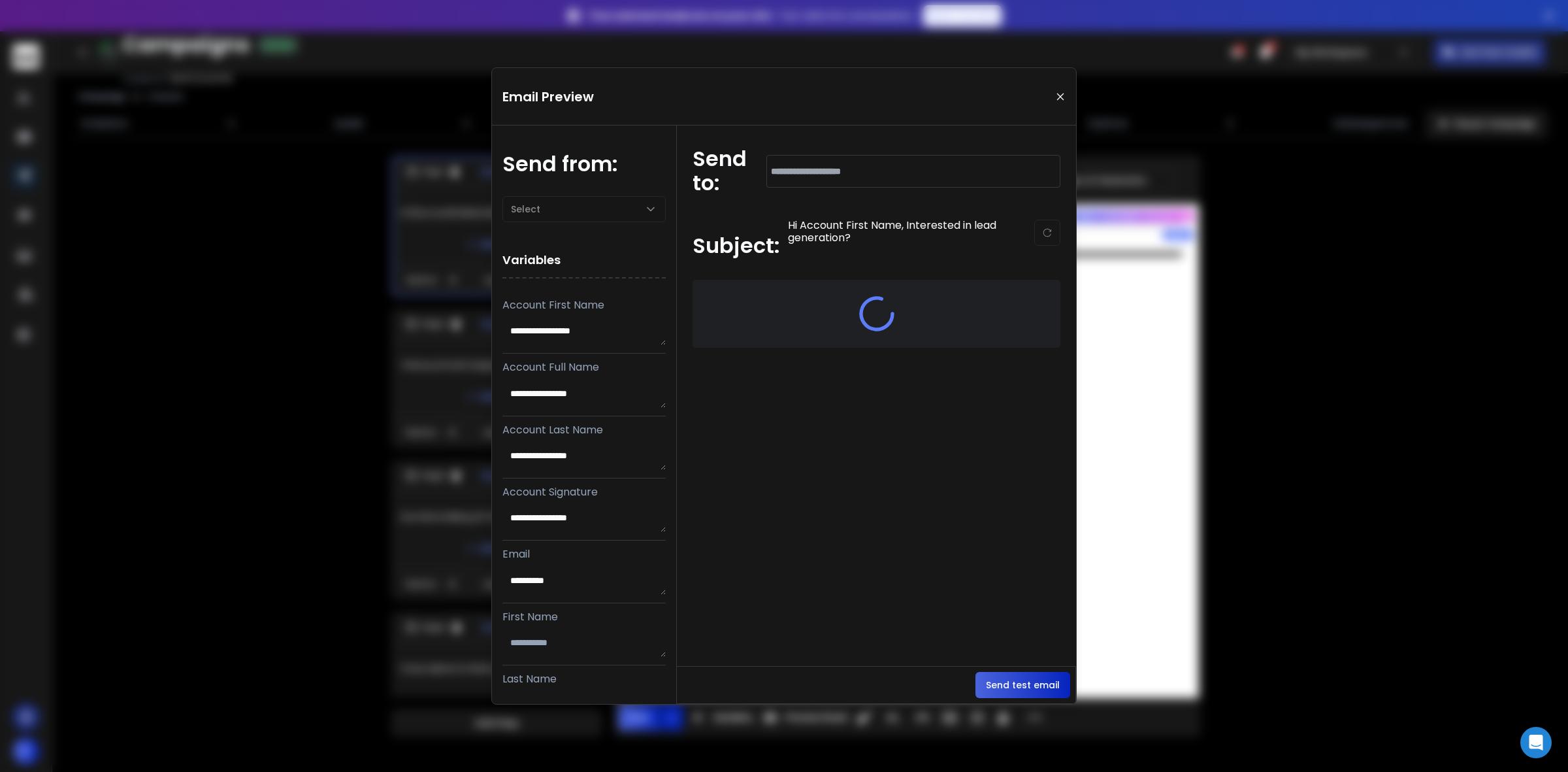
type textarea "**********"
type textarea "*******"
type textarea "********"
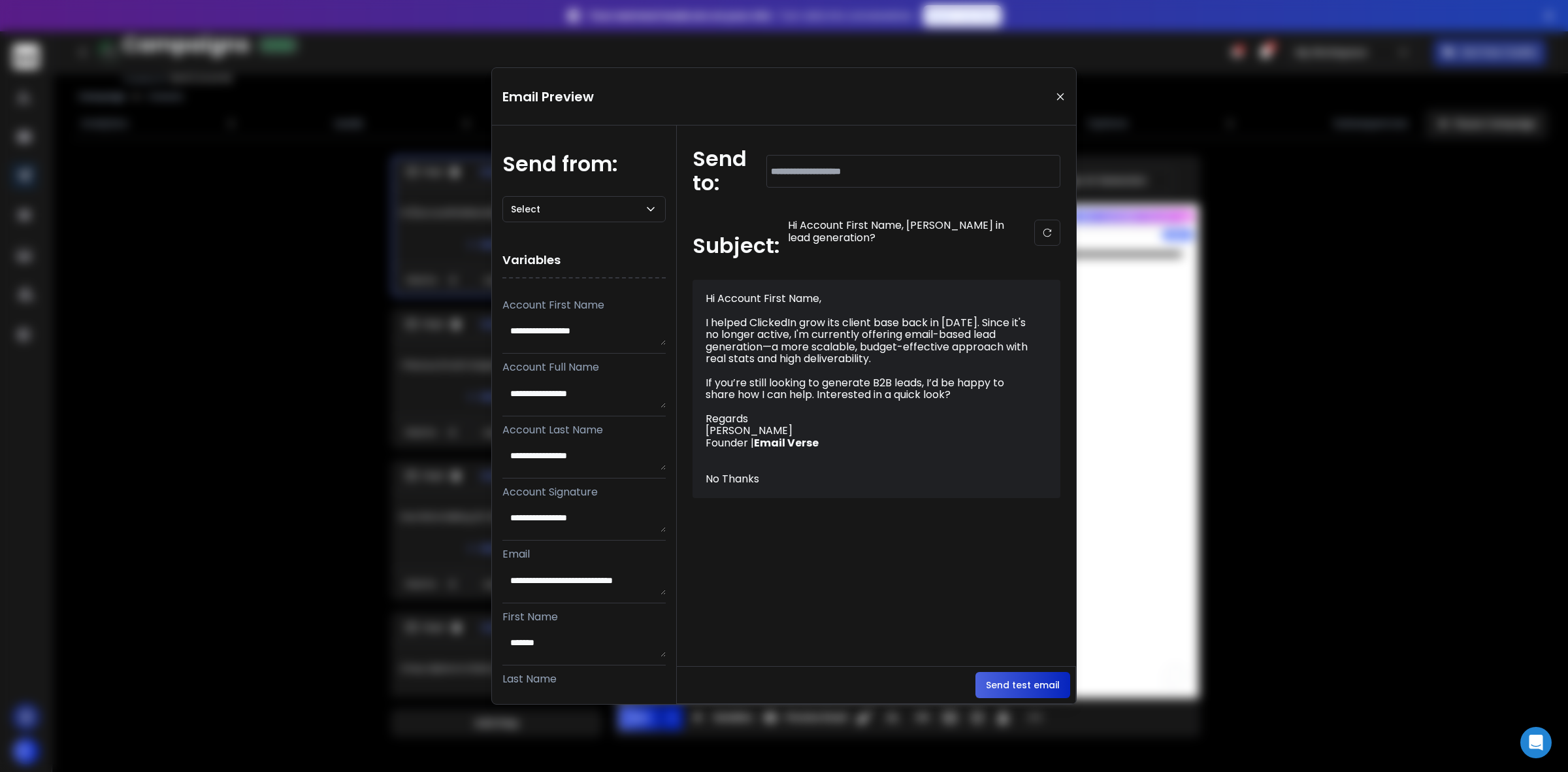
type textarea "*******"
type textarea "**********"
type textarea "********"
type textarea "*******"
click at [1059, 95] on icon at bounding box center [1061, 96] width 7 height 7
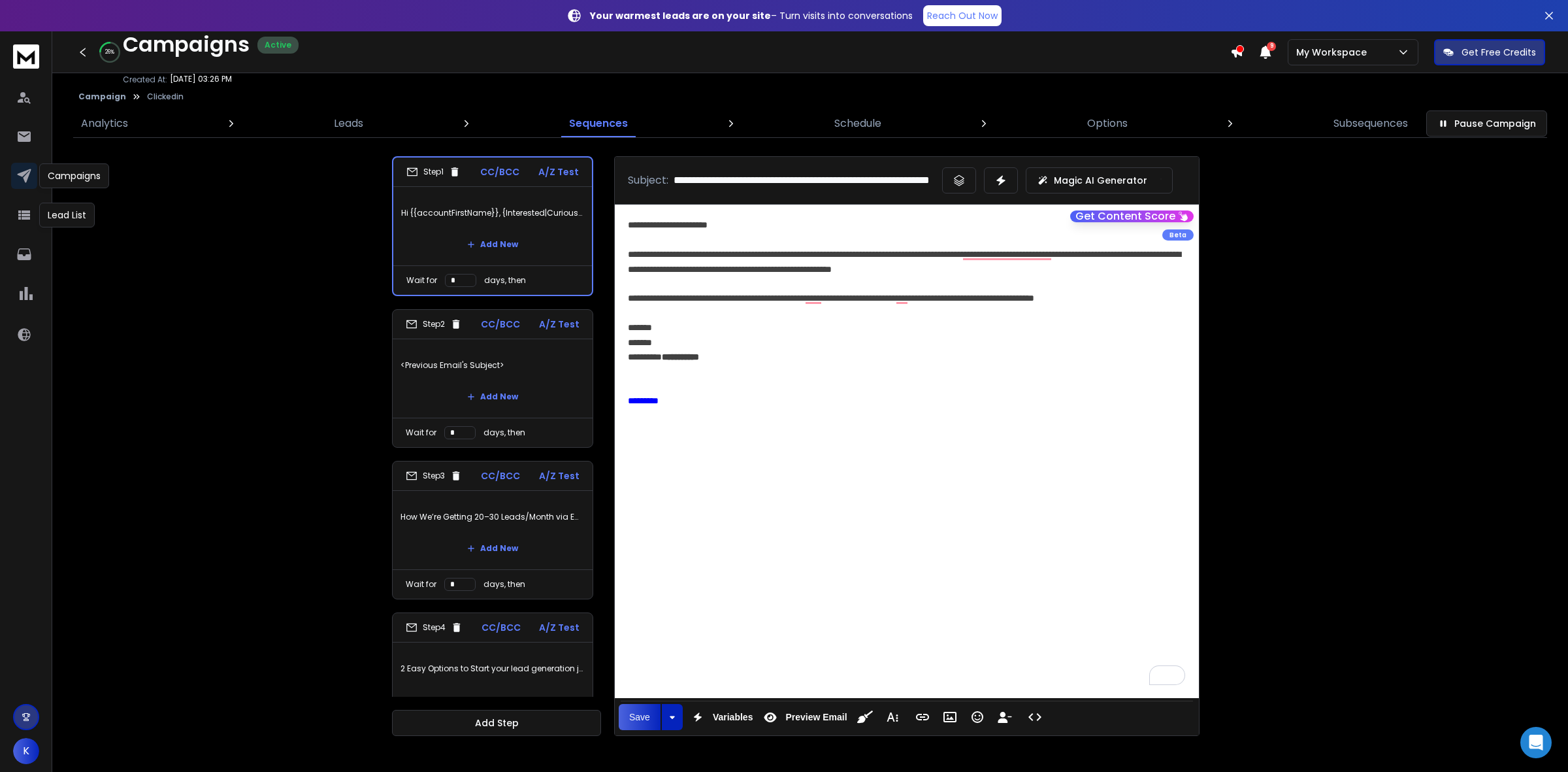
click at [30, 181] on icon at bounding box center [24, 176] width 16 height 16
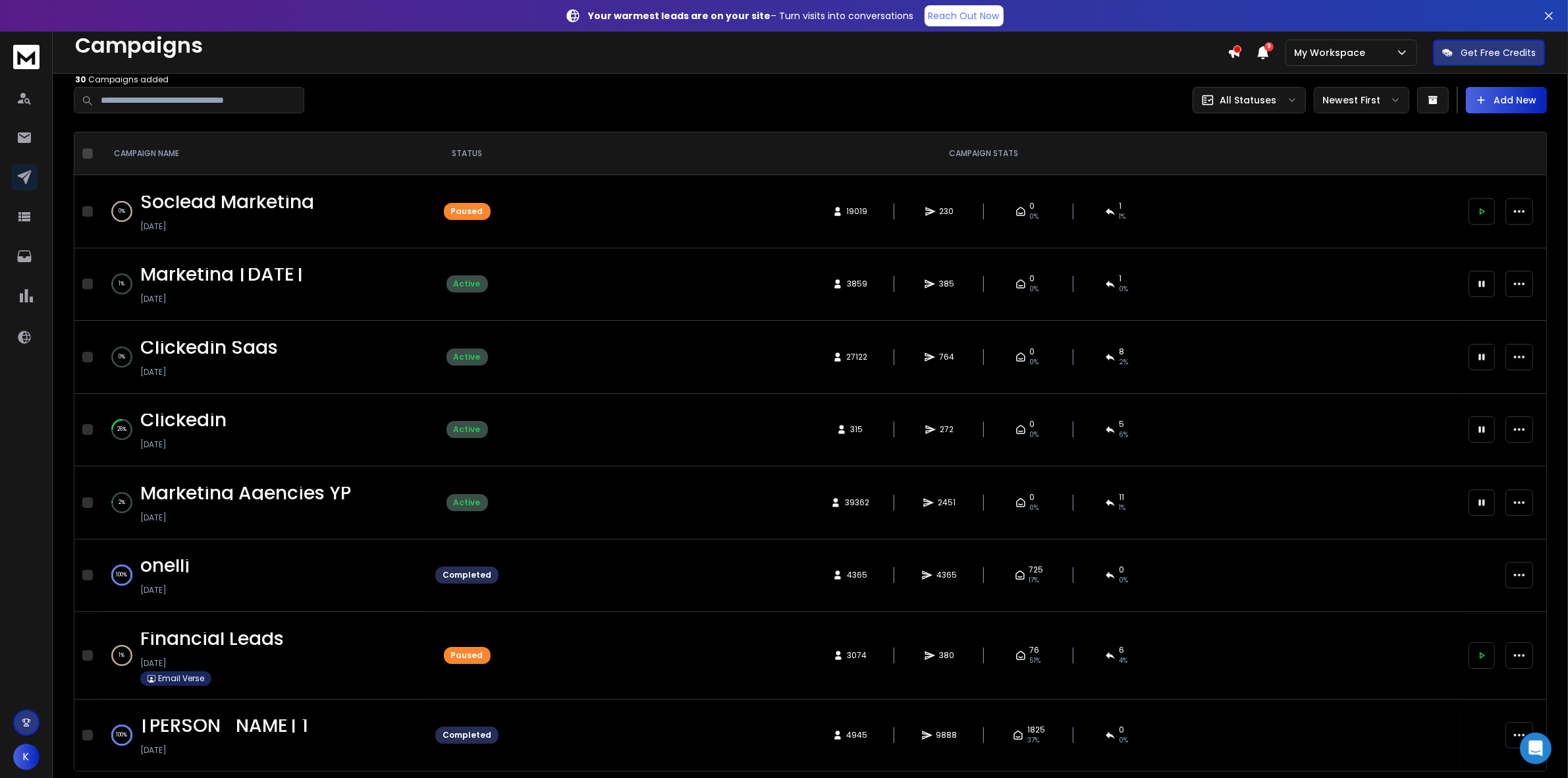
click at [267, 284] on div "Marketing [DATE] [DATE]" at bounding box center [221, 284] width 163 height 56
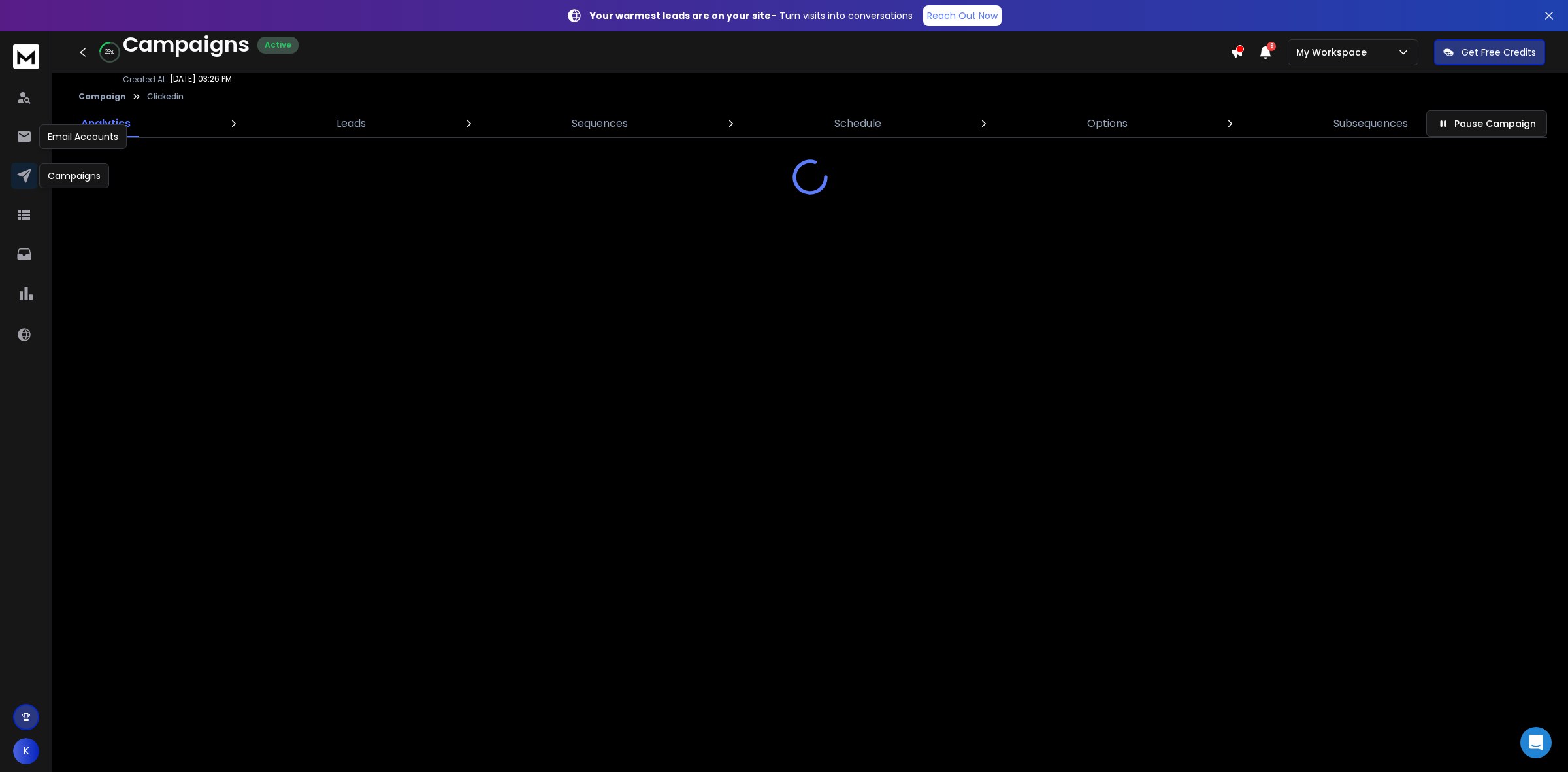
click at [24, 174] on icon at bounding box center [24, 176] width 16 height 16
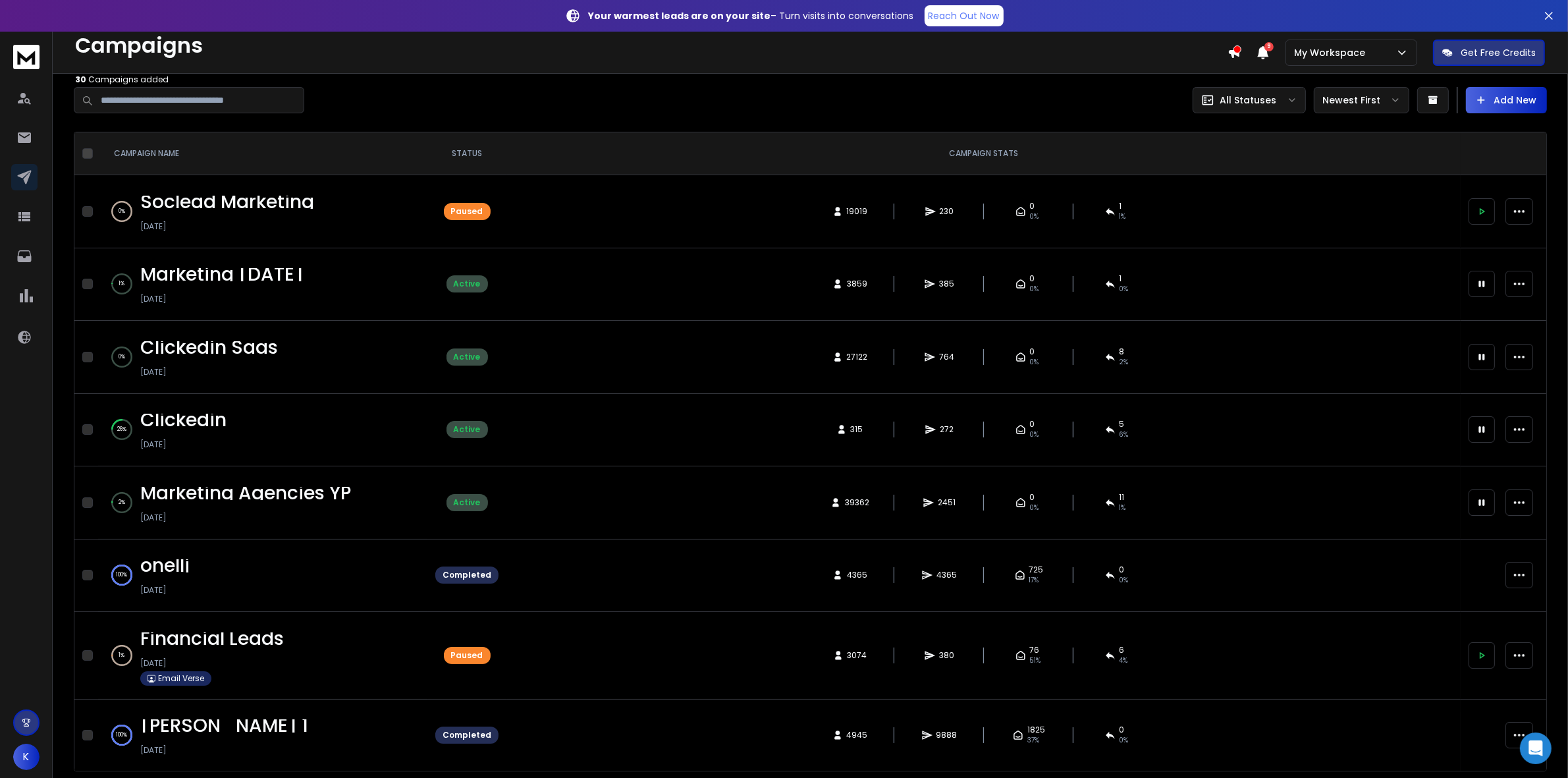
click at [270, 346] on span "Clickedin Saas" at bounding box center [208, 348] width 138 height 26
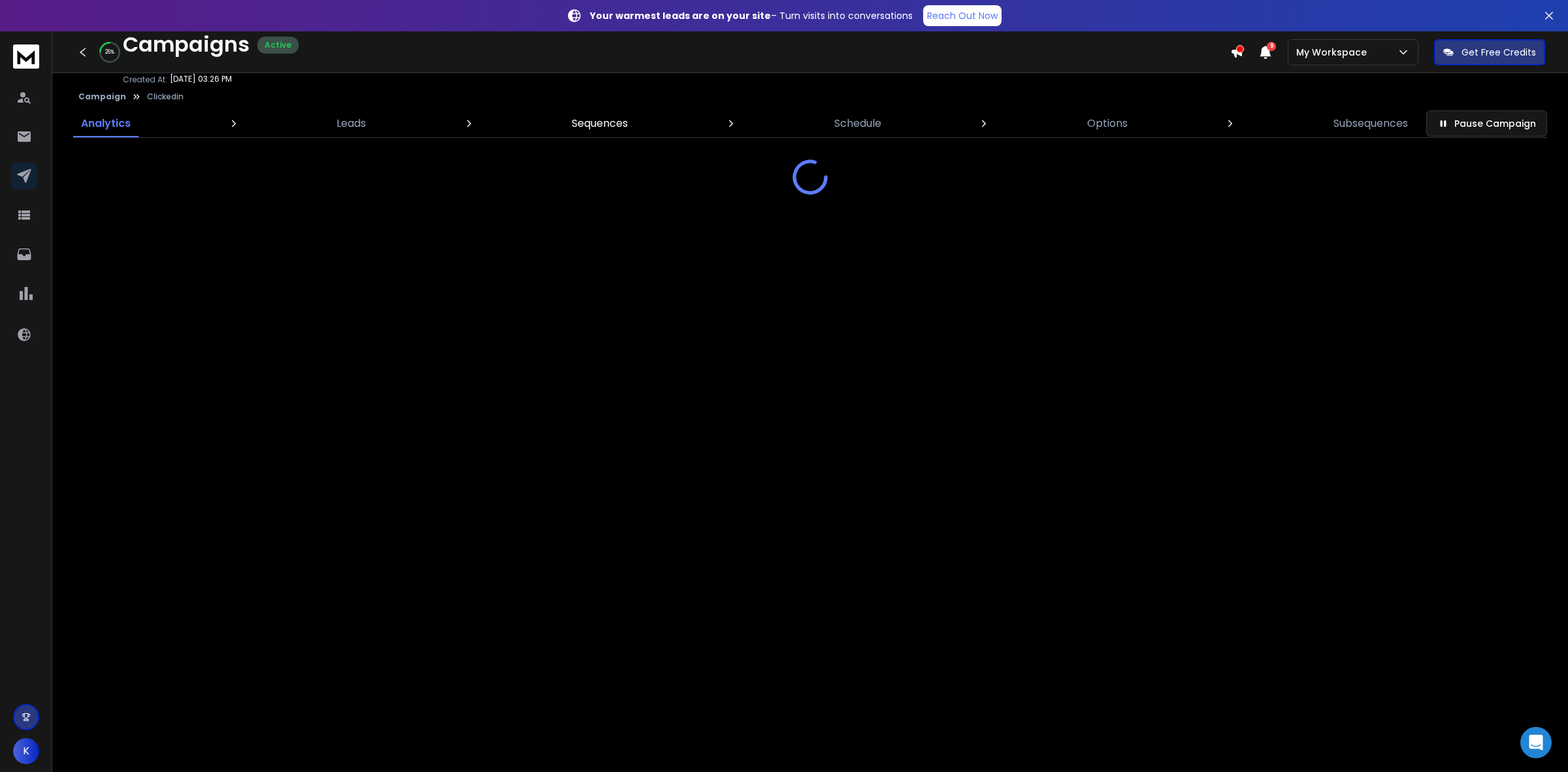
click at [601, 125] on p "Sequences" at bounding box center [600, 123] width 56 height 12
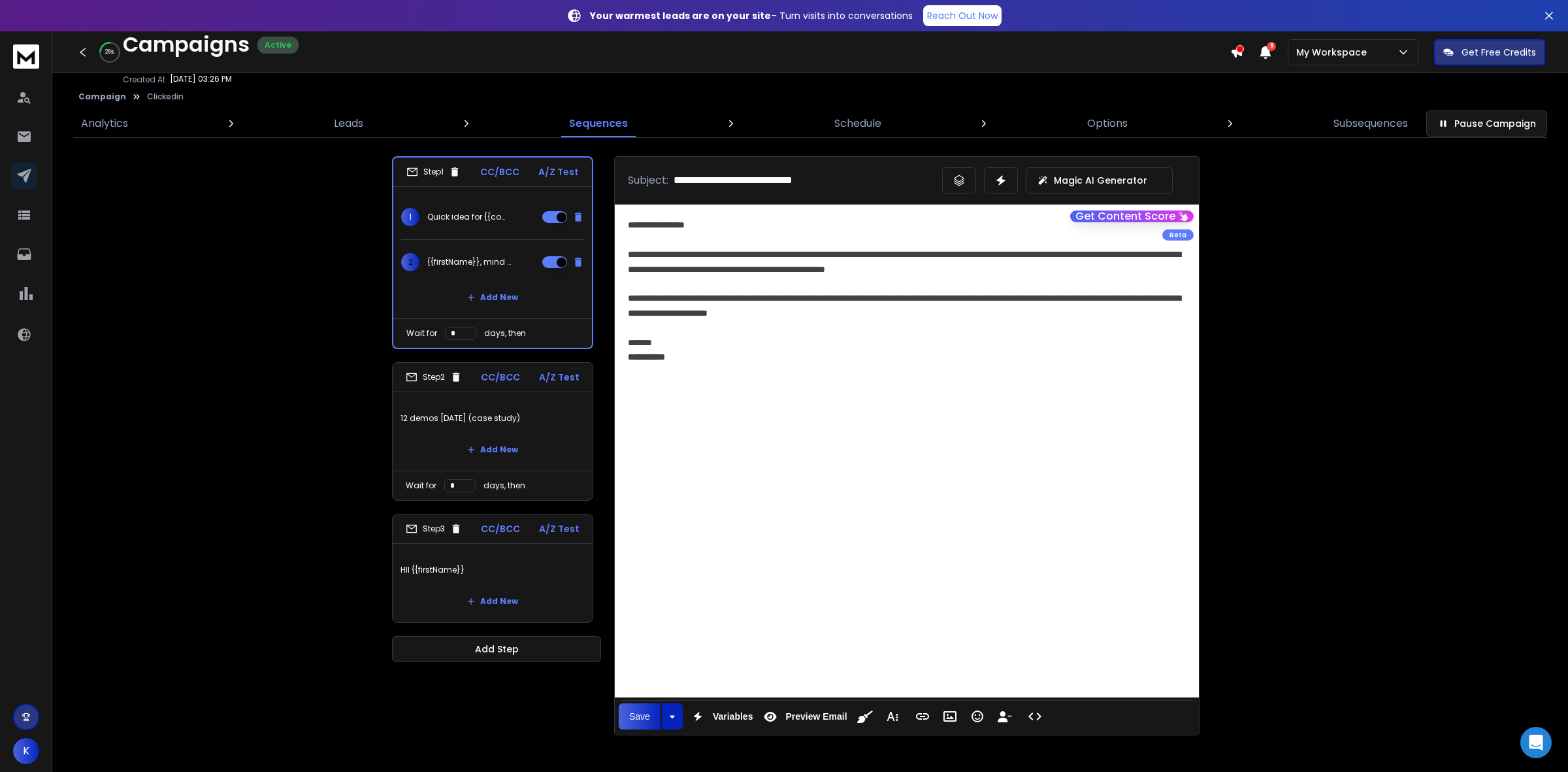
click at [505, 259] on p "{{firstName}}, mind {sharing|giving} your thoughts?" at bounding box center [469, 261] width 84 height 10
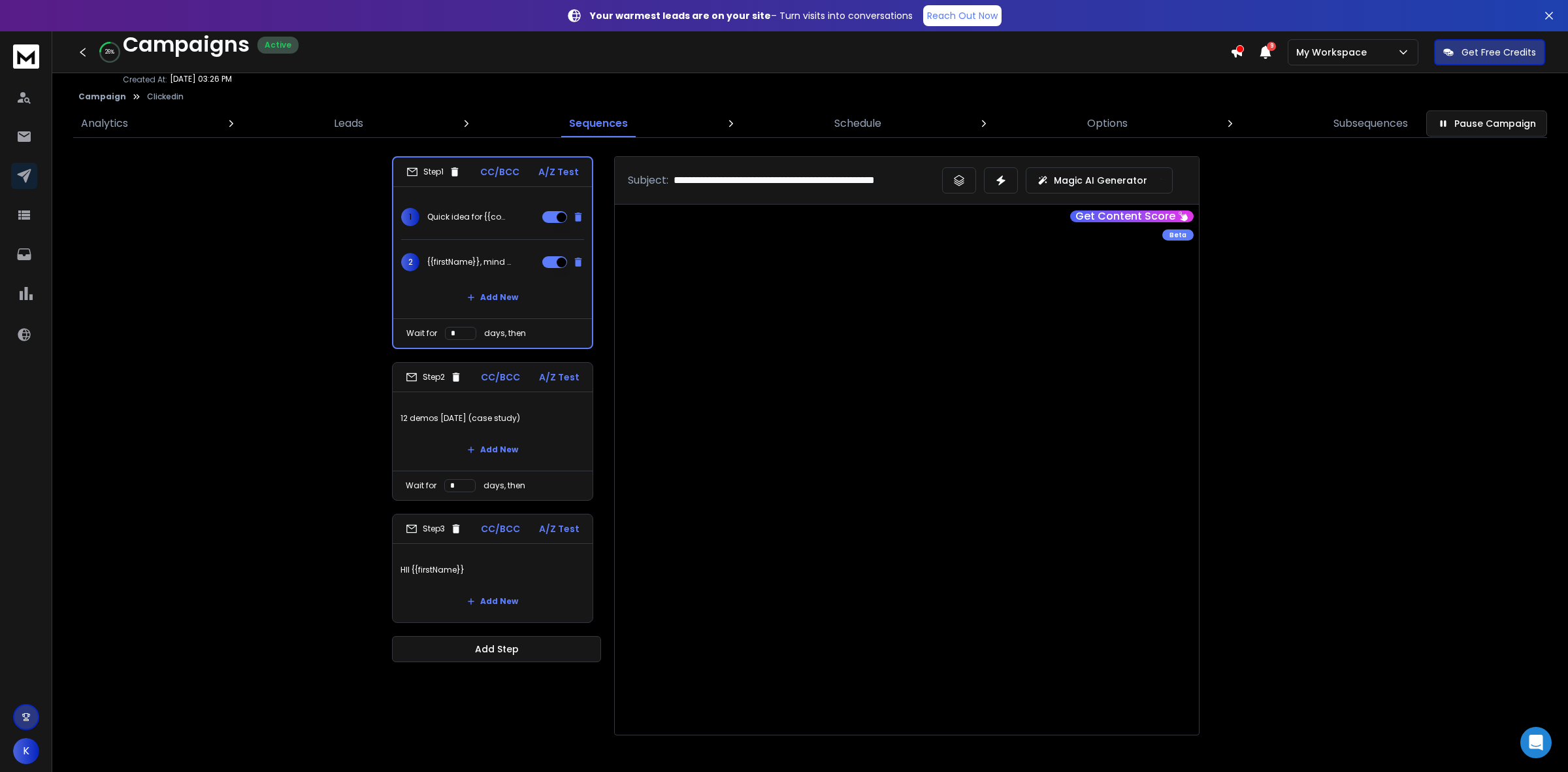
type input "**********"
